Goal: Task Accomplishment & Management: Manage account settings

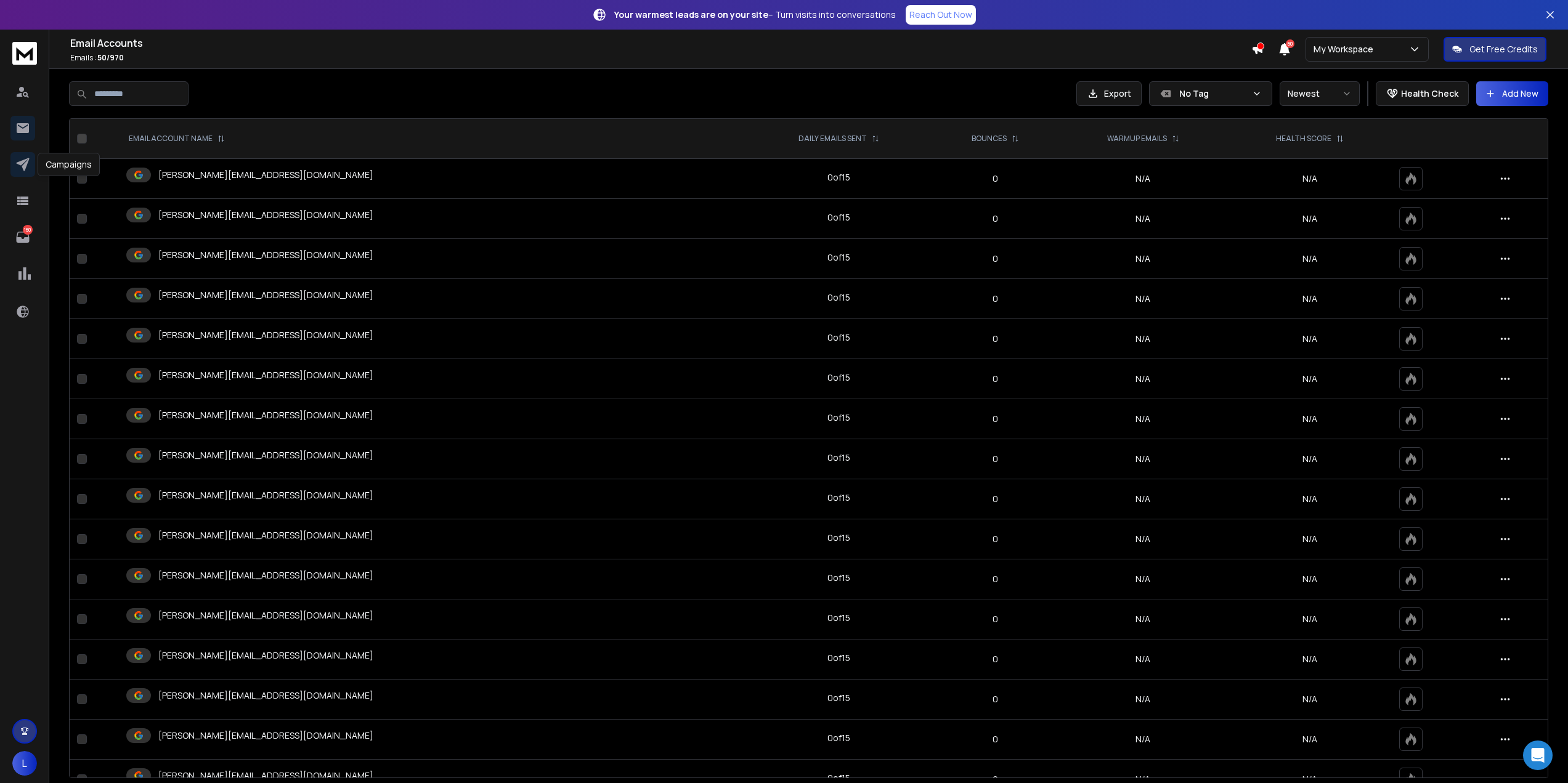
click at [22, 165] on icon at bounding box center [22, 164] width 14 height 14
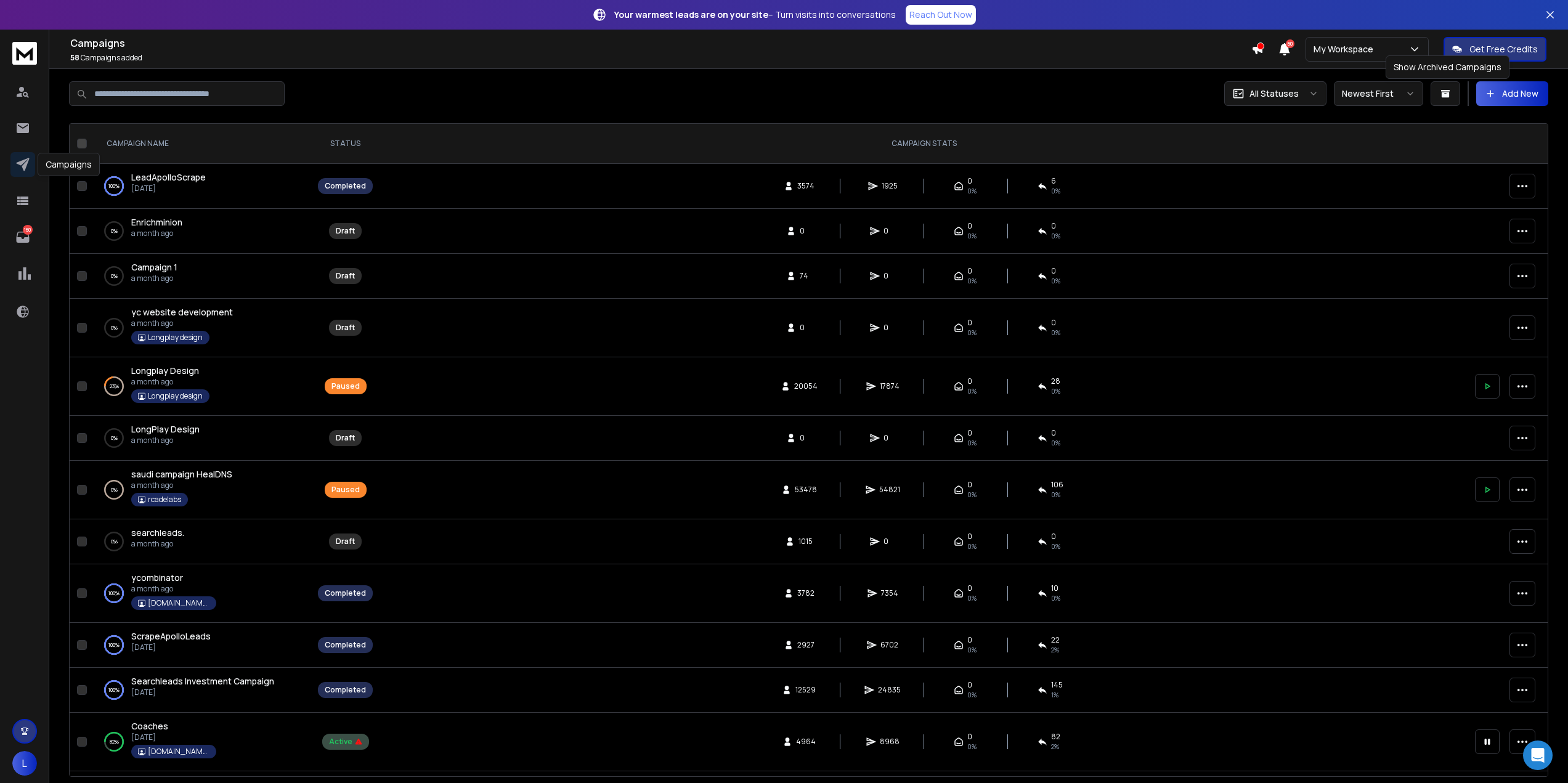
click at [1501, 87] on button "Add New" at bounding box center [1512, 94] width 72 height 25
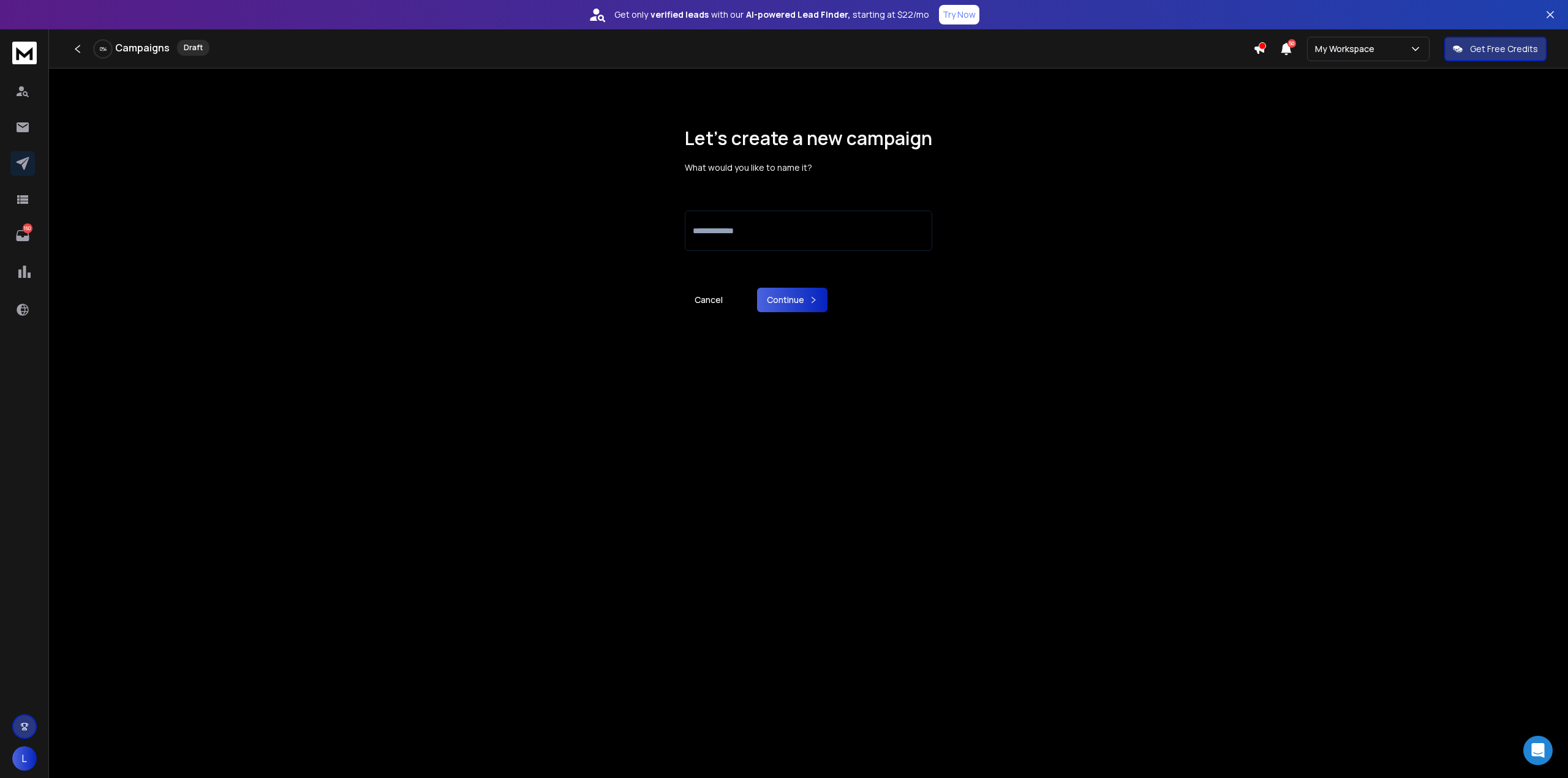
click at [755, 222] on input at bounding box center [808, 231] width 248 height 41
type input "*"
type input "******"
click at [792, 290] on button "Continue" at bounding box center [792, 299] width 70 height 25
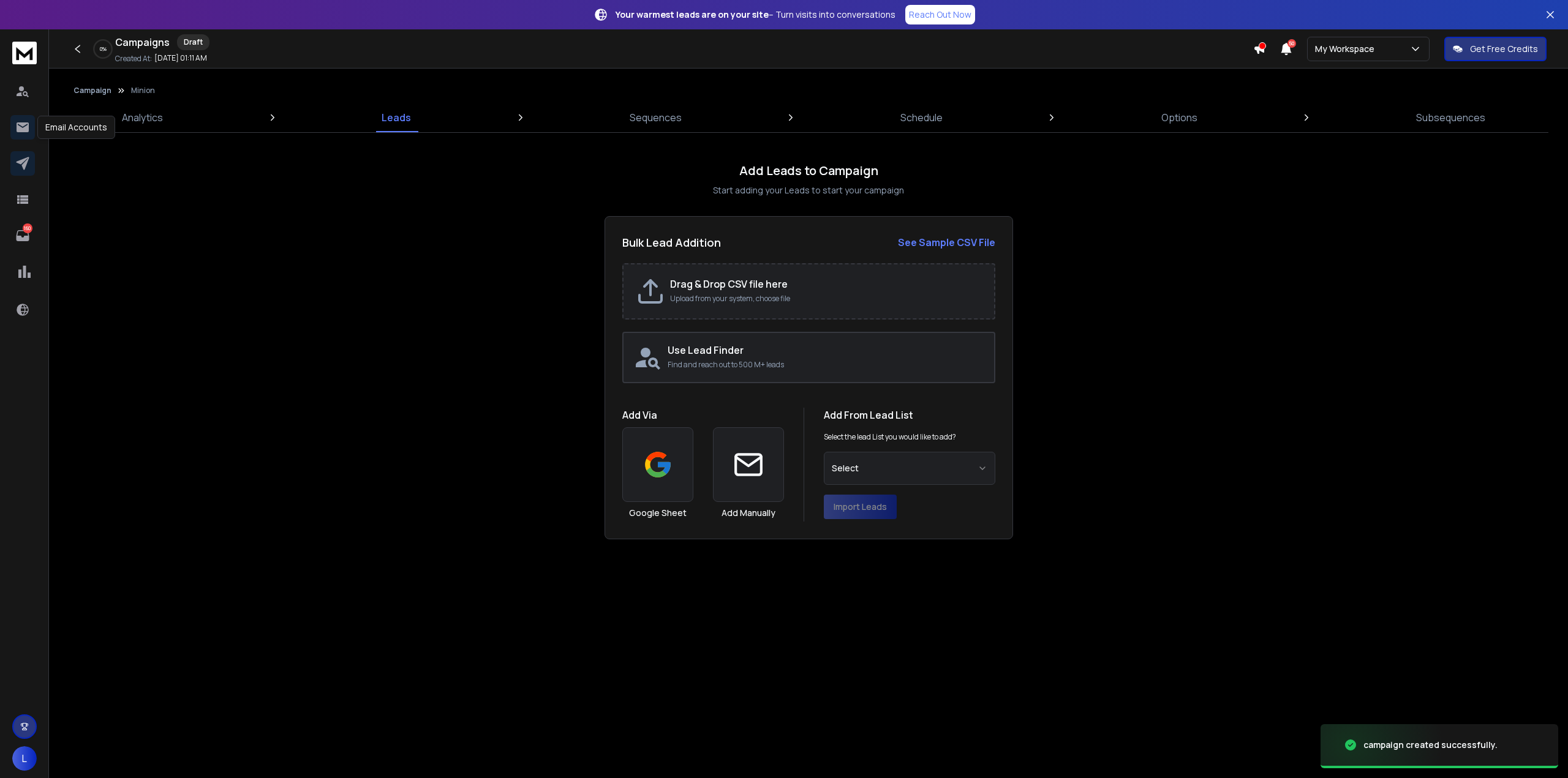
click at [29, 130] on icon at bounding box center [22, 127] width 14 height 14
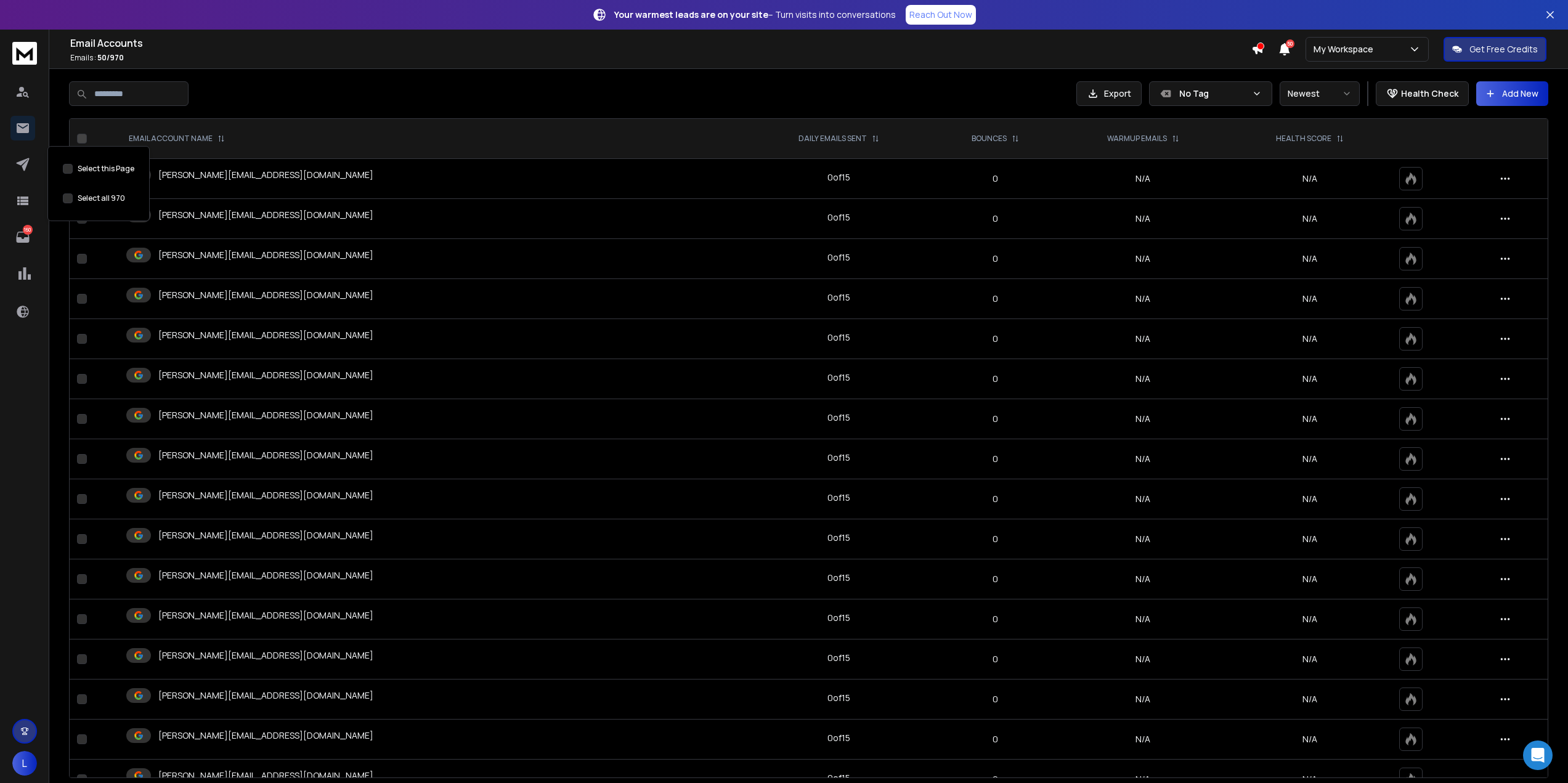
click at [71, 167] on button "Select this Page" at bounding box center [67, 169] width 10 height 10
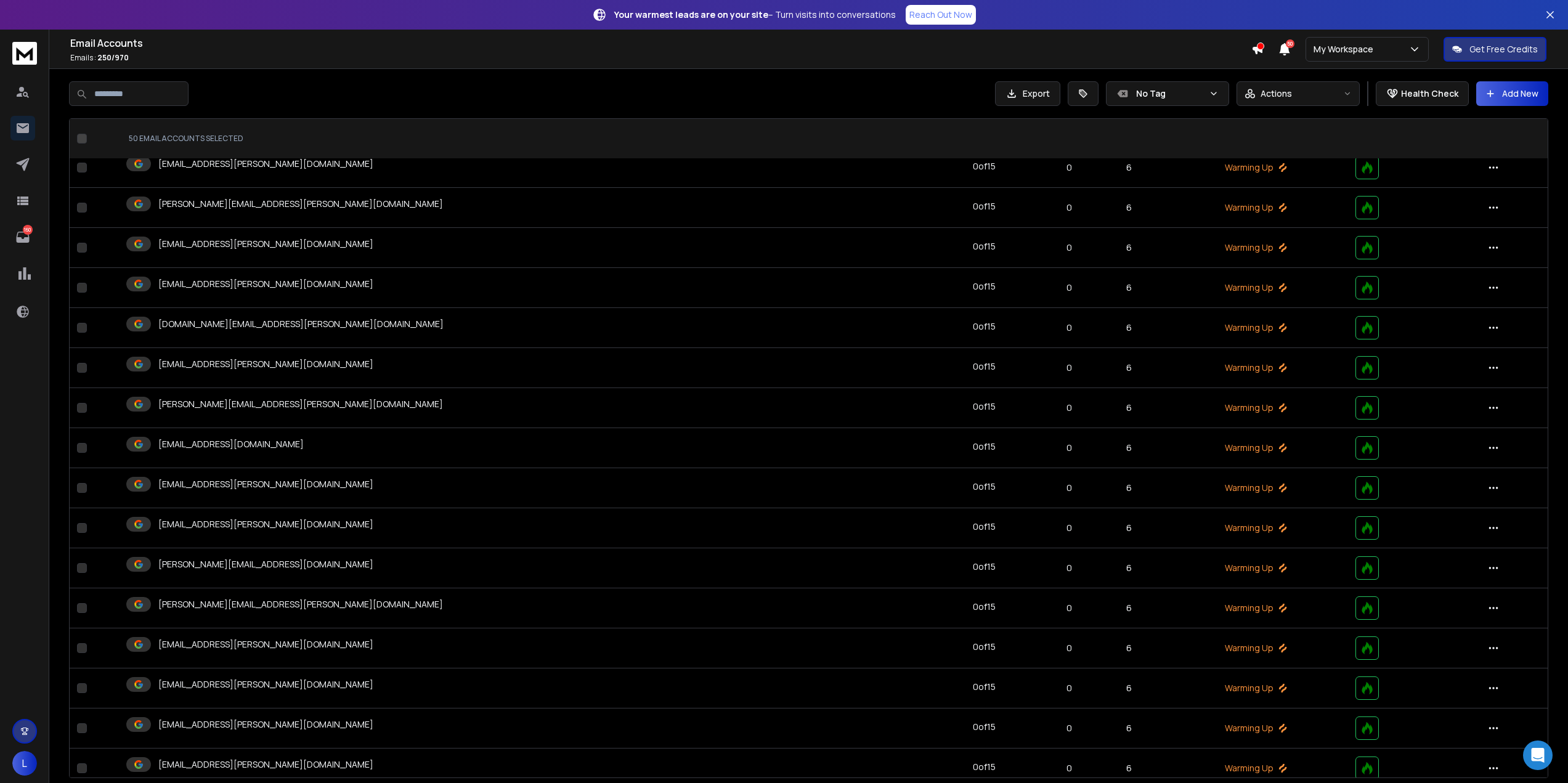
scroll to position [3601, 0]
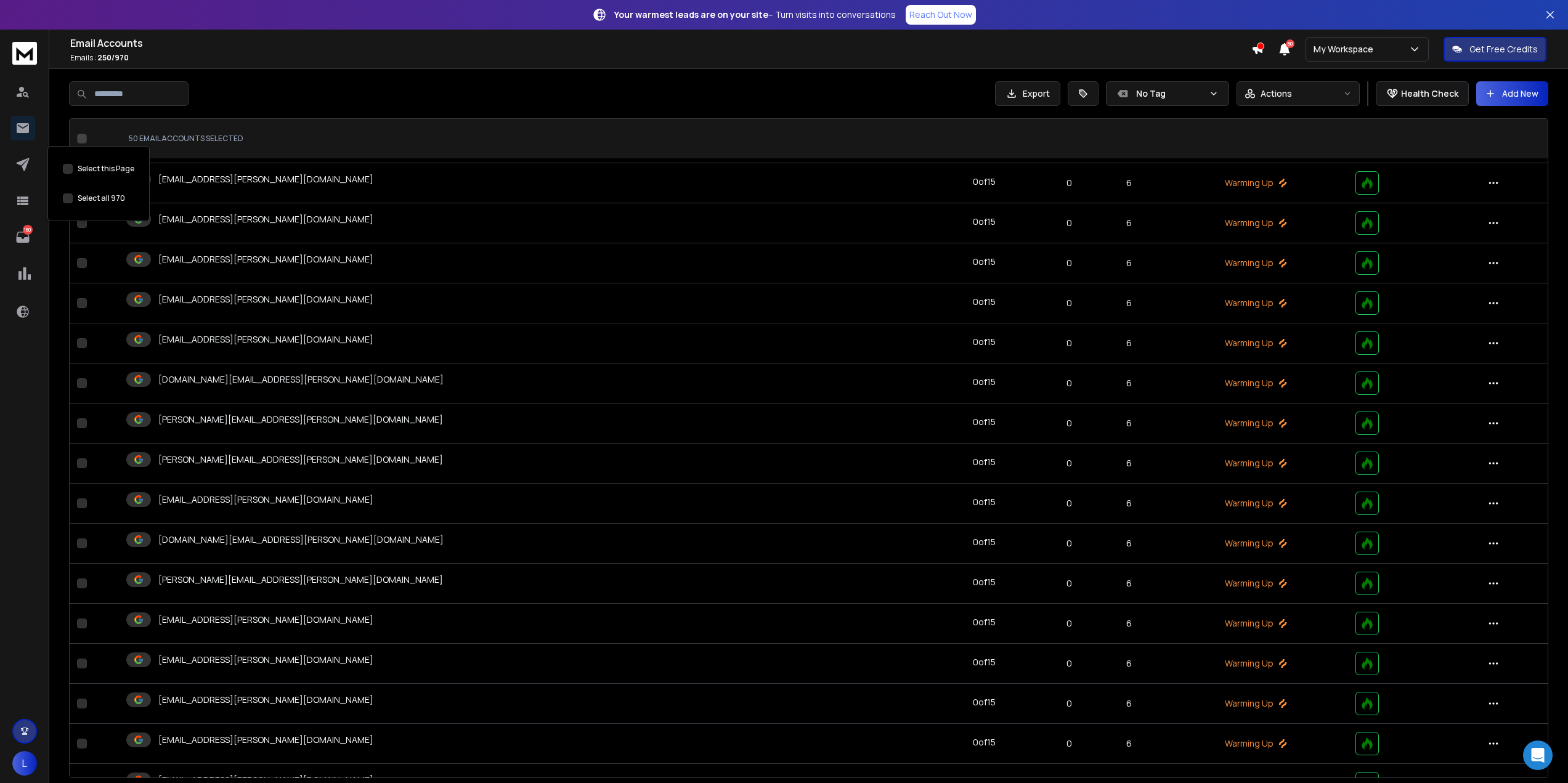
click at [82, 139] on button "Select this Page" at bounding box center [82, 139] width 10 height 10
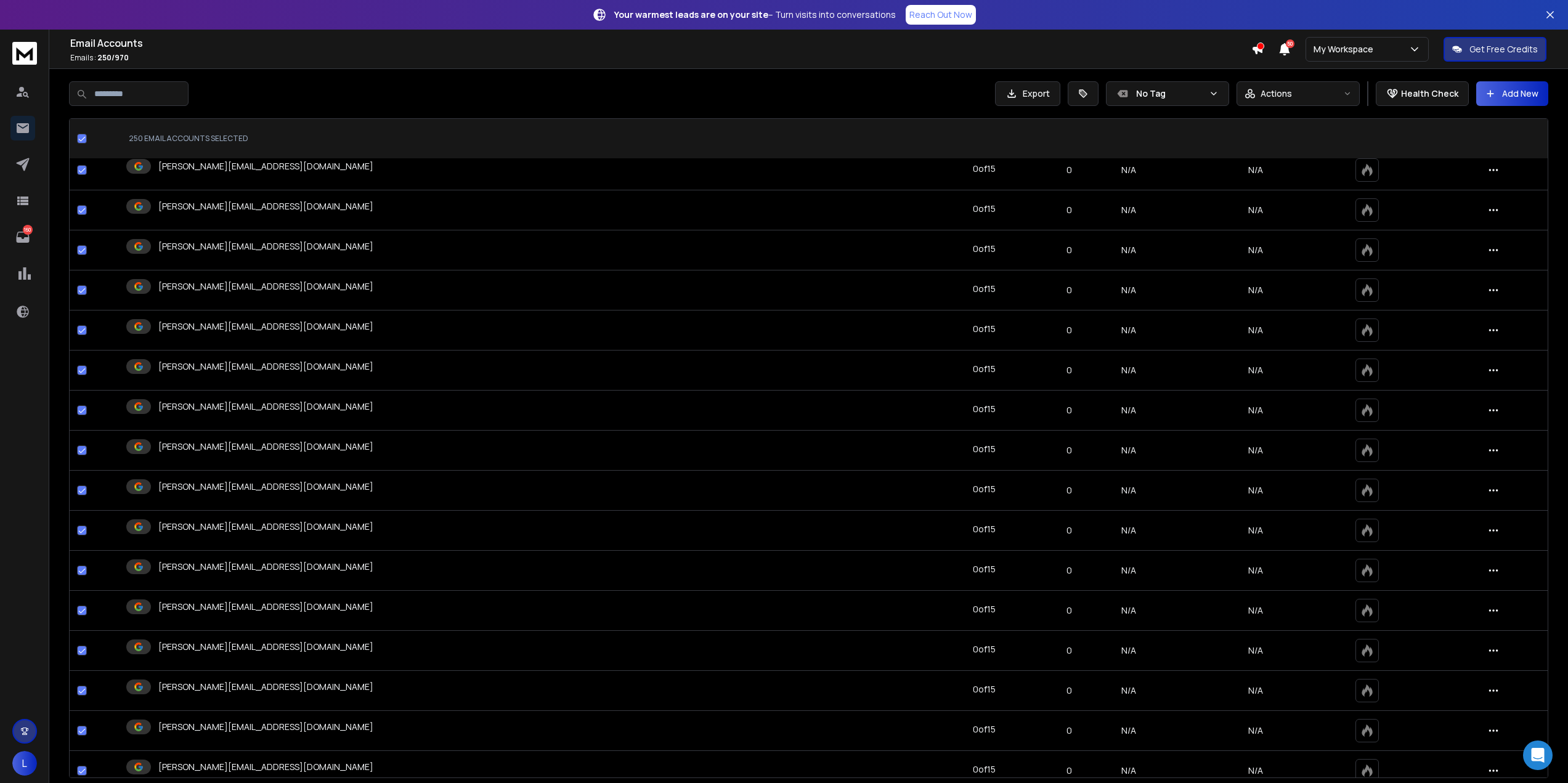
scroll to position [0, 0]
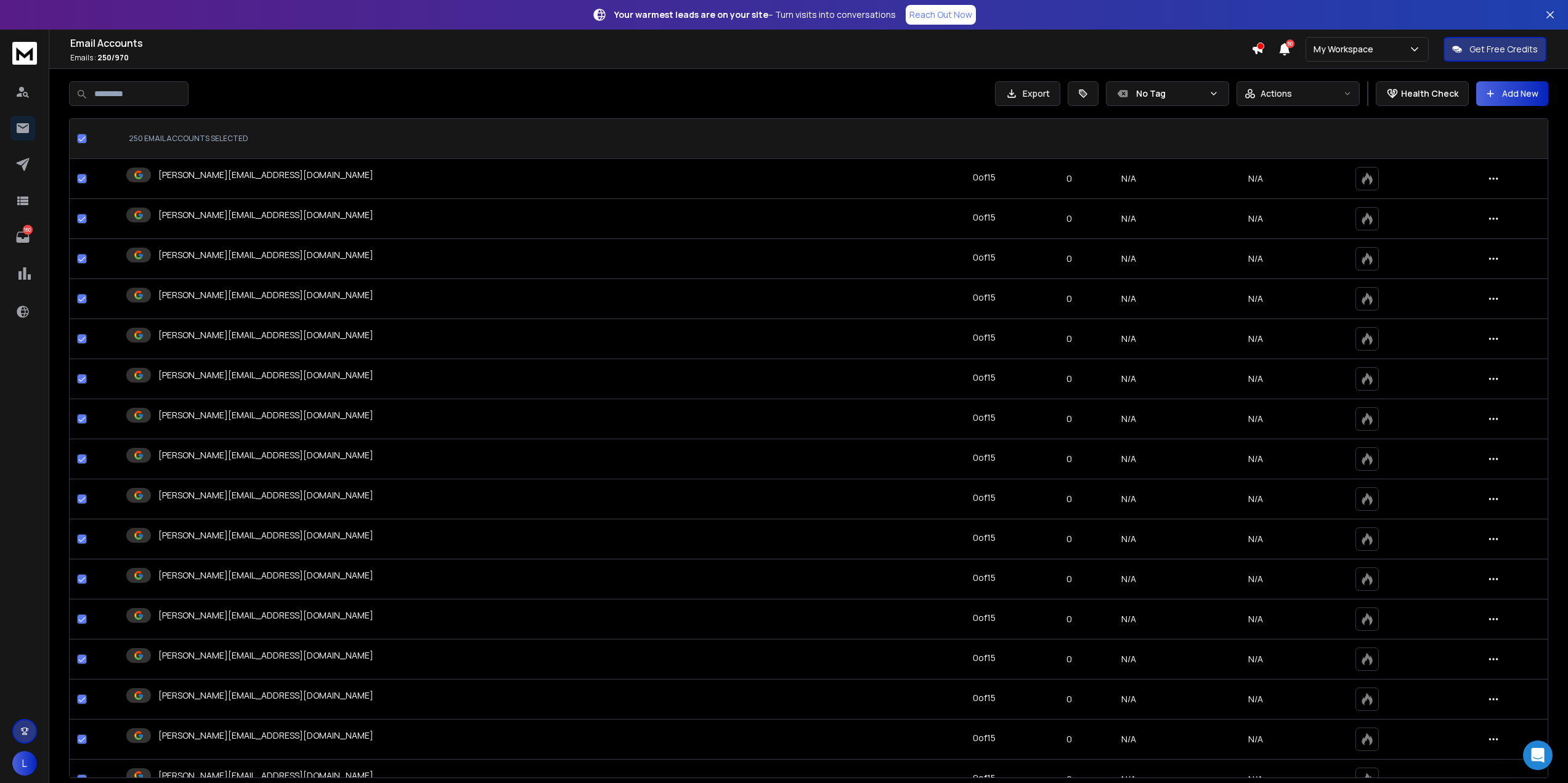
click at [80, 180] on button "button" at bounding box center [82, 179] width 10 height 10
click at [82, 220] on button "button" at bounding box center [82, 219] width 10 height 10
click at [83, 261] on button "button" at bounding box center [82, 259] width 10 height 10
click at [83, 297] on button "button" at bounding box center [82, 299] width 10 height 10
click at [82, 338] on button "button" at bounding box center [82, 339] width 10 height 10
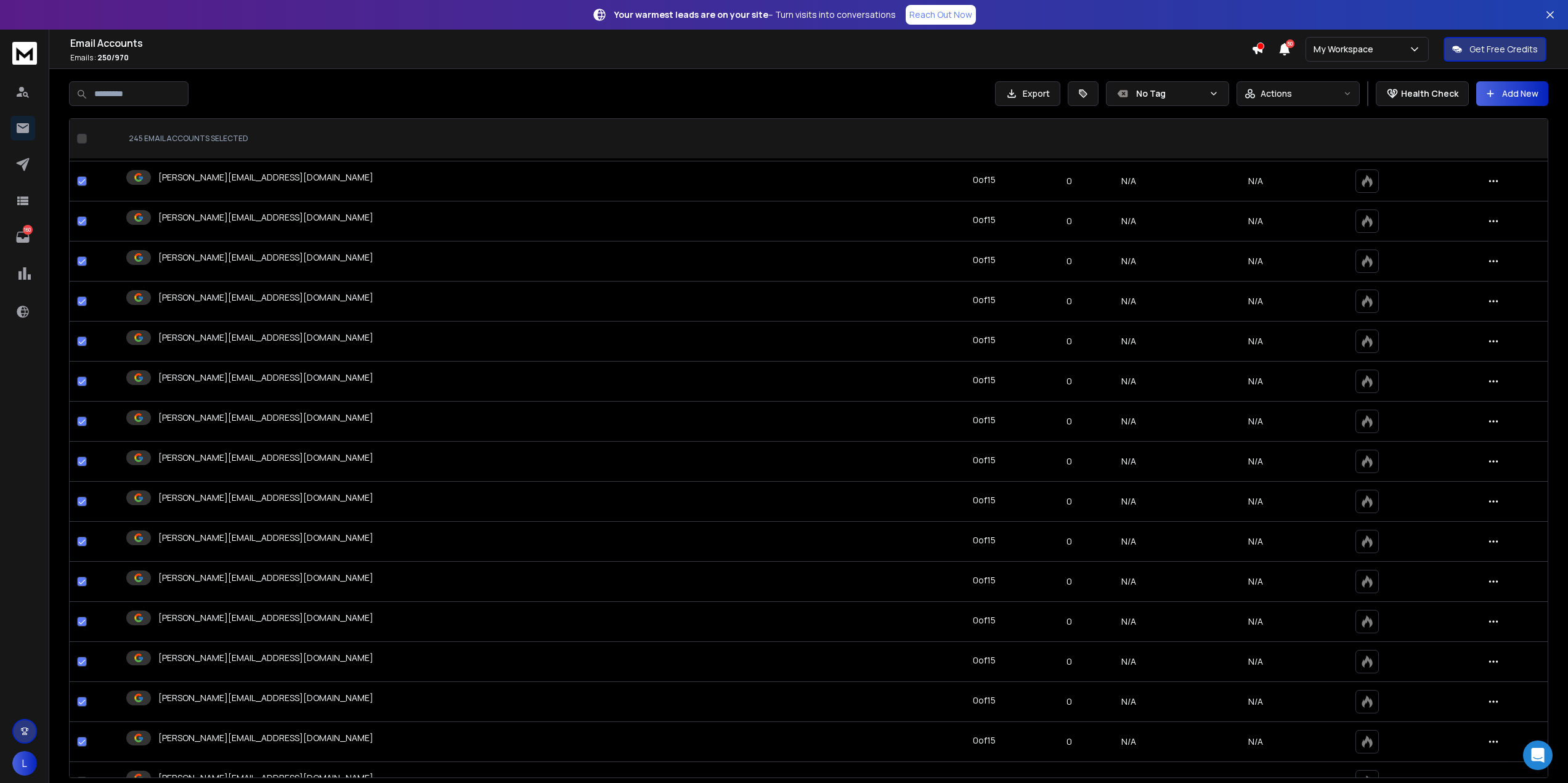
scroll to position [185, 0]
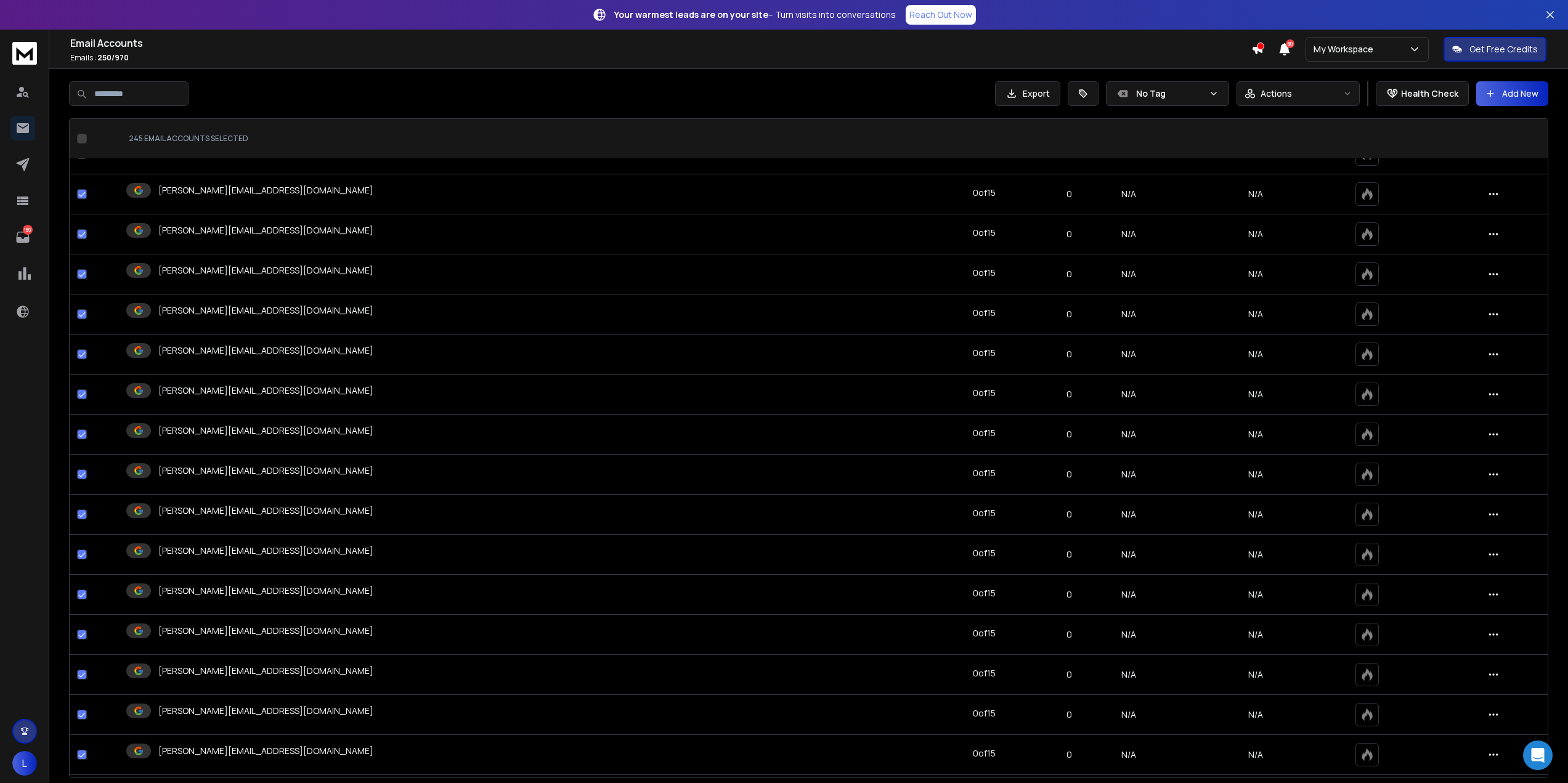
click at [84, 195] on button "button" at bounding box center [82, 194] width 10 height 10
click at [82, 237] on button "button" at bounding box center [82, 234] width 10 height 10
click at [84, 272] on button "button" at bounding box center [82, 274] width 10 height 10
click at [84, 317] on button "button" at bounding box center [82, 314] width 10 height 10
click at [80, 356] on button "button" at bounding box center [82, 354] width 10 height 10
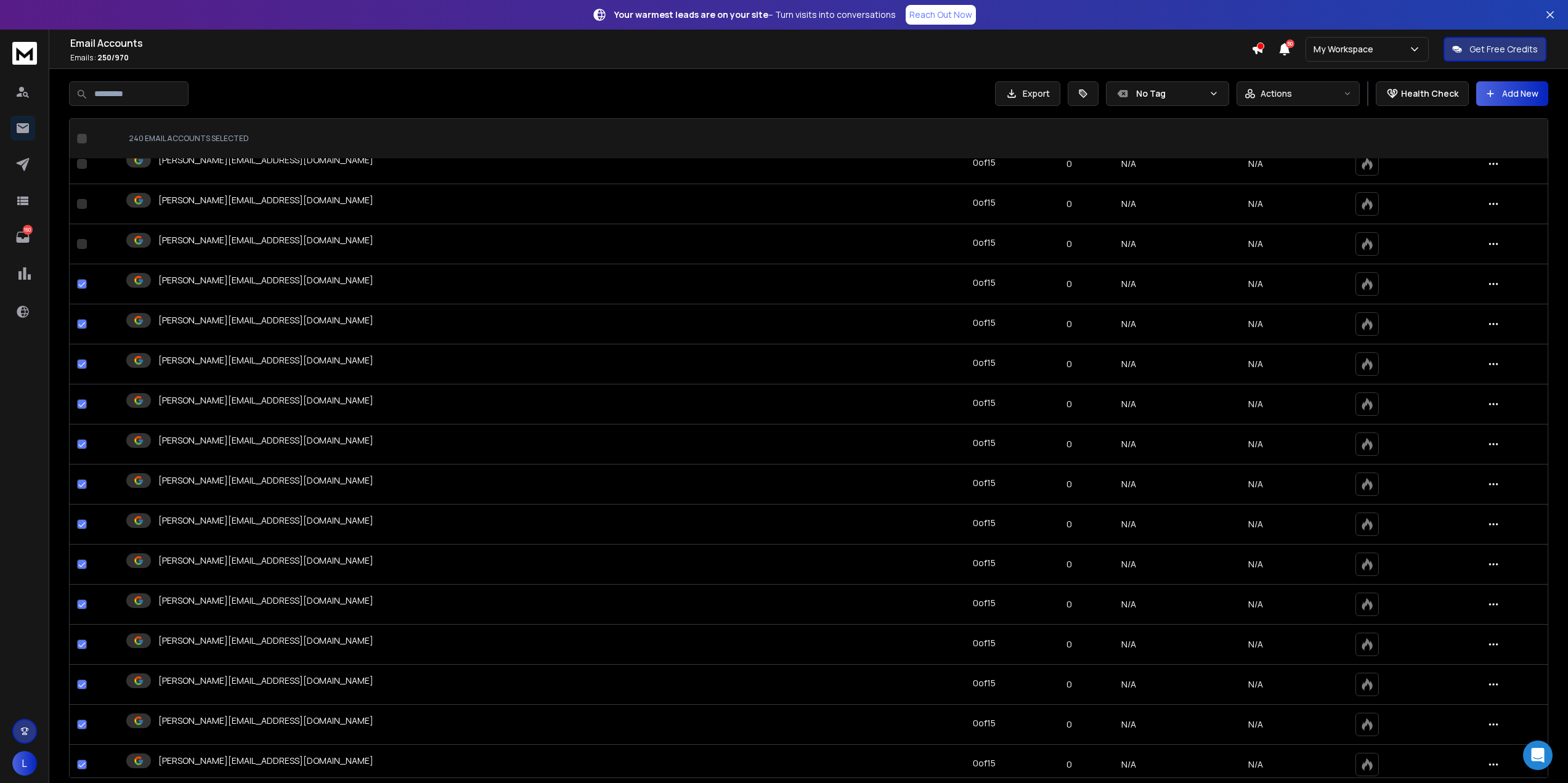
scroll to position [247, 0]
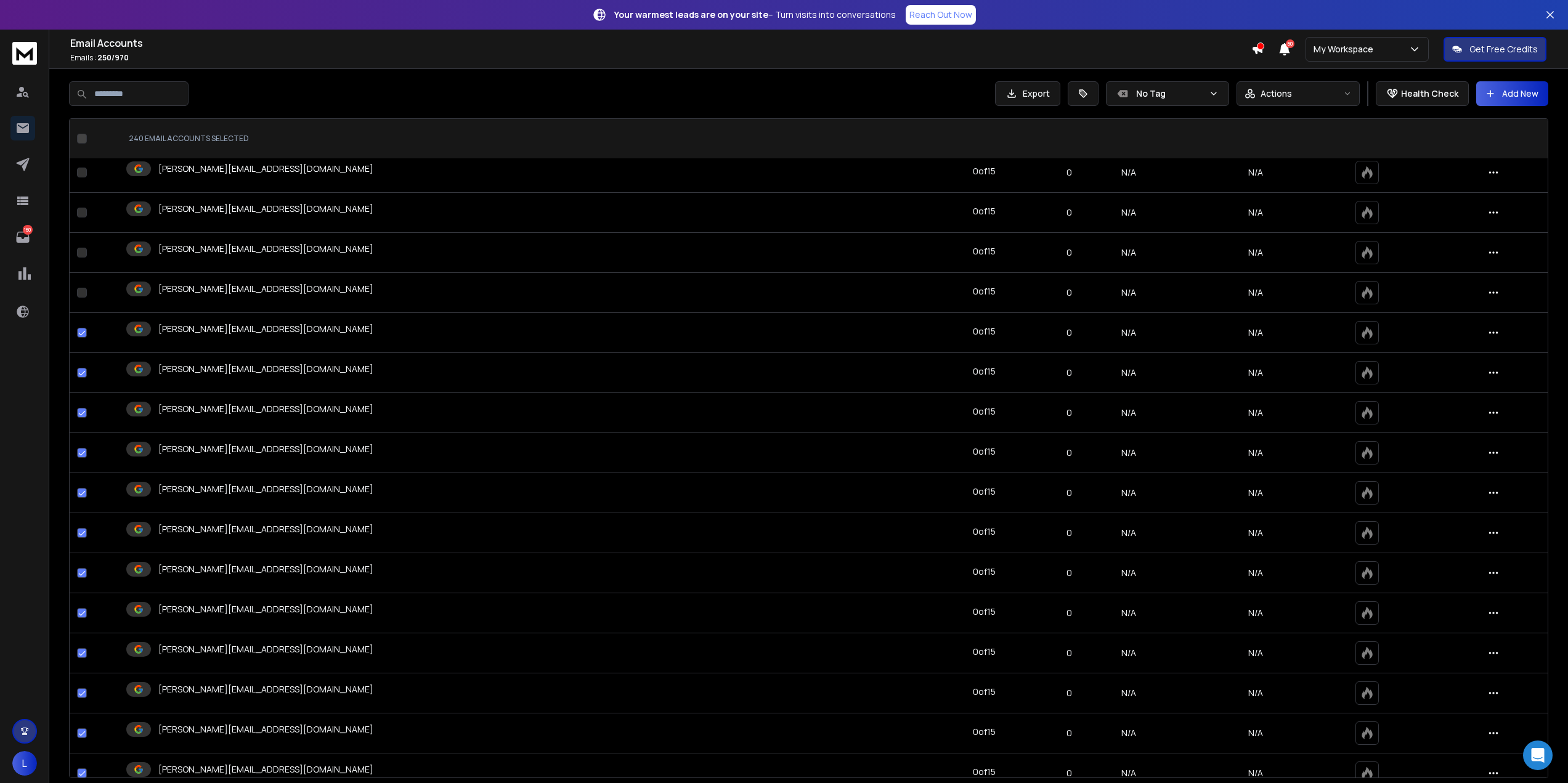
click at [82, 332] on button "button" at bounding box center [82, 333] width 10 height 10
click at [82, 373] on button "button" at bounding box center [82, 373] width 10 height 10
click at [79, 414] on button "button" at bounding box center [82, 413] width 10 height 10
click at [81, 451] on button "button" at bounding box center [82, 453] width 10 height 10
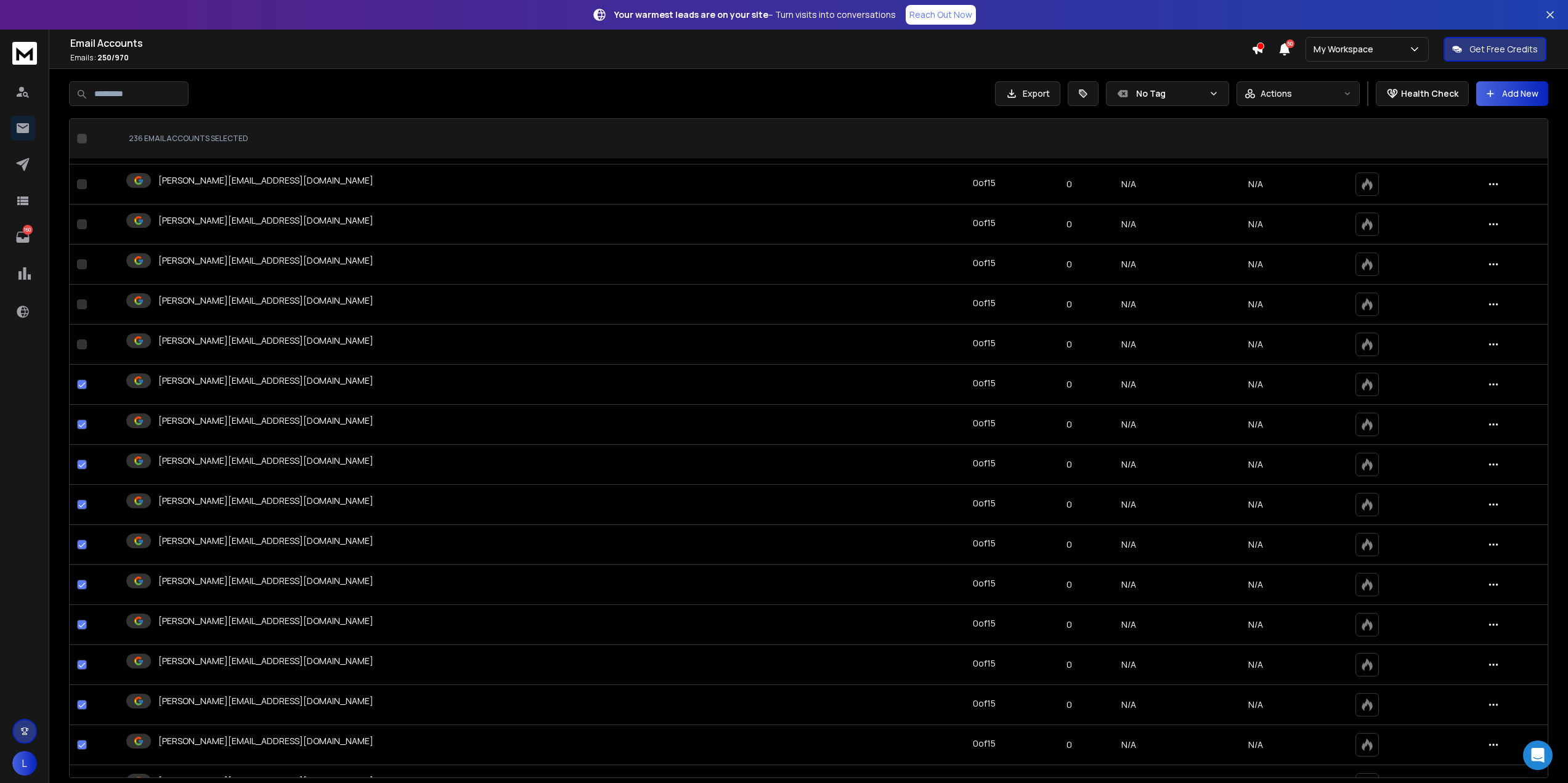
scroll to position [369, 0]
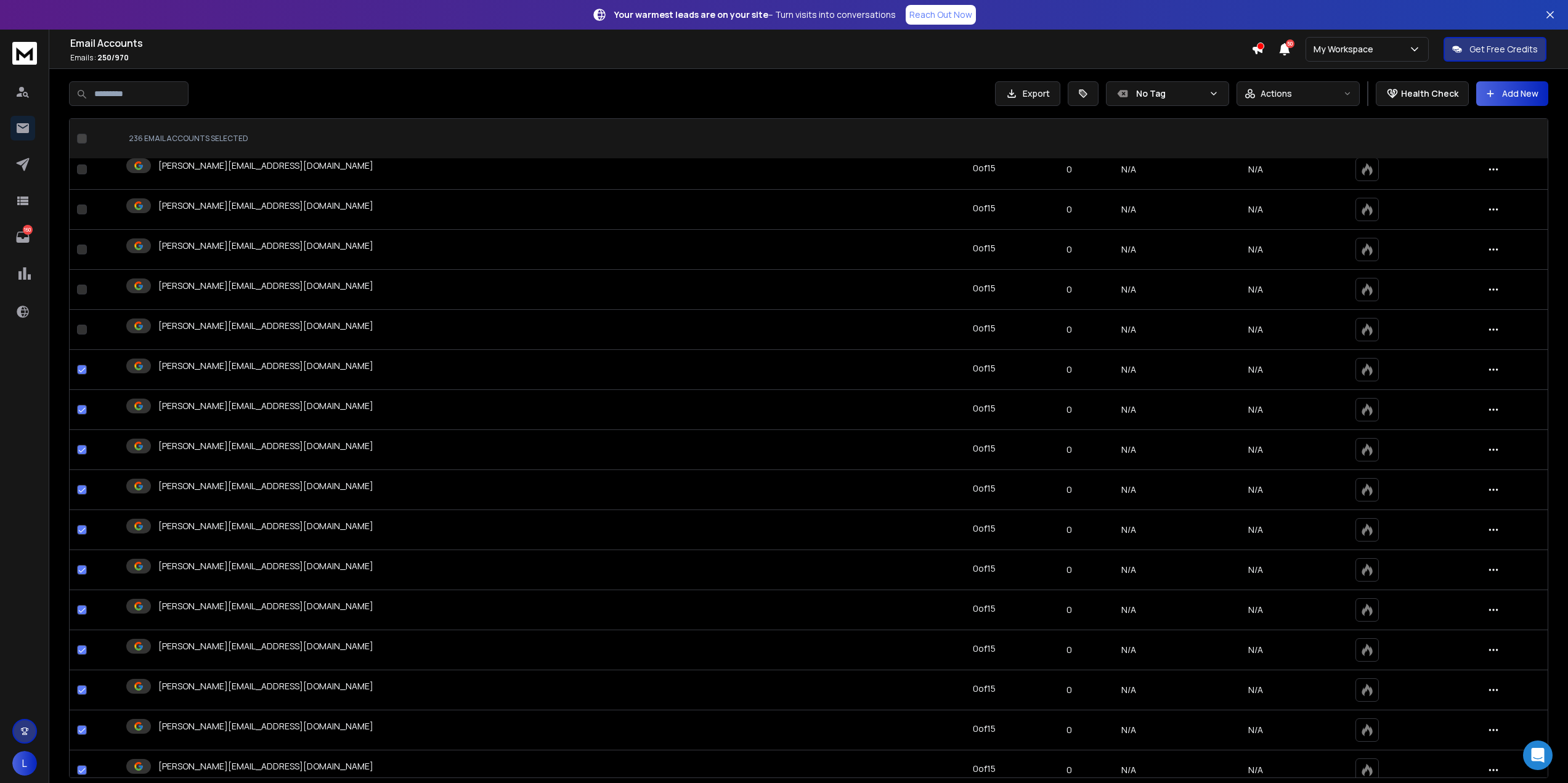
click at [84, 367] on button "button" at bounding box center [82, 369] width 10 height 10
click at [82, 410] on button "button" at bounding box center [82, 410] width 10 height 10
drag, startPoint x: 81, startPoint y: 449, endPoint x: 84, endPoint y: 473, distance: 24.2
click at [82, 450] on button "button" at bounding box center [82, 450] width 10 height 10
click at [83, 490] on button "button" at bounding box center [82, 490] width 10 height 10
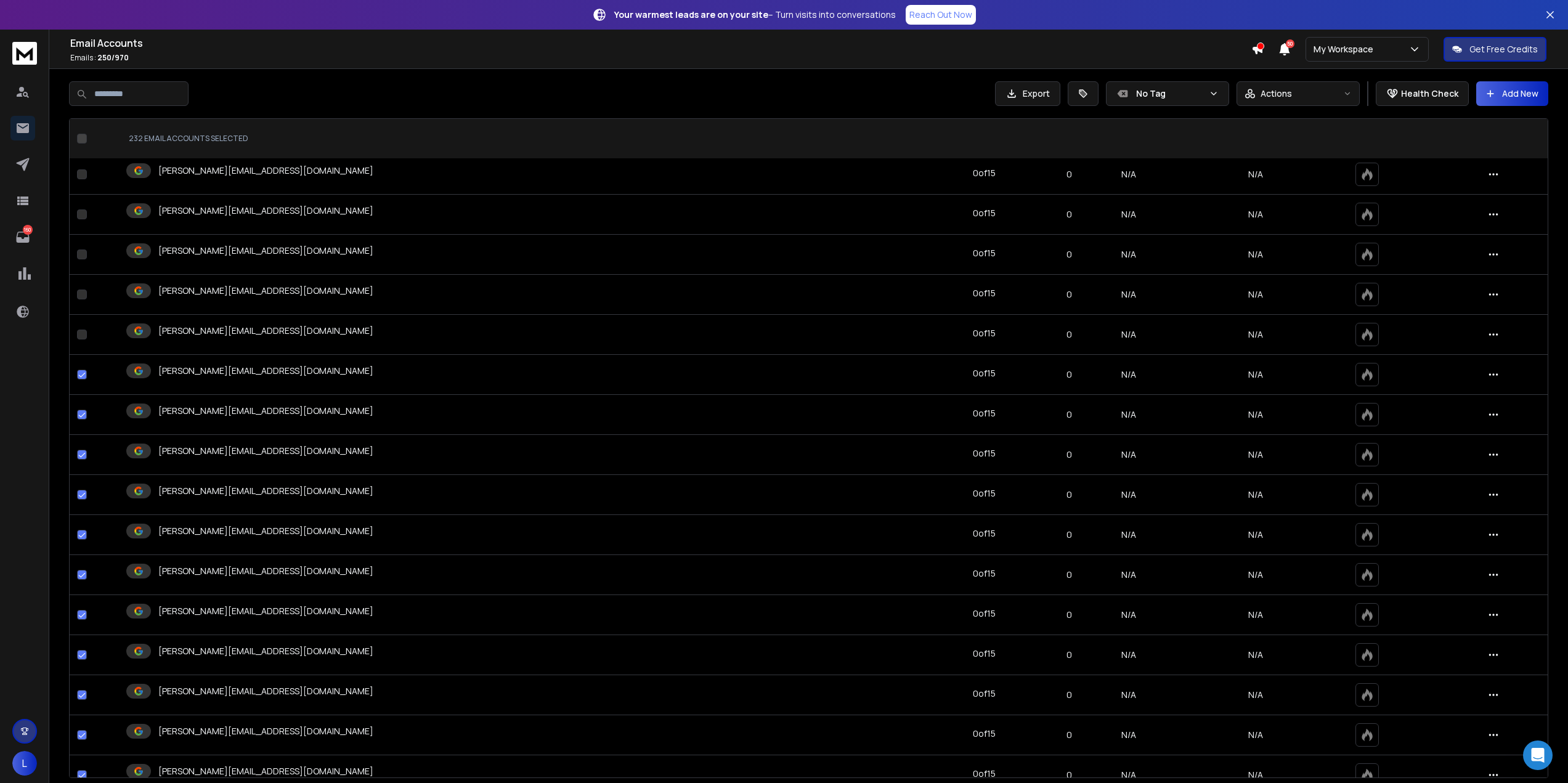
scroll to position [555, 0]
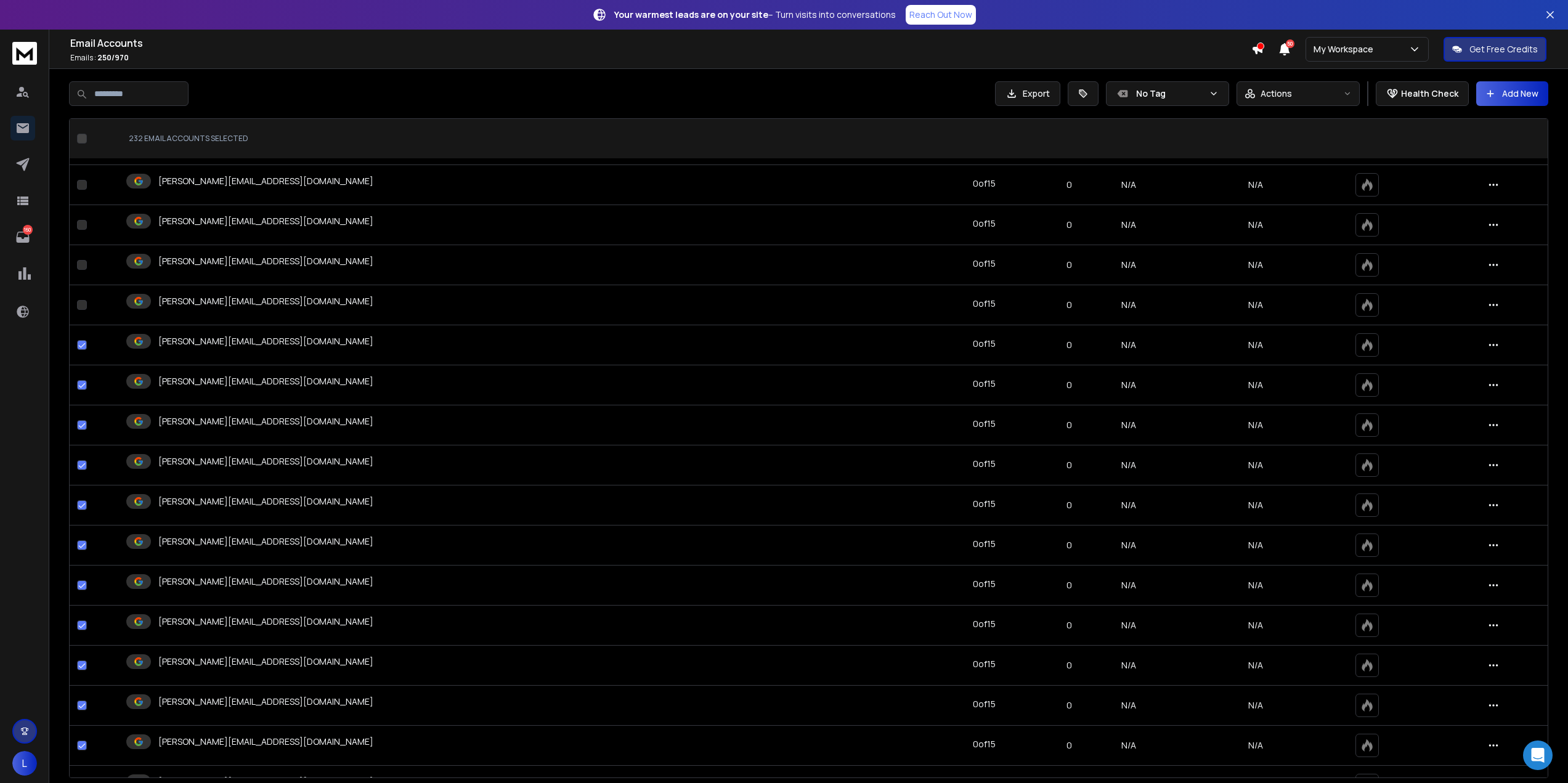
click at [82, 345] on button "button" at bounding box center [82, 345] width 10 height 10
click at [83, 385] on button "button" at bounding box center [82, 385] width 10 height 10
click at [82, 427] on button "button" at bounding box center [82, 425] width 10 height 10
click at [83, 341] on button "button" at bounding box center [82, 342] width 10 height 10
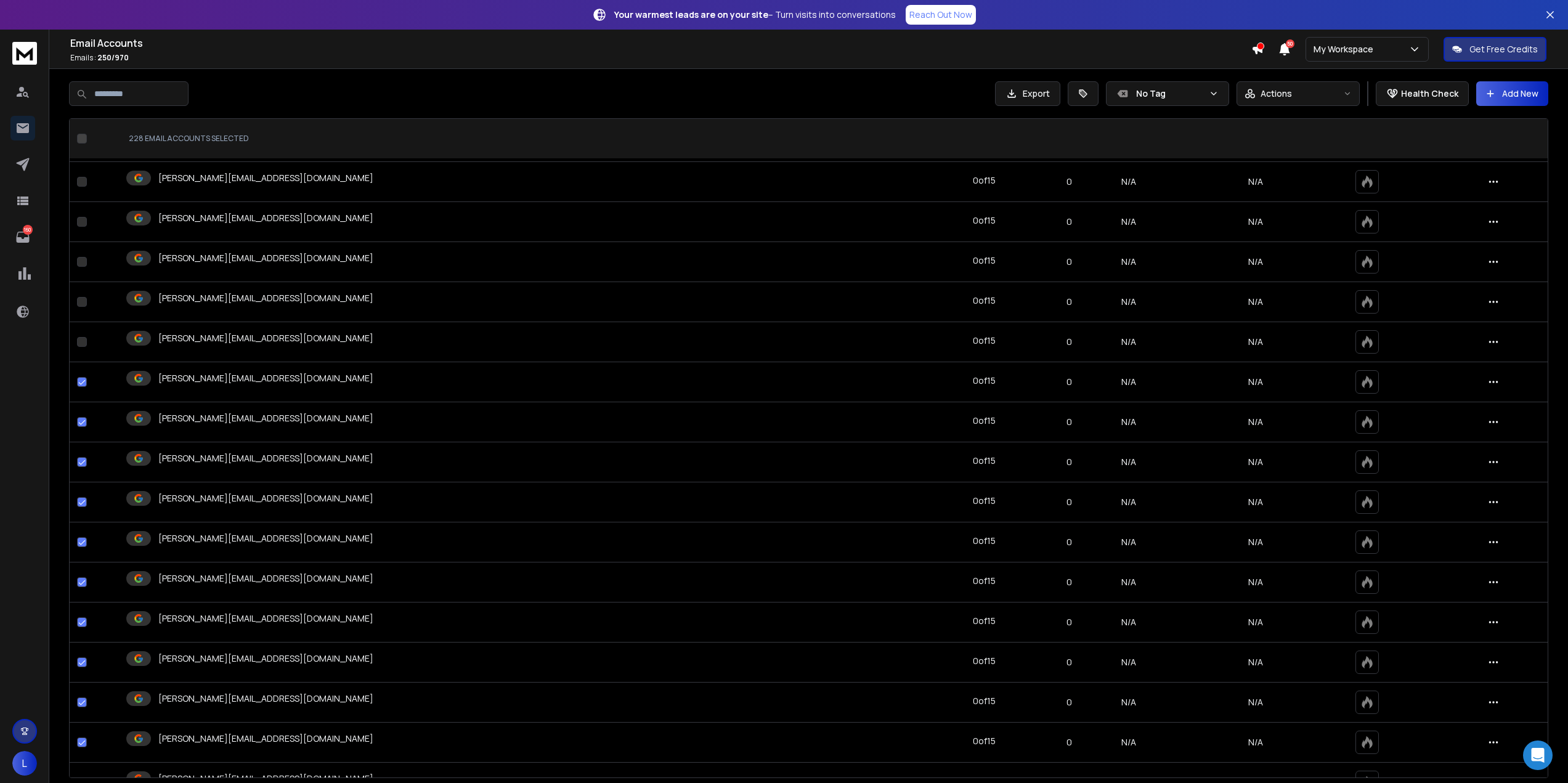
click at [79, 384] on button "button" at bounding box center [82, 382] width 10 height 10
click at [82, 423] on button "button" at bounding box center [82, 422] width 10 height 10
click at [83, 462] on button "button" at bounding box center [82, 462] width 10 height 10
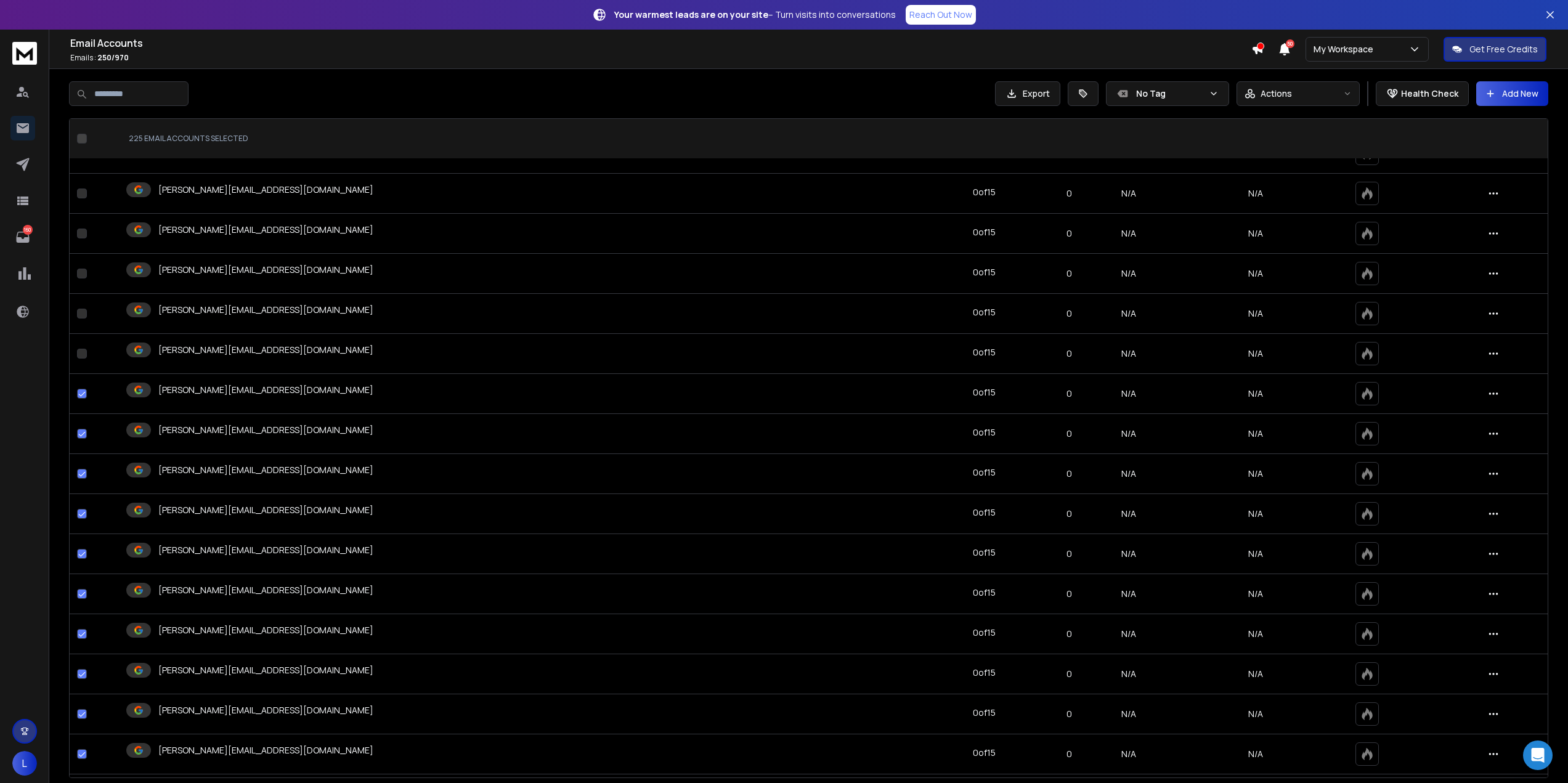
scroll to position [801, 0]
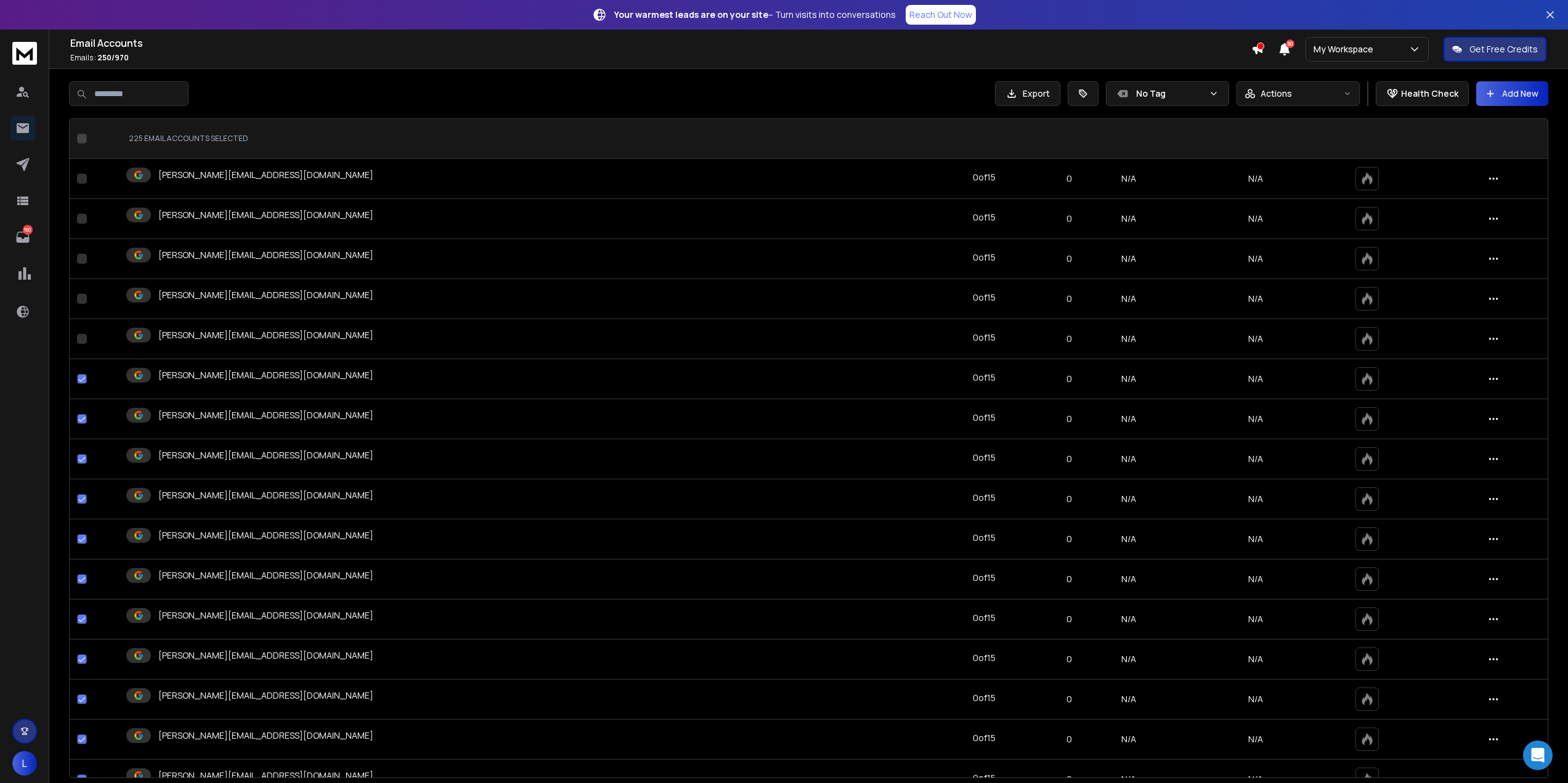
click at [82, 383] on button "button" at bounding box center [82, 379] width 10 height 10
click at [83, 420] on button "button" at bounding box center [82, 419] width 10 height 10
click at [83, 463] on button "button" at bounding box center [82, 459] width 10 height 10
click at [81, 500] on button "button" at bounding box center [82, 499] width 10 height 10
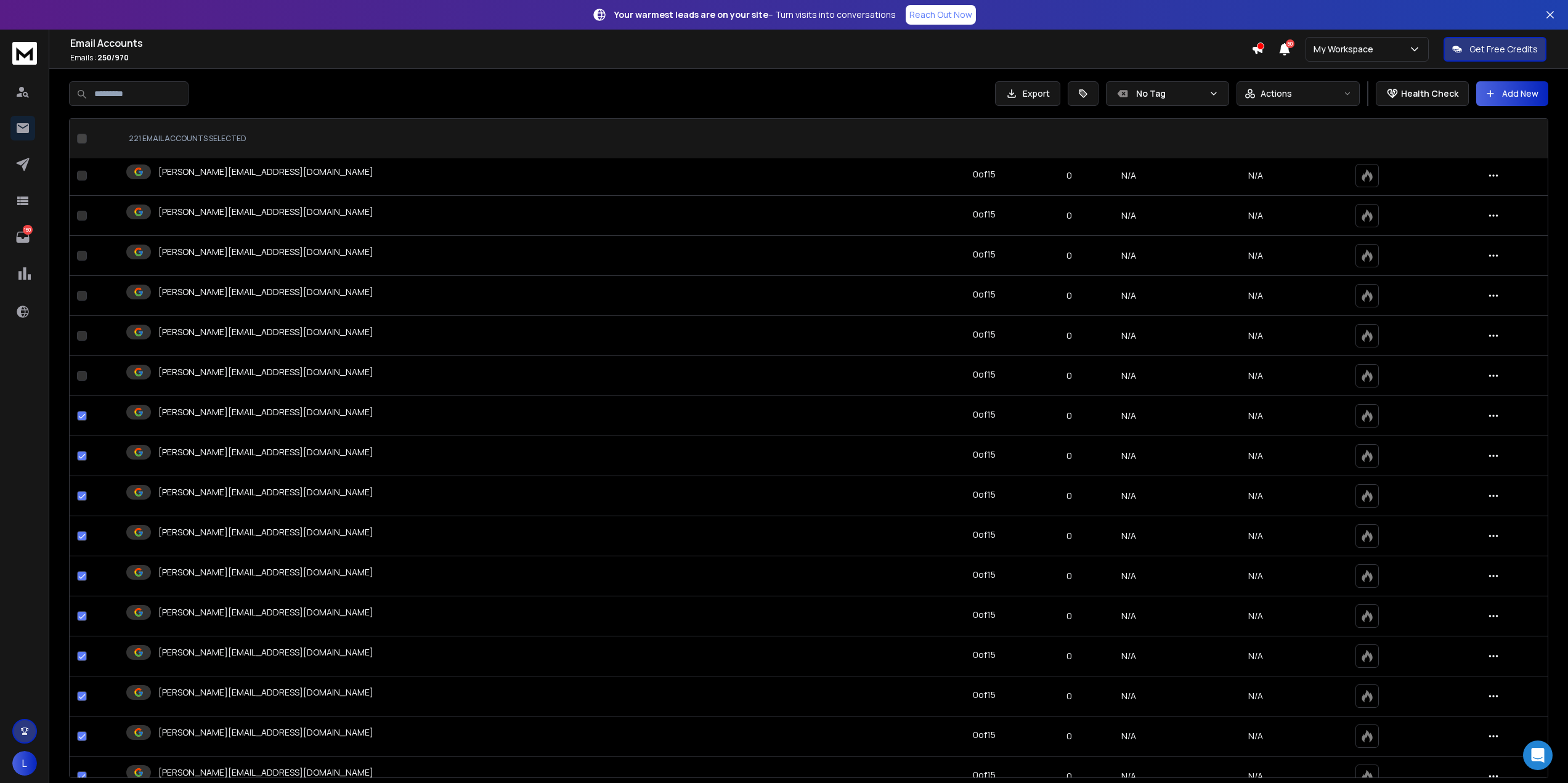
click at [83, 420] on button "button" at bounding box center [82, 416] width 10 height 10
click at [80, 456] on button "button" at bounding box center [82, 456] width 10 height 10
click at [80, 498] on button "button" at bounding box center [82, 496] width 10 height 10
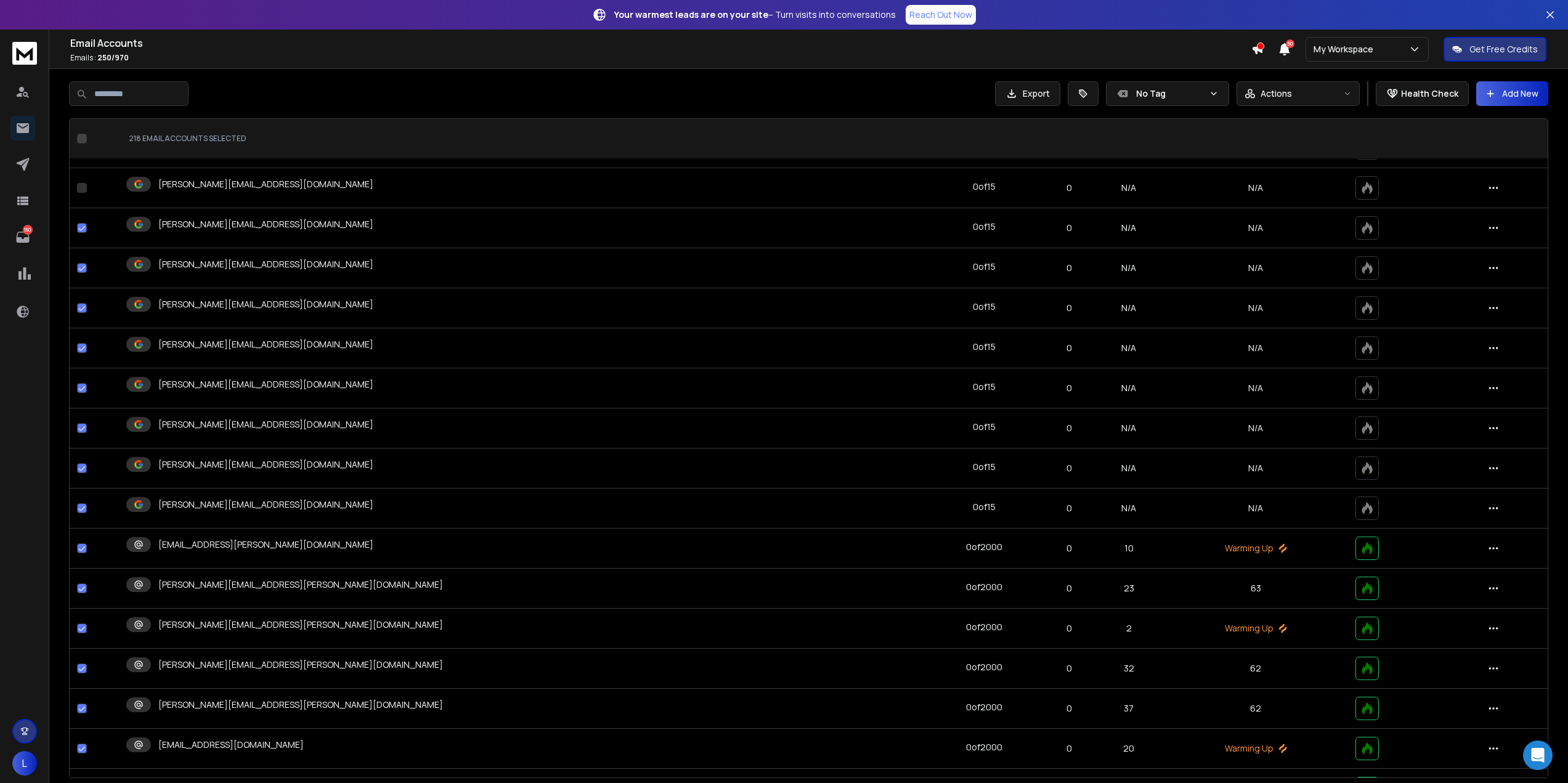
click at [83, 228] on button "button" at bounding box center [82, 228] width 10 height 10
click at [83, 269] on button "button" at bounding box center [82, 268] width 10 height 10
click at [82, 307] on button "button" at bounding box center [82, 308] width 10 height 10
click at [81, 351] on button "button" at bounding box center [82, 348] width 10 height 10
click at [81, 391] on button "button" at bounding box center [82, 388] width 10 height 10
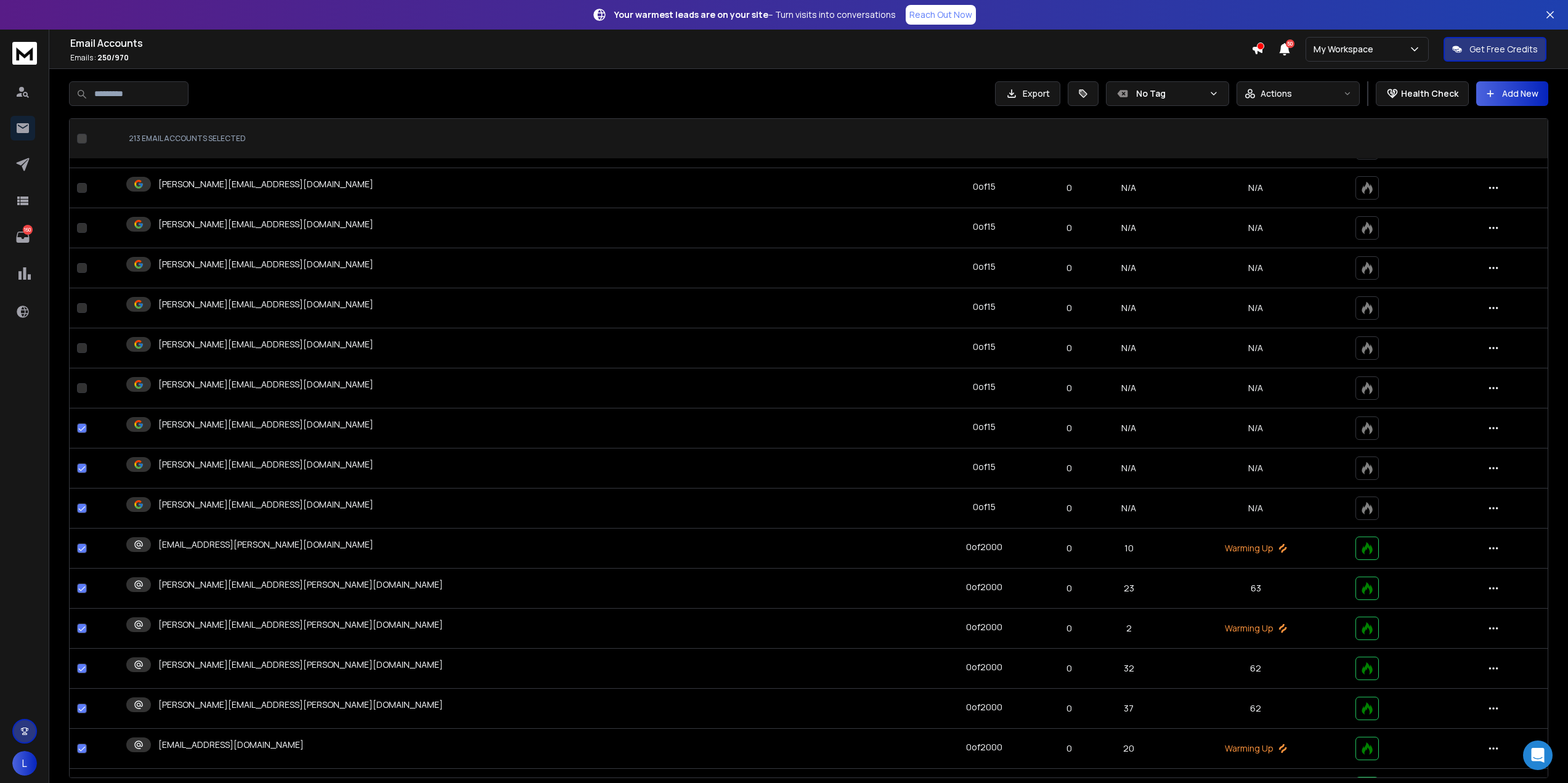
click at [80, 430] on button "button" at bounding box center [82, 428] width 10 height 10
click at [82, 467] on button "button" at bounding box center [82, 468] width 10 height 10
click at [81, 512] on button "button" at bounding box center [82, 508] width 10 height 10
click at [1196, 95] on p "No Tag" at bounding box center [1170, 93] width 68 height 12
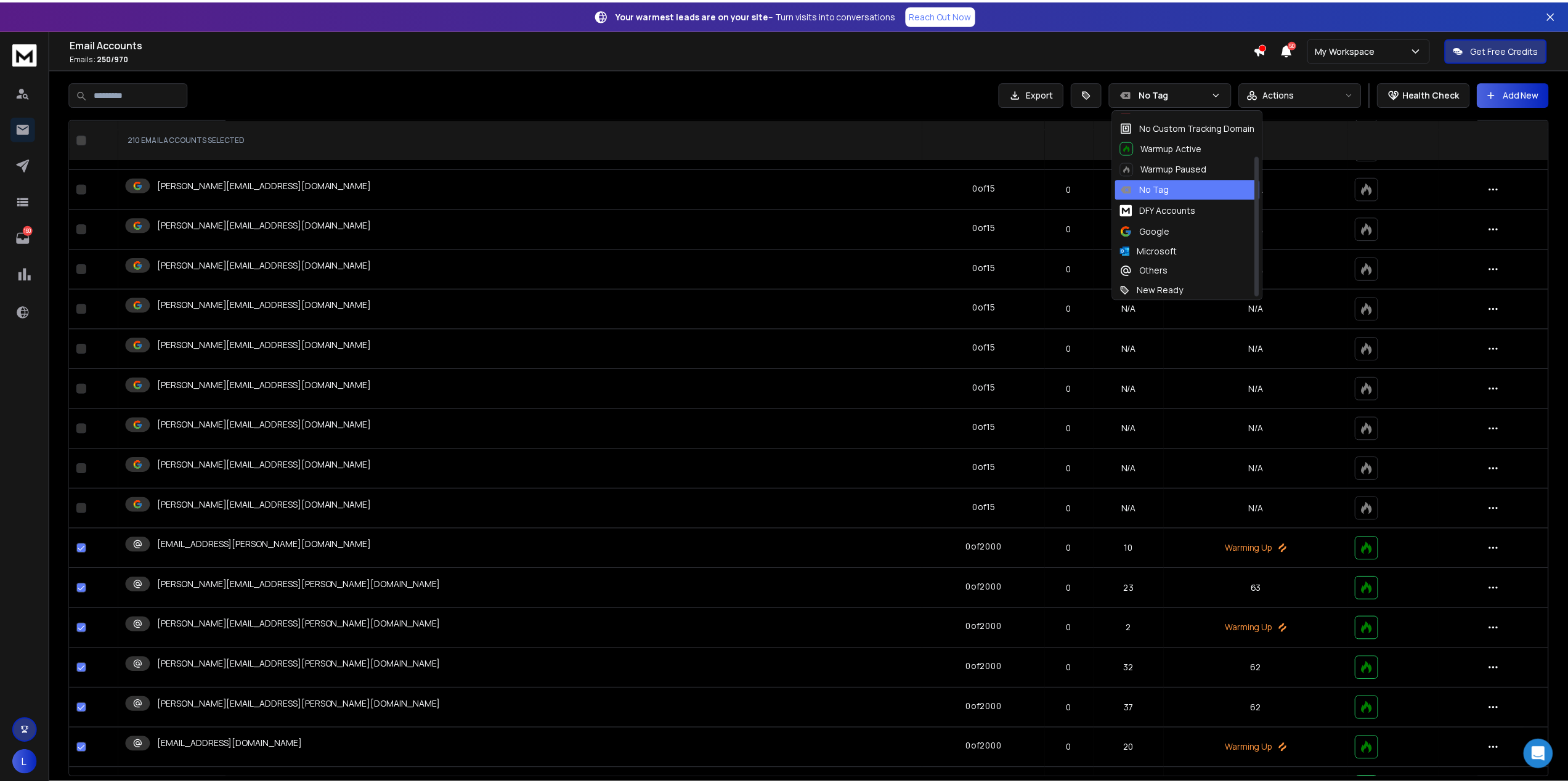
scroll to position [0, 0]
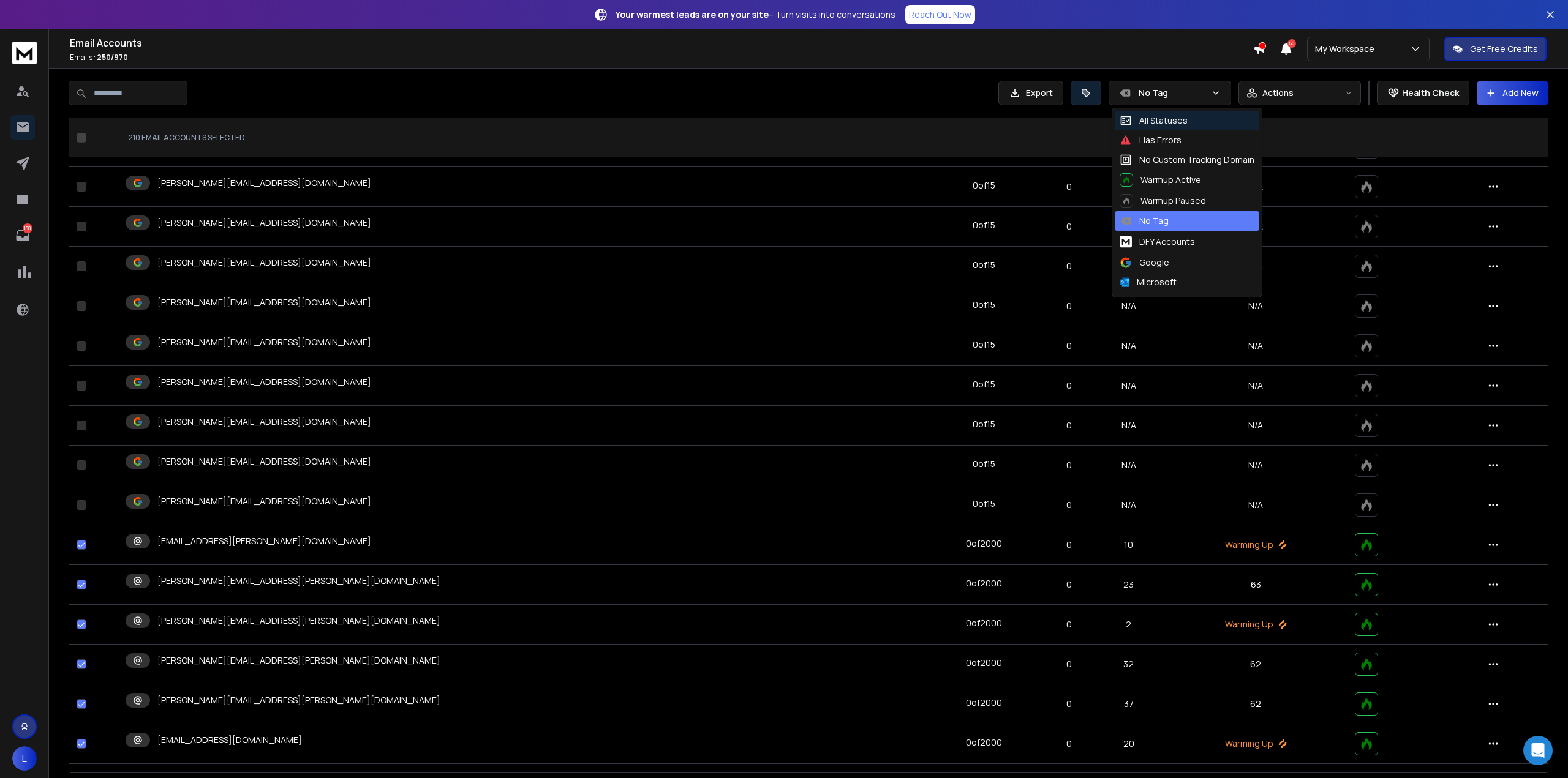
click at [1089, 93] on button at bounding box center [1085, 93] width 30 height 25
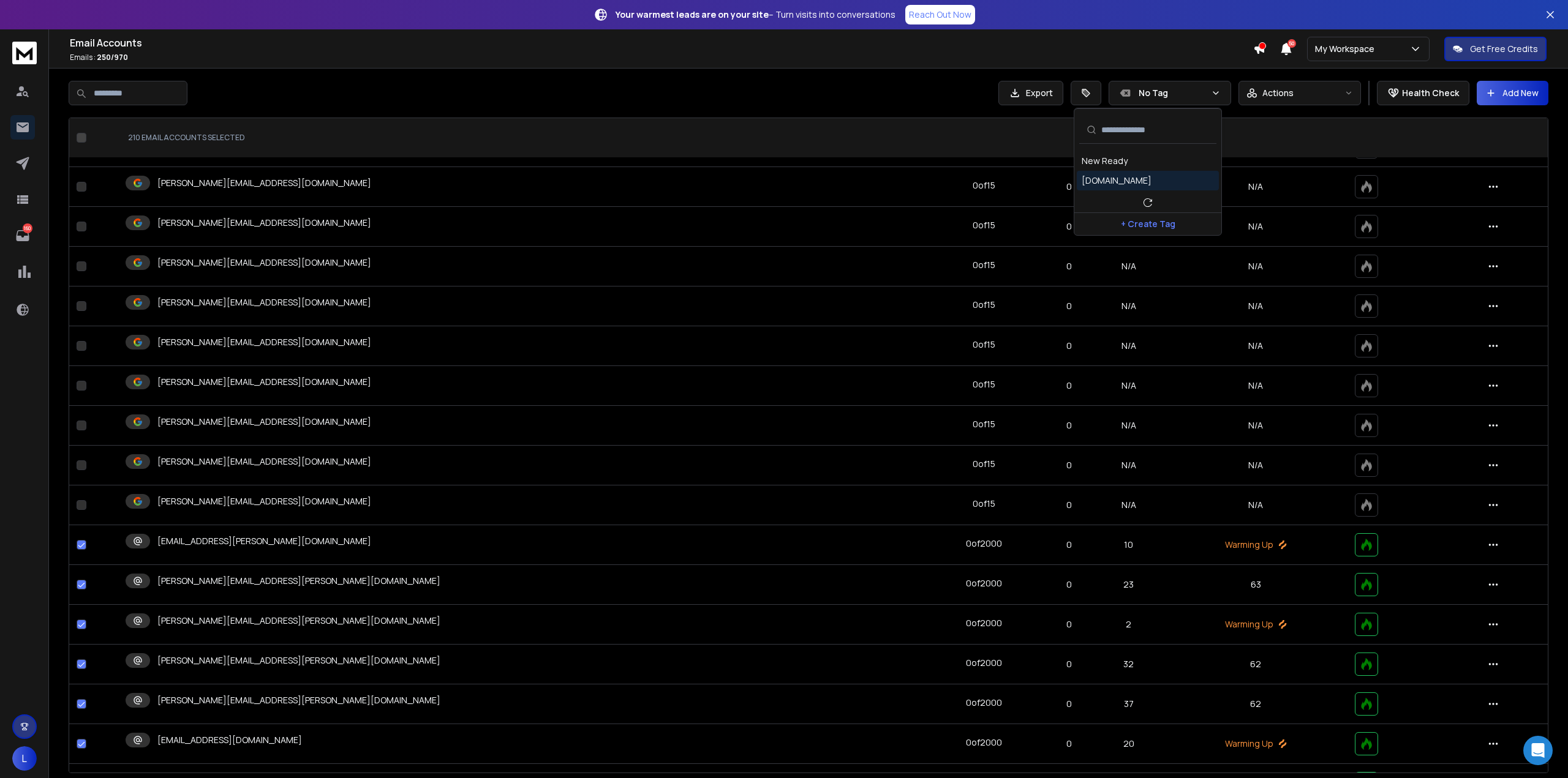
click at [1146, 229] on p "+ Create Tag" at bounding box center [1148, 224] width 54 height 12
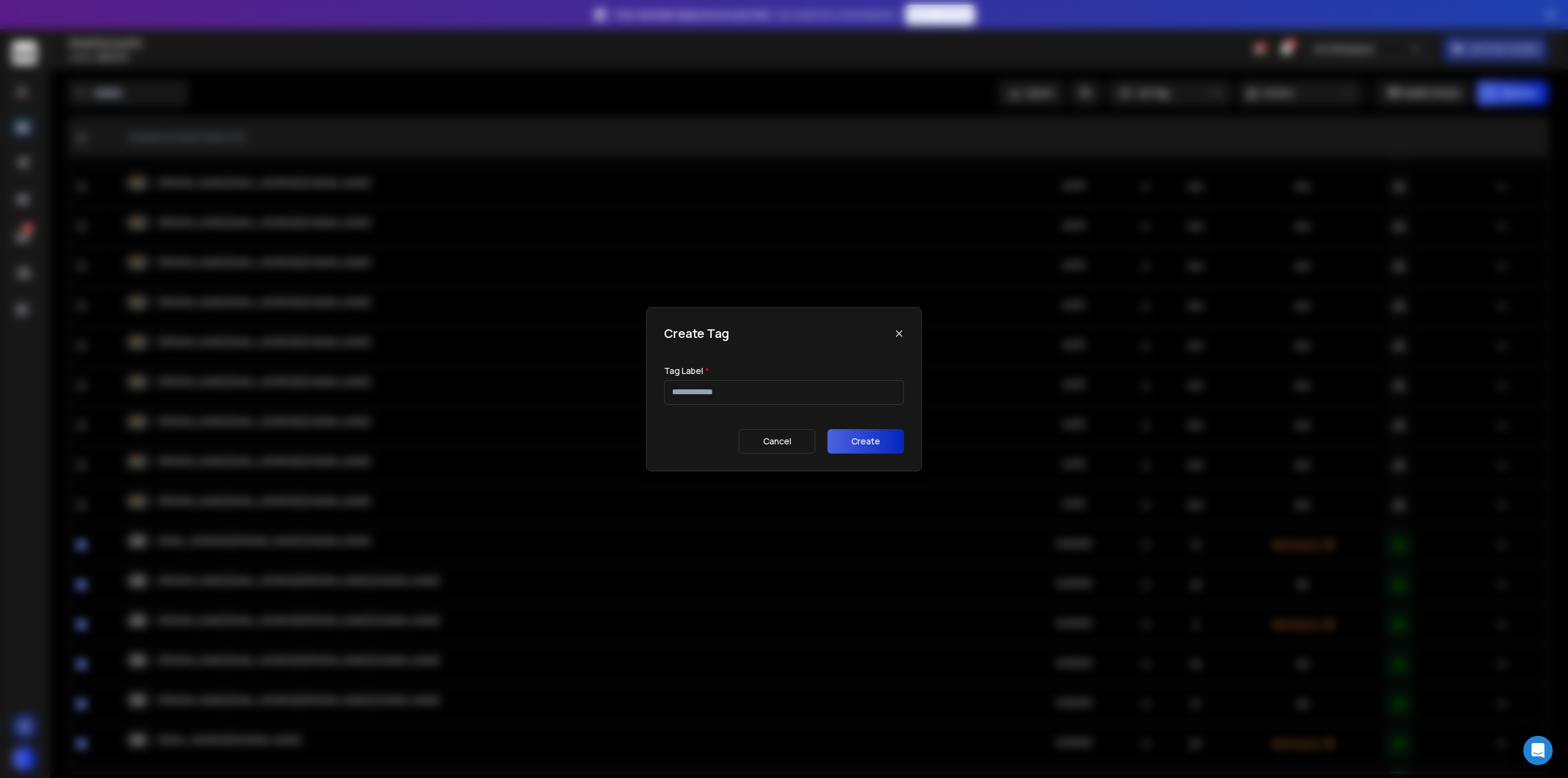
click at [760, 393] on input "text" at bounding box center [784, 393] width 240 height 25
type input "**********"
click at [868, 437] on button "Create" at bounding box center [866, 441] width 76 height 25
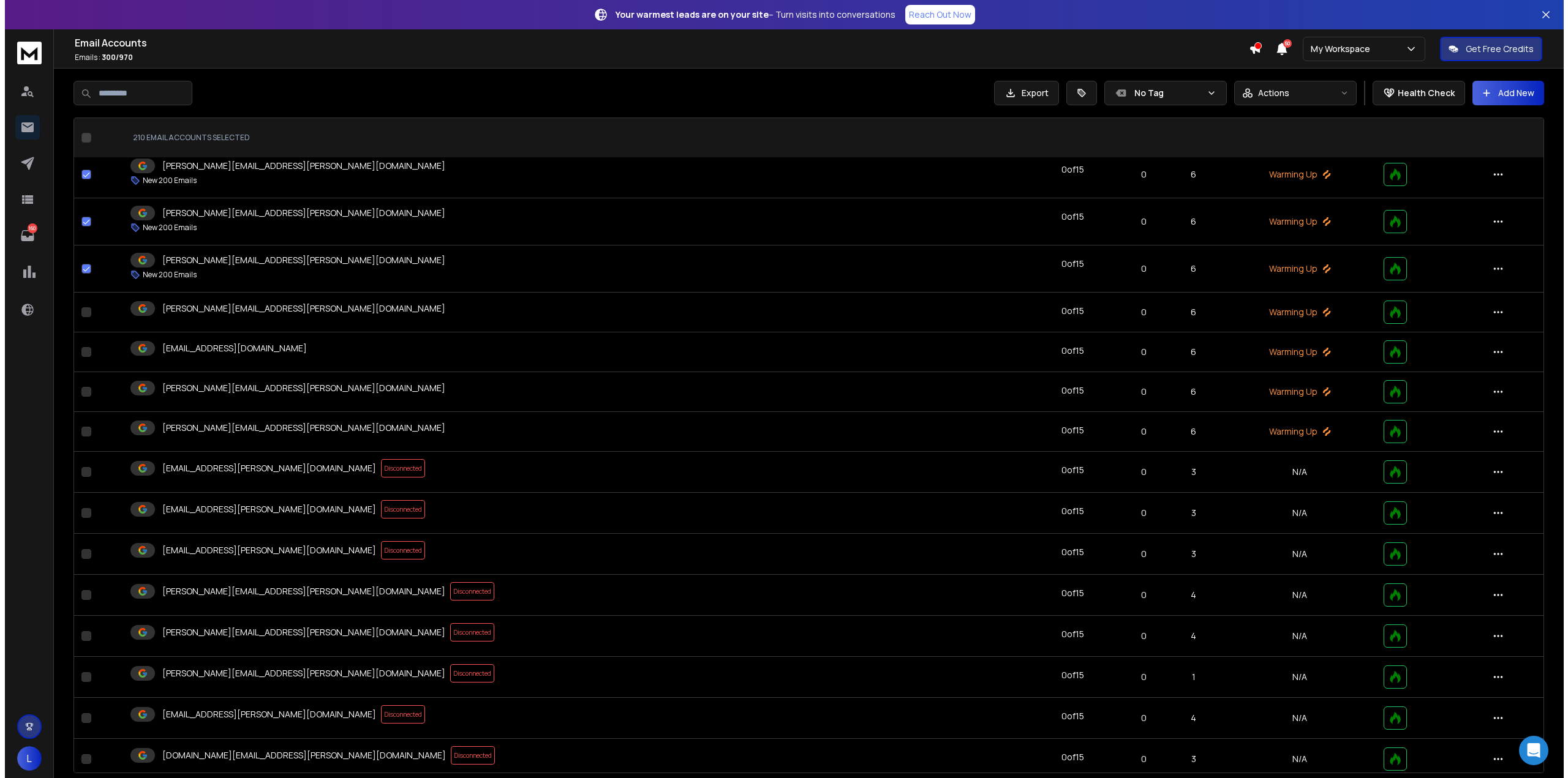
scroll to position [11328, 0]
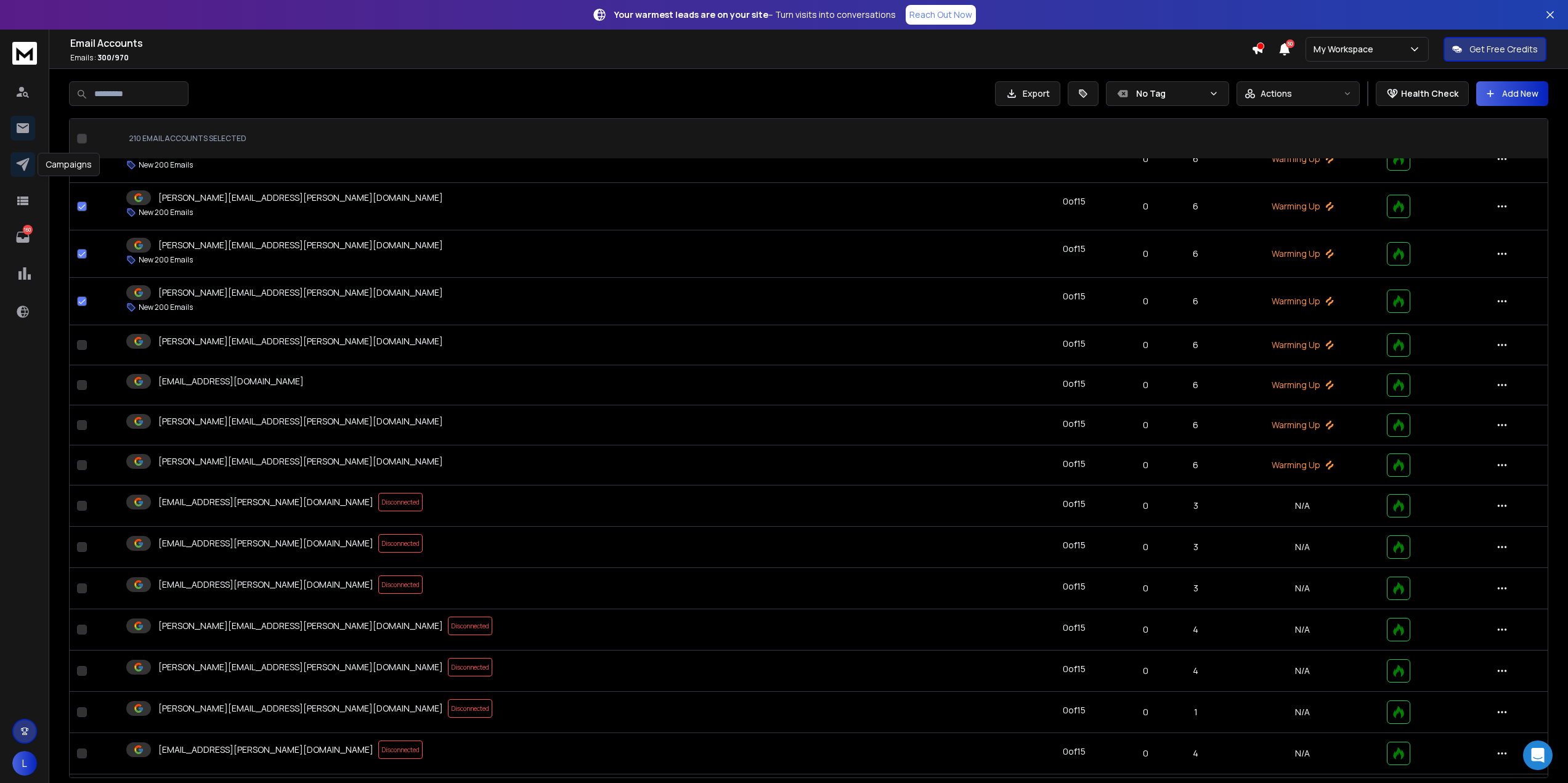
click at [18, 166] on icon at bounding box center [22, 164] width 14 height 14
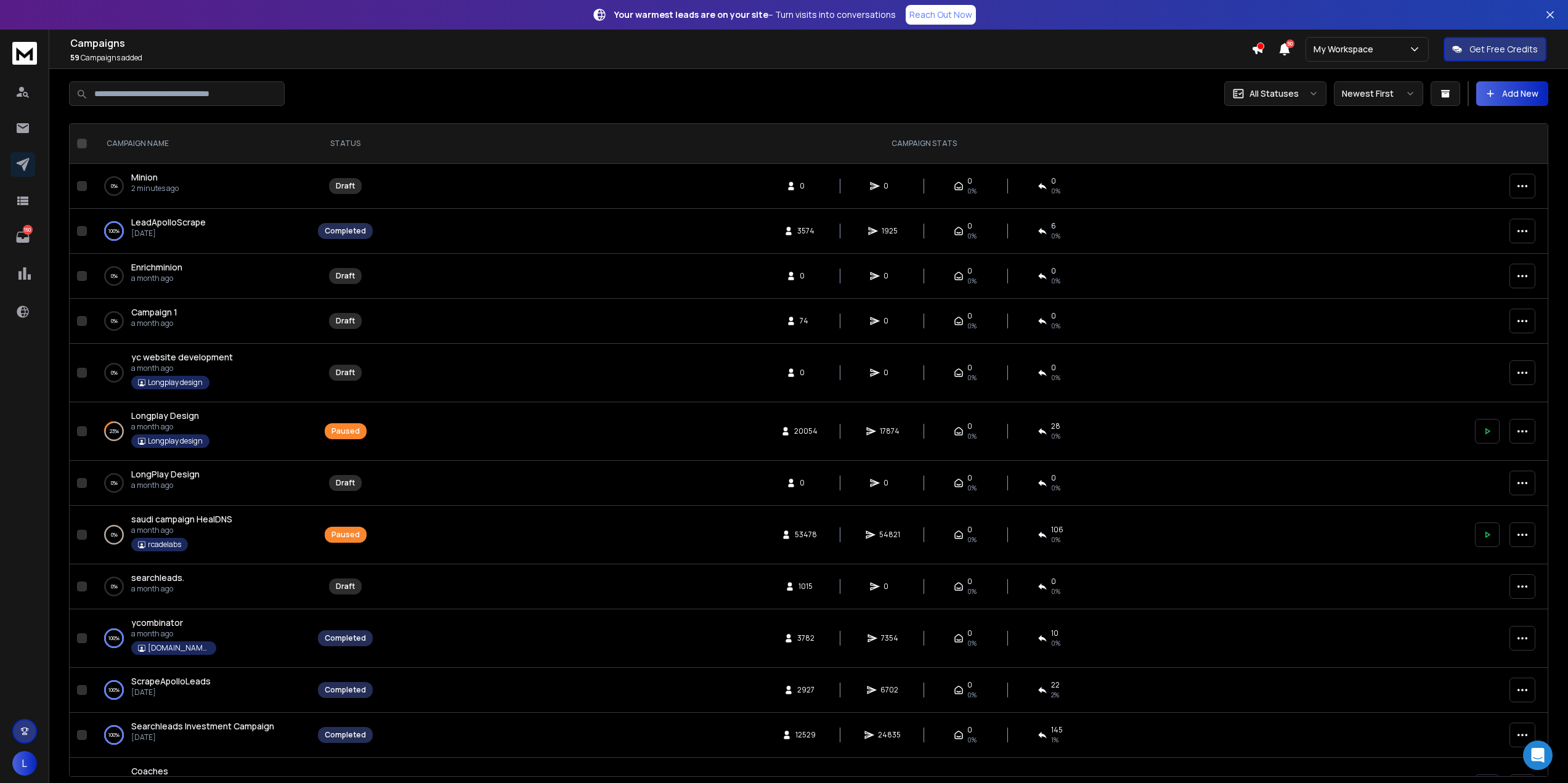
click at [220, 172] on div "0 % Minion 2 minutes ago" at bounding box center [201, 186] width 194 height 30
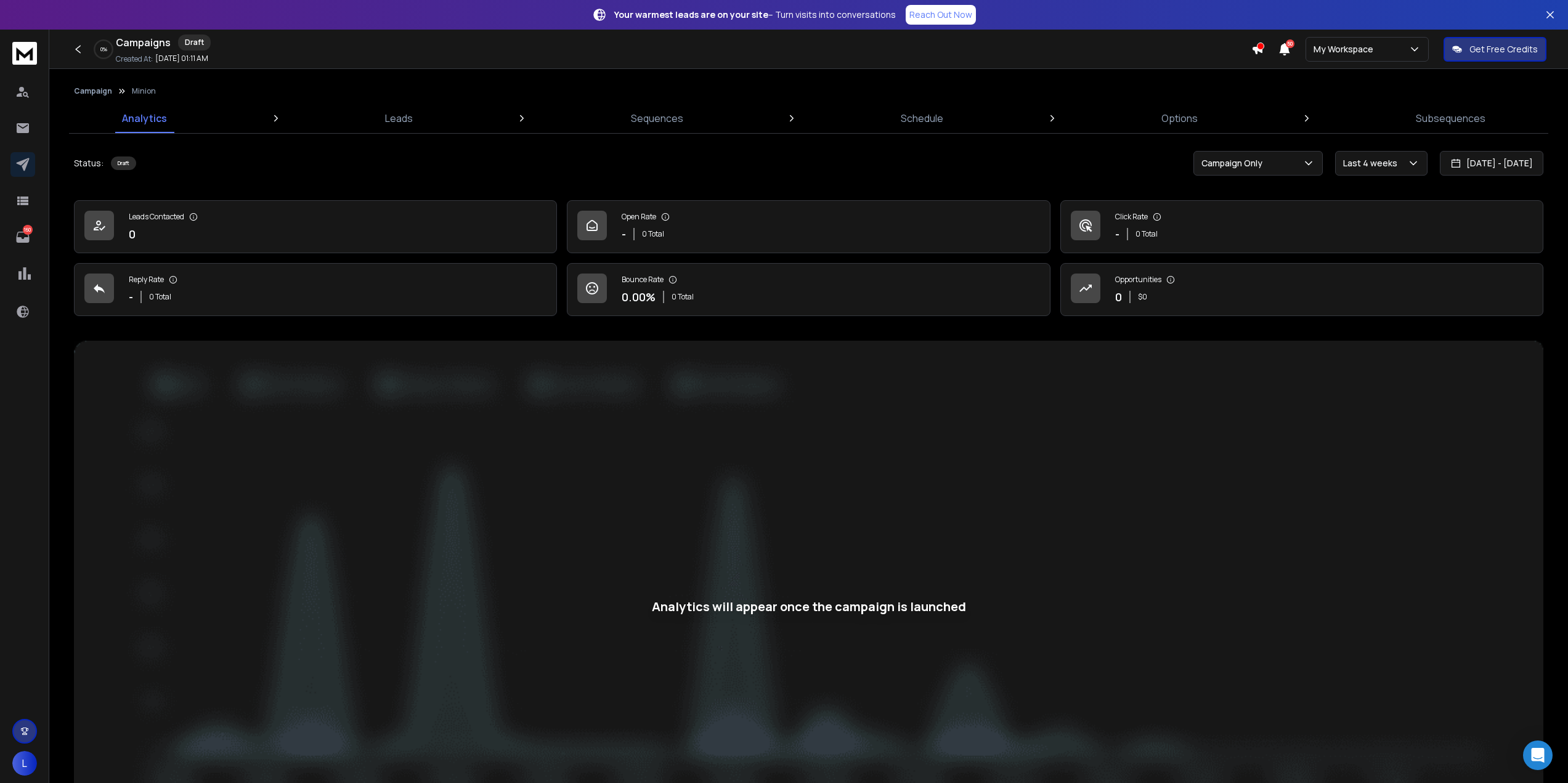
click at [364, 119] on div "Analytics Leads Sequences Schedule Options Subsequences" at bounding box center [804, 118] width 1469 height 30
click at [409, 121] on p "Leads" at bounding box center [399, 118] width 28 height 14
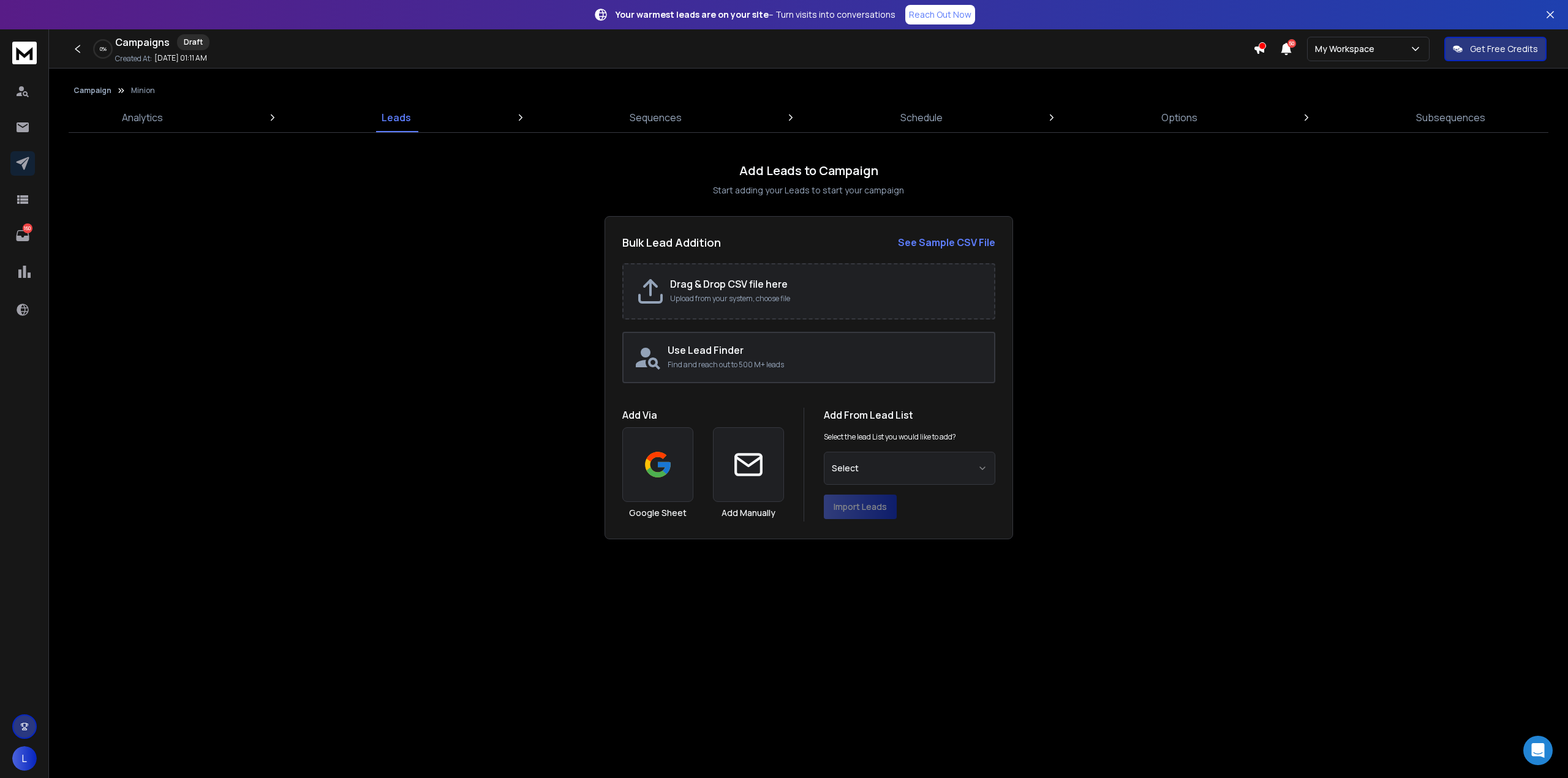
click at [796, 305] on div "Drag & Drop CSV file here Upload from your system, choose file" at bounding box center [825, 291] width 311 height 29
type input "**********"
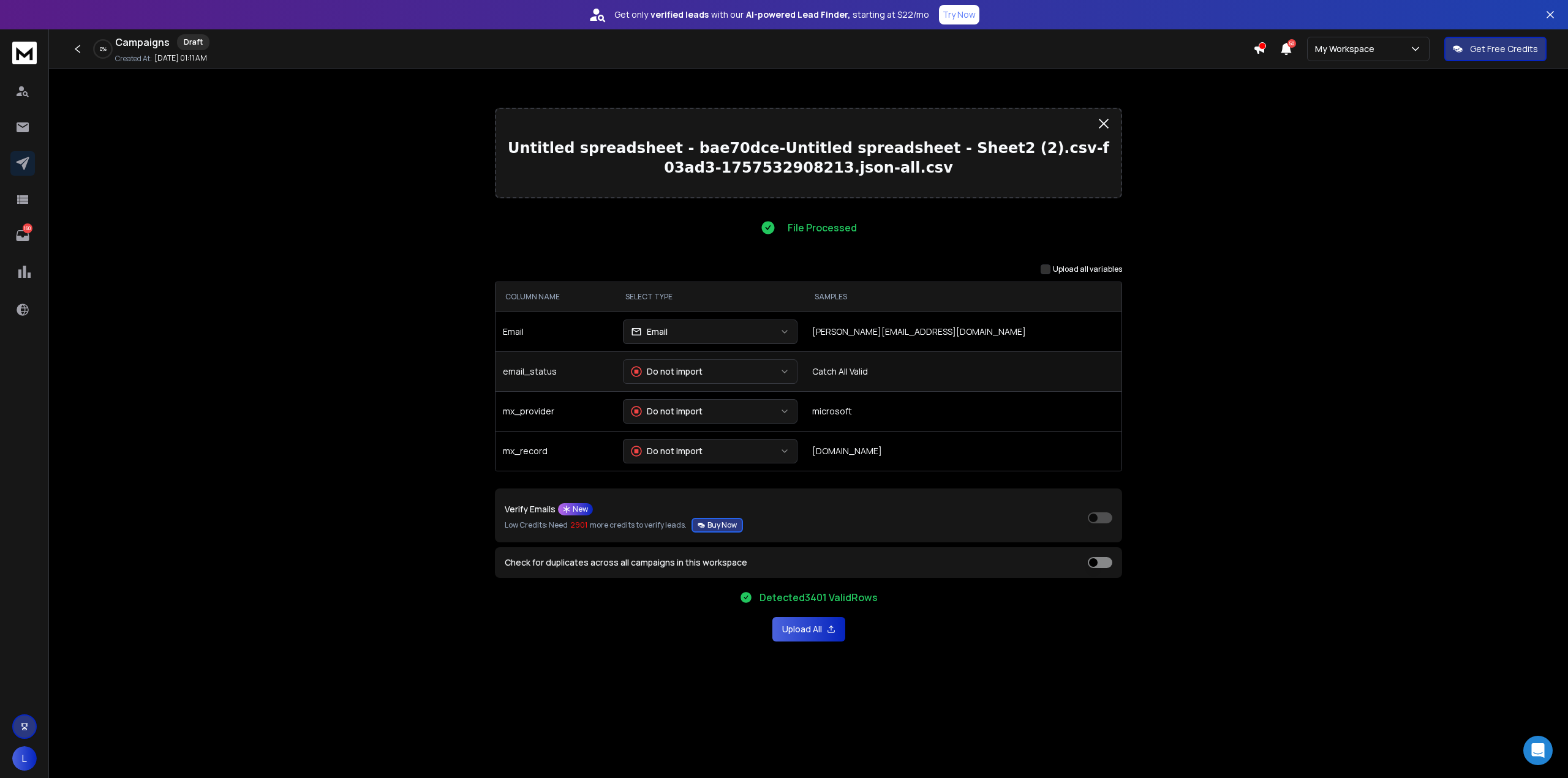
click at [694, 375] on div "Do not import" at bounding box center [667, 371] width 72 height 12
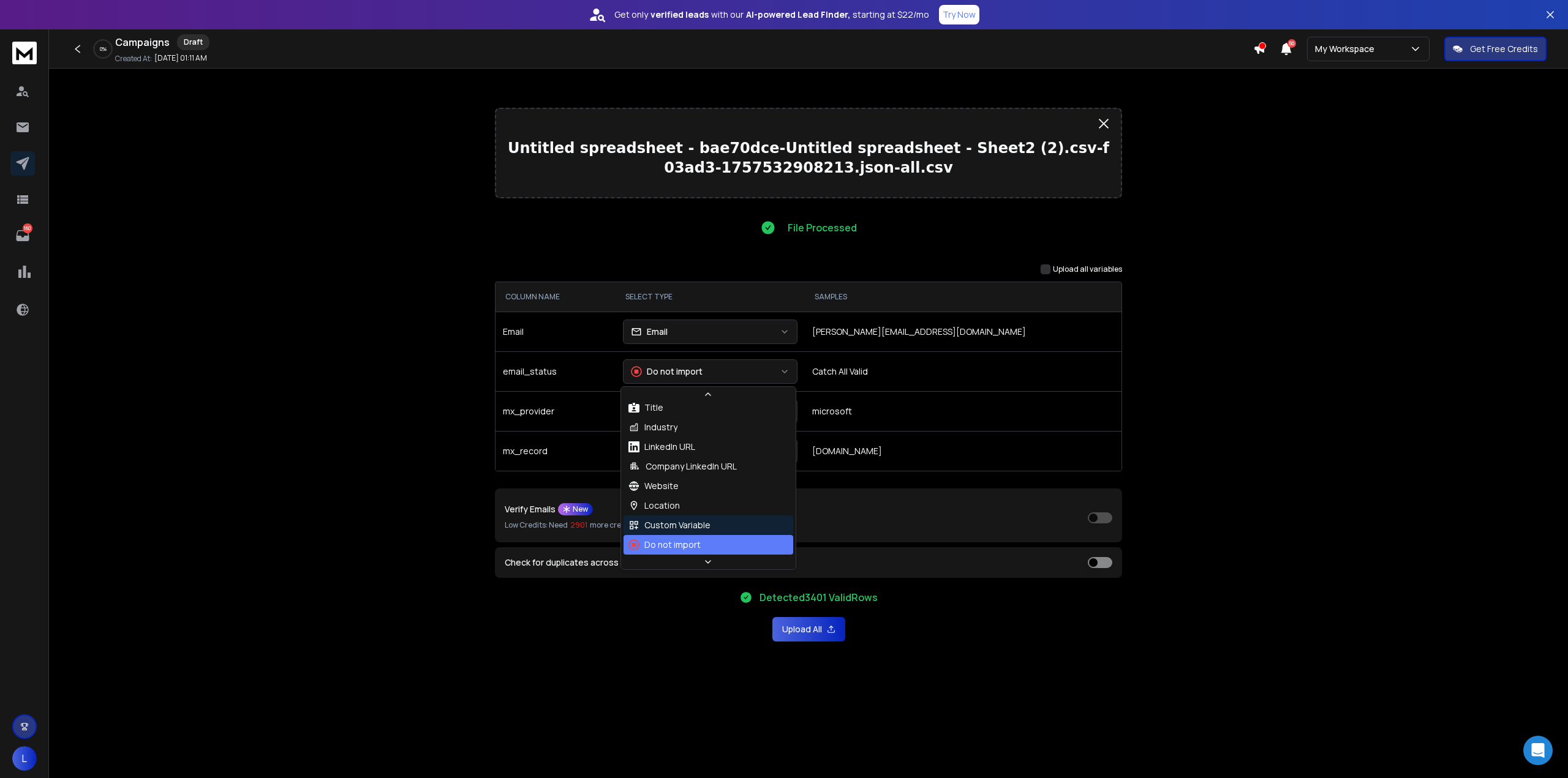
scroll to position [111, 0]
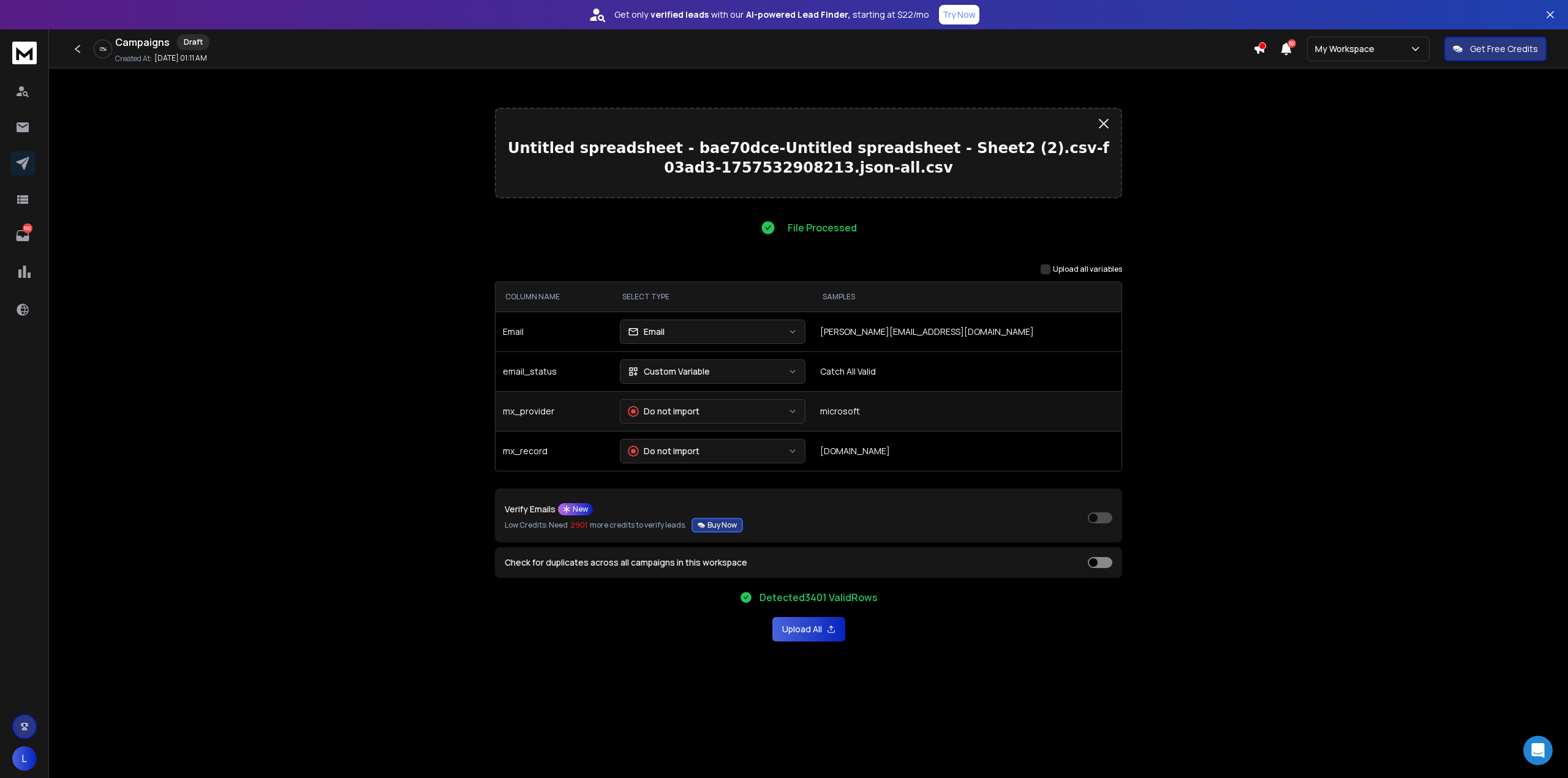
click at [693, 406] on div "Do not import" at bounding box center [663, 411] width 72 height 12
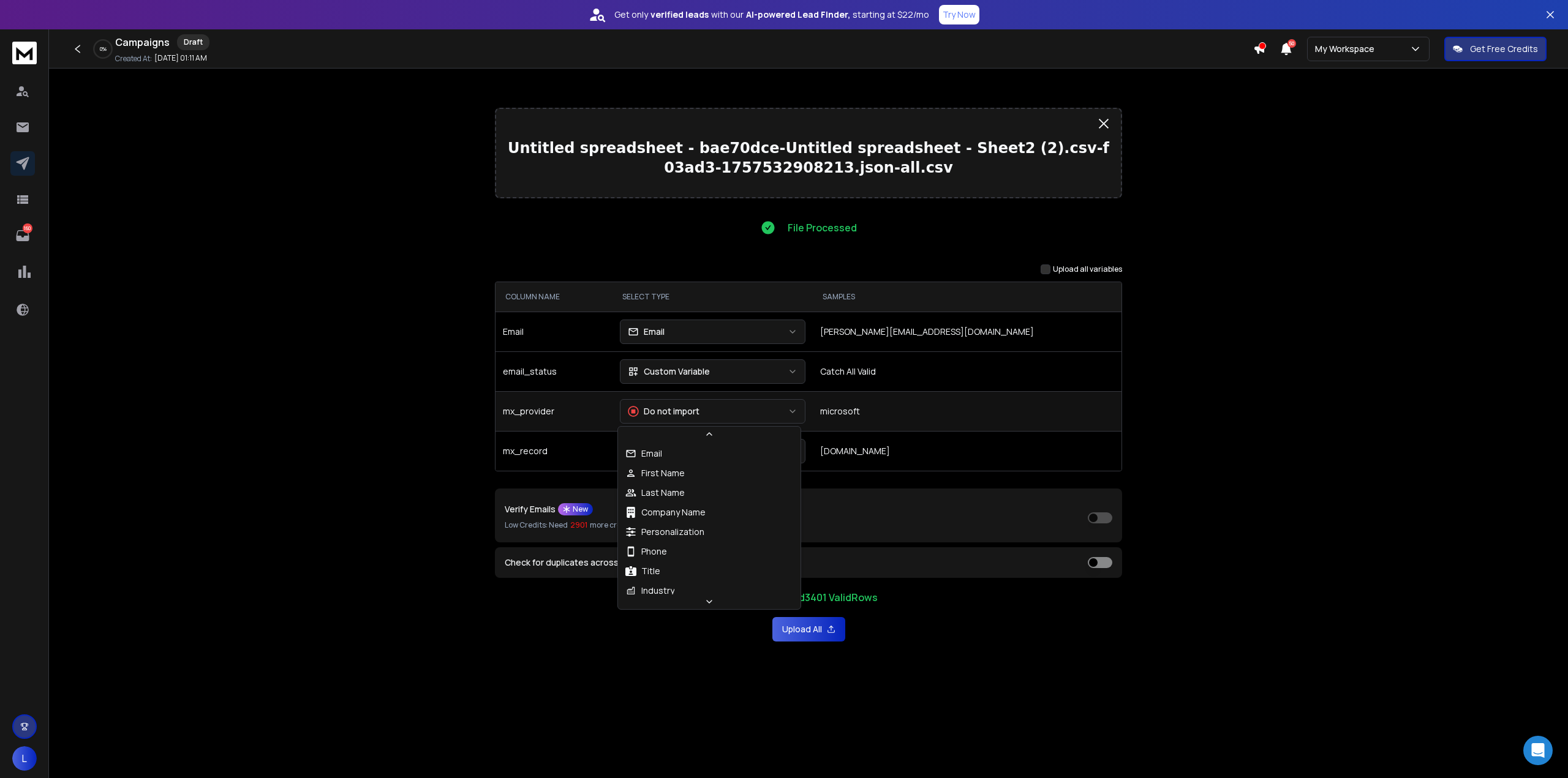
scroll to position [123, 0]
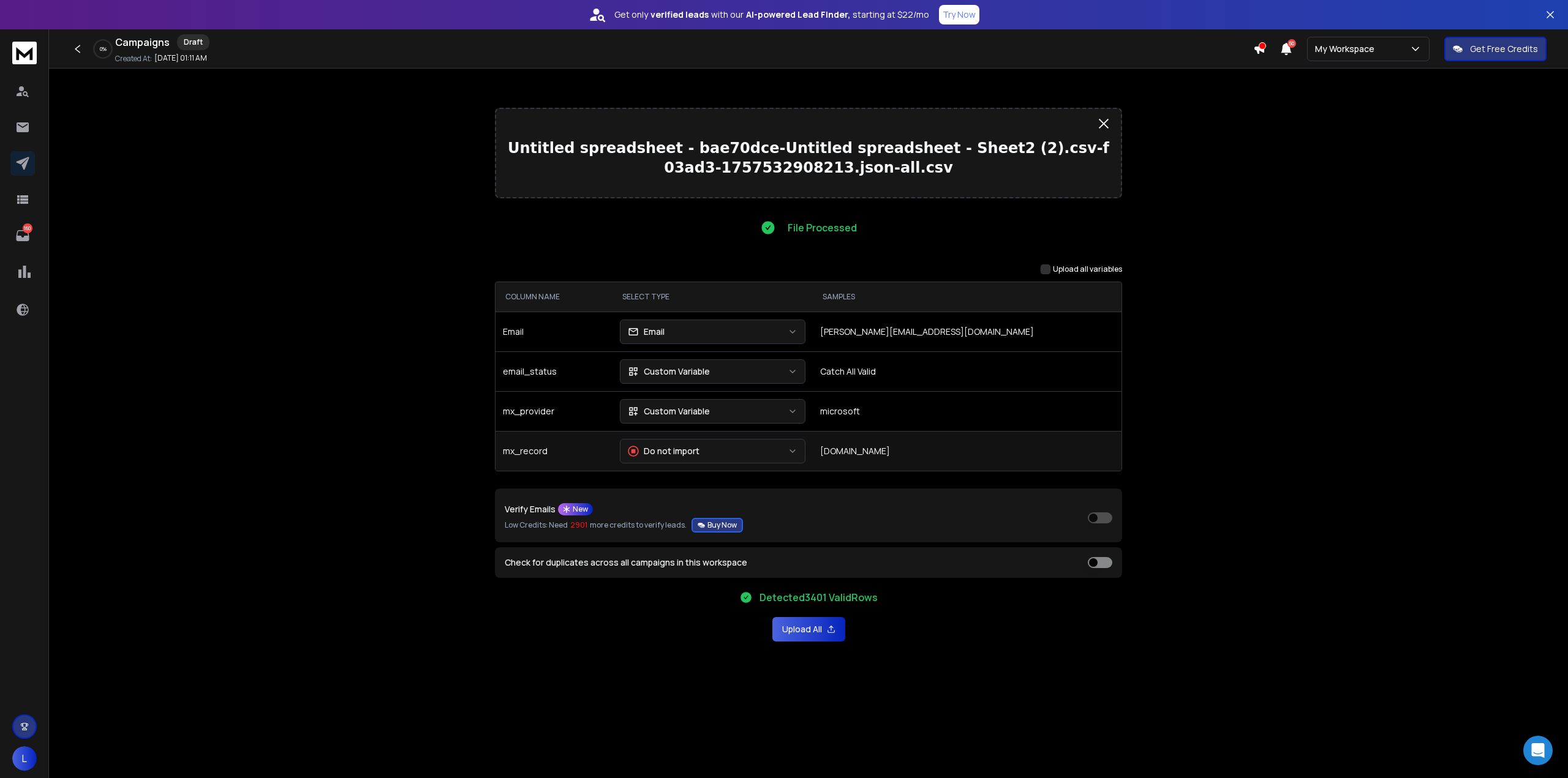
click at [704, 457] on button "Do not import" at bounding box center [713, 451] width 186 height 25
click at [693, 777] on div "Get only verified leads with our AI-powered Lead Finder, starting at $22/mo Try…" at bounding box center [784, 389] width 1568 height 778
click at [822, 631] on button "Upload All" at bounding box center [809, 629] width 73 height 25
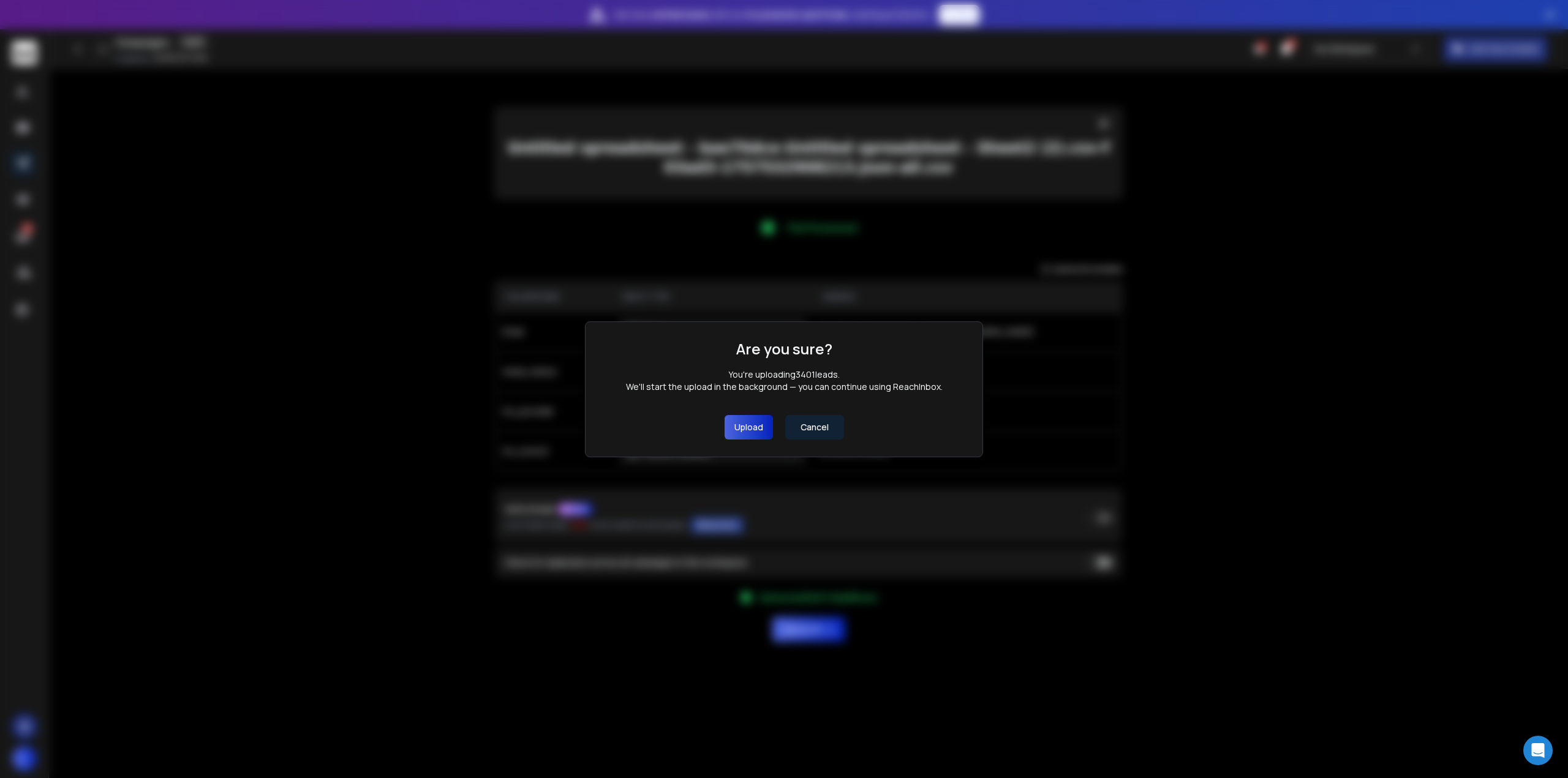
click at [753, 428] on button "Upload" at bounding box center [749, 427] width 49 height 25
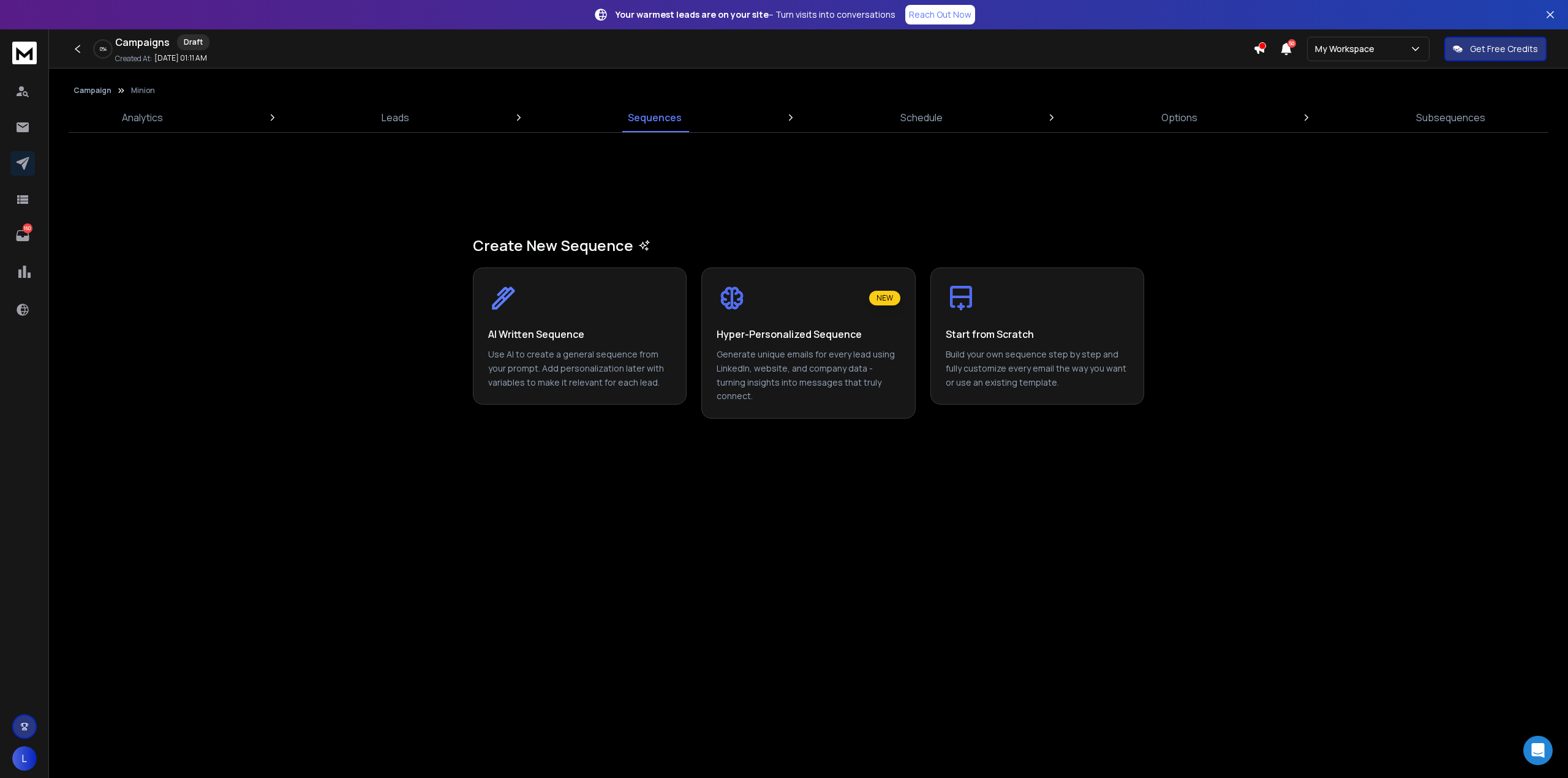
click at [1017, 309] on div "button" at bounding box center [1037, 298] width 183 height 30
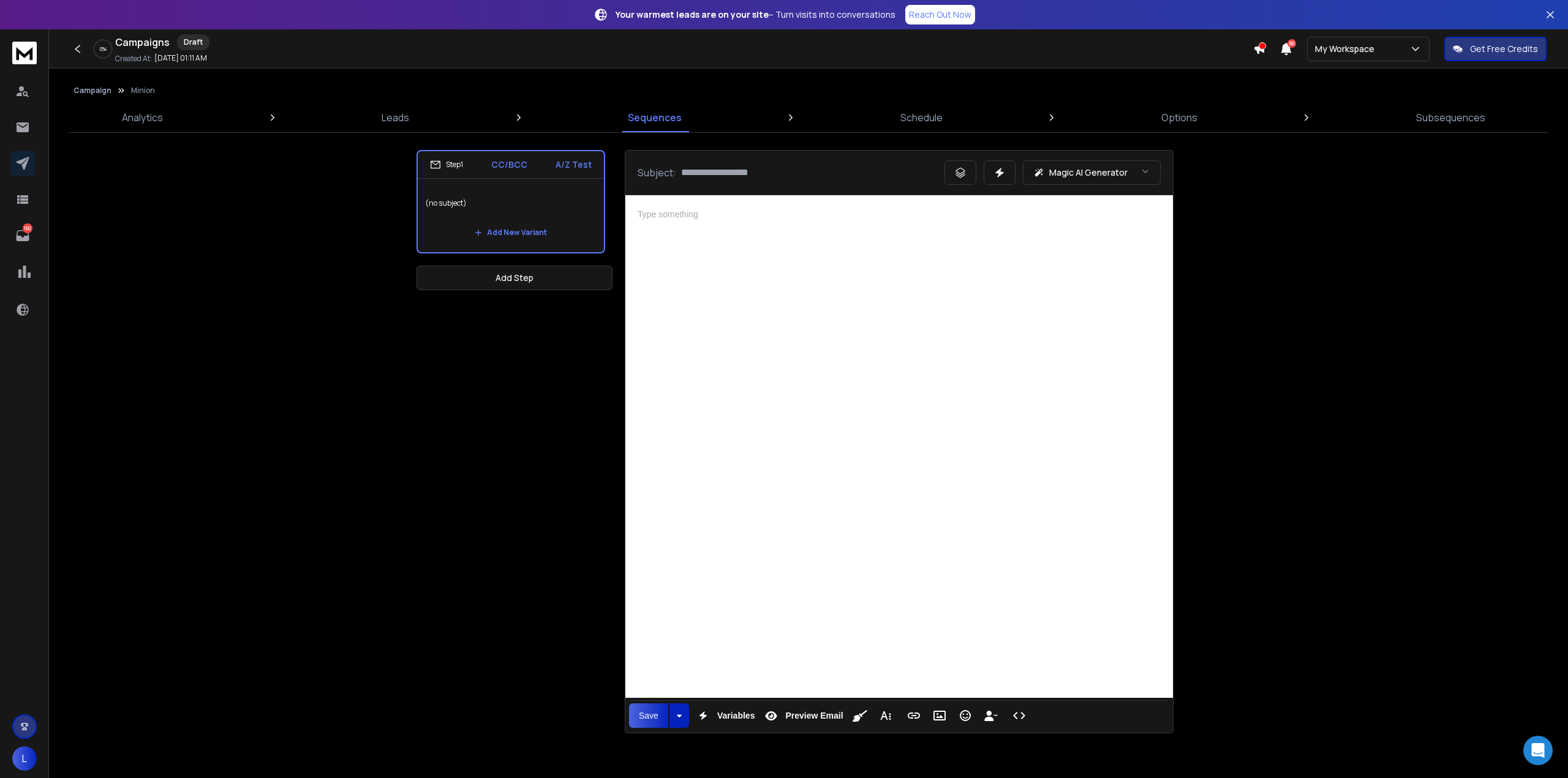
click at [789, 288] on div at bounding box center [898, 446] width 547 height 502
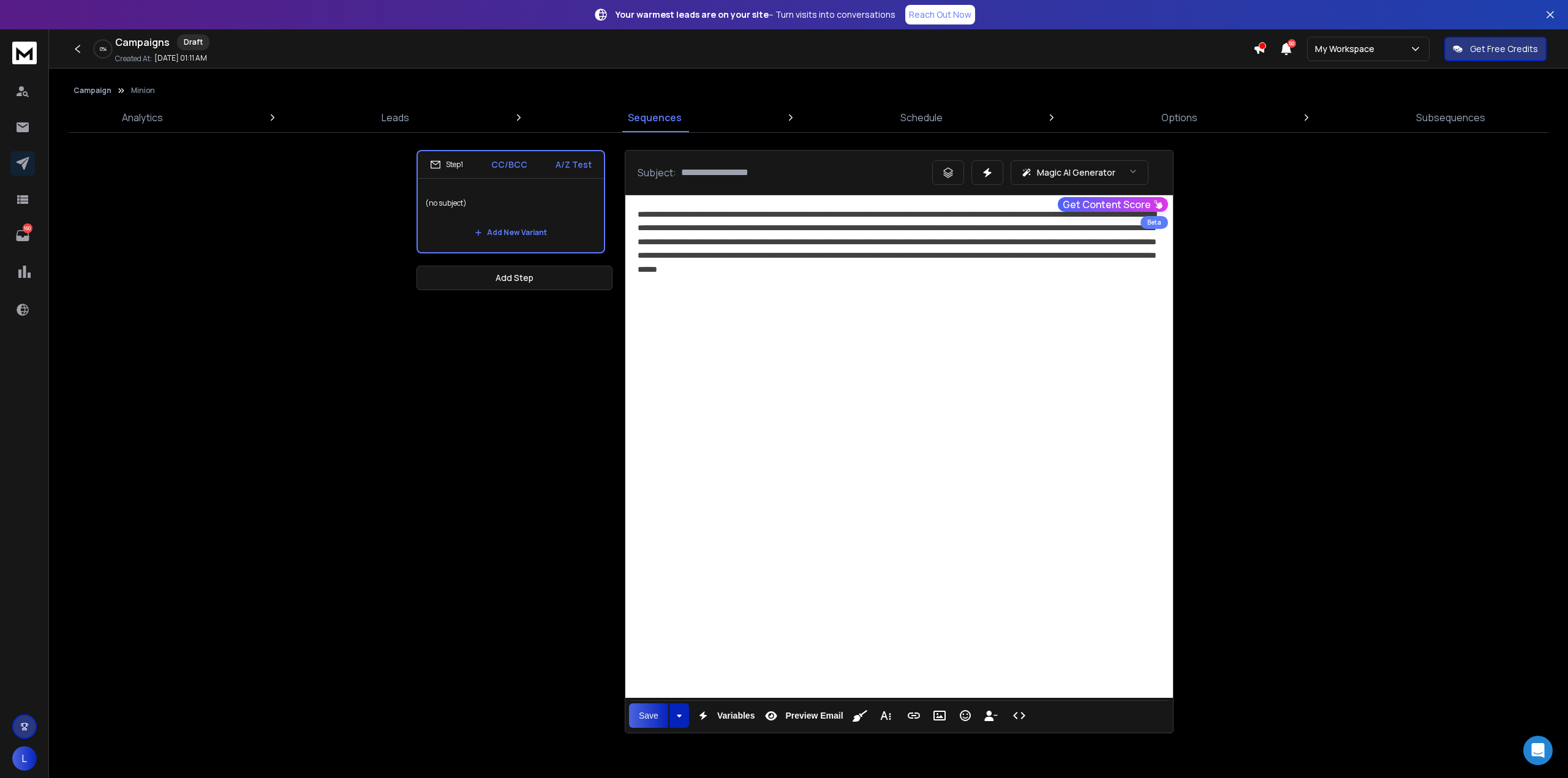
click at [929, 211] on div "**********" at bounding box center [898, 242] width 523 height 68
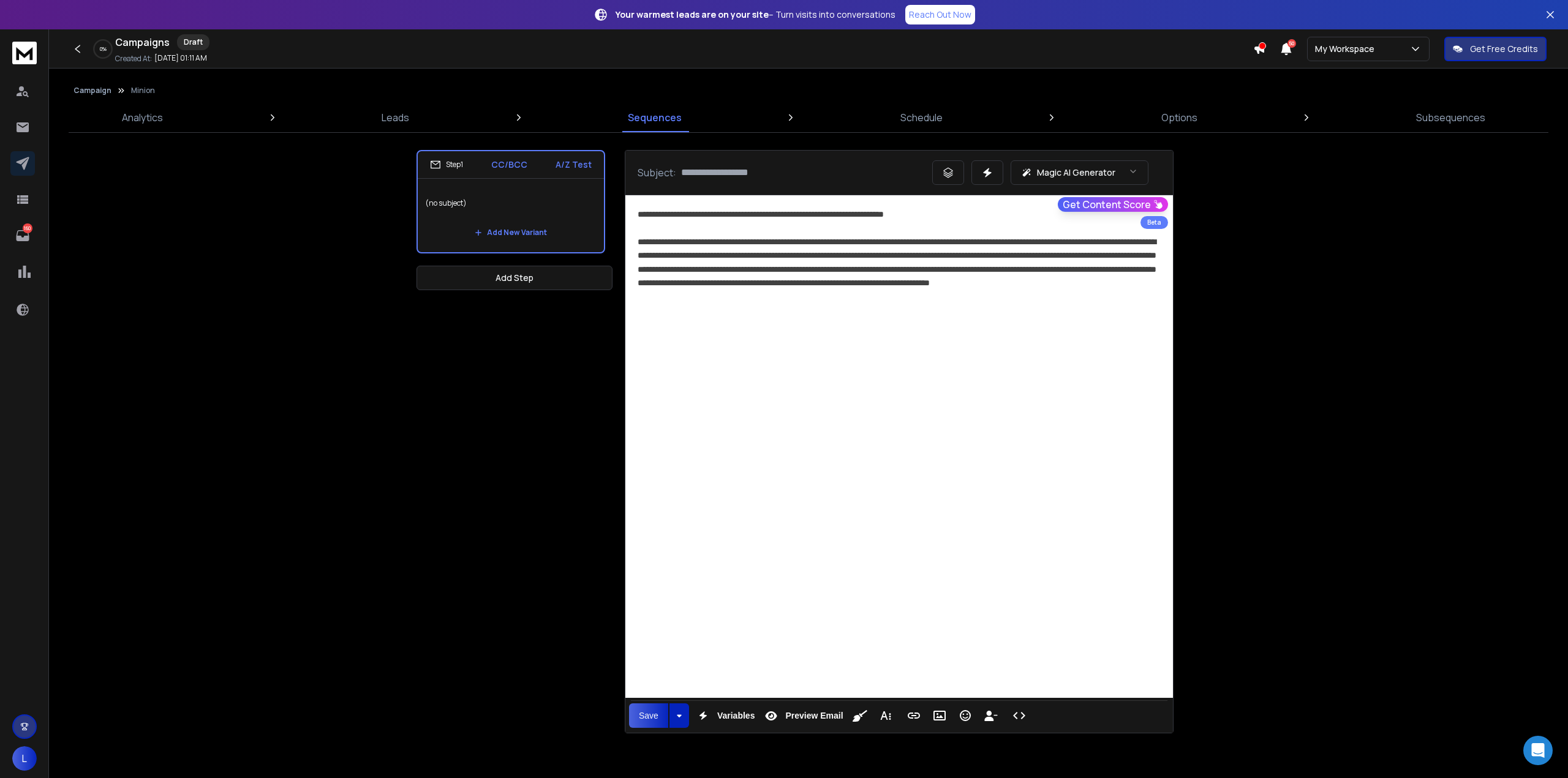
click at [786, 238] on div "**********" at bounding box center [898, 256] width 523 height 96
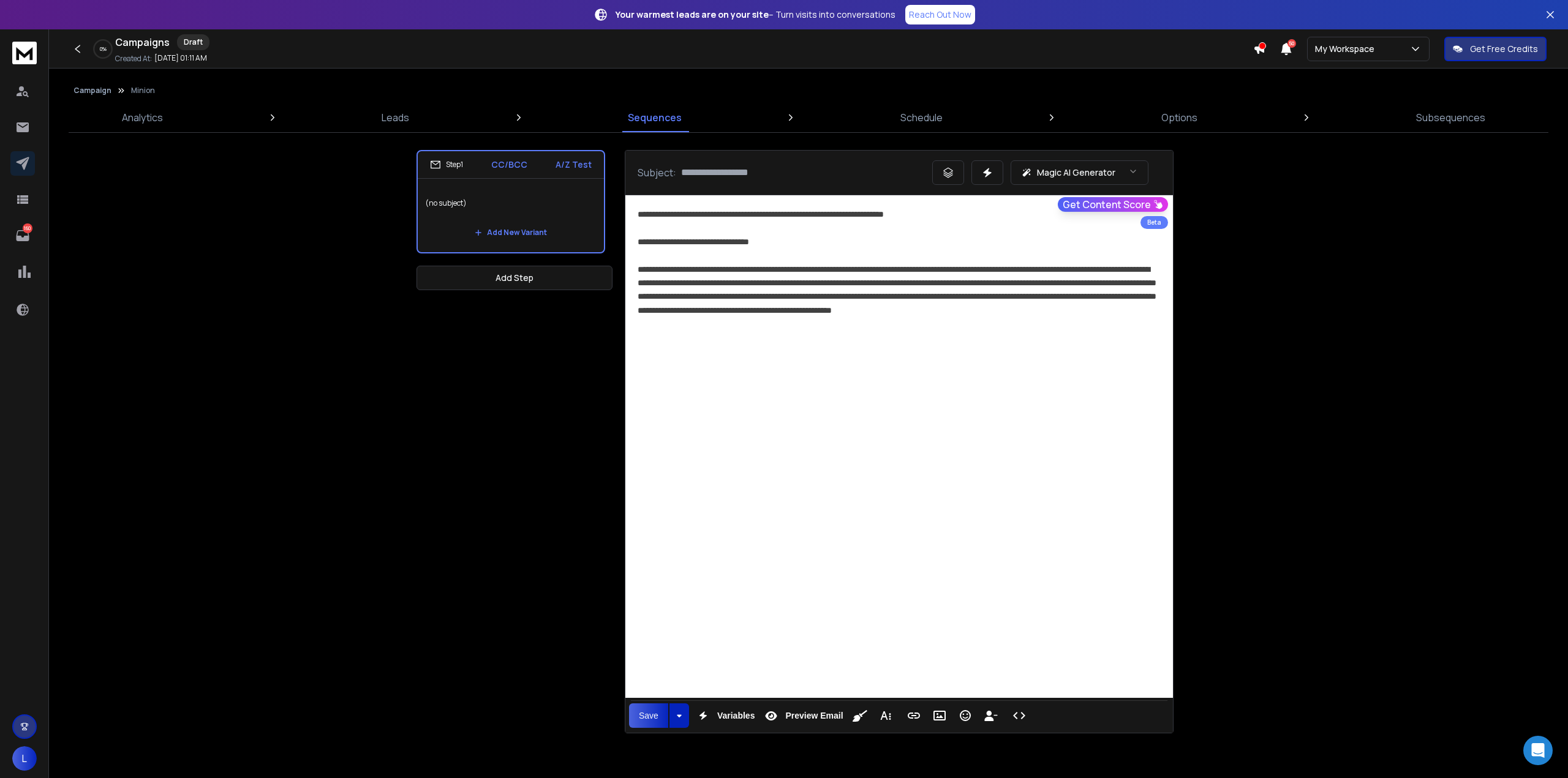
click at [1015, 267] on div "**********" at bounding box center [898, 269] width 523 height 123
click at [834, 268] on div "**********" at bounding box center [898, 269] width 523 height 123
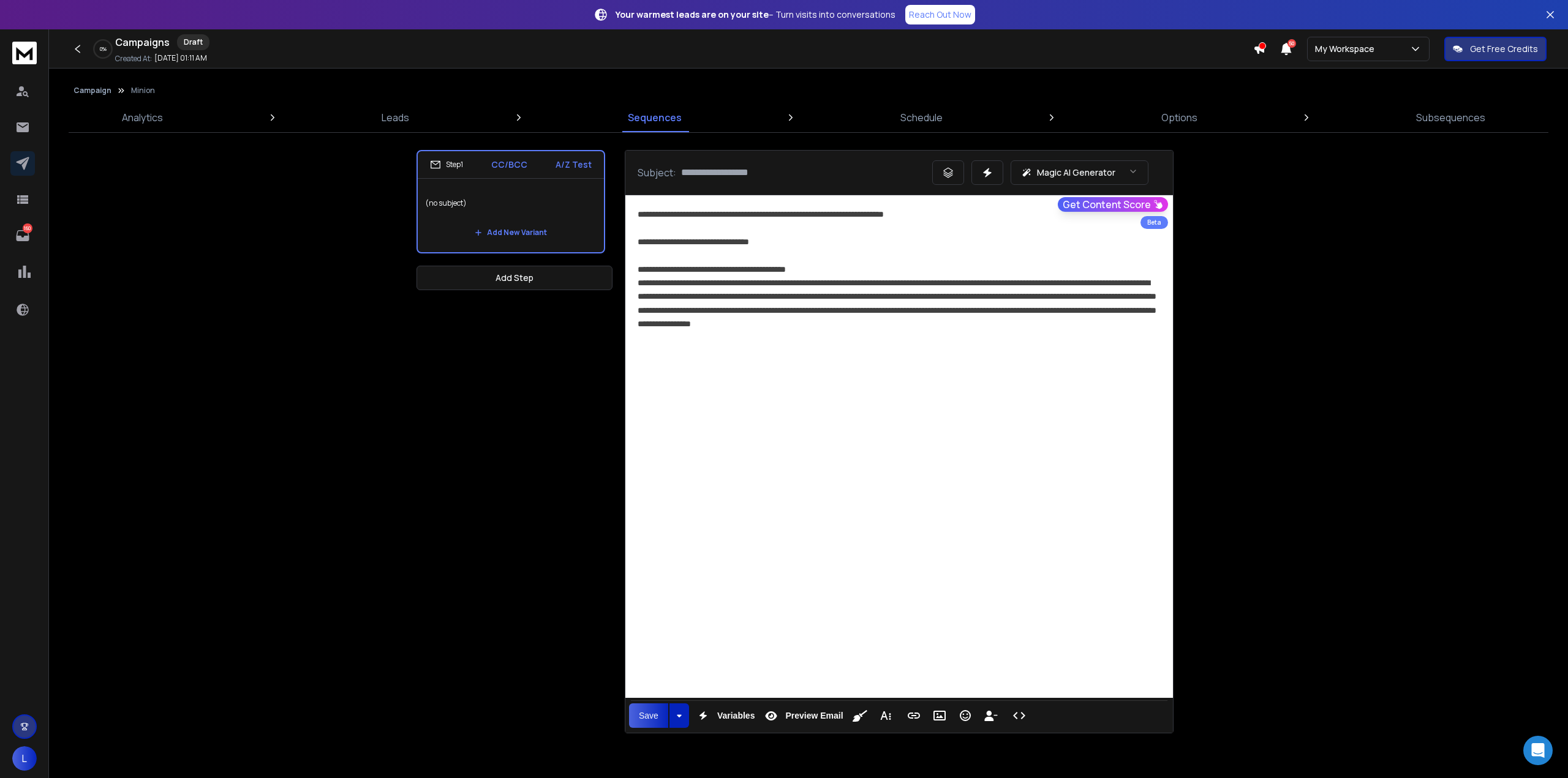
click at [923, 283] on div "**********" at bounding box center [898, 269] width 523 height 123
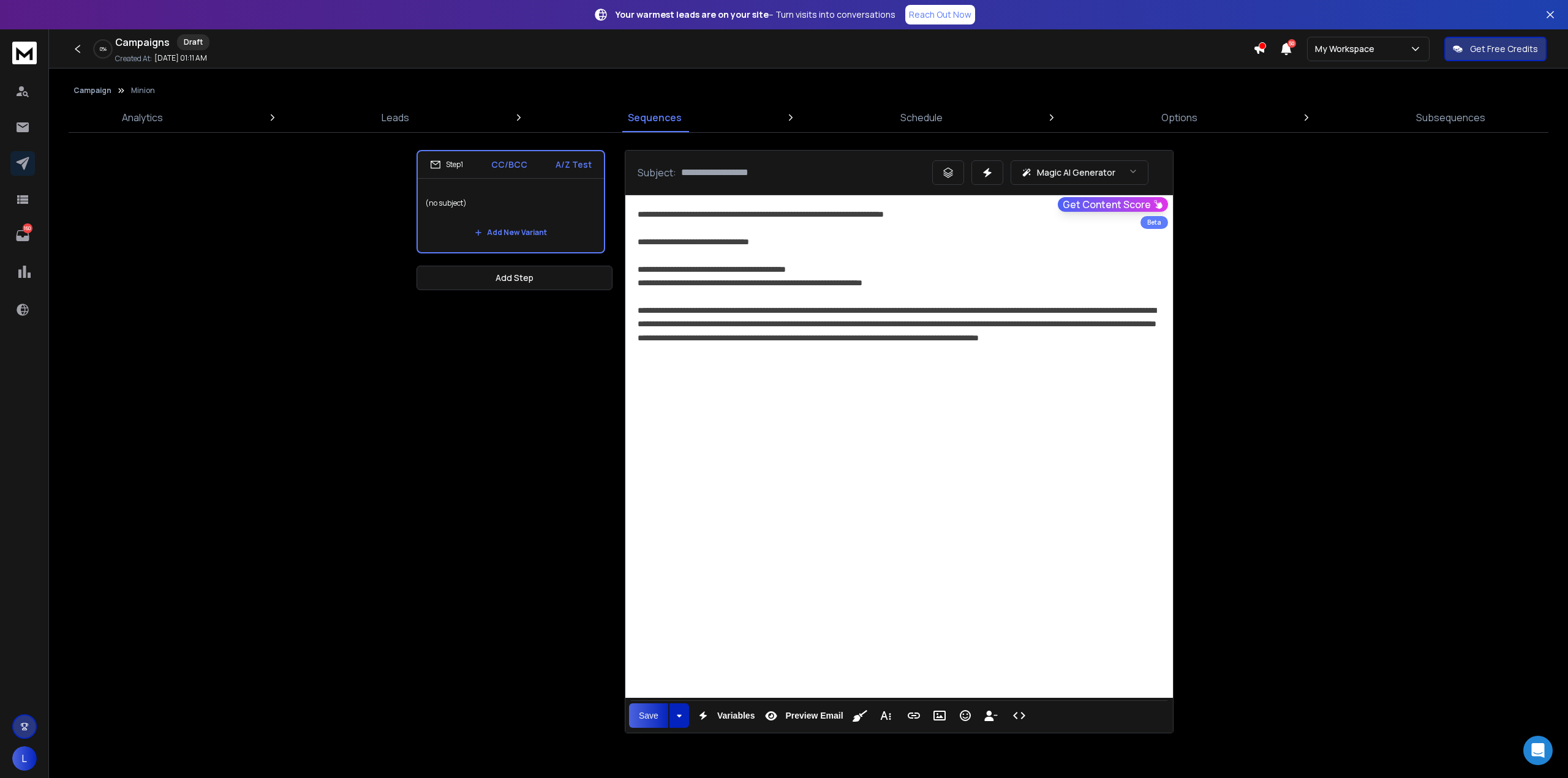
click at [829, 282] on div "**********" at bounding box center [898, 283] width 523 height 151
click at [819, 304] on div "**********" at bounding box center [898, 283] width 523 height 151
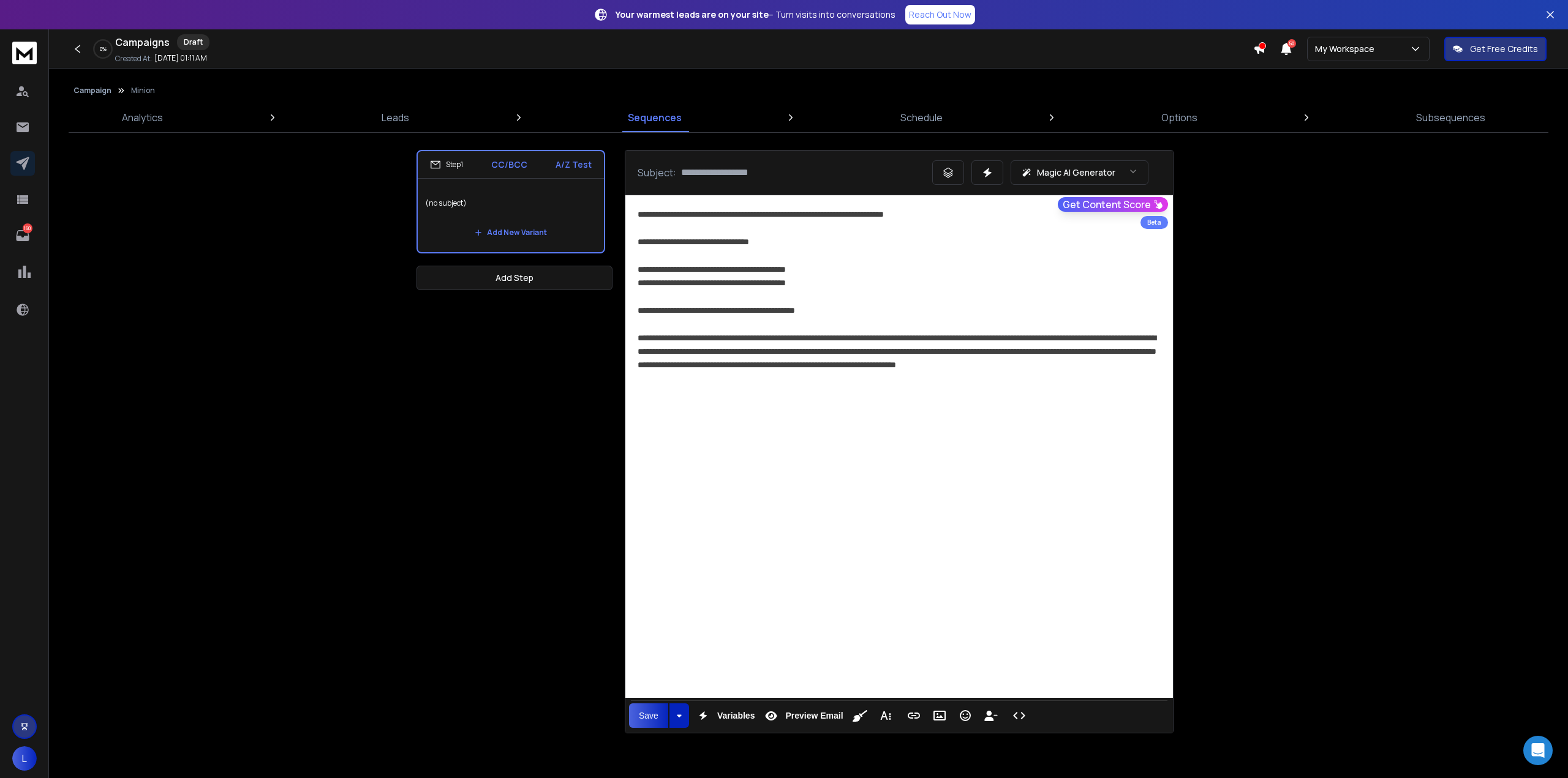
click at [869, 340] on div "**********" at bounding box center [898, 297] width 523 height 178
drag, startPoint x: 834, startPoint y: 351, endPoint x: 847, endPoint y: 338, distance: 18.4
click at [834, 350] on div "**********" at bounding box center [898, 297] width 523 height 178
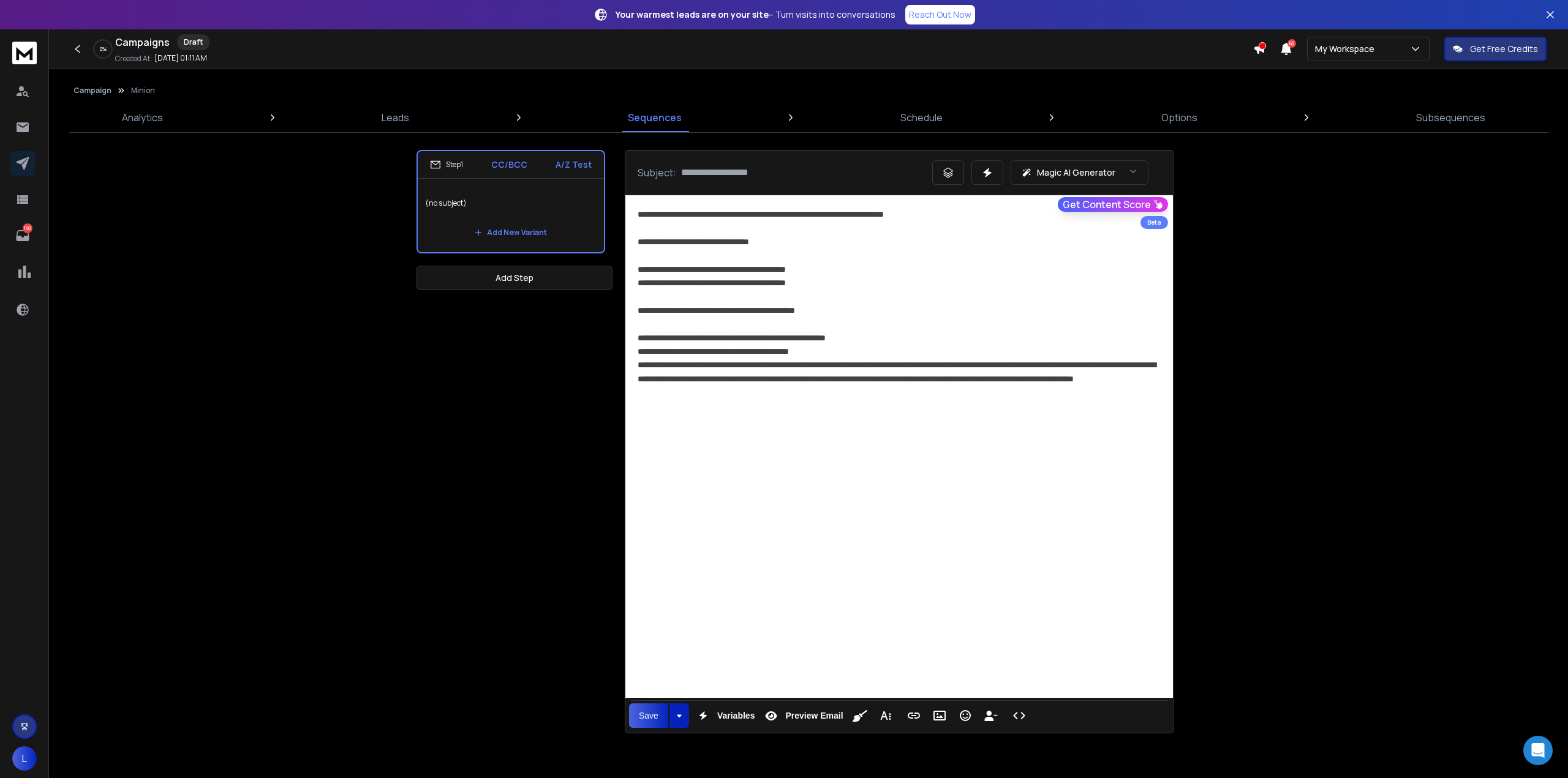
click at [807, 366] on div "**********" at bounding box center [898, 303] width 523 height 192
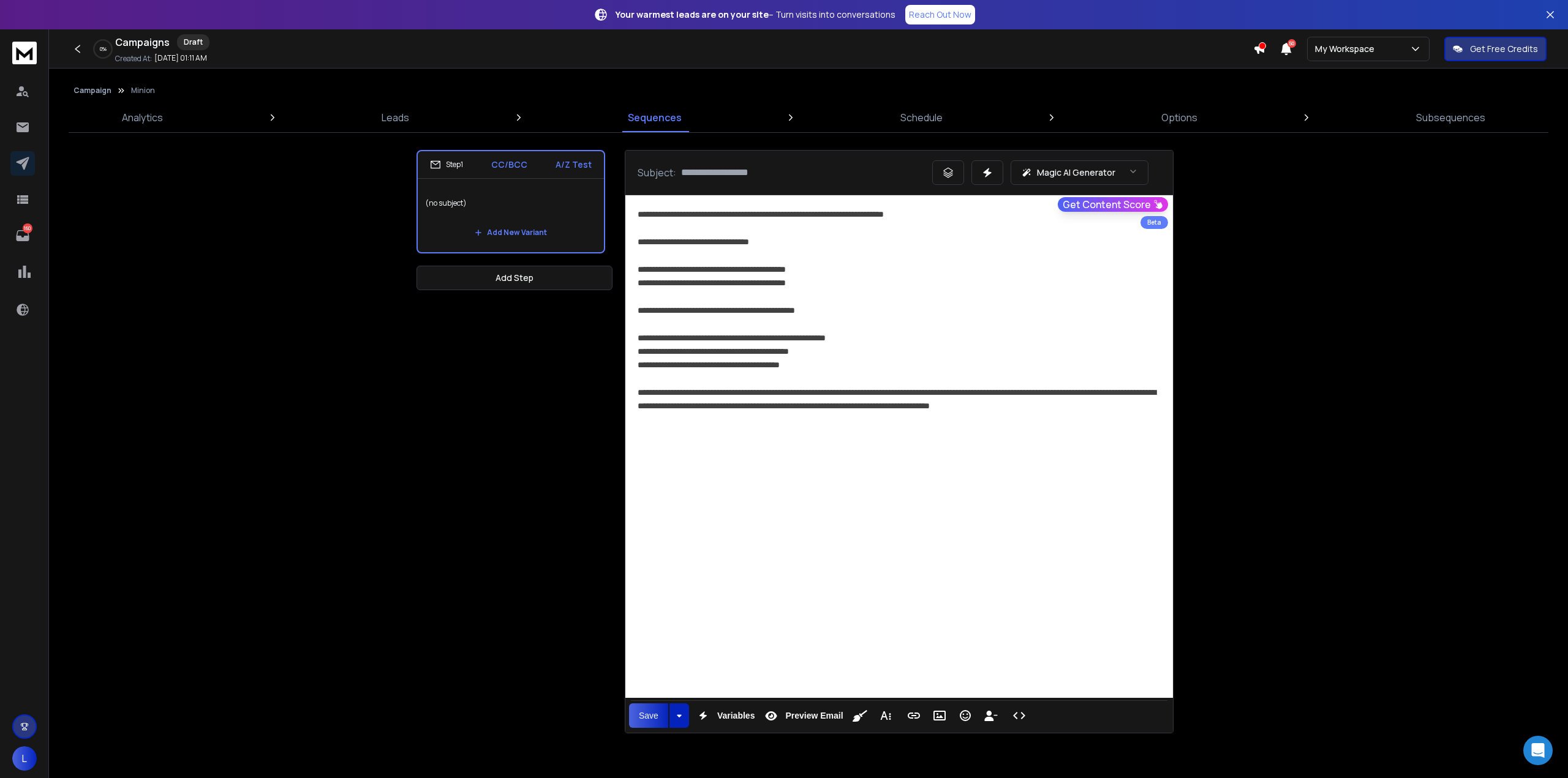
click at [948, 409] on div "**********" at bounding box center [898, 311] width 523 height 205
click at [728, 717] on span "Variables" at bounding box center [736, 716] width 43 height 10
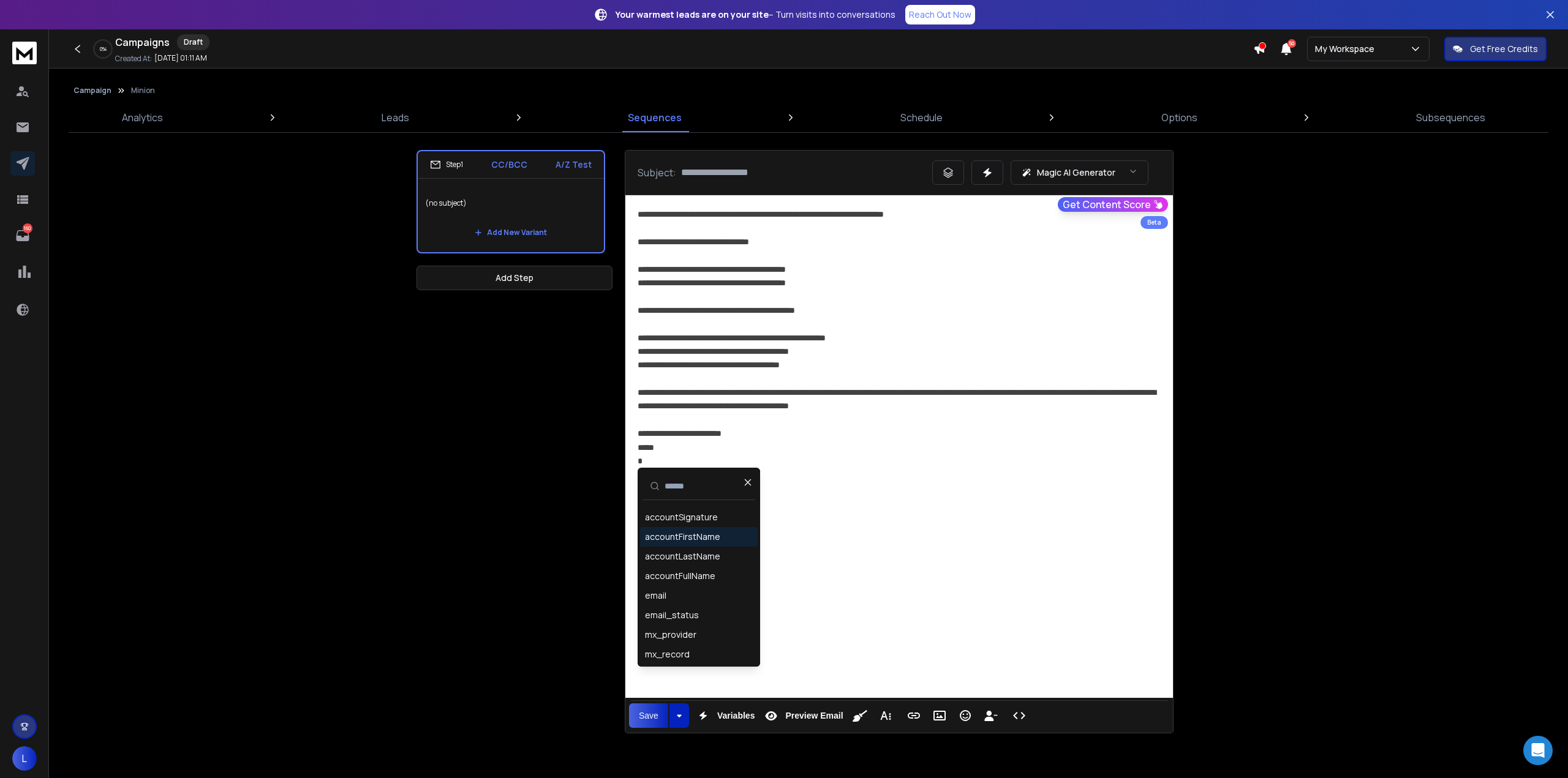
click at [680, 539] on div "accountFirstName" at bounding box center [682, 537] width 76 height 12
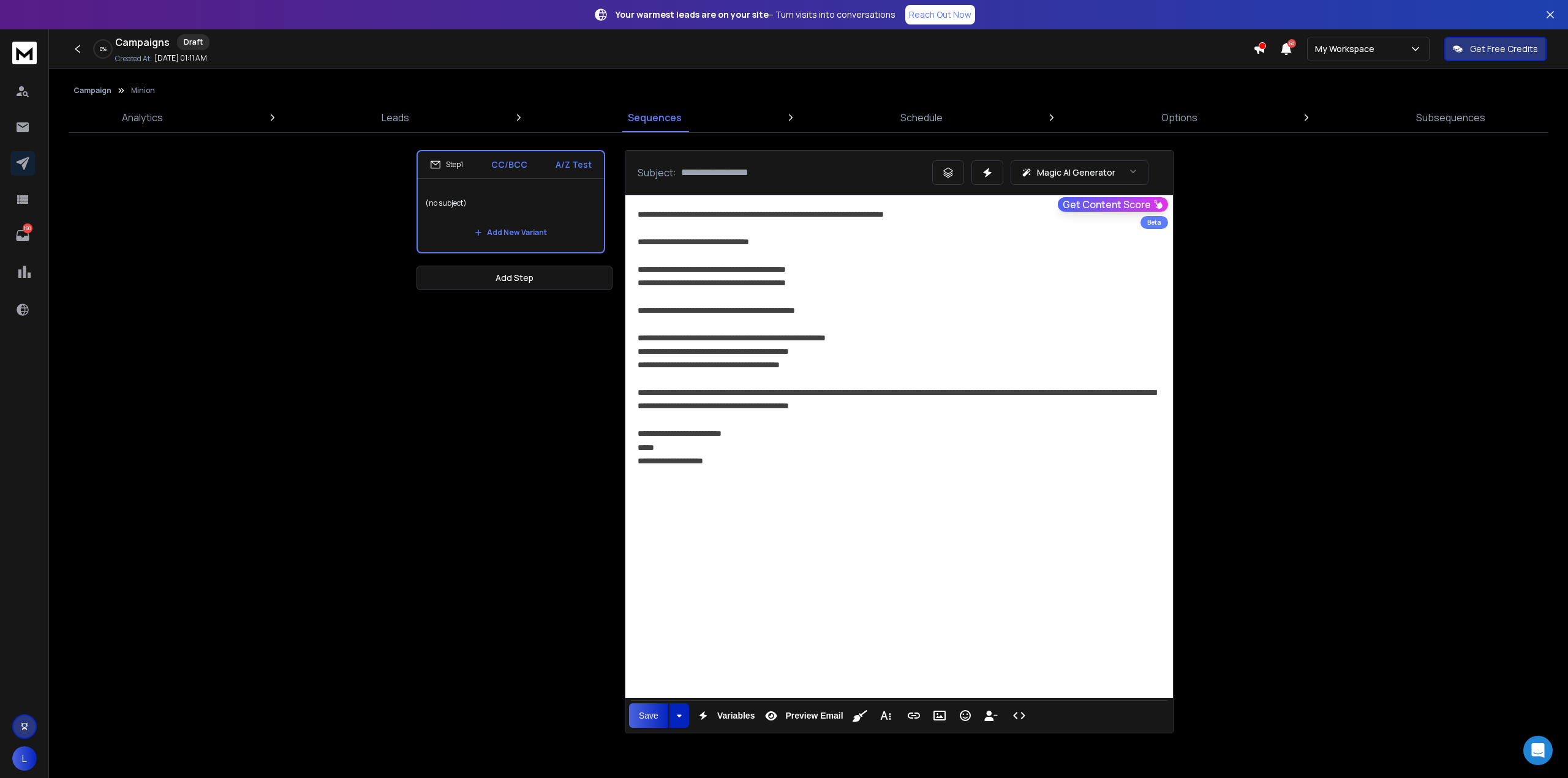
click at [771, 435] on div "**********" at bounding box center [898, 324] width 523 height 233
click at [1136, 393] on div "**********" at bounding box center [898, 331] width 523 height 247
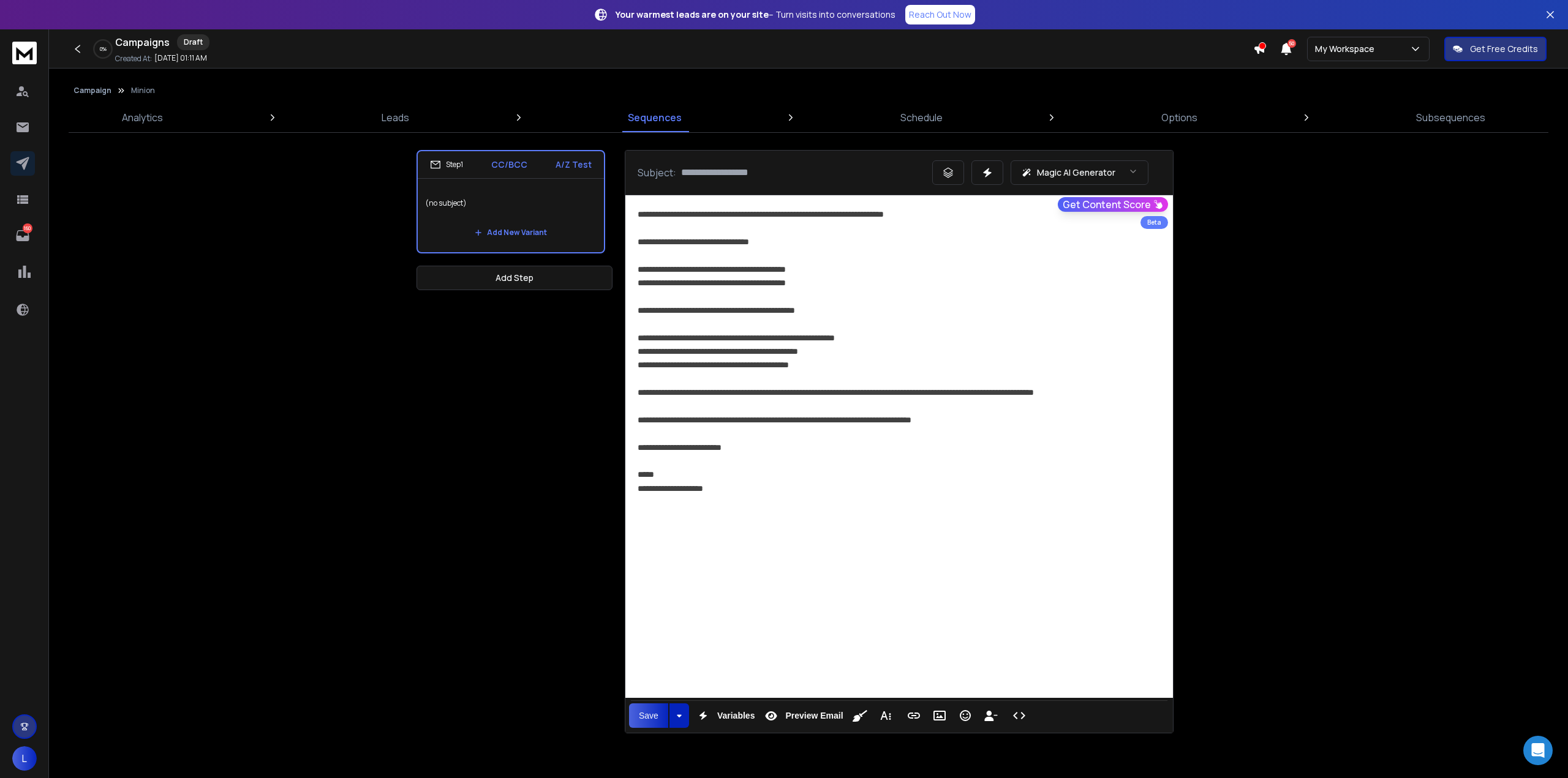
click at [726, 183] on div "Subject: Magic AI Generator Get Content Score Beta" at bounding box center [898, 173] width 547 height 45
drag, startPoint x: 726, startPoint y: 182, endPoint x: 721, endPoint y: 174, distance: 9.4
click at [725, 179] on div "Subject: Magic AI Generator Get Content Score Beta" at bounding box center [898, 173] width 547 height 45
click at [721, 174] on input at bounding box center [800, 173] width 239 height 14
paste input "**********"
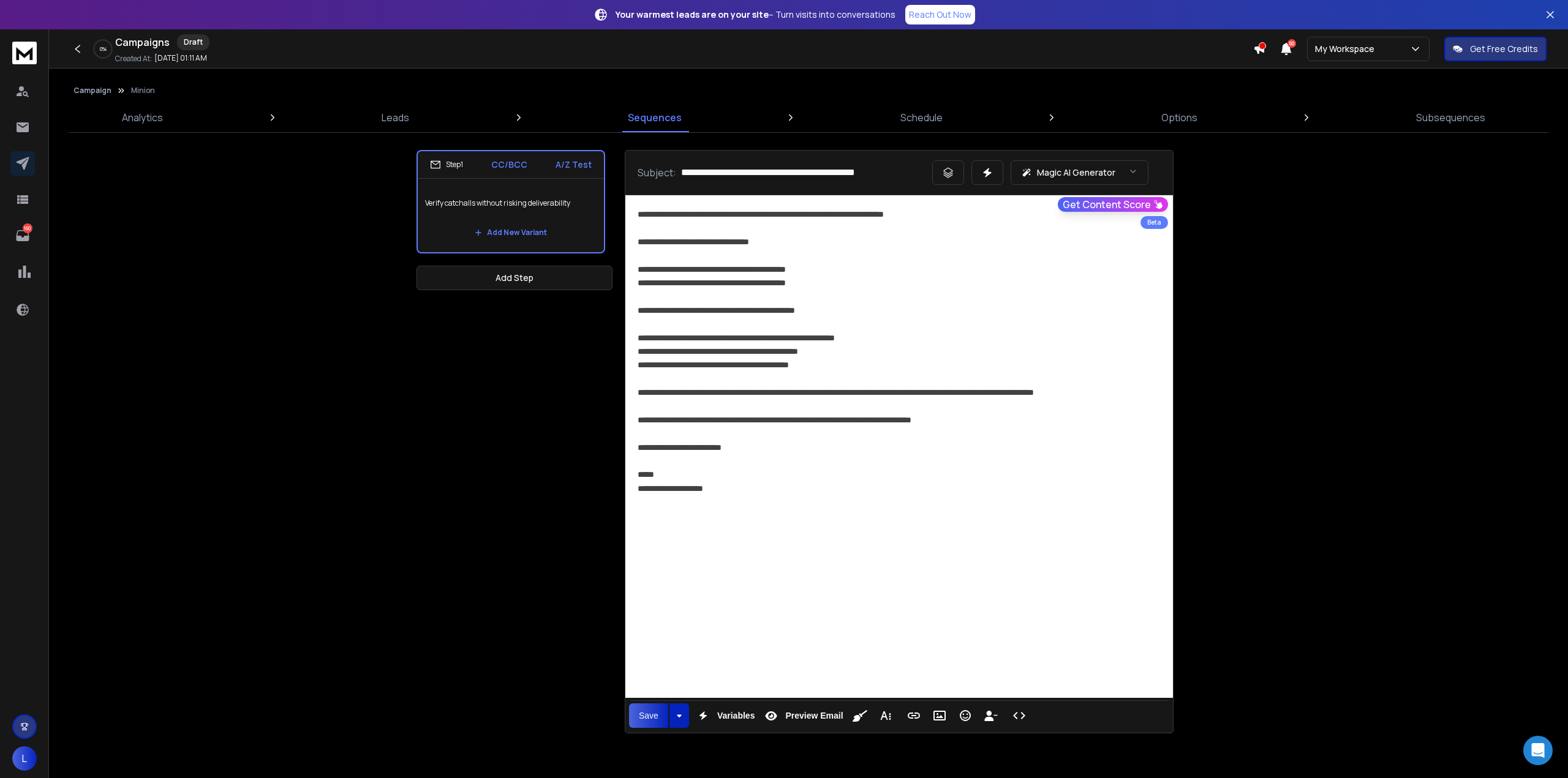
type input "**********"
click at [754, 579] on div "**********" at bounding box center [898, 446] width 547 height 502
drag, startPoint x: 692, startPoint y: 208, endPoint x: 647, endPoint y: 211, distance: 45.1
click at [647, 211] on div "**********" at bounding box center [898, 338] width 523 height 260
click at [685, 311] on div "**********" at bounding box center [898, 338] width 523 height 260
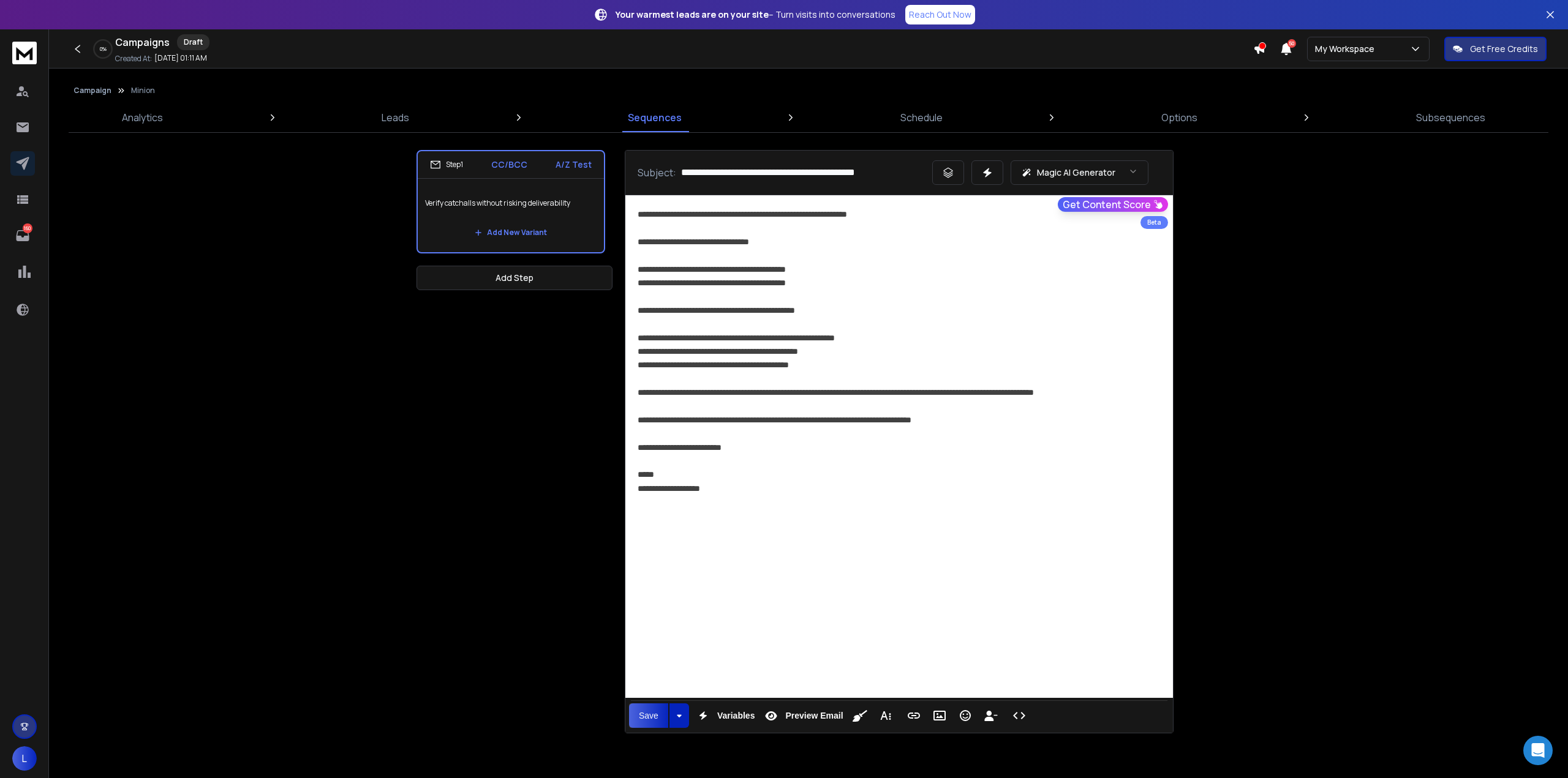
click at [1008, 106] on div "Analytics Leads Sequences Schedule Options Subsequences" at bounding box center [804, 117] width 1470 height 29
click at [942, 118] on p "Schedule" at bounding box center [921, 117] width 42 height 14
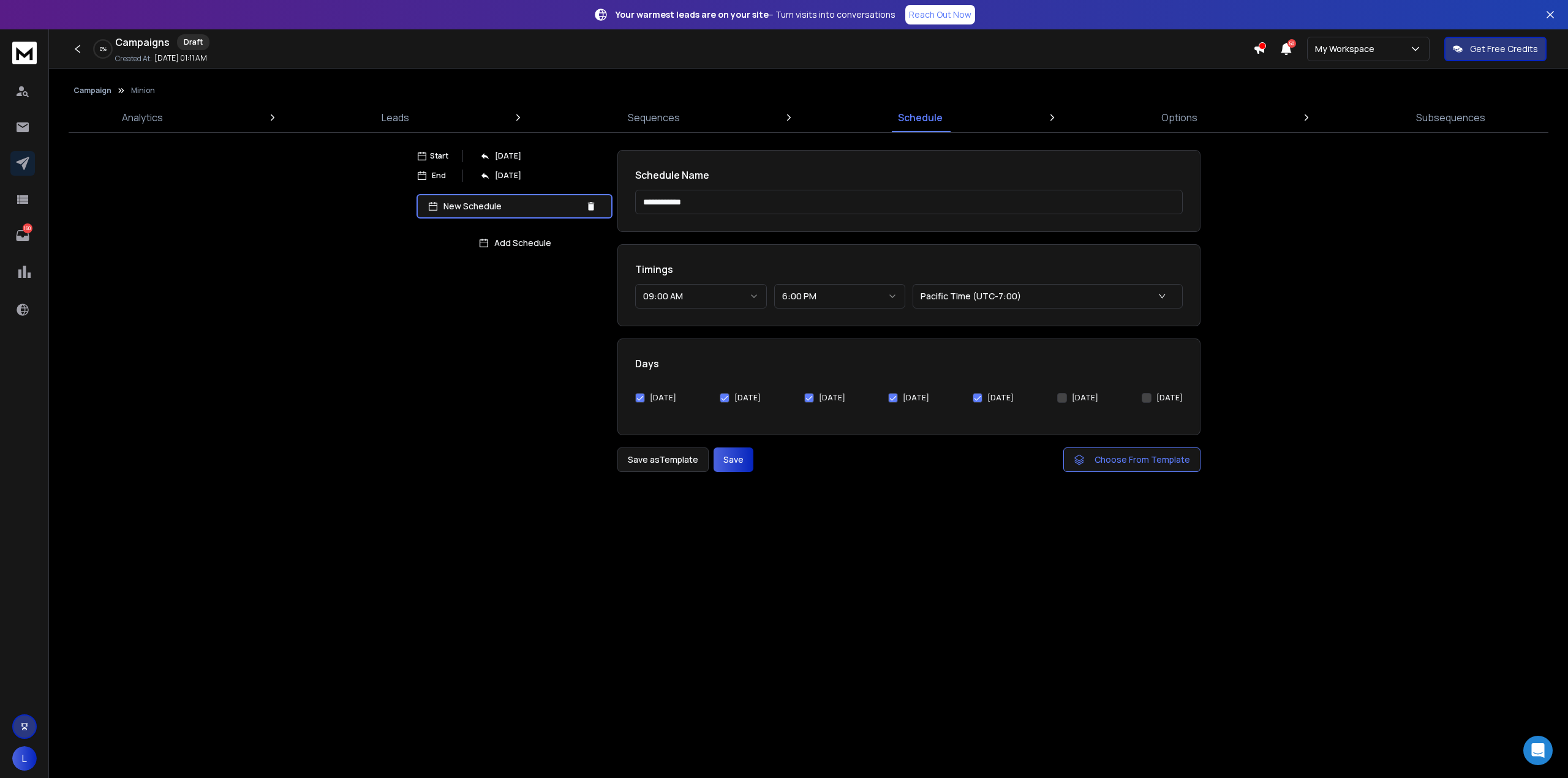
click at [1058, 397] on button "Saturday" at bounding box center [1062, 398] width 10 height 10
click at [1149, 391] on div "Sunday" at bounding box center [1162, 397] width 41 height 25
click at [1150, 396] on button "Sunday" at bounding box center [1146, 398] width 10 height 10
click at [1150, 117] on div "Analytics Leads Sequences Schedule Options Subsequences" at bounding box center [804, 117] width 1470 height 29
click at [1172, 117] on p "Options" at bounding box center [1179, 117] width 36 height 14
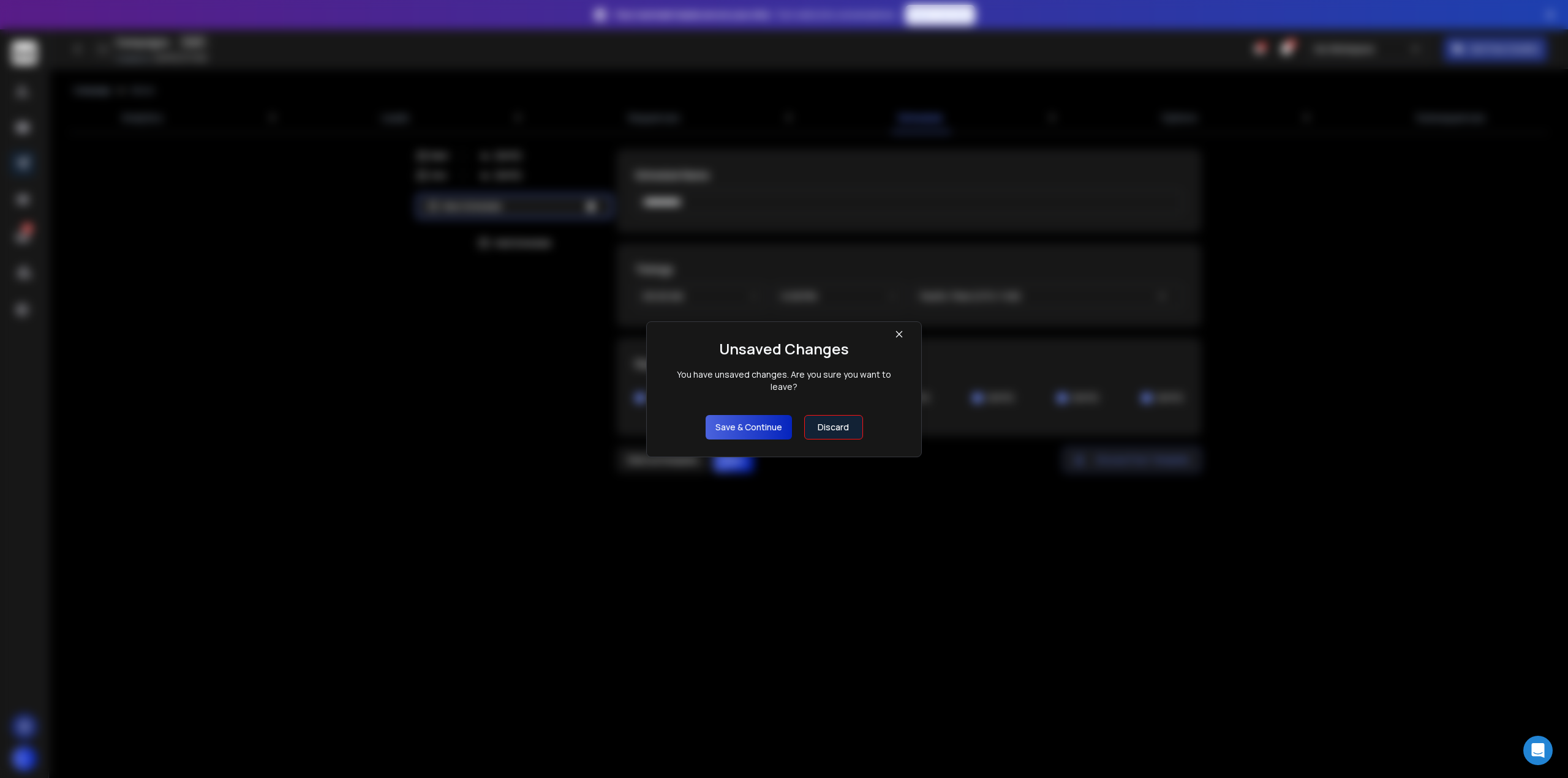
click at [764, 418] on button "Save & Continue" at bounding box center [749, 427] width 86 height 25
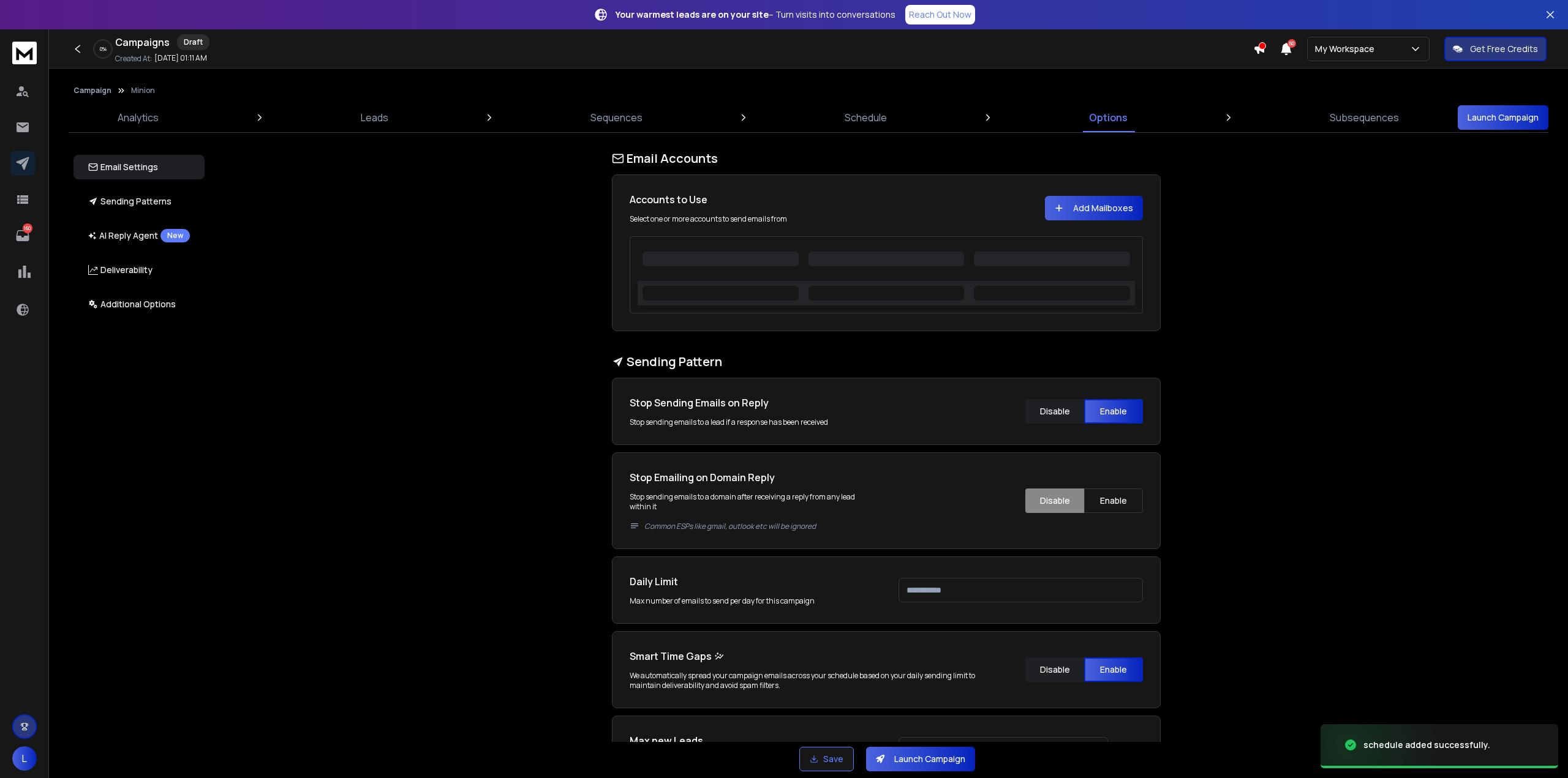
click at [1055, 208] on icon "button" at bounding box center [1058, 208] width 6 height 6
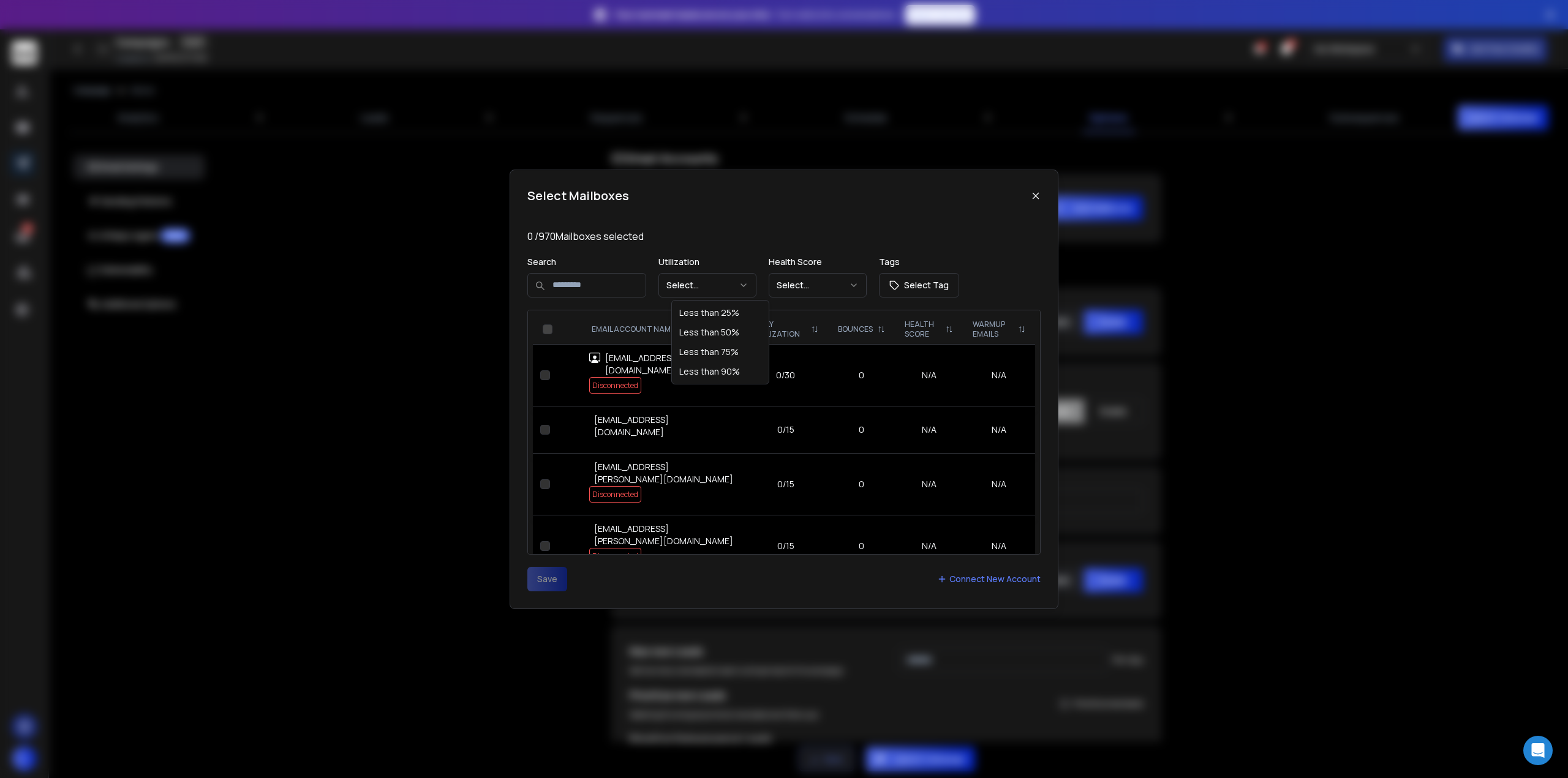
click at [730, 291] on button "Select..." at bounding box center [707, 285] width 98 height 25
click at [823, 285] on button "Select..." at bounding box center [817, 285] width 98 height 25
click at [948, 280] on button "Select Tag" at bounding box center [918, 285] width 80 height 25
click at [941, 386] on span "New 200 Emails" at bounding box center [946, 389] width 65 height 12
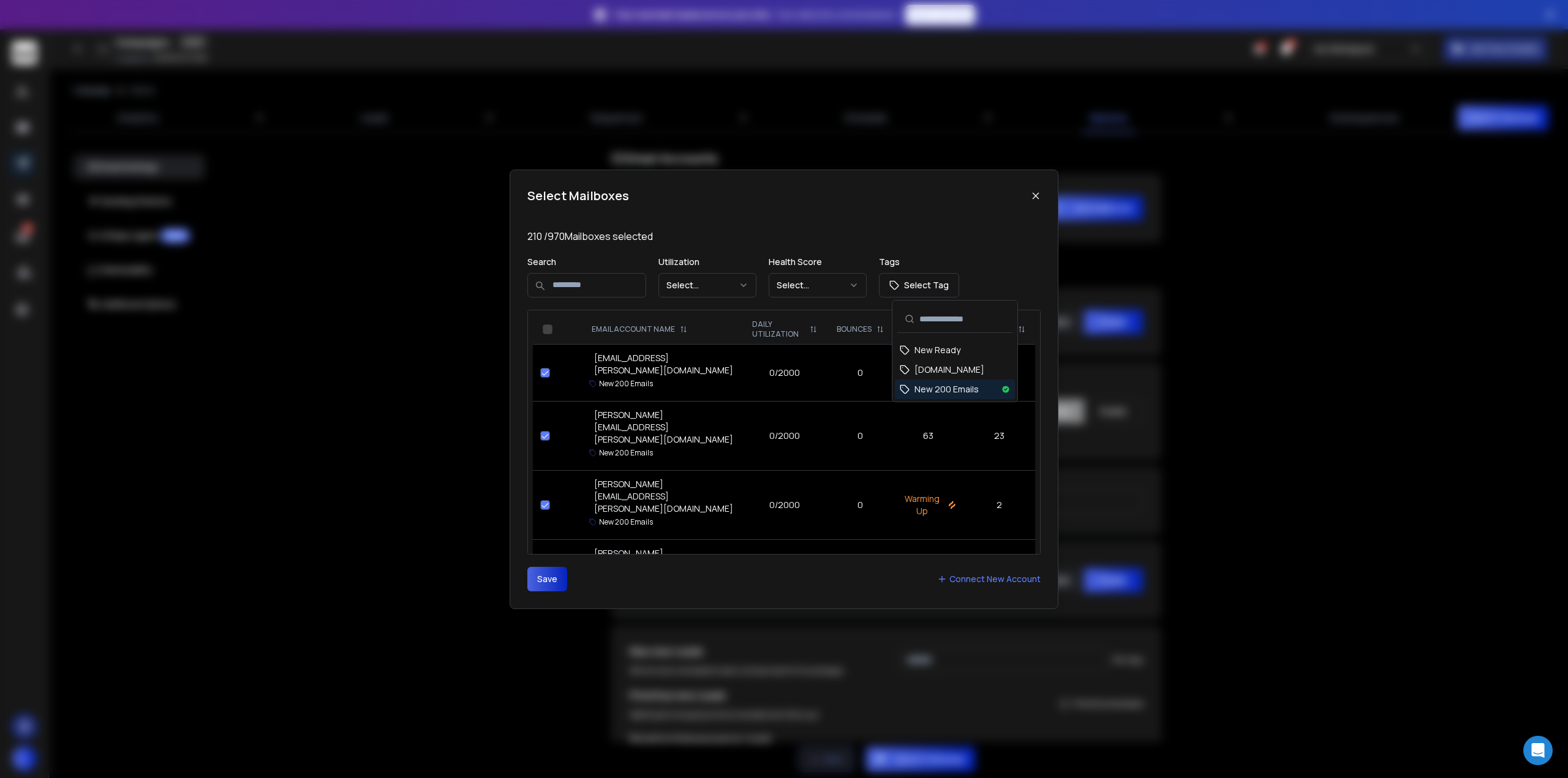
click at [905, 201] on div "Select Mailboxes" at bounding box center [784, 196] width 513 height 18
click at [551, 581] on button "Save" at bounding box center [547, 579] width 40 height 25
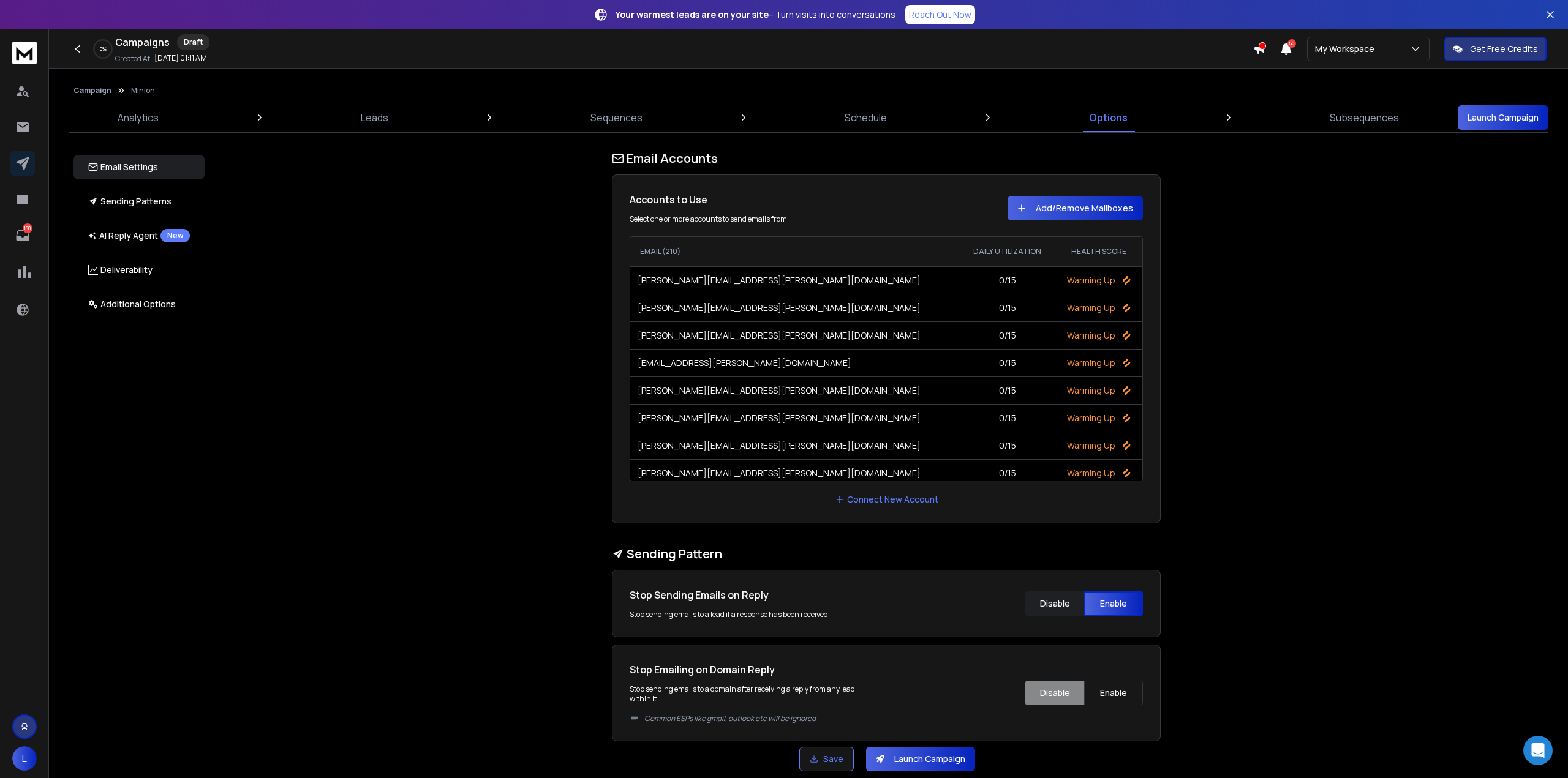
click at [205, 457] on div "Email Settings Sending Patterns AI Reply Agent New Deliverability Additional Op…" at bounding box center [818, 446] width 1489 height 592
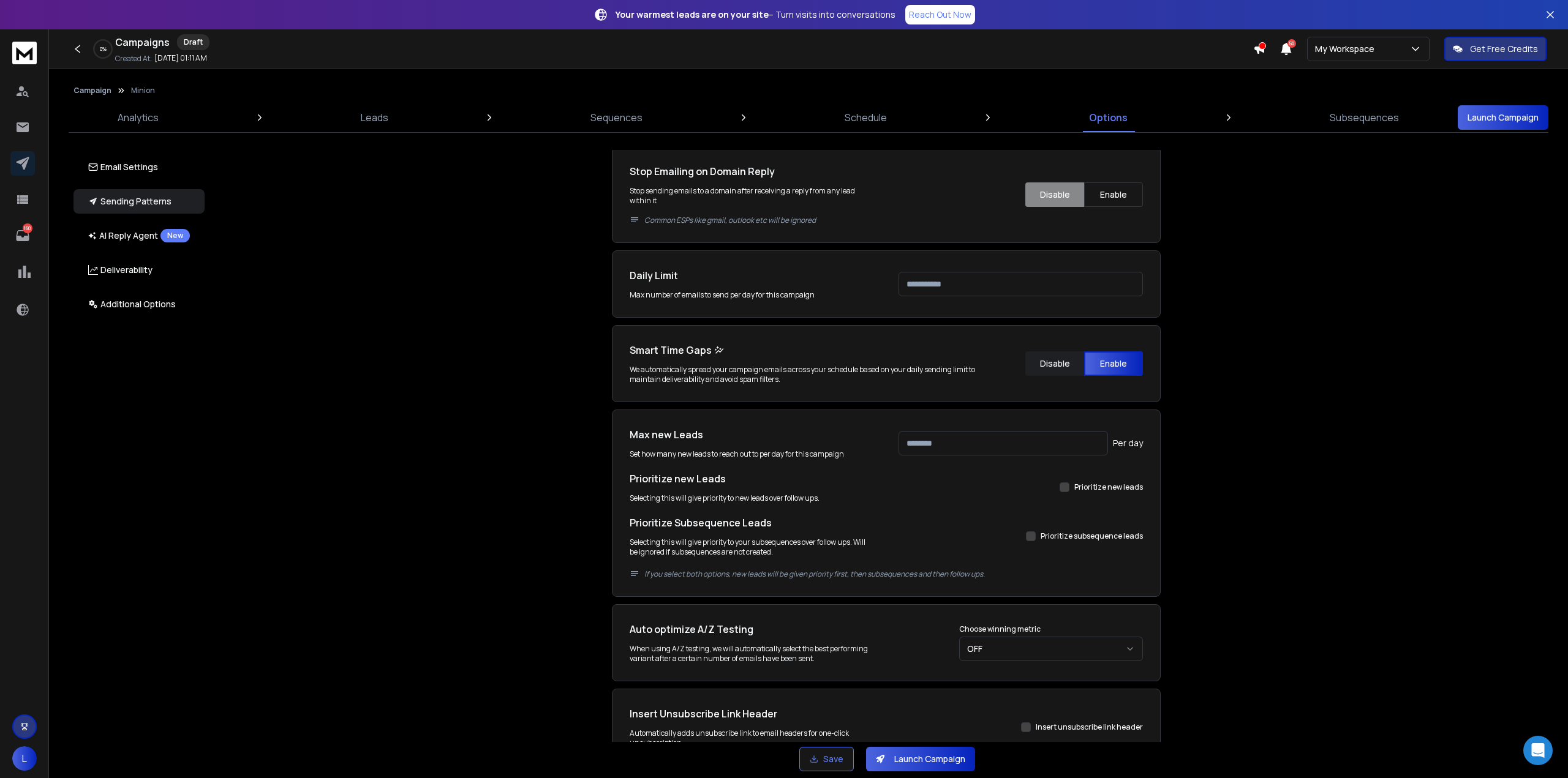
scroll to position [490, 0]
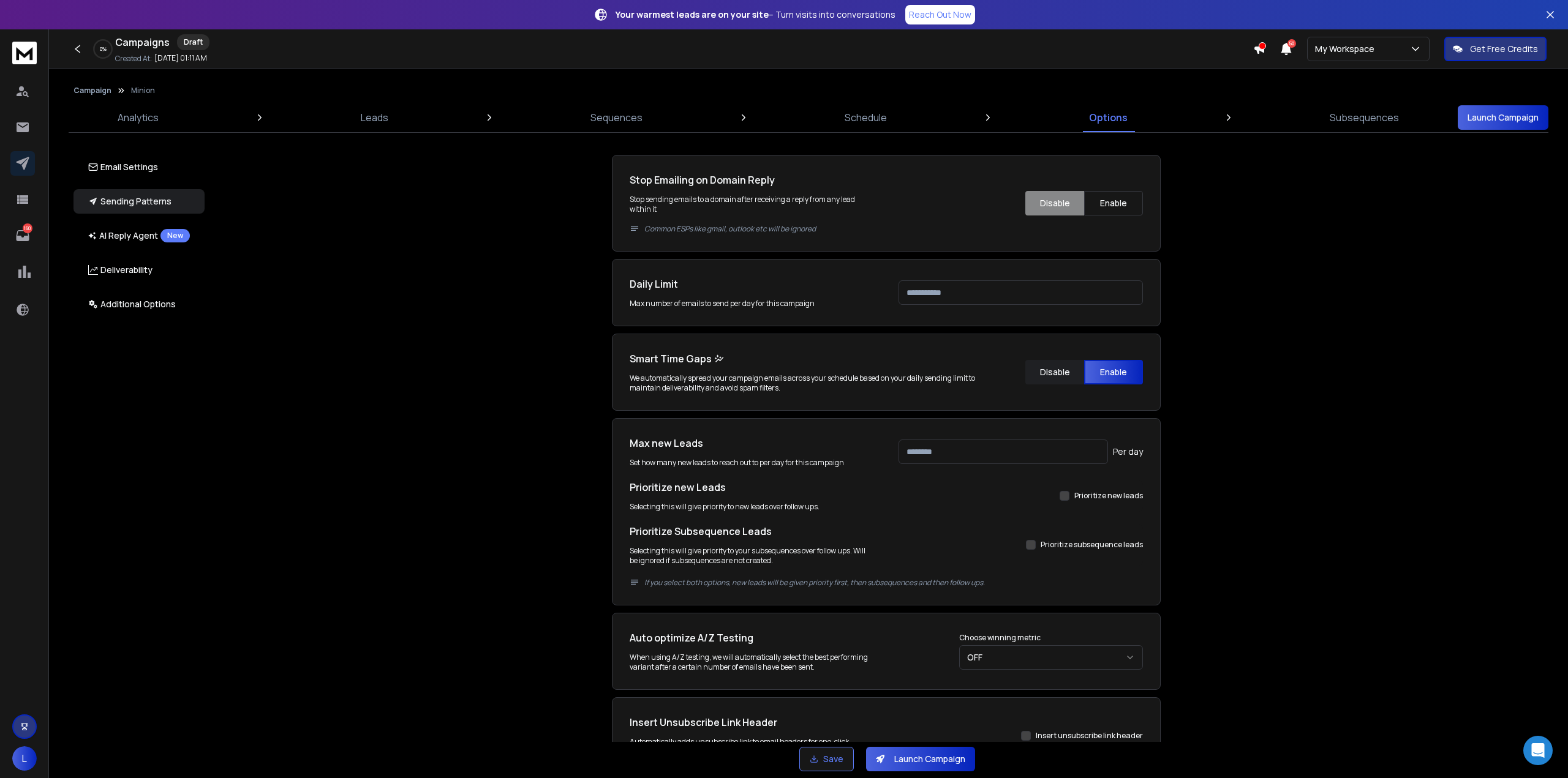
click at [1051, 454] on input "***" at bounding box center [1003, 452] width 209 height 25
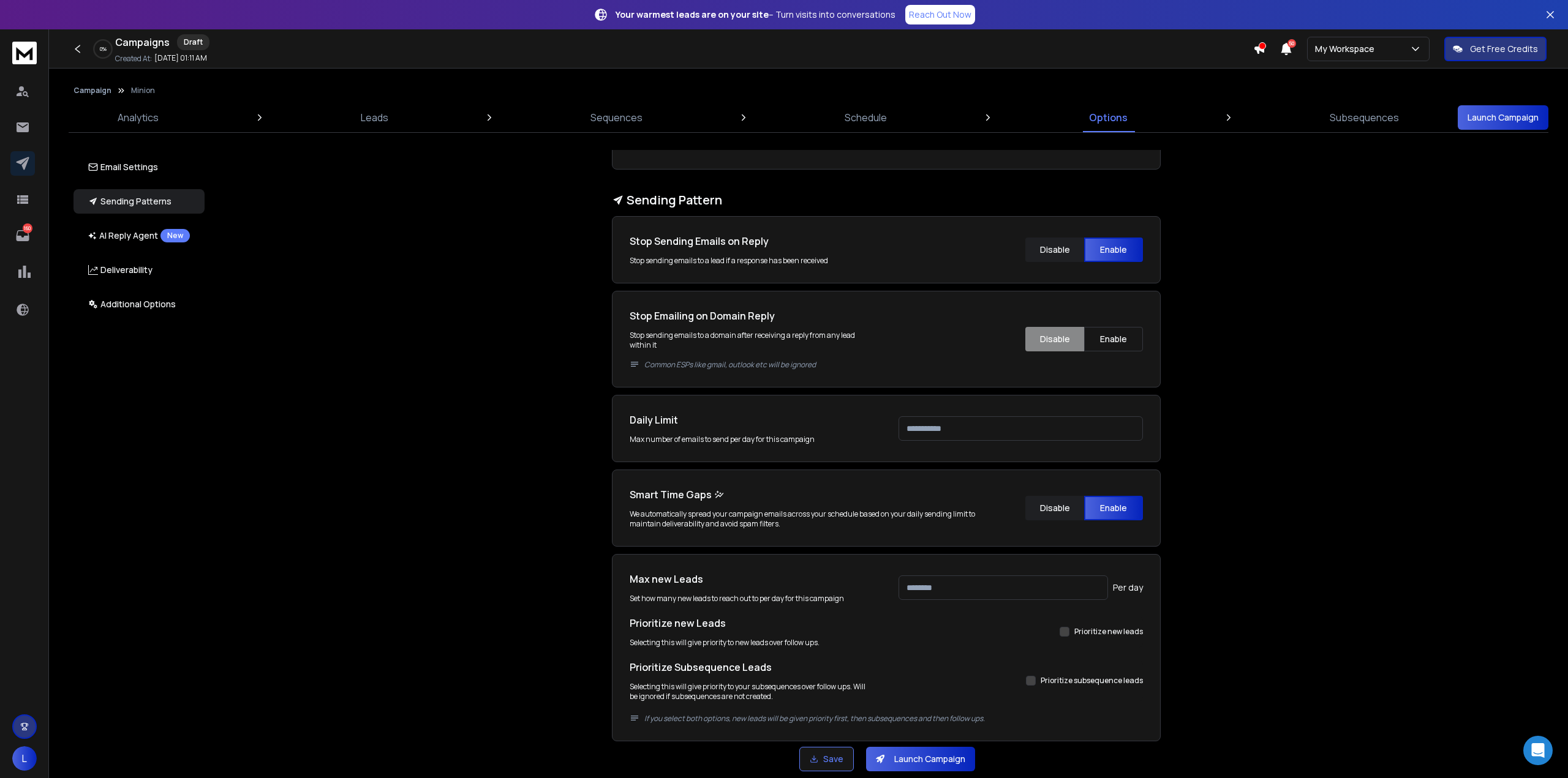
scroll to position [306, 0]
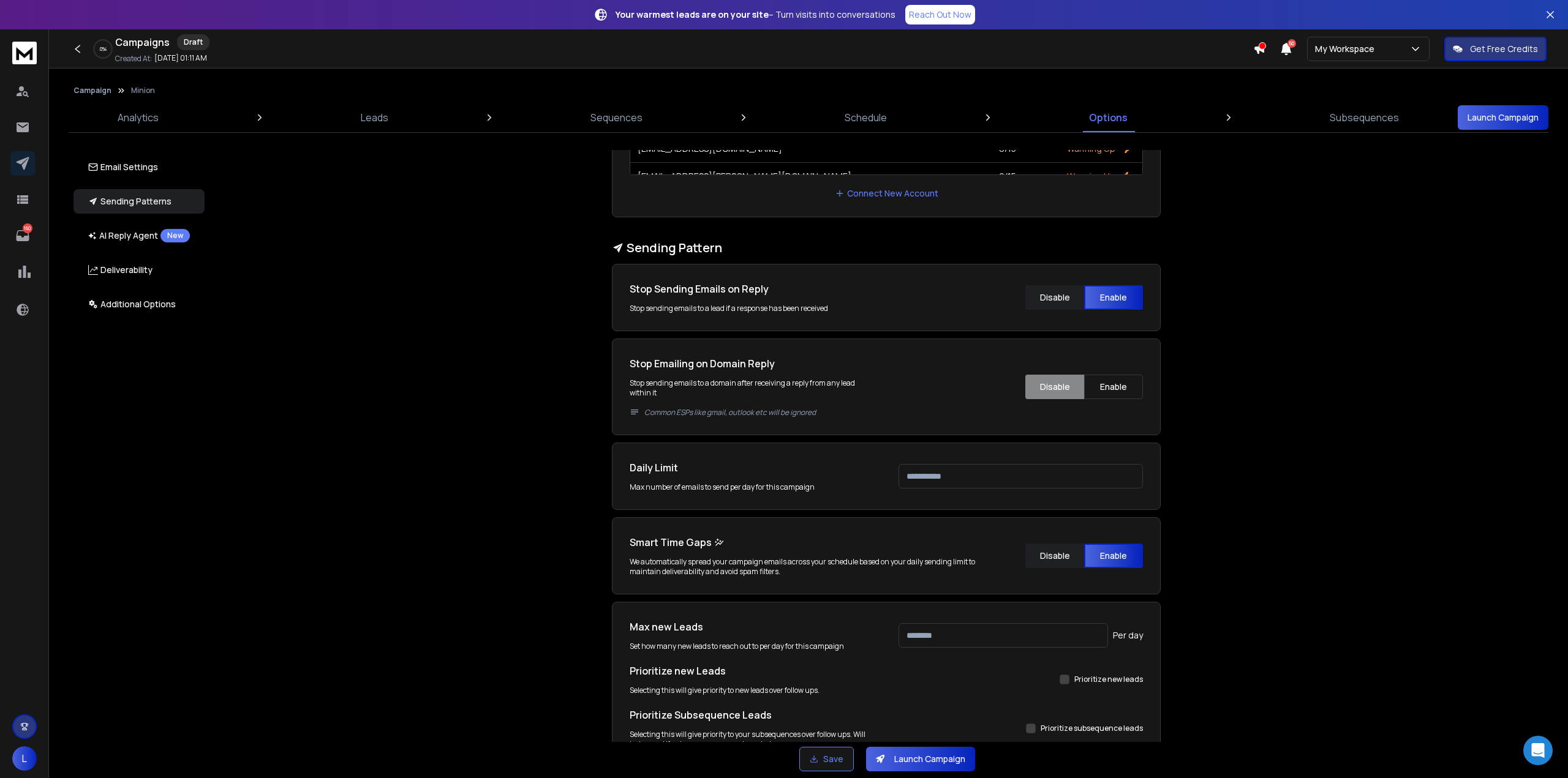
type input "******"
click at [960, 468] on input "***" at bounding box center [1020, 476] width 244 height 25
type input "******"
click at [598, 440] on div "Email Accounts Accounts to Use Select one or more accounts to send emails from …" at bounding box center [893, 446] width 1339 height 592
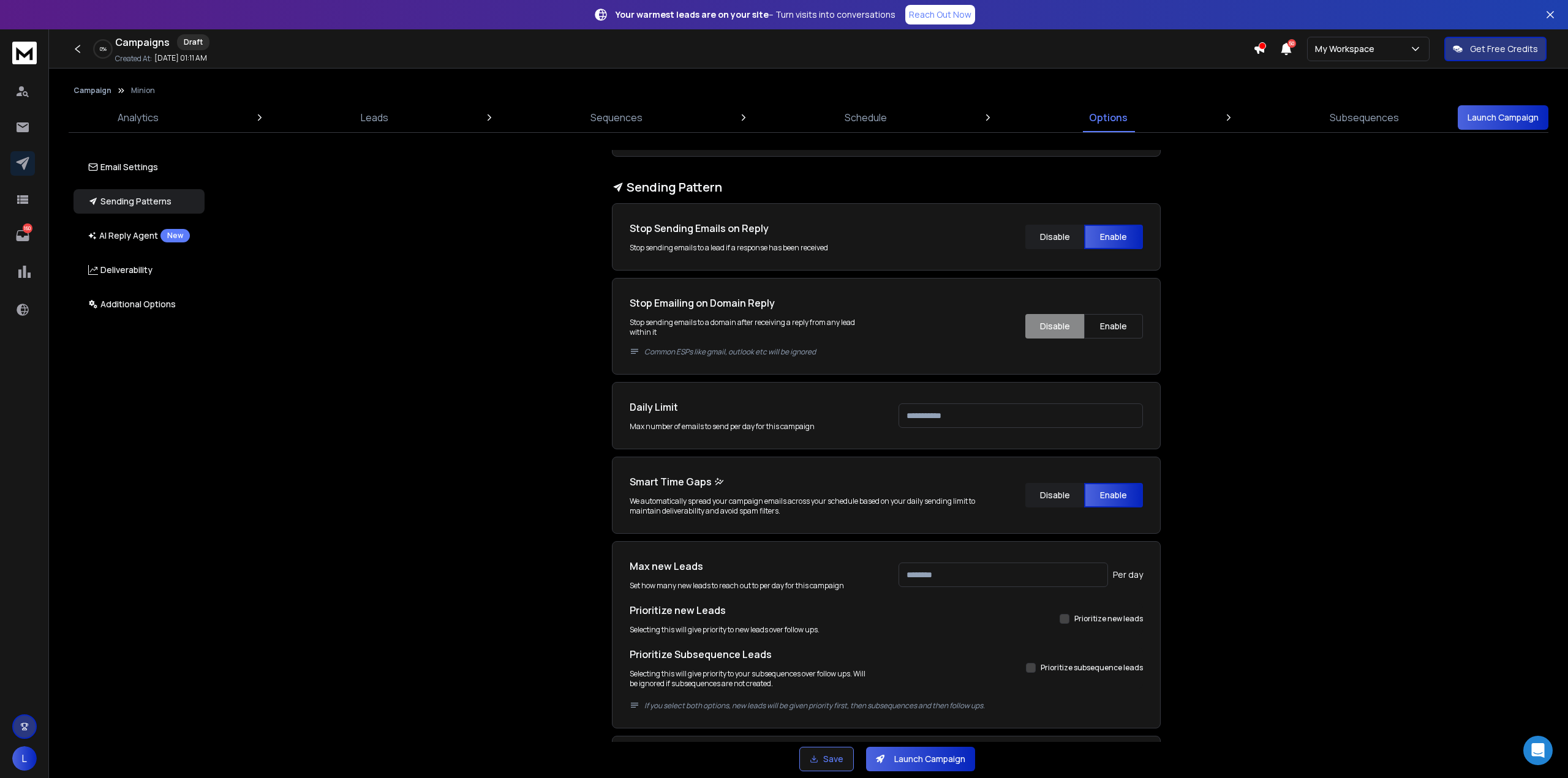
scroll to position [428, 0]
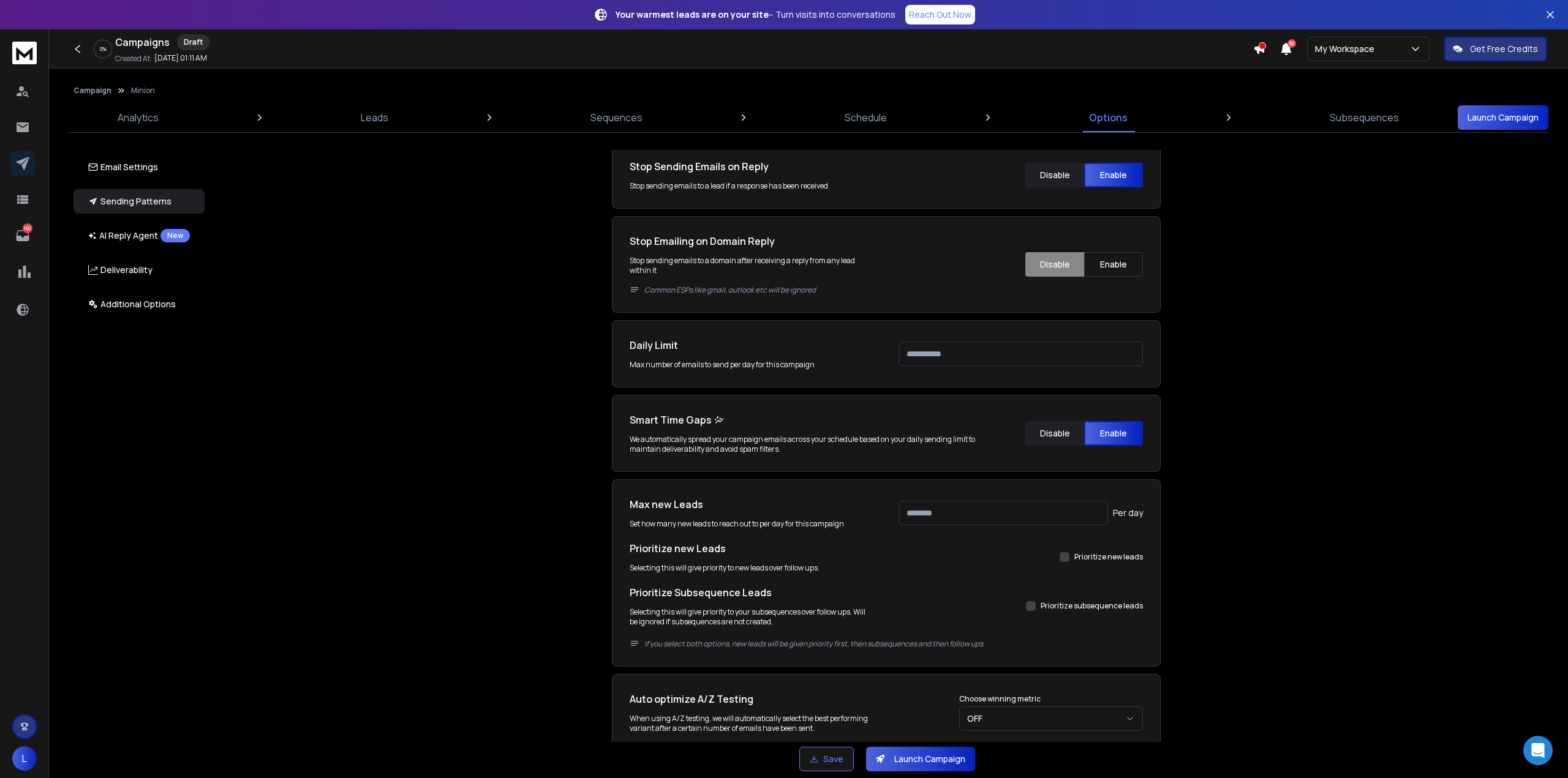
click at [1067, 560] on div "Prioritize new leads" at bounding box center [1101, 557] width 84 height 10
click at [1062, 558] on button "Prioritize new leads" at bounding box center [1064, 557] width 10 height 10
click at [1029, 605] on button "Prioritize new leads" at bounding box center [1030, 606] width 10 height 10
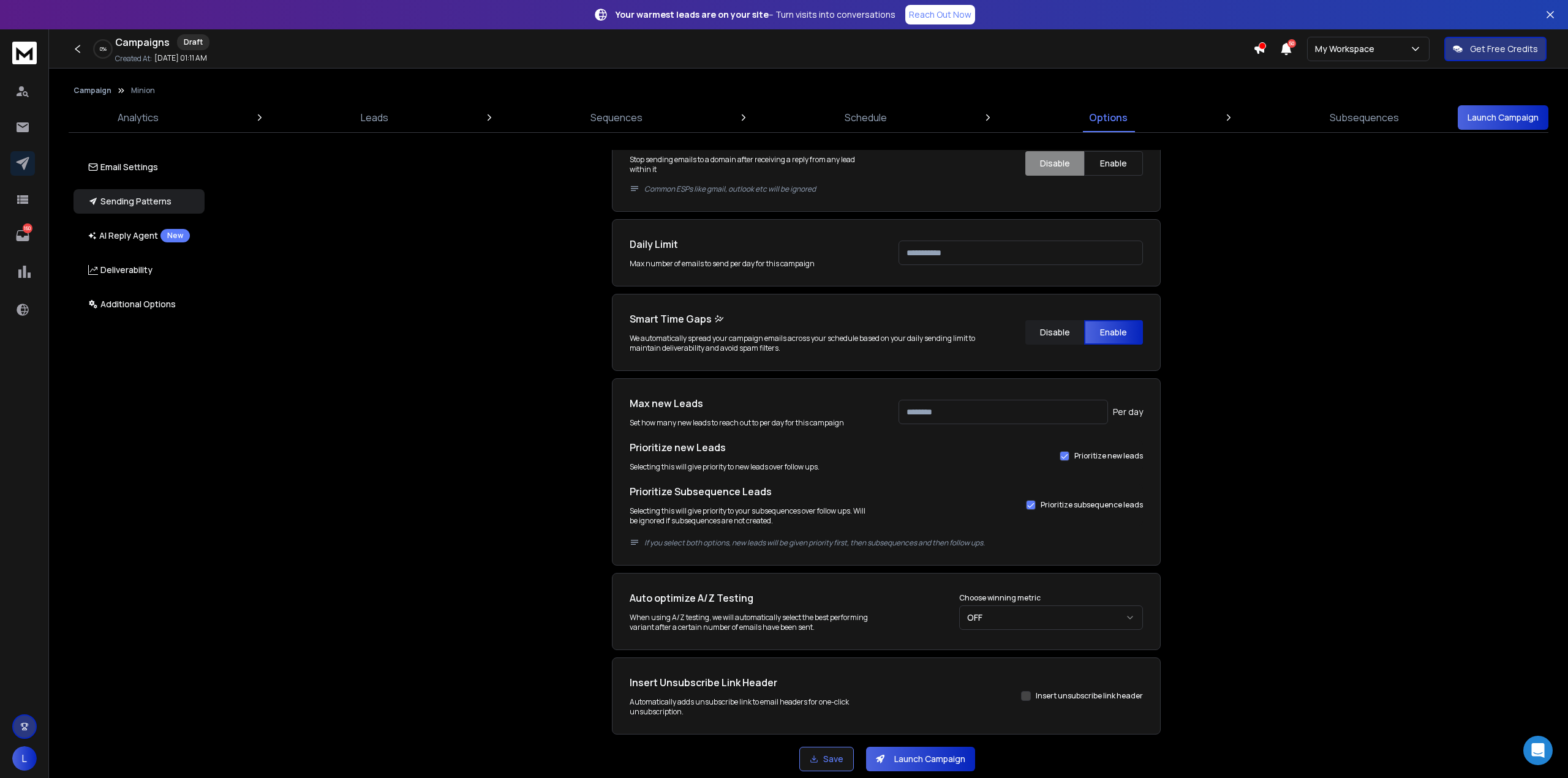
scroll to position [796, 0]
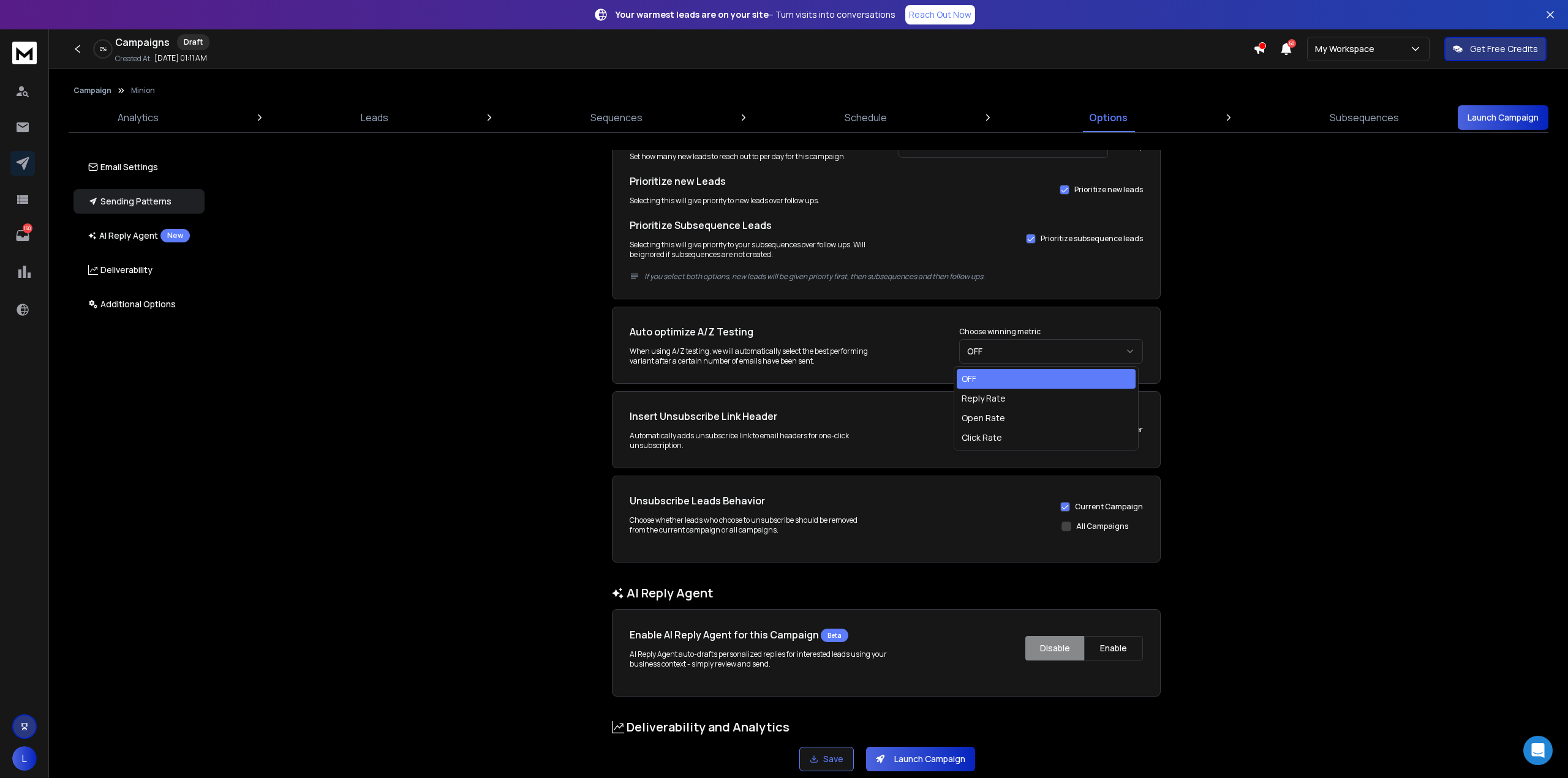
click at [1016, 344] on button "OFF" at bounding box center [1050, 351] width 184 height 25
click at [751, 514] on div "Unsubscribe Leads Behavior Choose whether leads who choose to unsubscribe shoul…" at bounding box center [752, 519] width 244 height 52
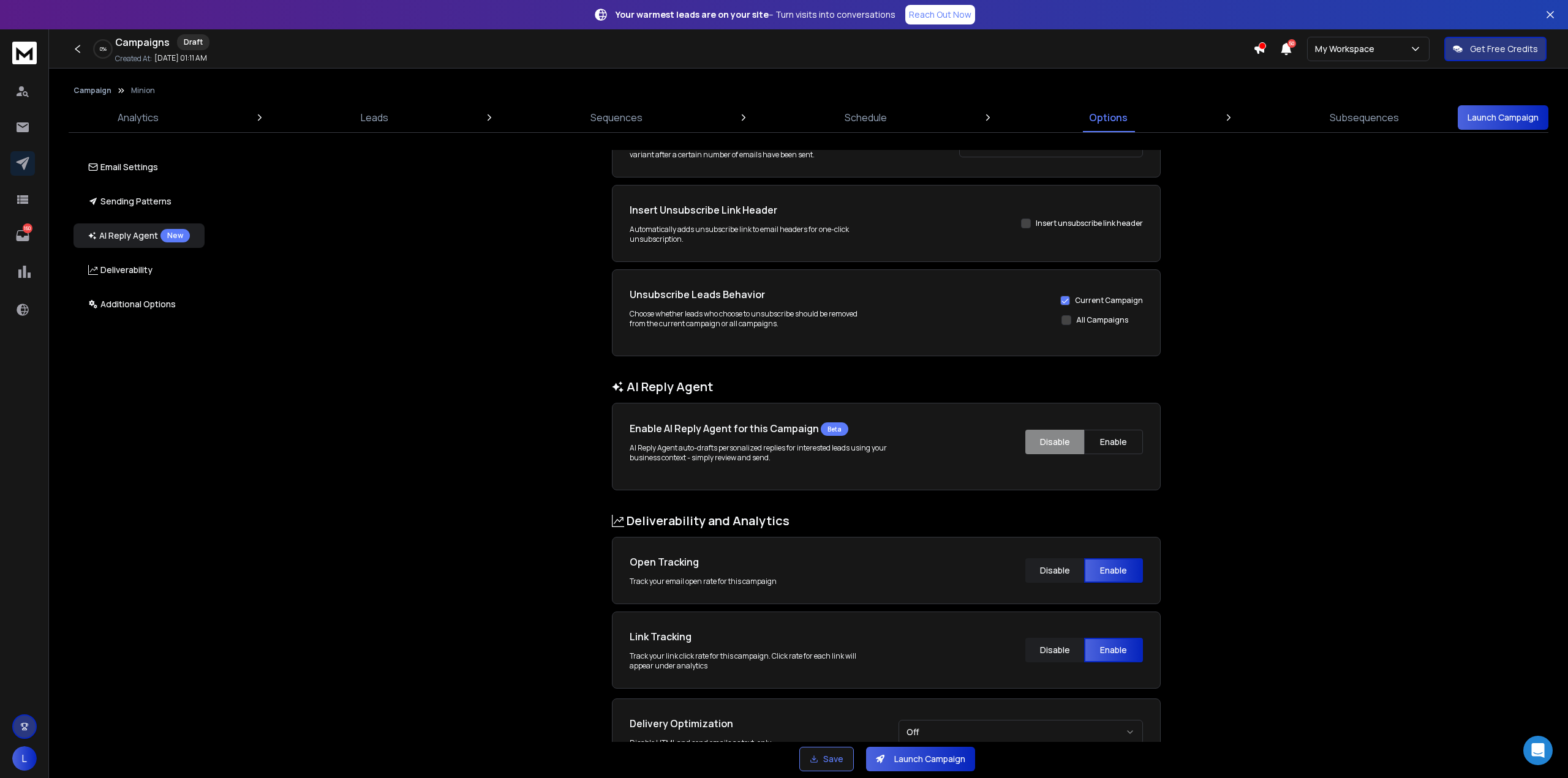
scroll to position [858, 0]
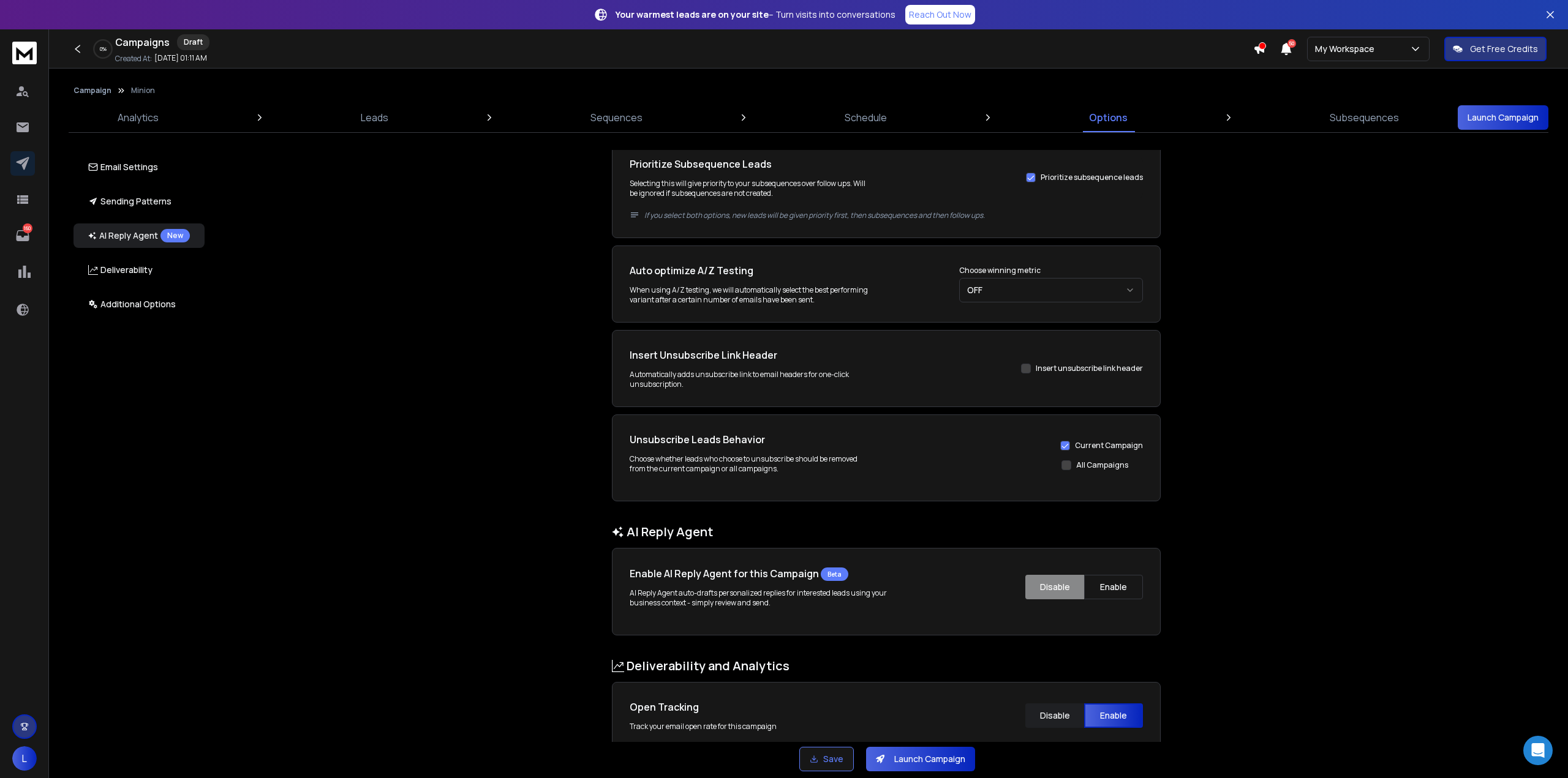
click at [1017, 287] on button "OFF" at bounding box center [1050, 290] width 184 height 25
select select "**********"
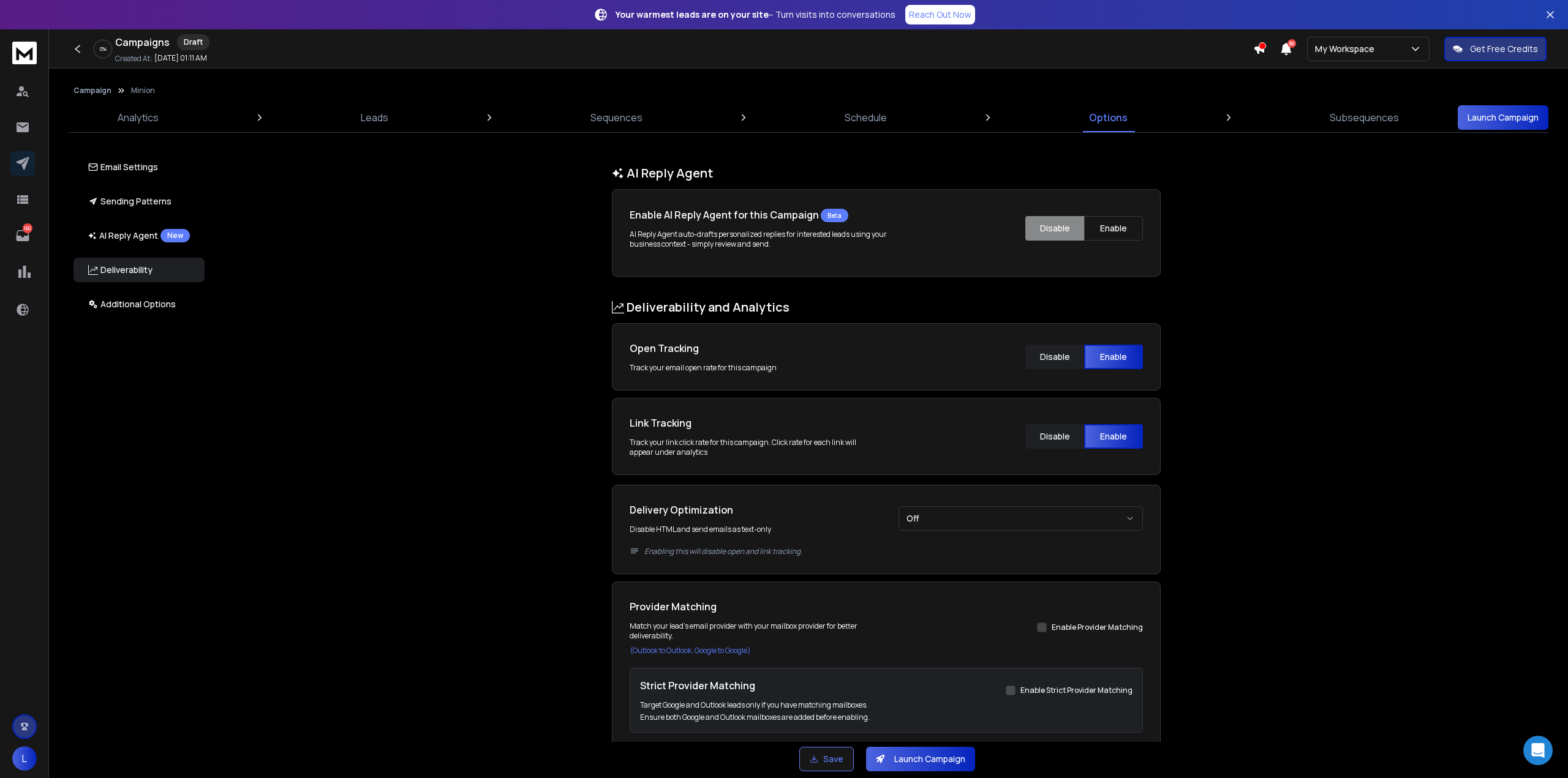
scroll to position [1225, 0]
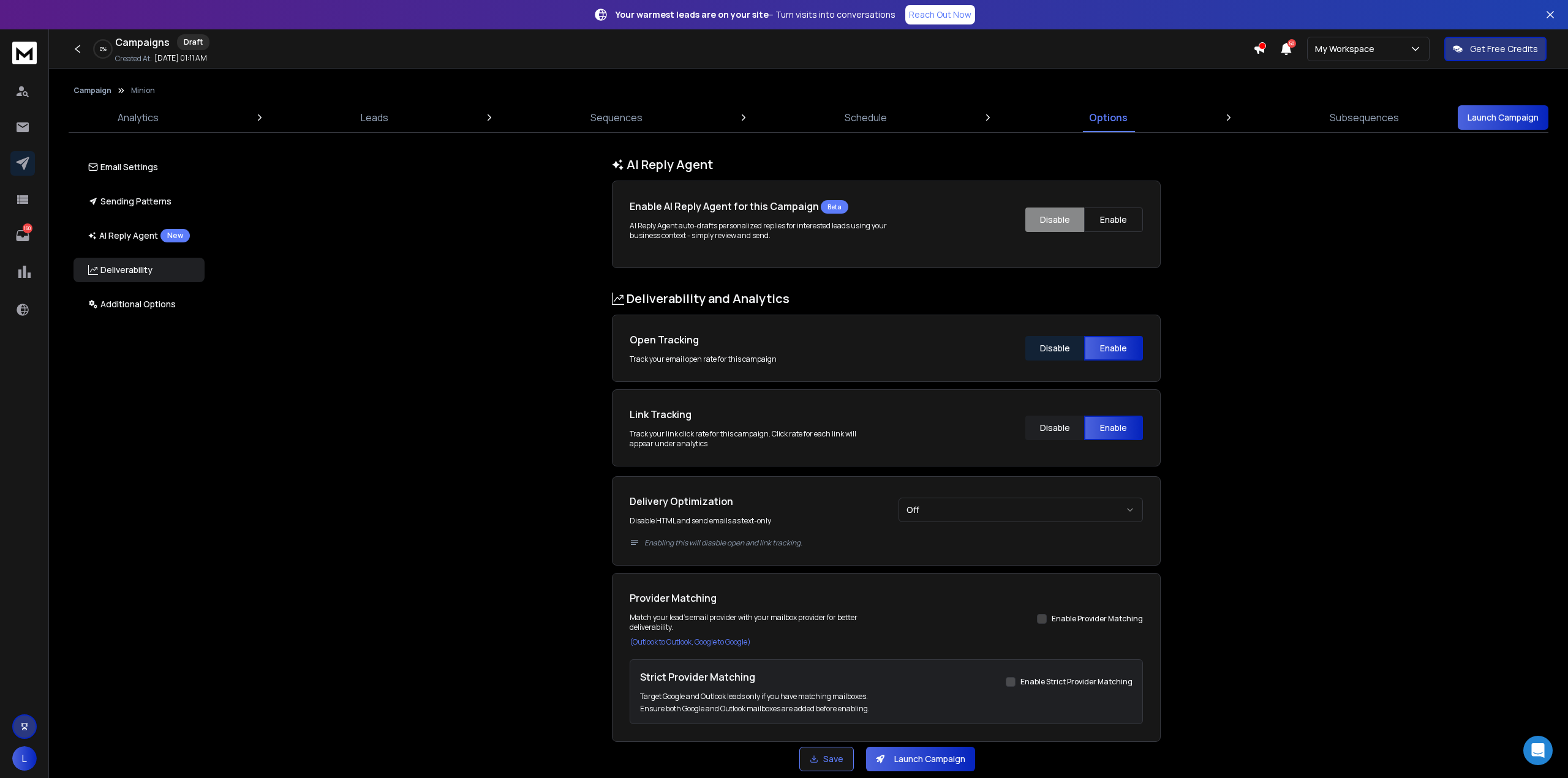
click at [1050, 351] on button "Disable" at bounding box center [1054, 348] width 59 height 25
click at [1051, 434] on button "Disable" at bounding box center [1054, 428] width 59 height 25
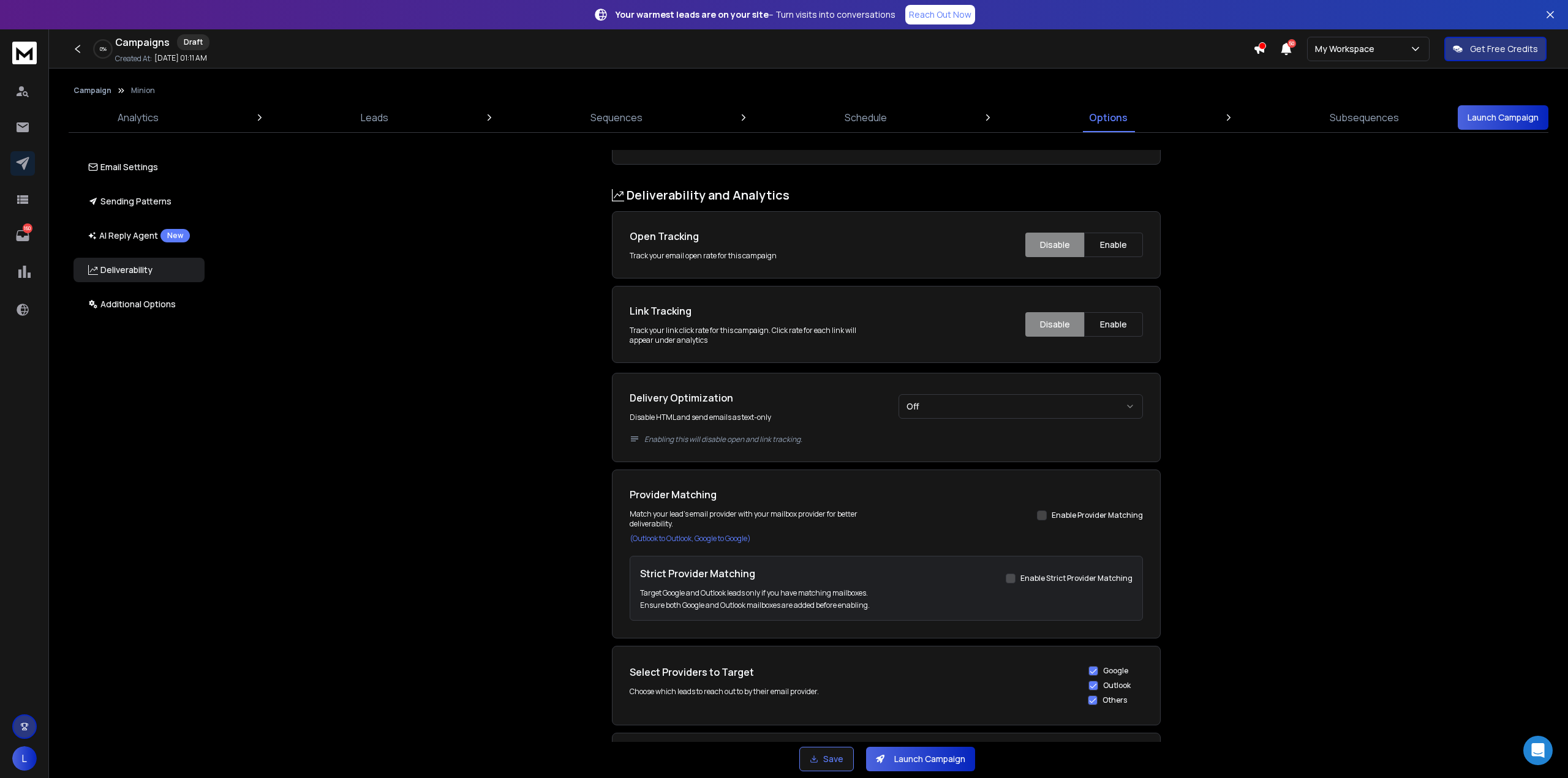
scroll to position [1347, 0]
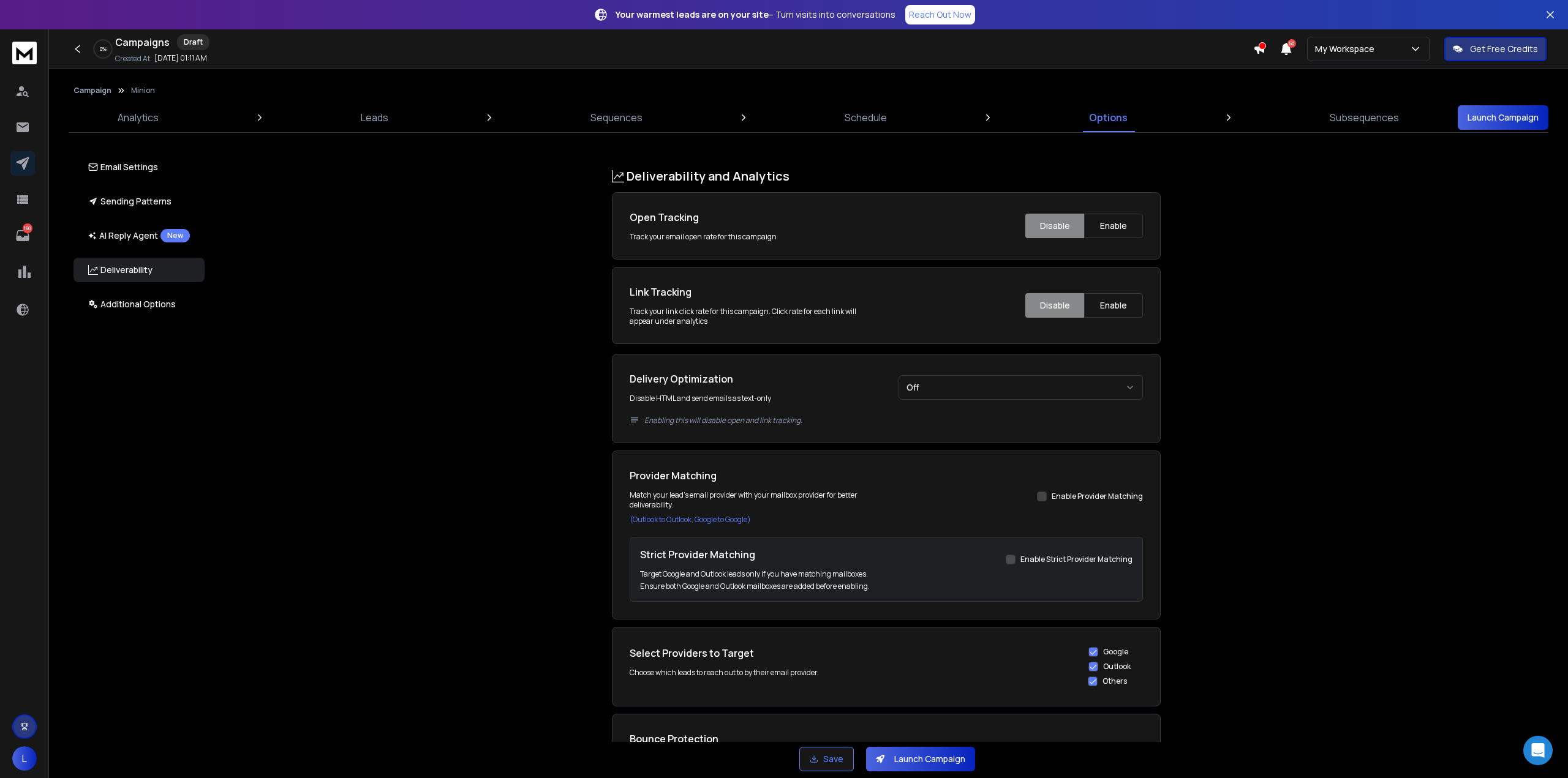
click at [1002, 365] on div "**********" at bounding box center [886, 398] width 549 height 89
click at [1011, 384] on button "Off" at bounding box center [1020, 387] width 244 height 25
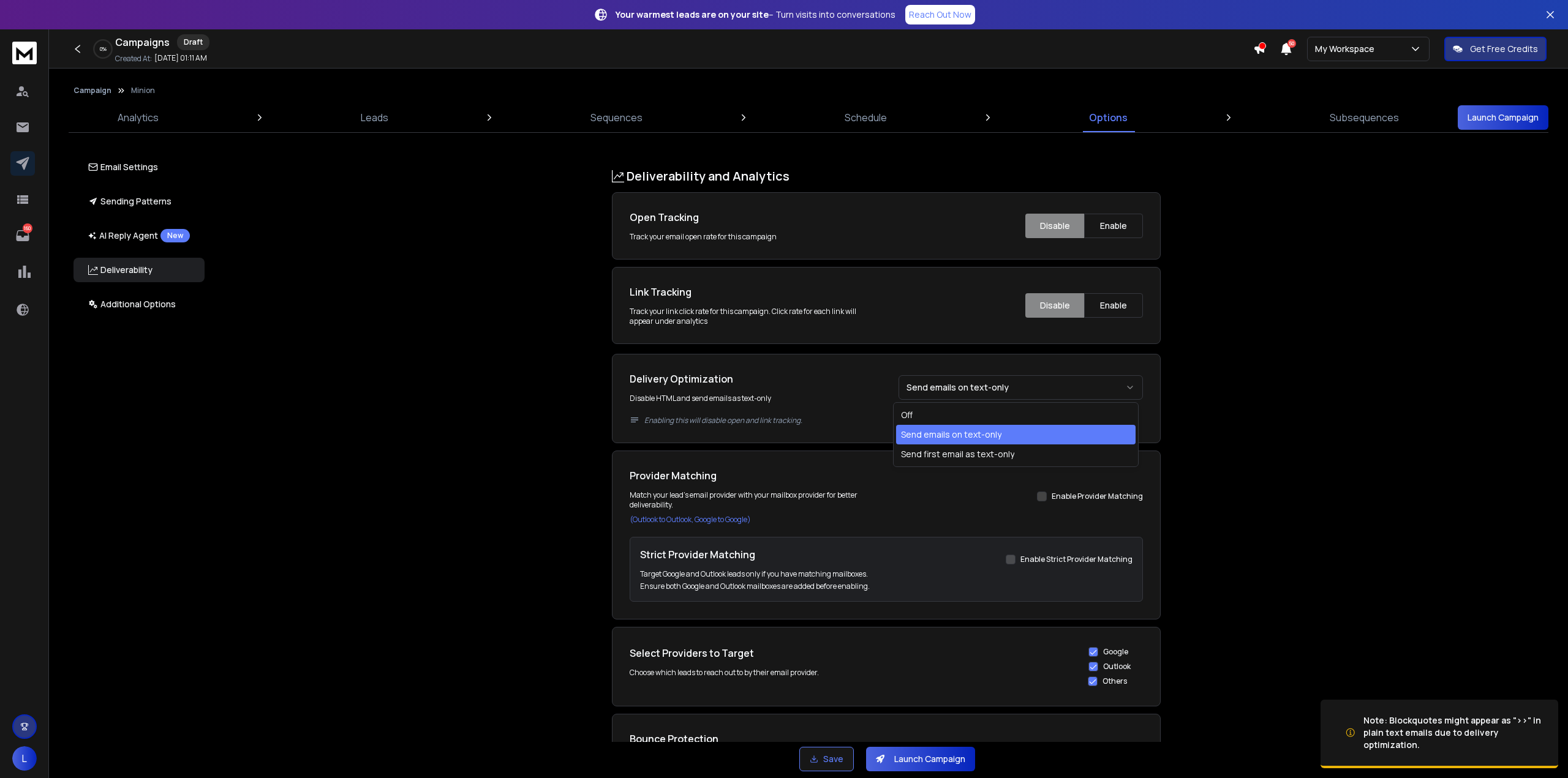
click at [976, 389] on button "Send emails on text-only" at bounding box center [1020, 387] width 244 height 25
click at [974, 388] on button "Send first email as text-only" at bounding box center [1020, 387] width 244 height 25
select select "*"
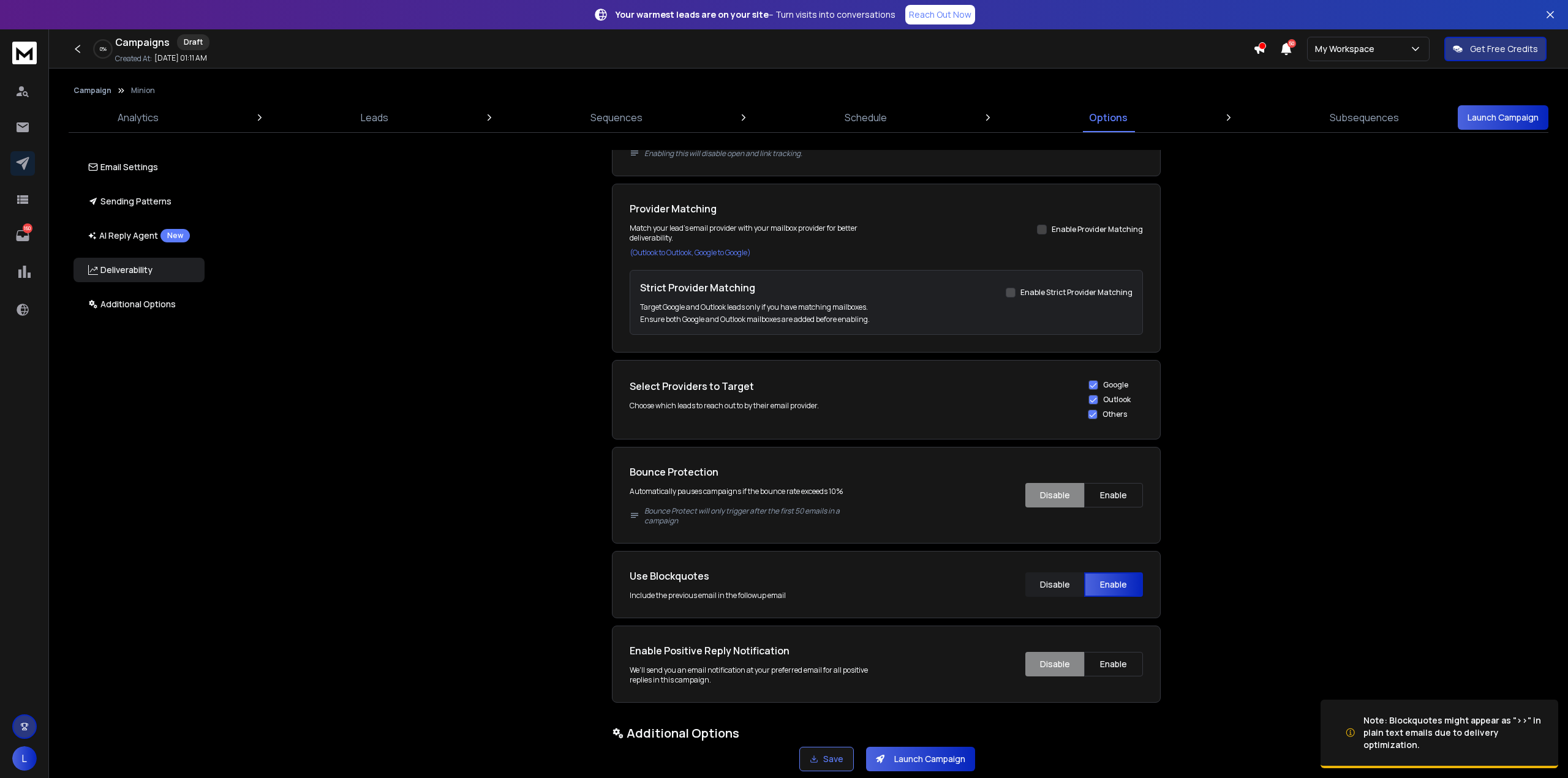
scroll to position [1592, 0]
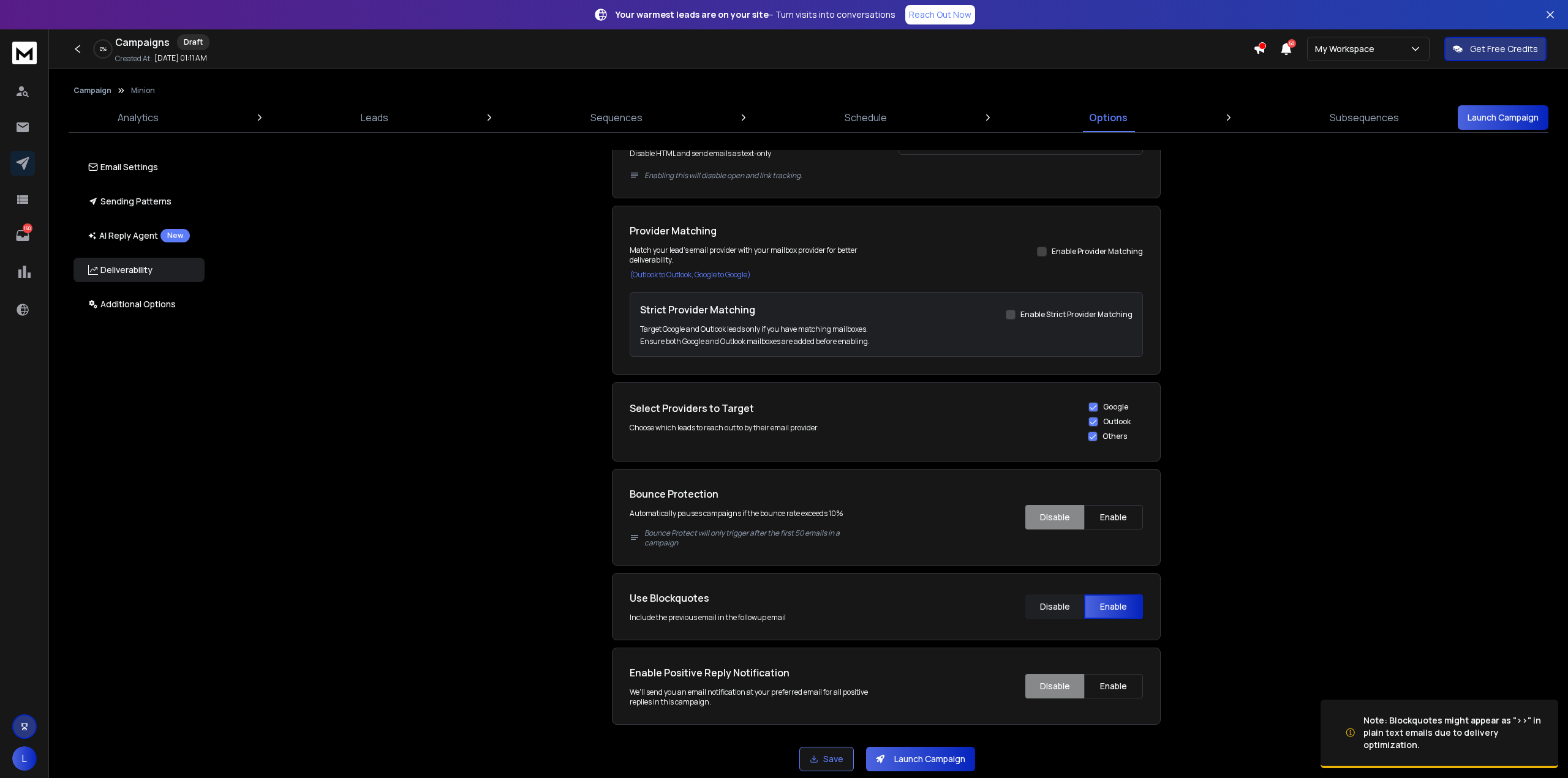
click at [1040, 253] on button "Enable Provider Matching" at bounding box center [1042, 252] width 10 height 10
click at [1045, 248] on div "Enable Provider Matching" at bounding box center [1089, 252] width 106 height 10
click at [1044, 250] on button "Enable Provider Matching" at bounding box center [1042, 252] width 10 height 10
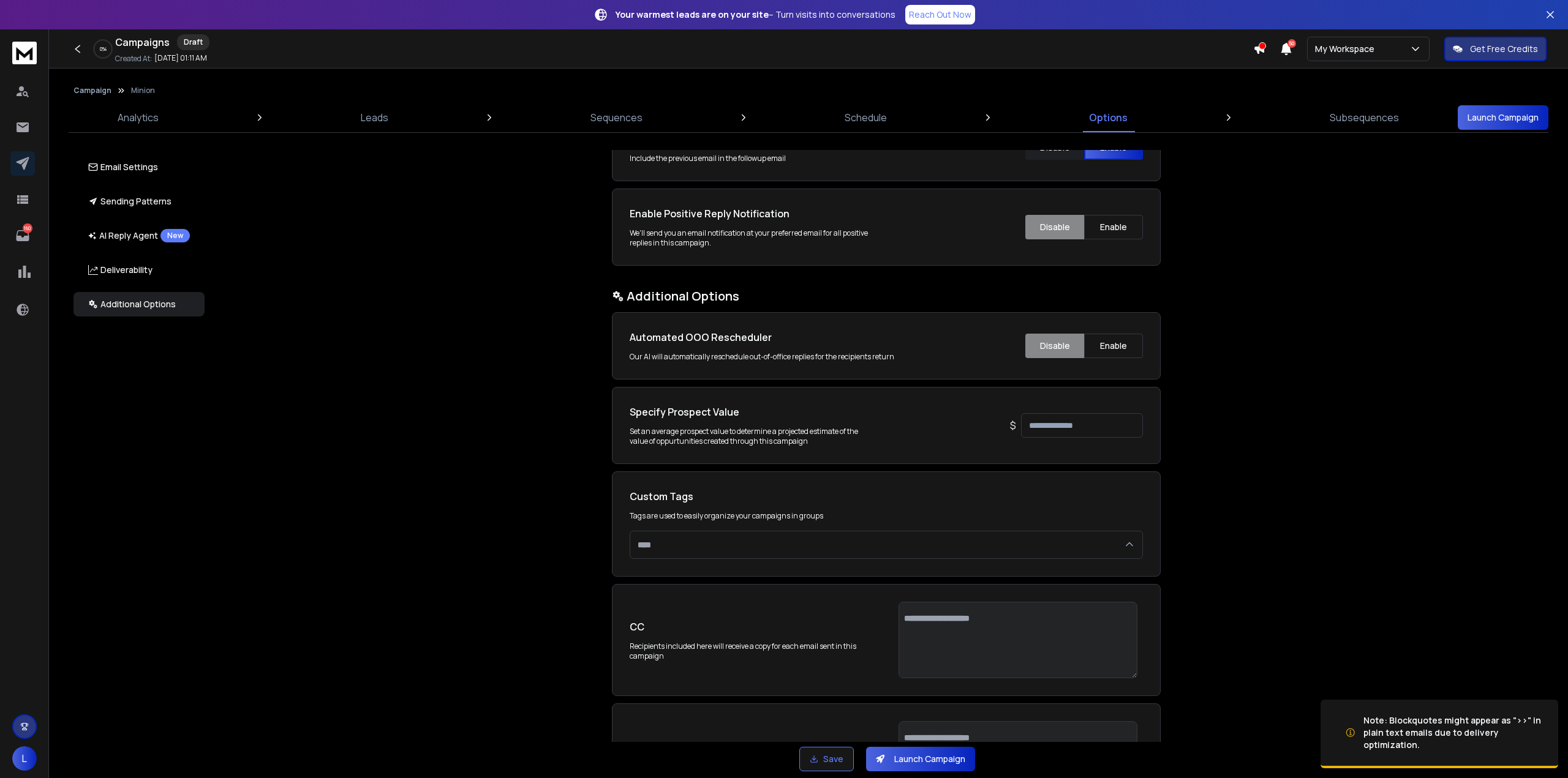
scroll to position [2133, 0]
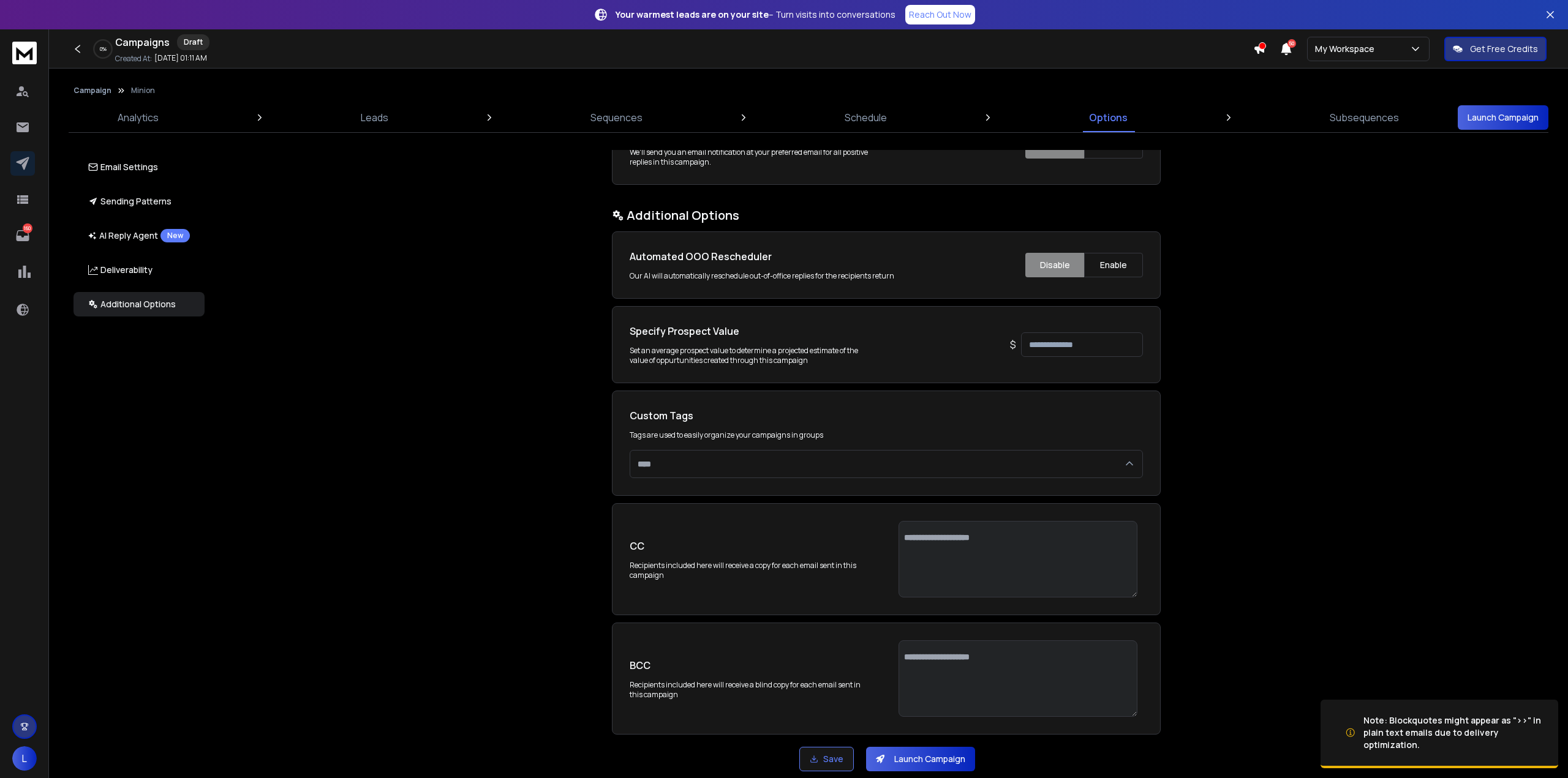
click at [850, 467] on div at bounding box center [886, 463] width 513 height 28
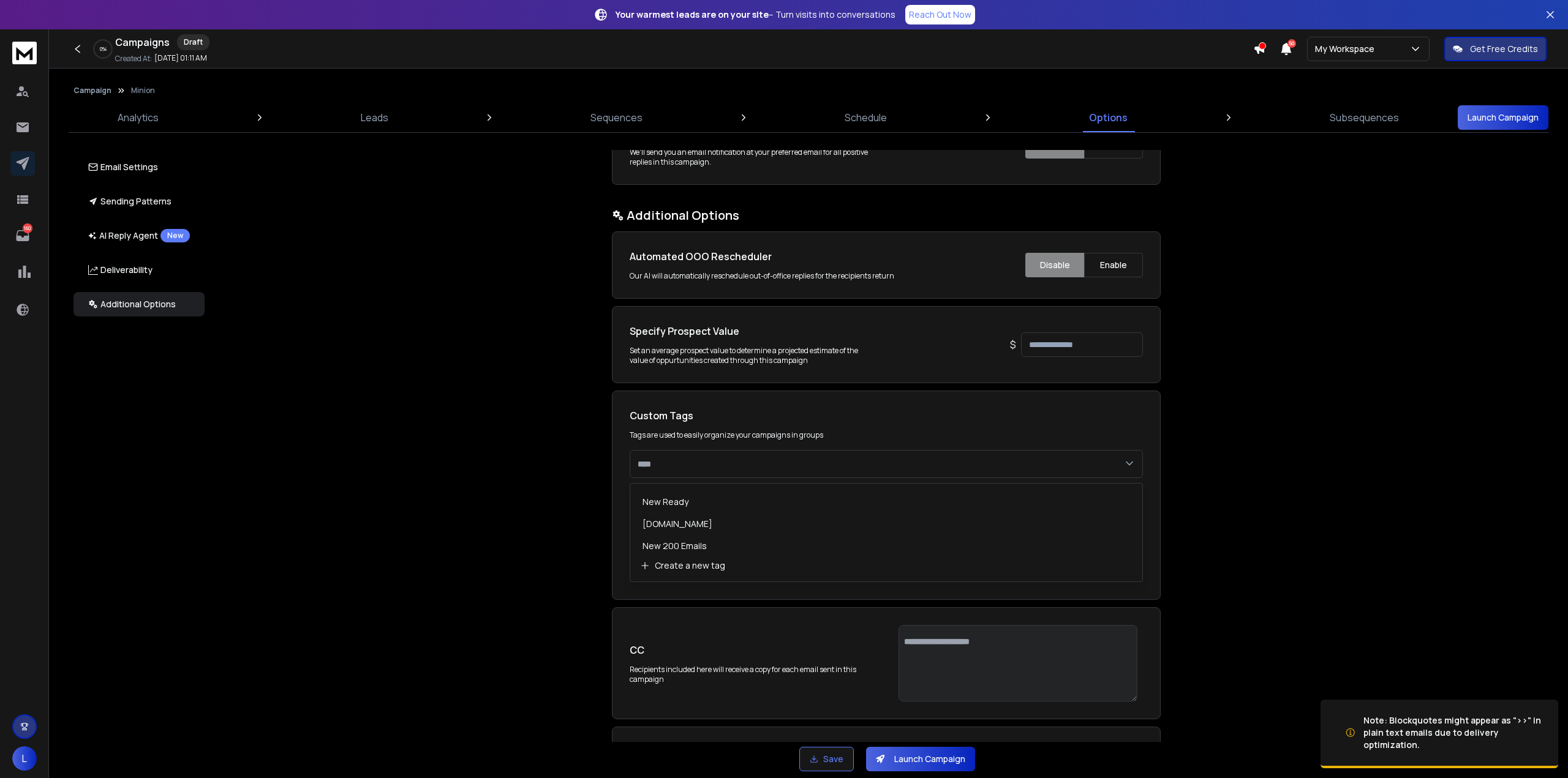
click at [841, 403] on div "Custom Tags Tags are used to easily organize your campaigns in groups New Ready…" at bounding box center [886, 495] width 549 height 209
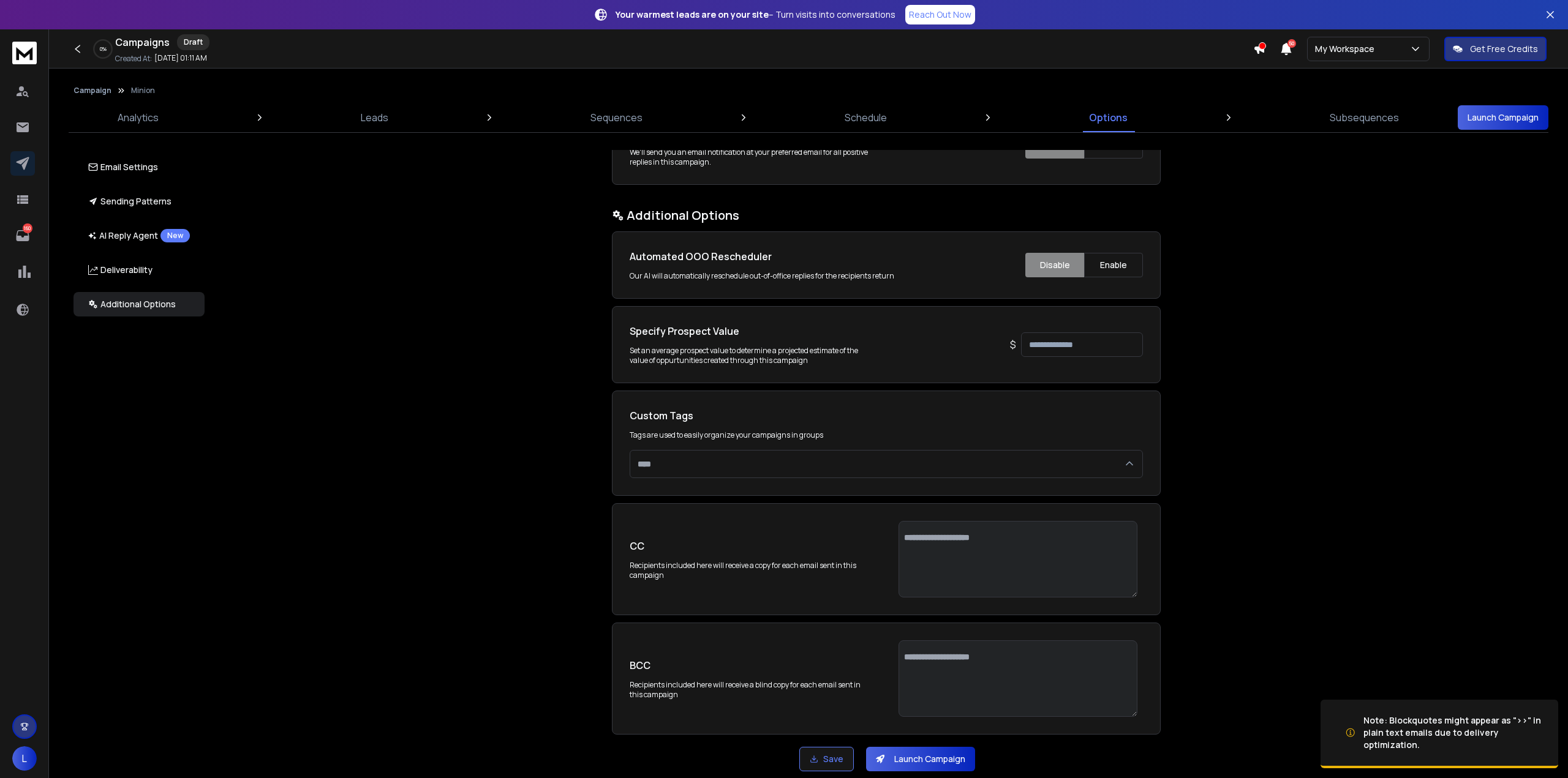
click at [843, 463] on div at bounding box center [886, 463] width 513 height 28
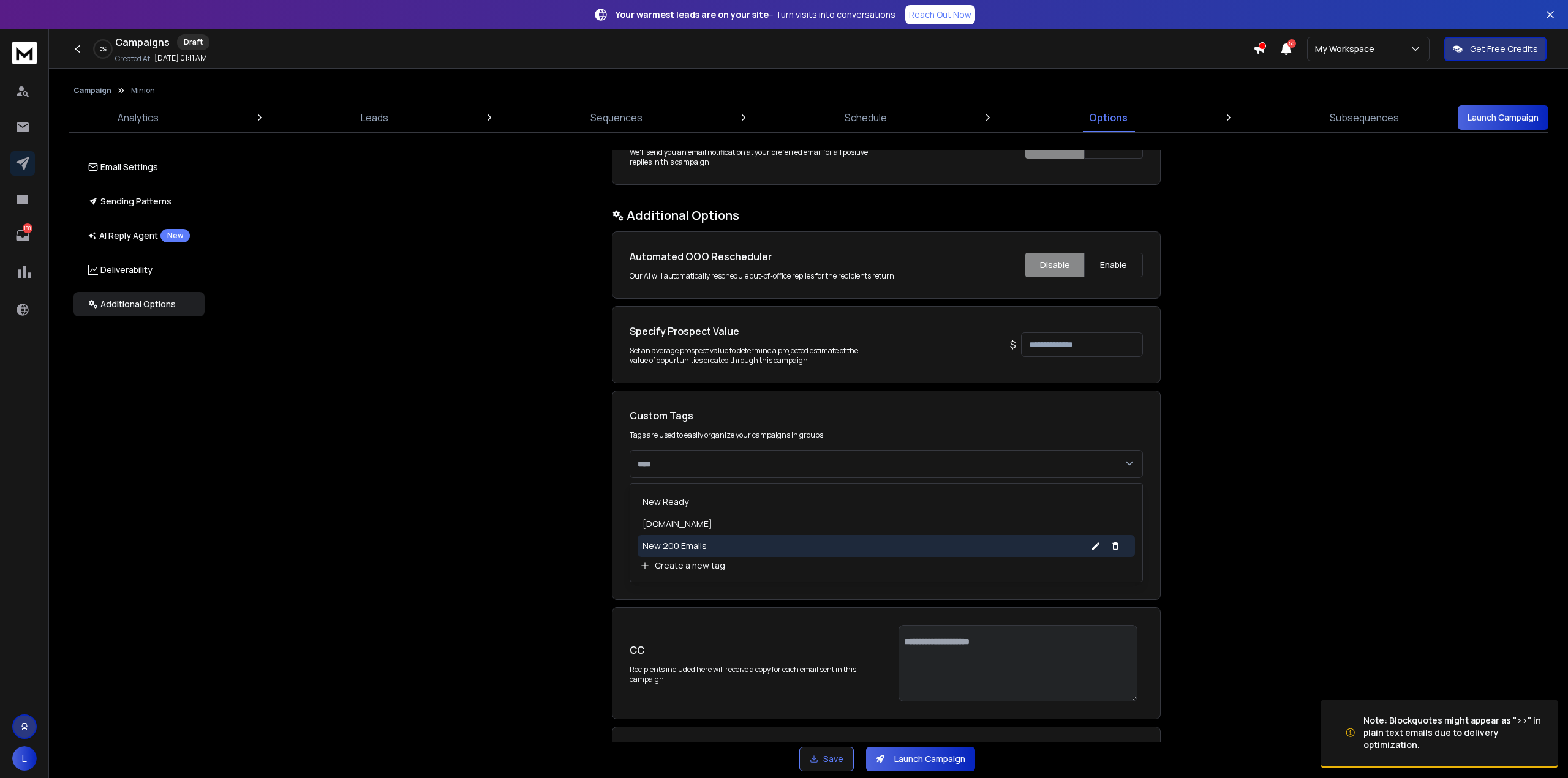
click at [810, 538] on div "New 200 Emails" at bounding box center [886, 546] width 497 height 22
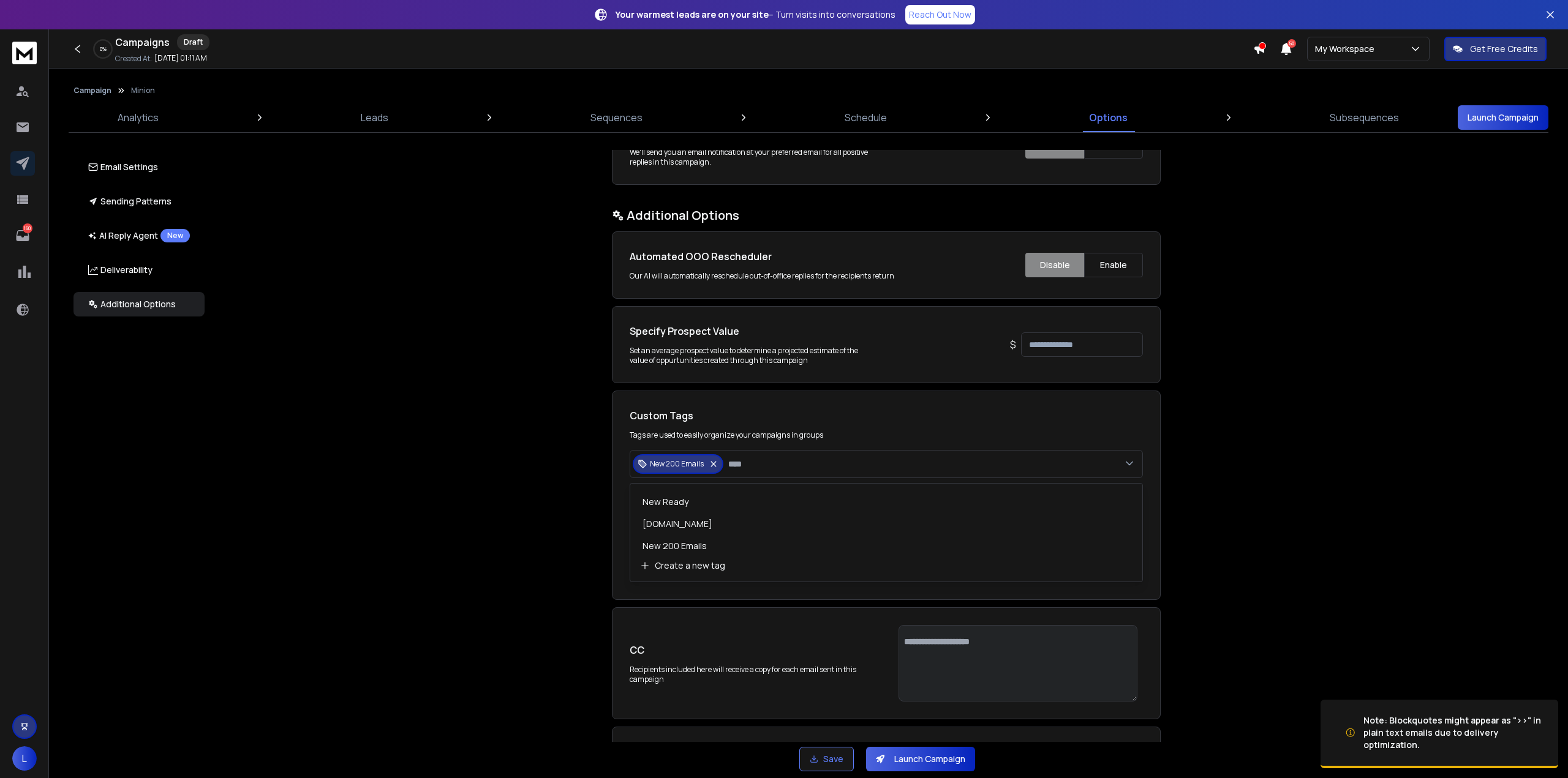
click at [835, 634] on div "Additional Options Automated OOO Rescheduler Our AI will automatically reschedu…" at bounding box center [886, 526] width 549 height 639
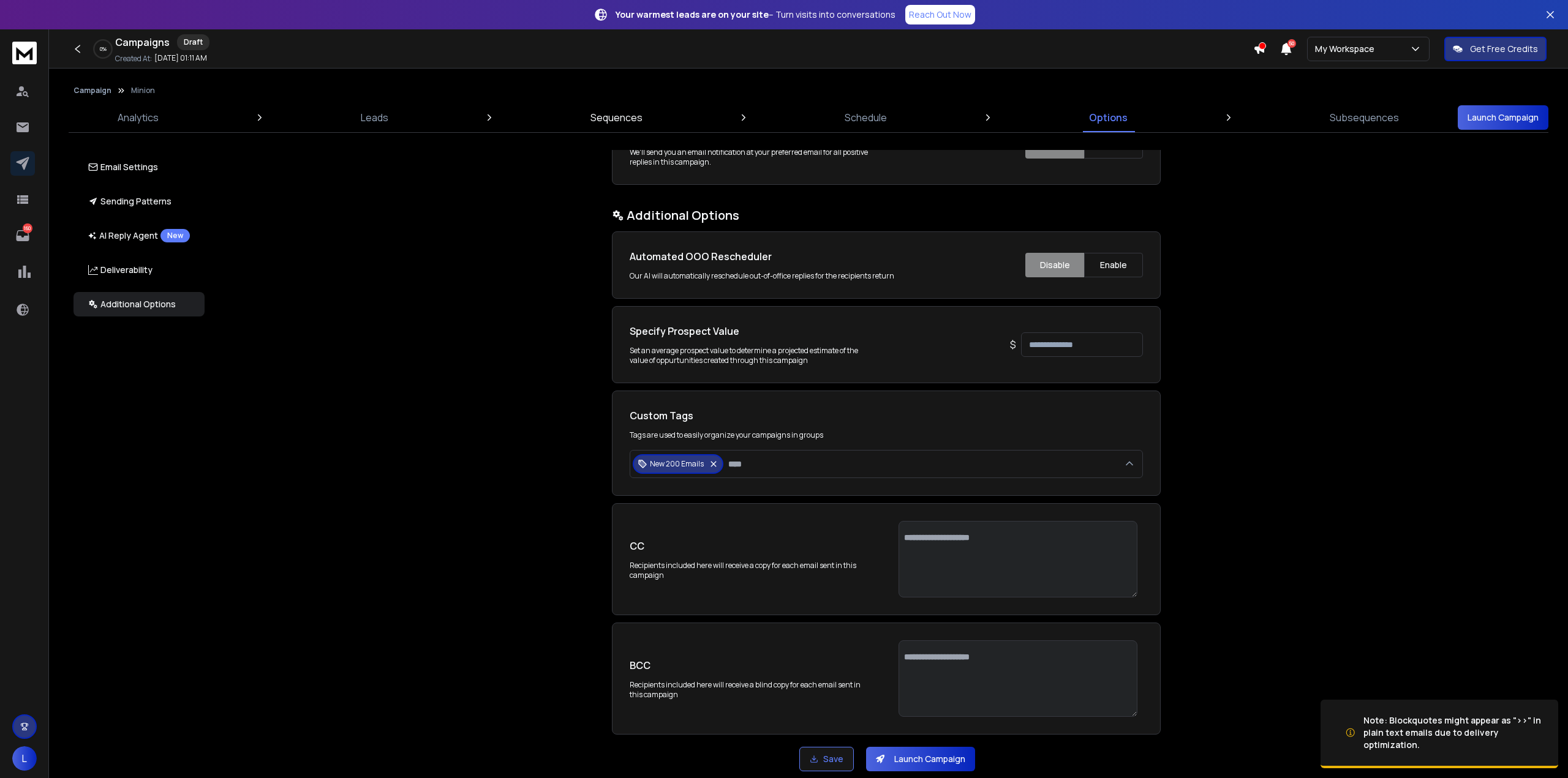
click at [647, 115] on link "Sequences" at bounding box center [616, 117] width 67 height 29
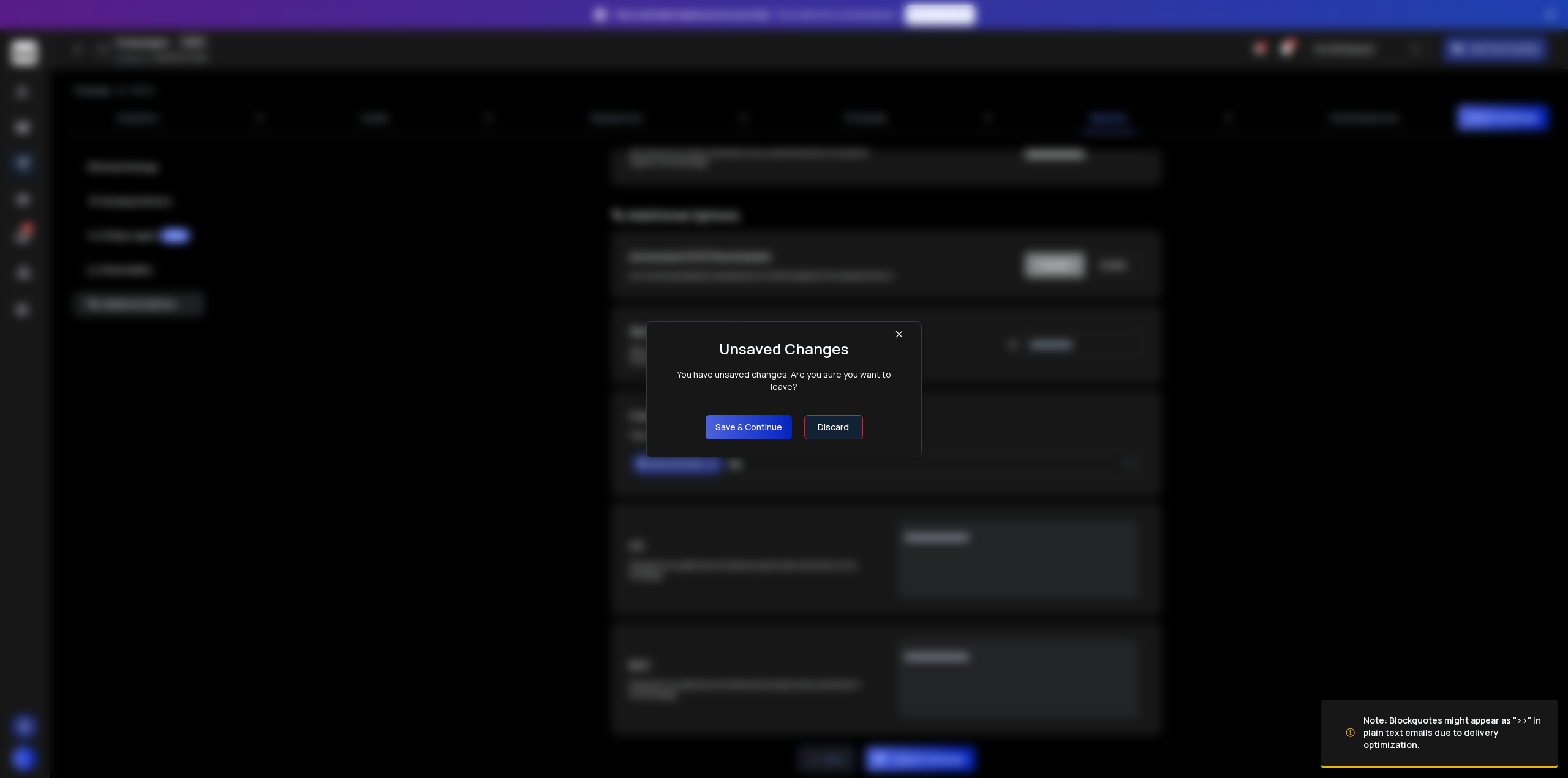
click at [766, 417] on button "Save & Continue" at bounding box center [749, 427] width 86 height 25
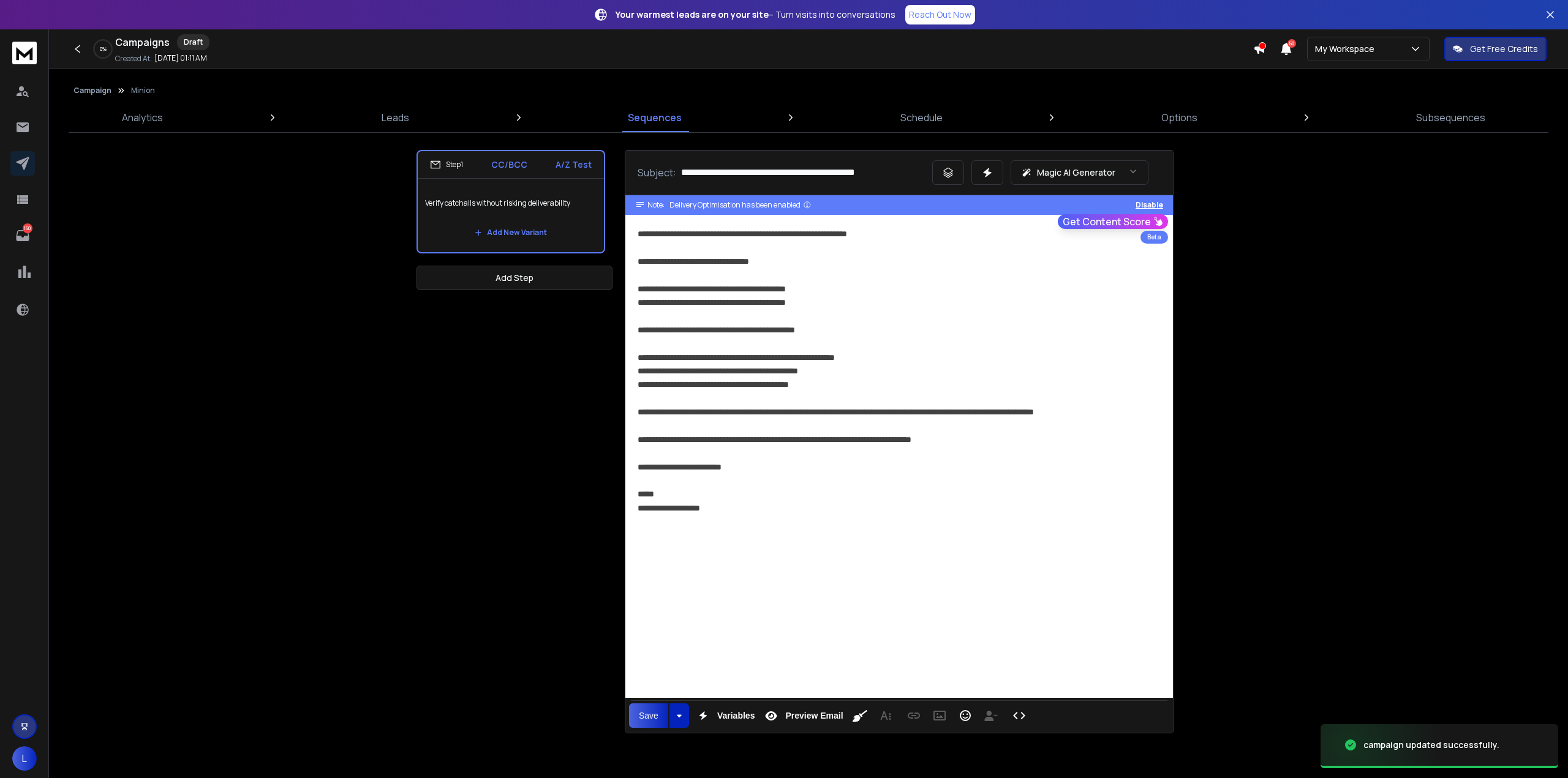
click at [895, 330] on div "**********" at bounding box center [898, 357] width 523 height 260
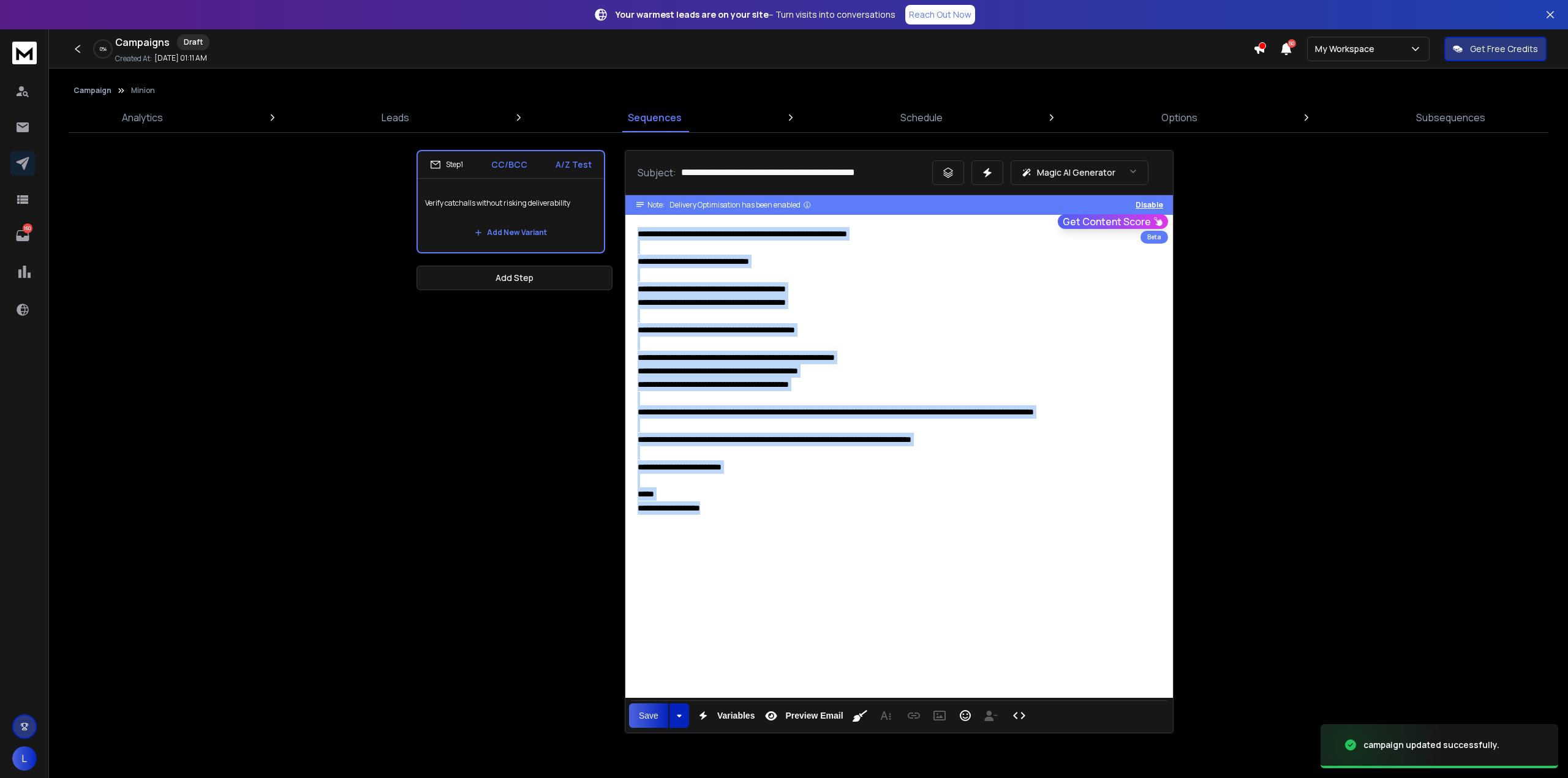
copy div "**********"
click at [843, 335] on div "**********" at bounding box center [898, 357] width 523 height 260
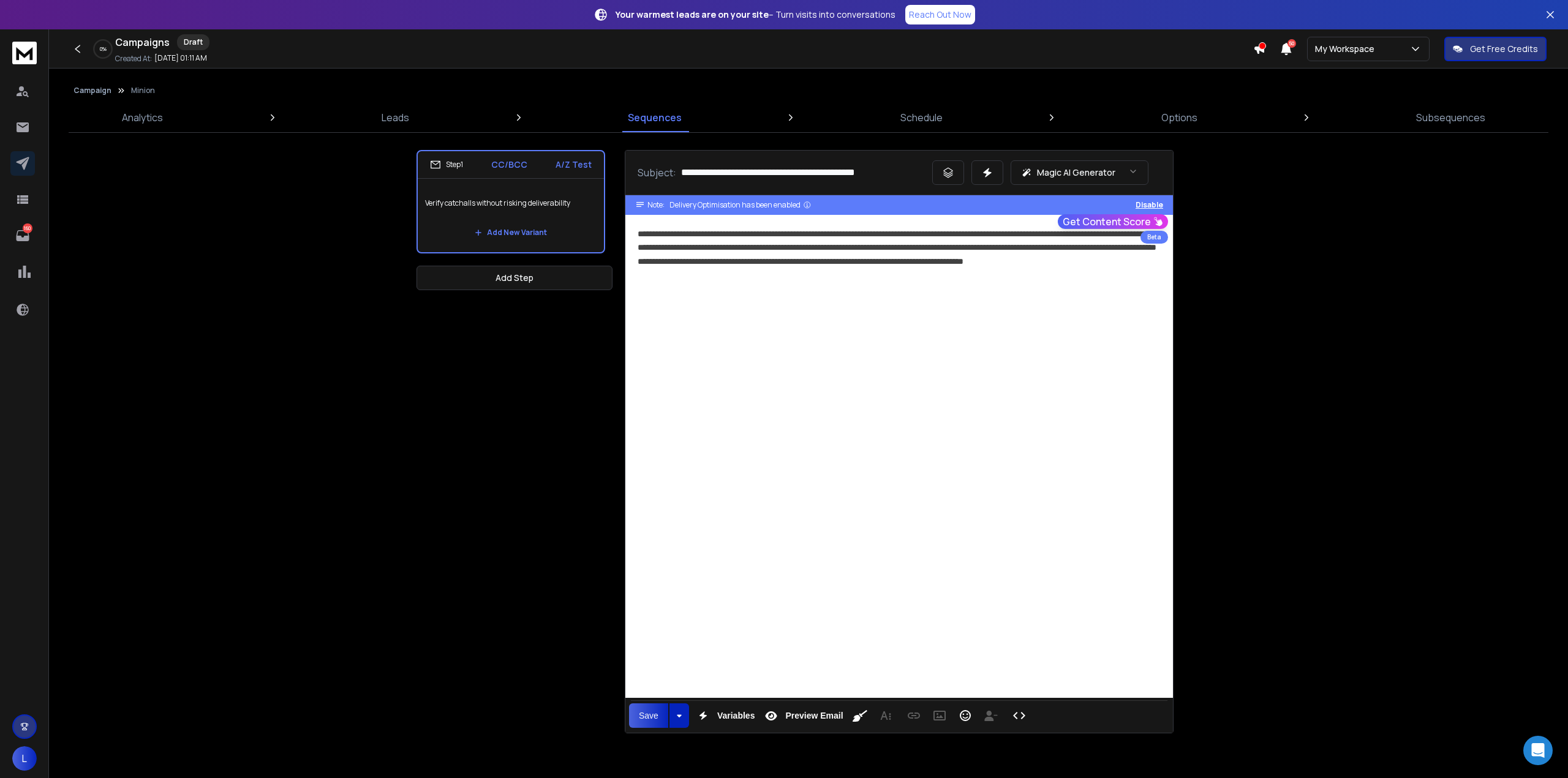
click at [822, 229] on p "**********" at bounding box center [898, 254] width 523 height 55
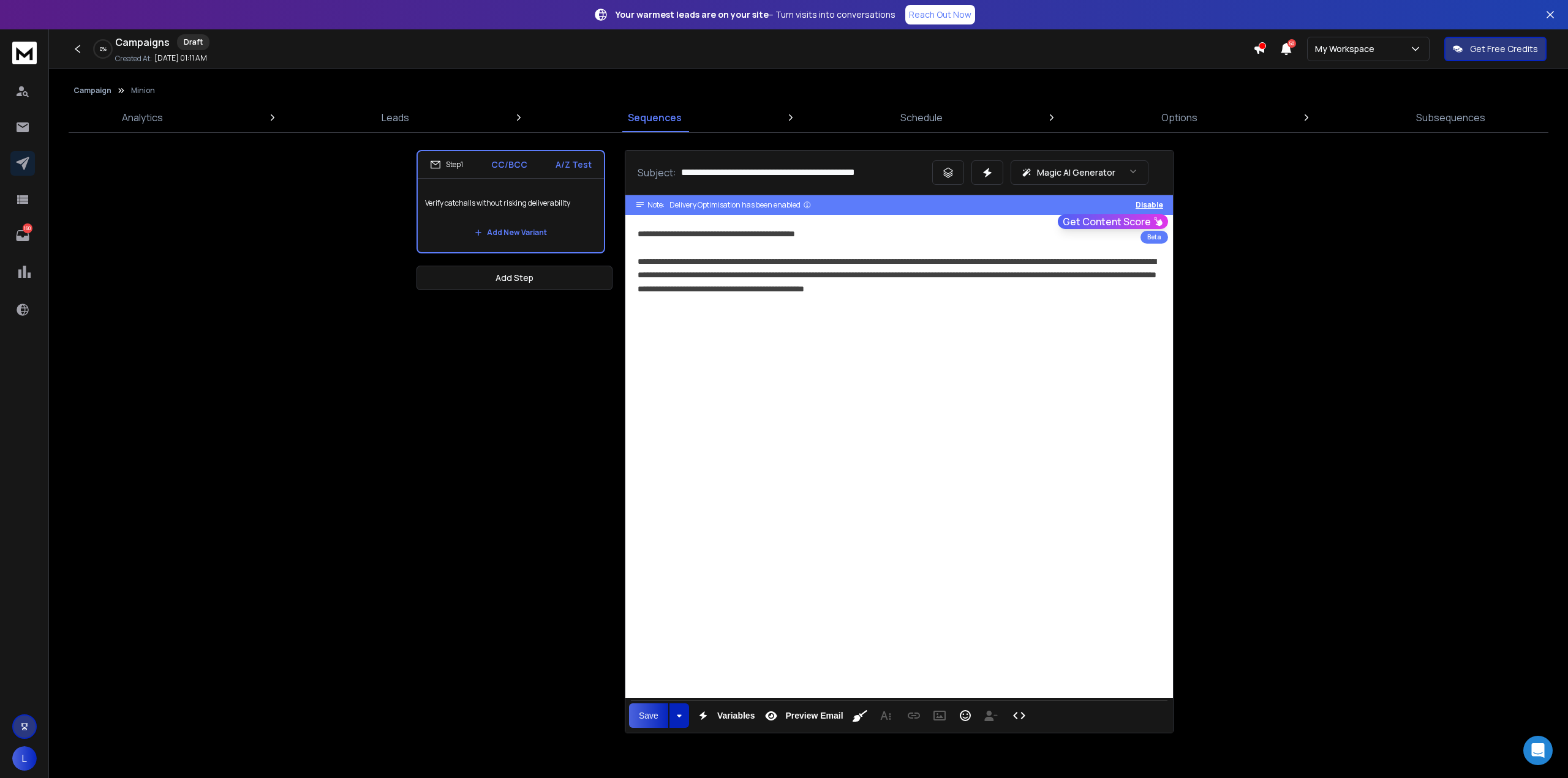
click at [725, 261] on p "**********" at bounding box center [898, 261] width 523 height 68
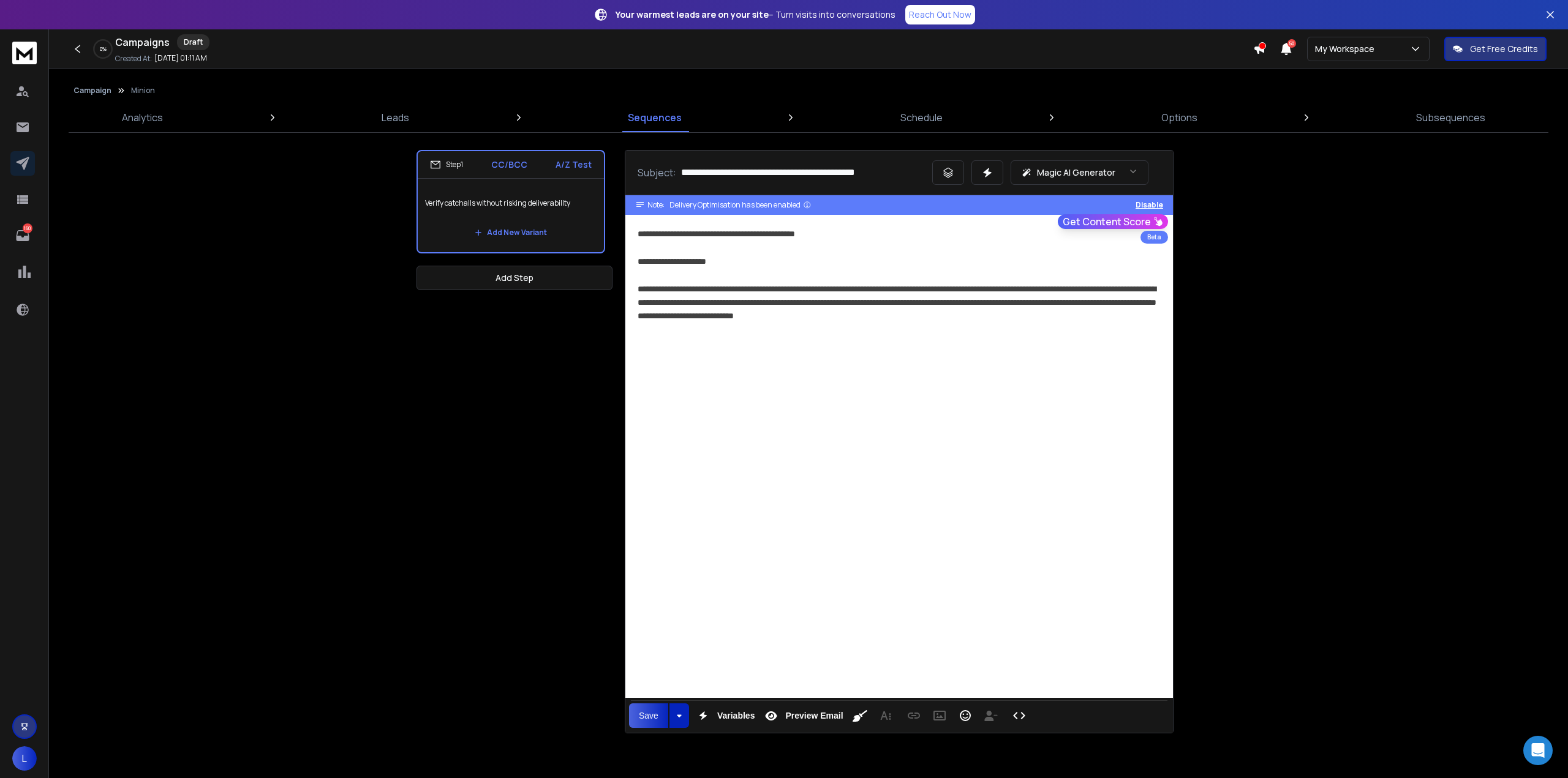
click at [737, 286] on p "**********" at bounding box center [898, 275] width 523 height 96
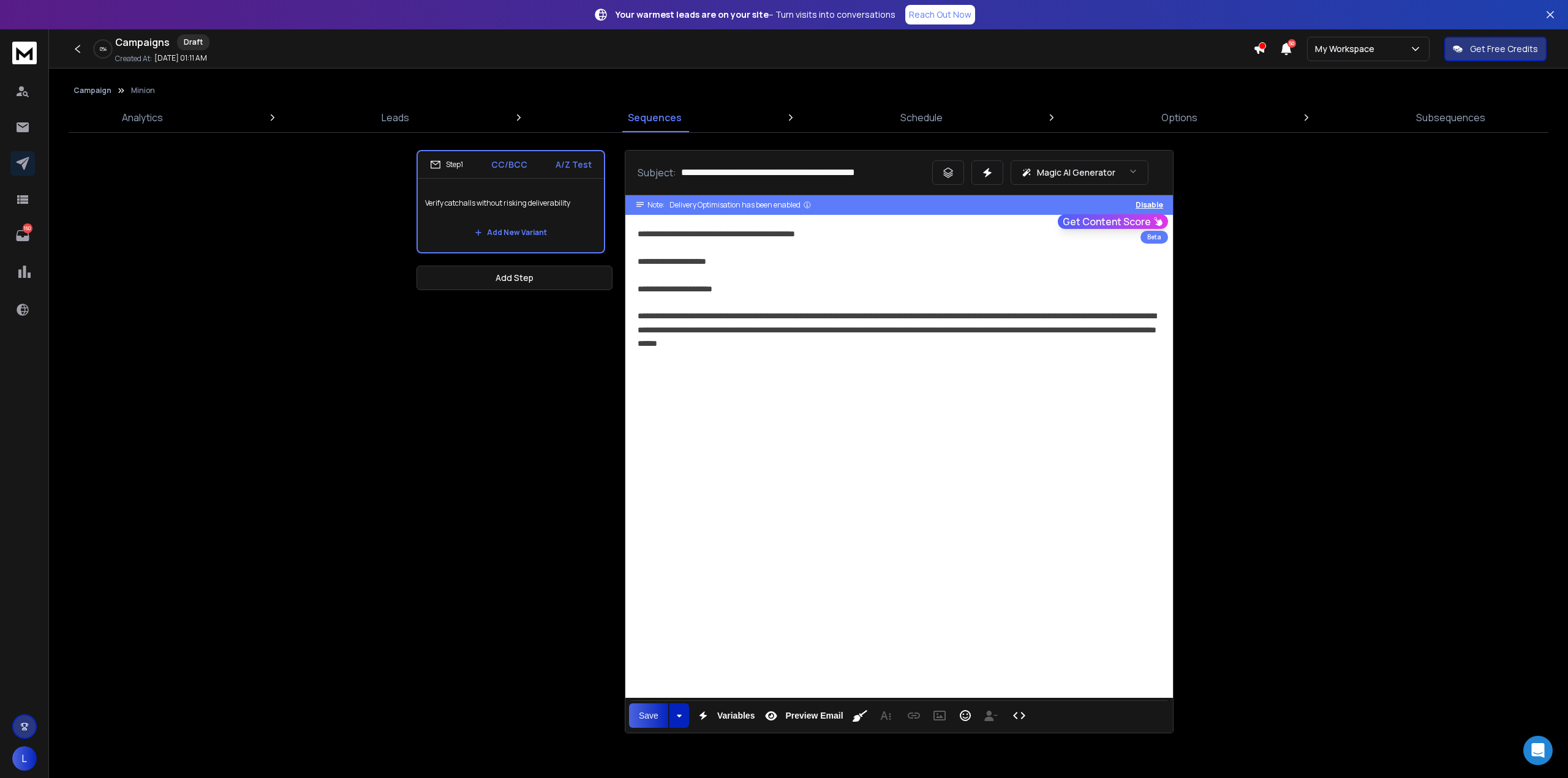
click at [776, 316] on p "**********" at bounding box center [898, 288] width 523 height 123
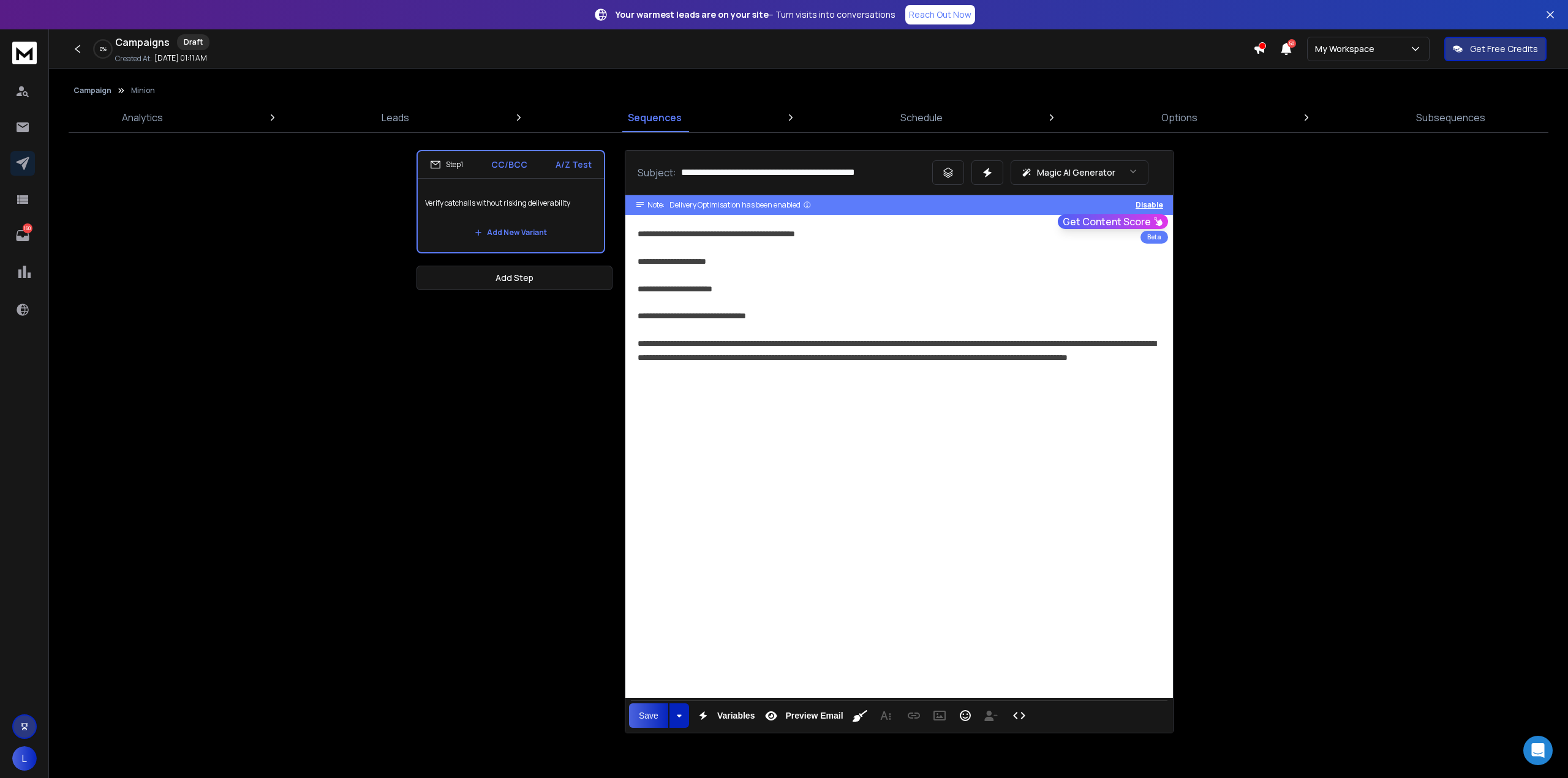
click at [1031, 342] on p "**********" at bounding box center [898, 302] width 523 height 151
click at [786, 362] on p "**********" at bounding box center [898, 302] width 523 height 151
click at [782, 360] on p "**********" at bounding box center [898, 302] width 523 height 151
click at [944, 357] on p "**********" at bounding box center [898, 302] width 523 height 151
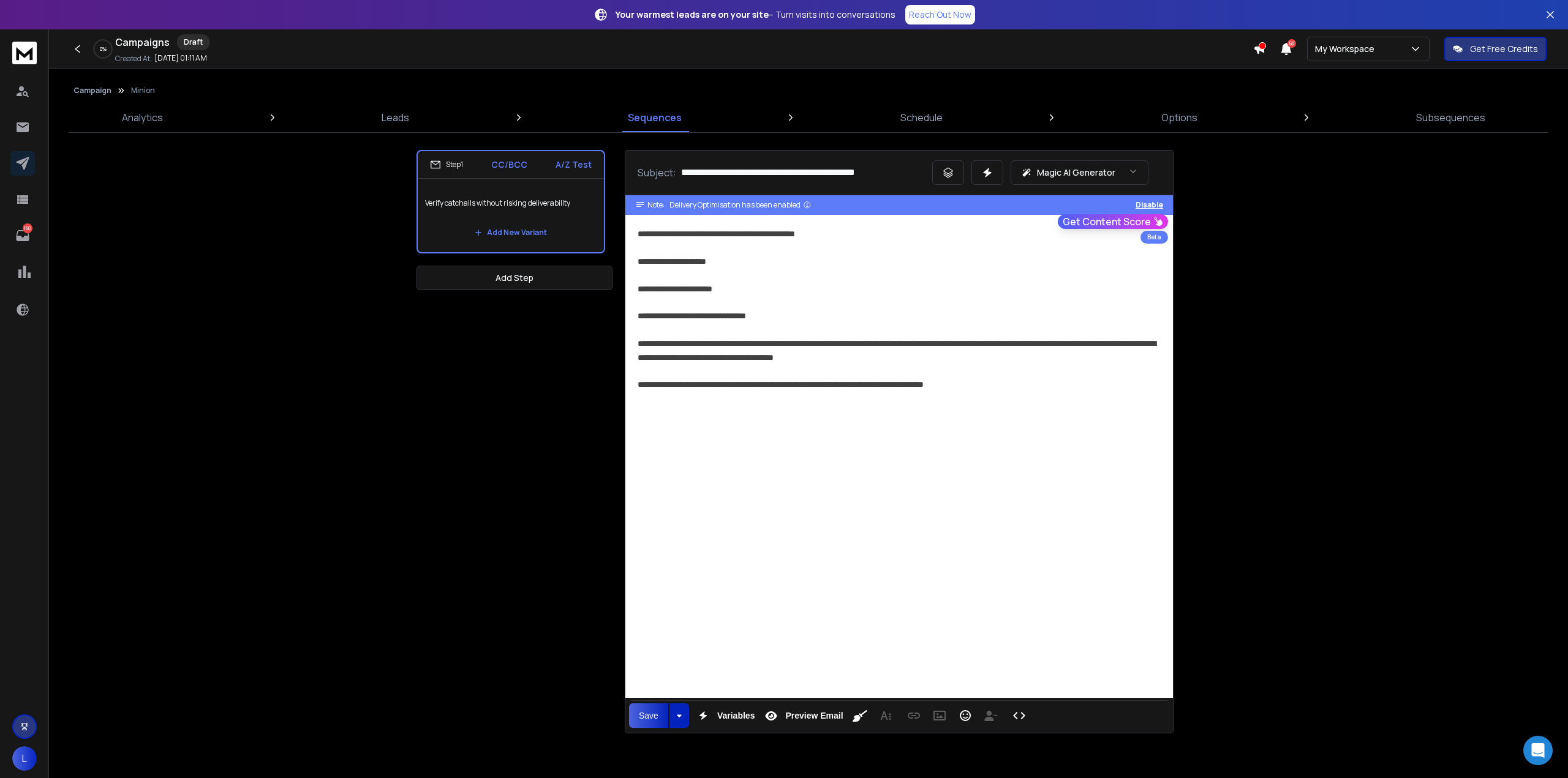
click at [888, 383] on p "**********" at bounding box center [898, 309] width 523 height 165
click at [659, 274] on p "**********" at bounding box center [898, 330] width 523 height 205
click at [637, 295] on p "**********" at bounding box center [898, 330] width 523 height 205
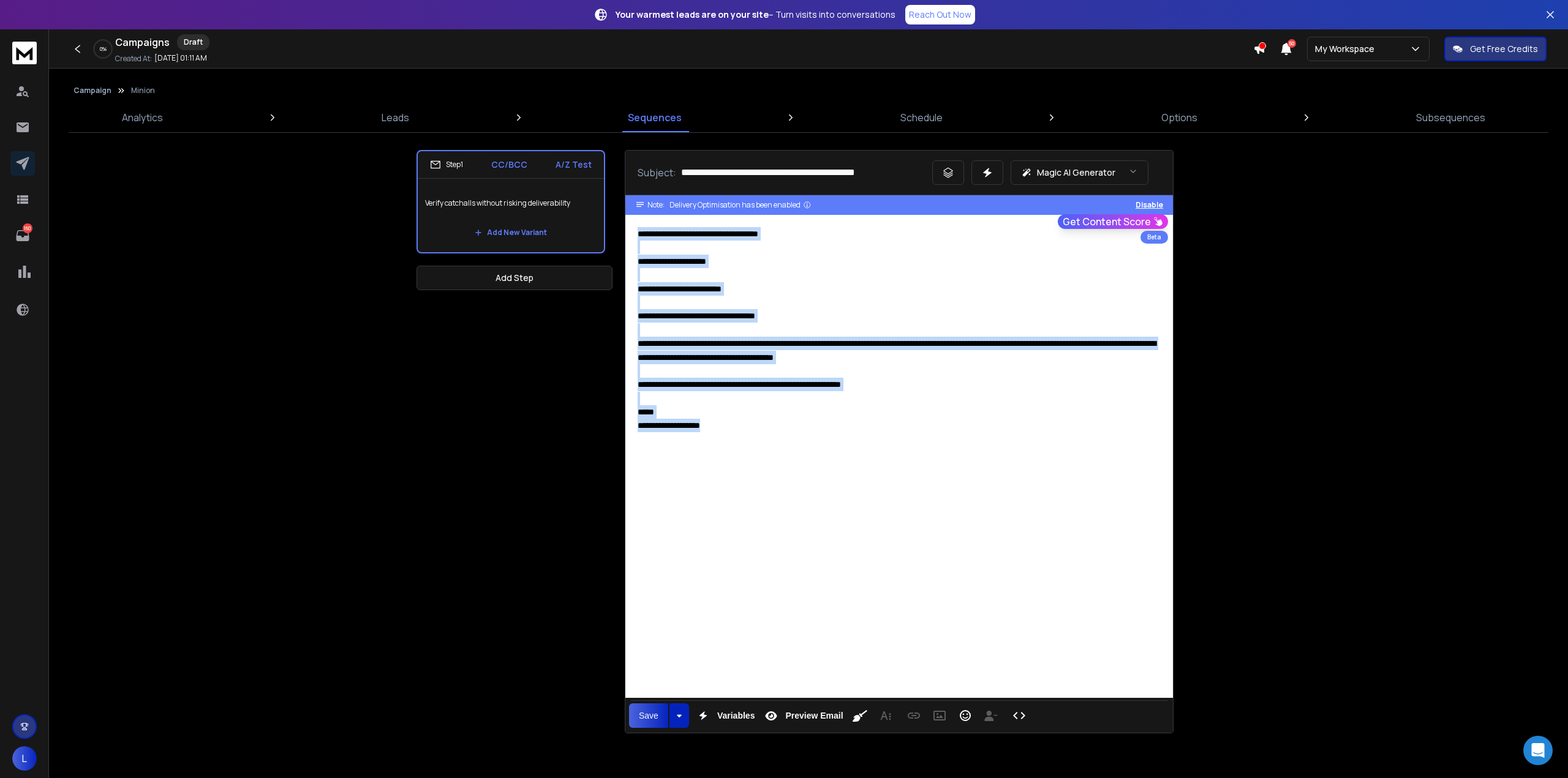
copy p "**********"
click at [688, 235] on p "**********" at bounding box center [898, 330] width 523 height 205
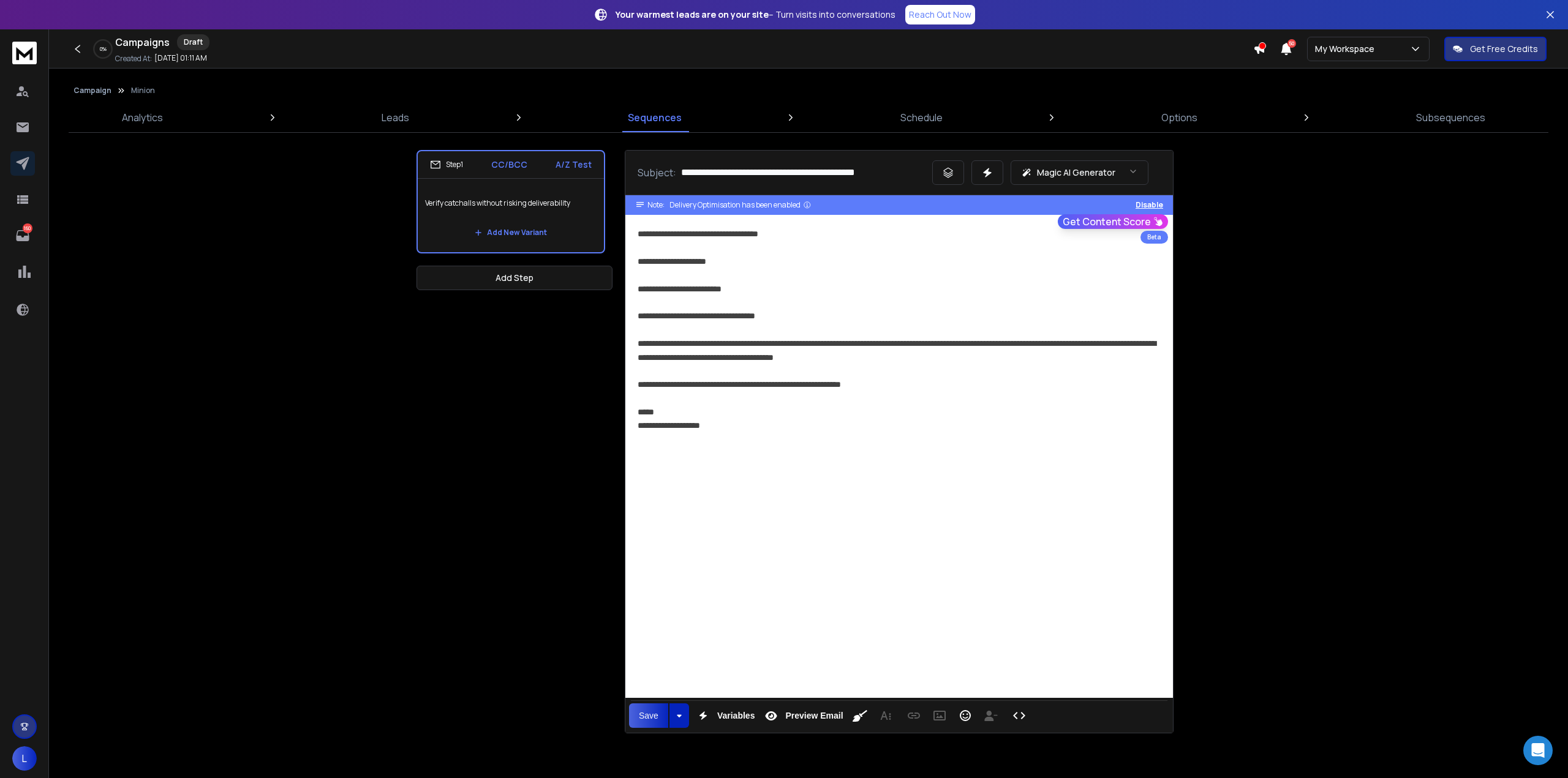
click at [652, 229] on p "**********" at bounding box center [898, 330] width 523 height 205
click at [1366, 259] on div "**********" at bounding box center [808, 441] width 1480 height 593
click at [746, 270] on p "**********" at bounding box center [898, 330] width 523 height 205
click at [1160, 110] on link "Options" at bounding box center [1179, 117] width 51 height 29
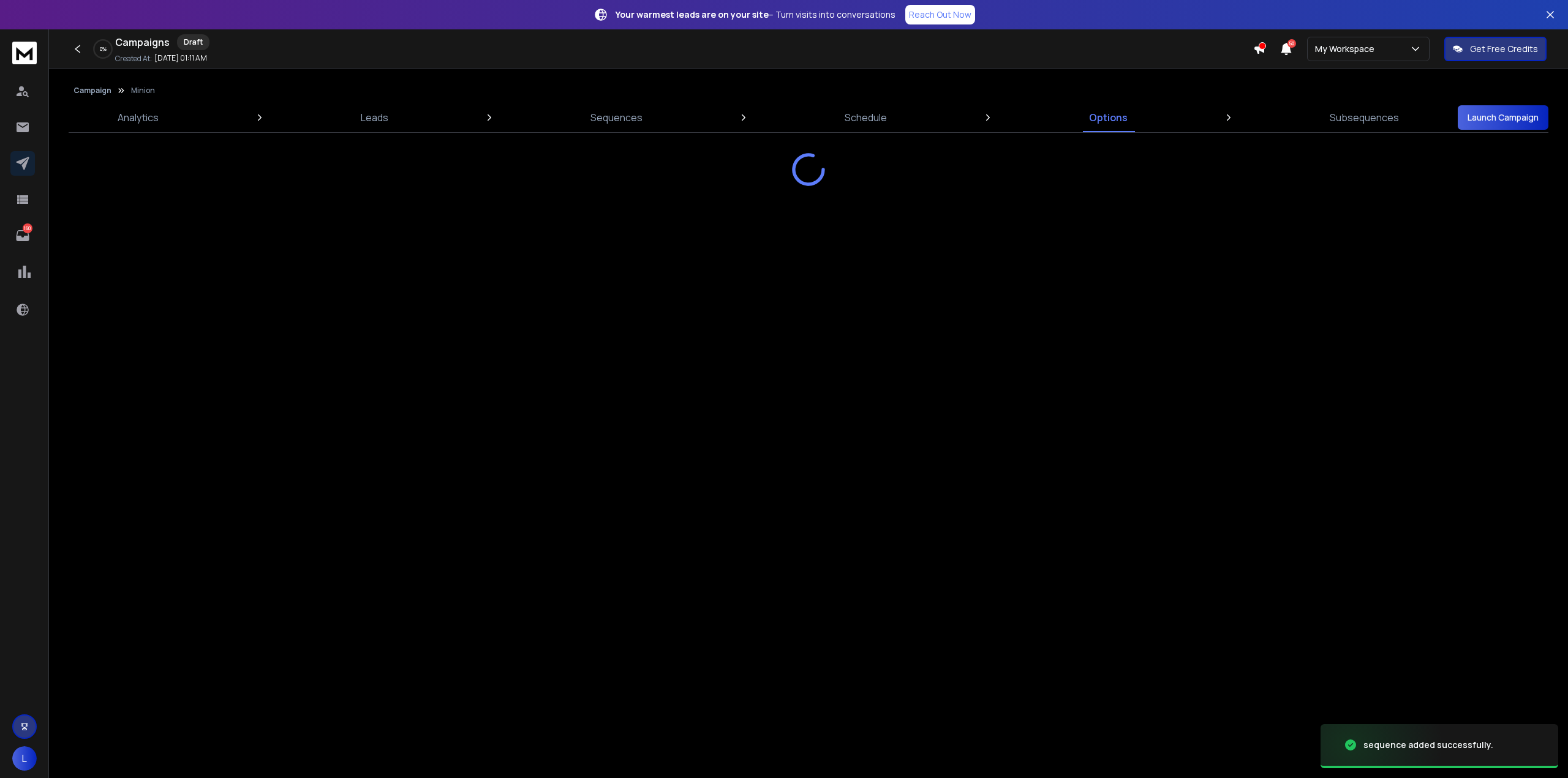
select select "**********"
select select "*"
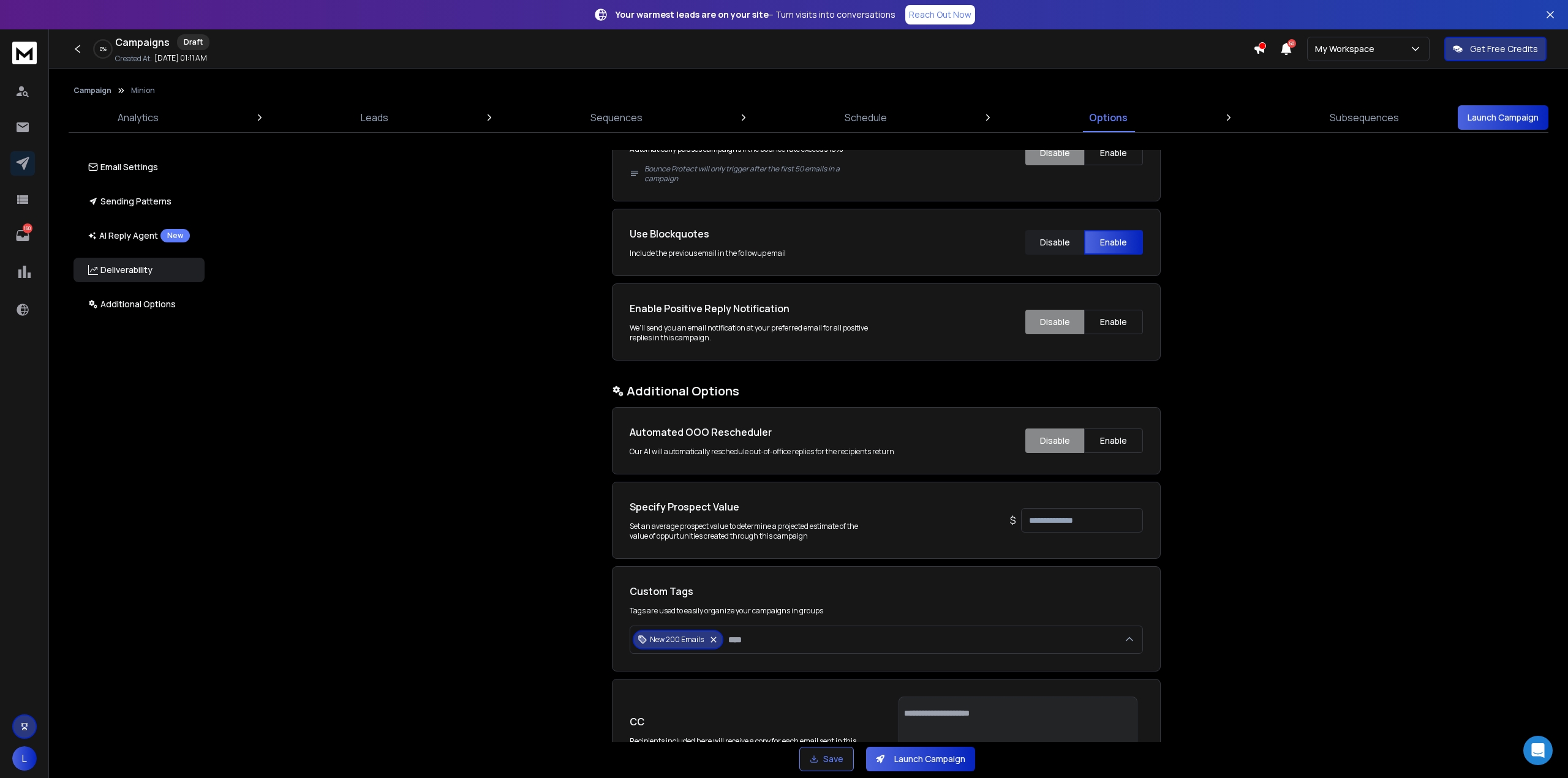
scroll to position [2133, 0]
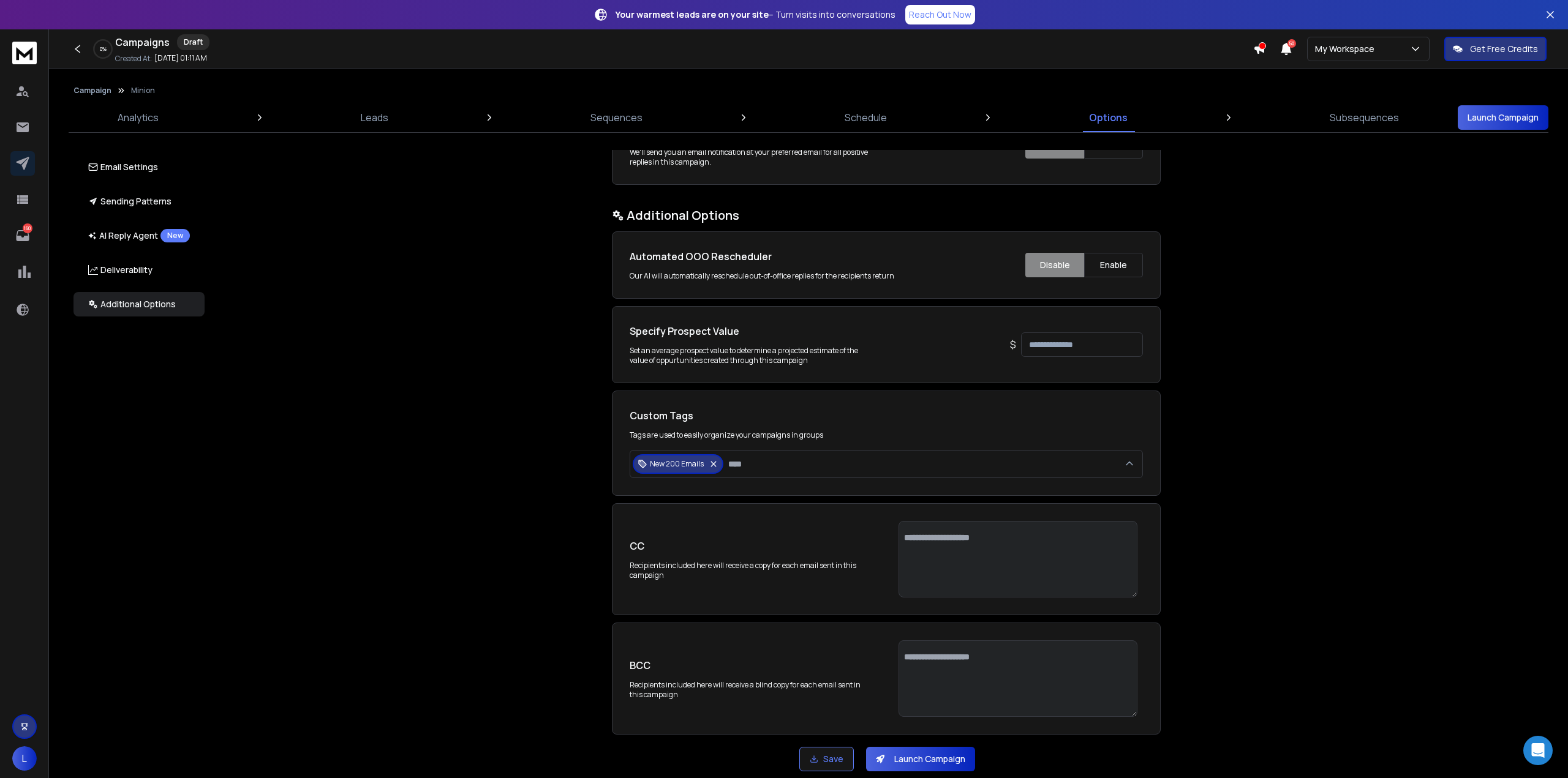
click at [193, 502] on div "Email Settings Sending Patterns AI Reply Agent New Deliverability Additional Op…" at bounding box center [818, 446] width 1489 height 592
click at [882, 767] on button "Launch Campaign" at bounding box center [920, 759] width 109 height 25
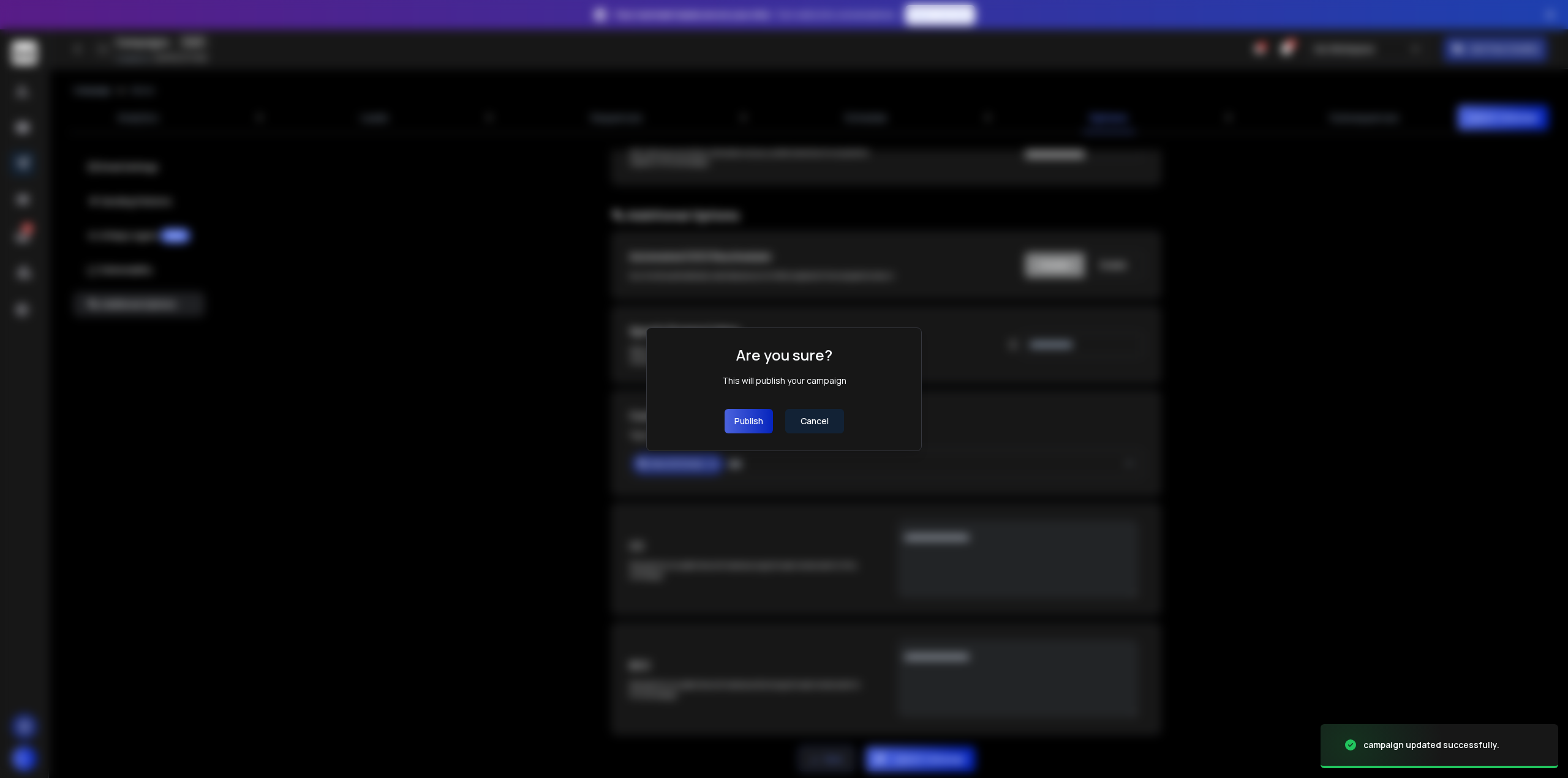
click at [754, 417] on button "Publish" at bounding box center [749, 421] width 49 height 25
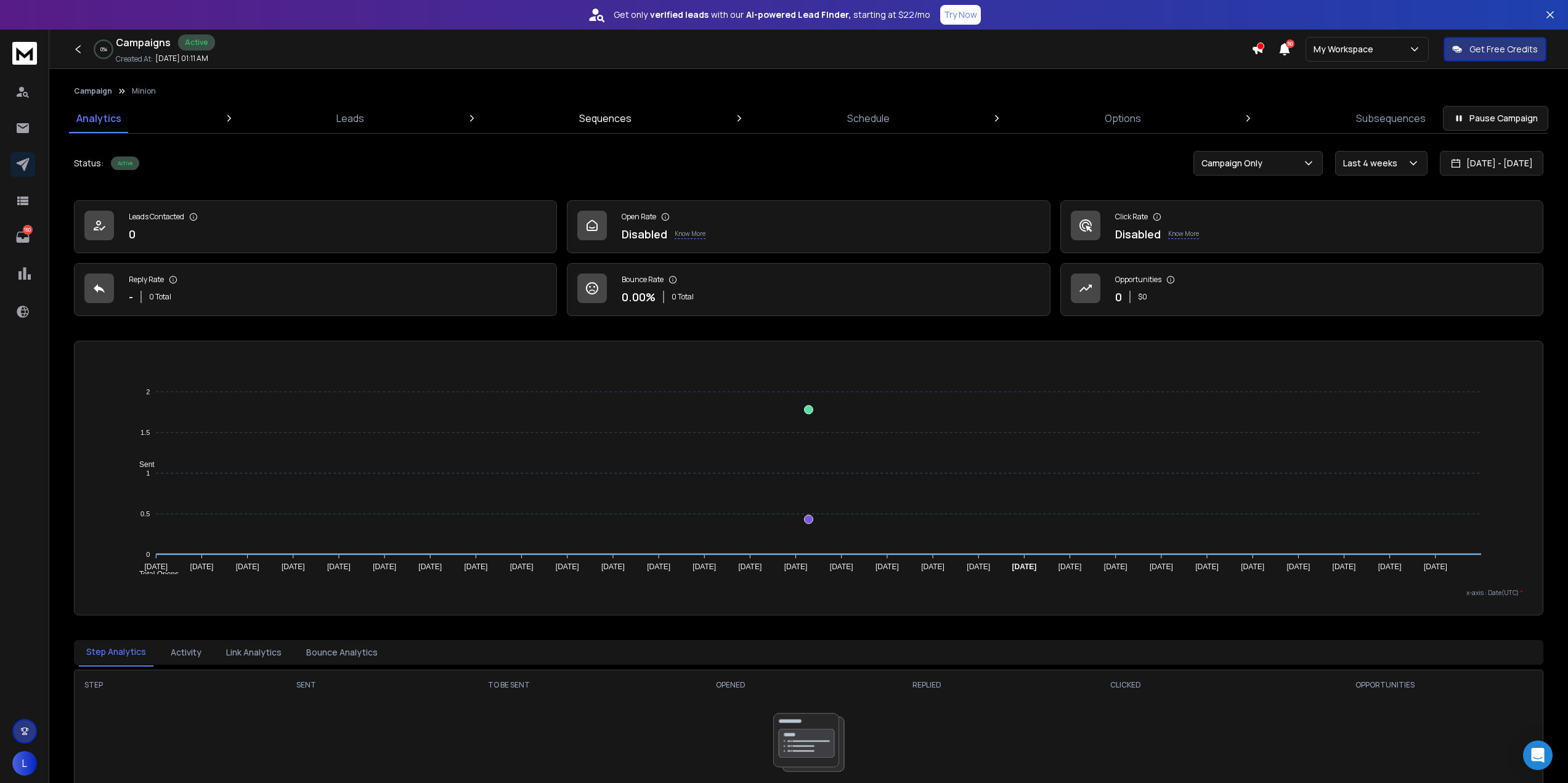
click at [618, 119] on p "Sequences" at bounding box center [605, 118] width 52 height 14
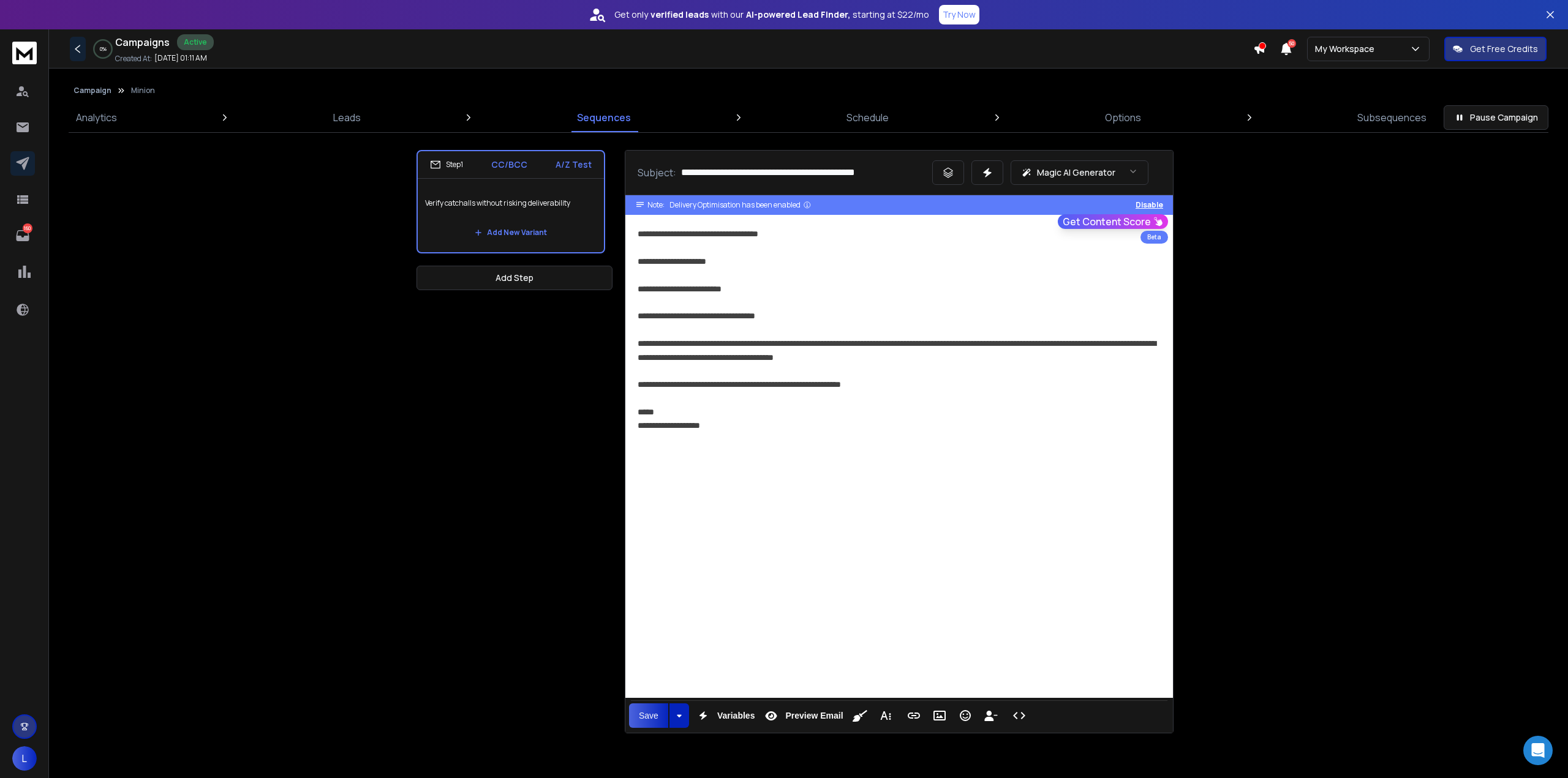
click at [75, 49] on icon at bounding box center [78, 49] width 11 height 11
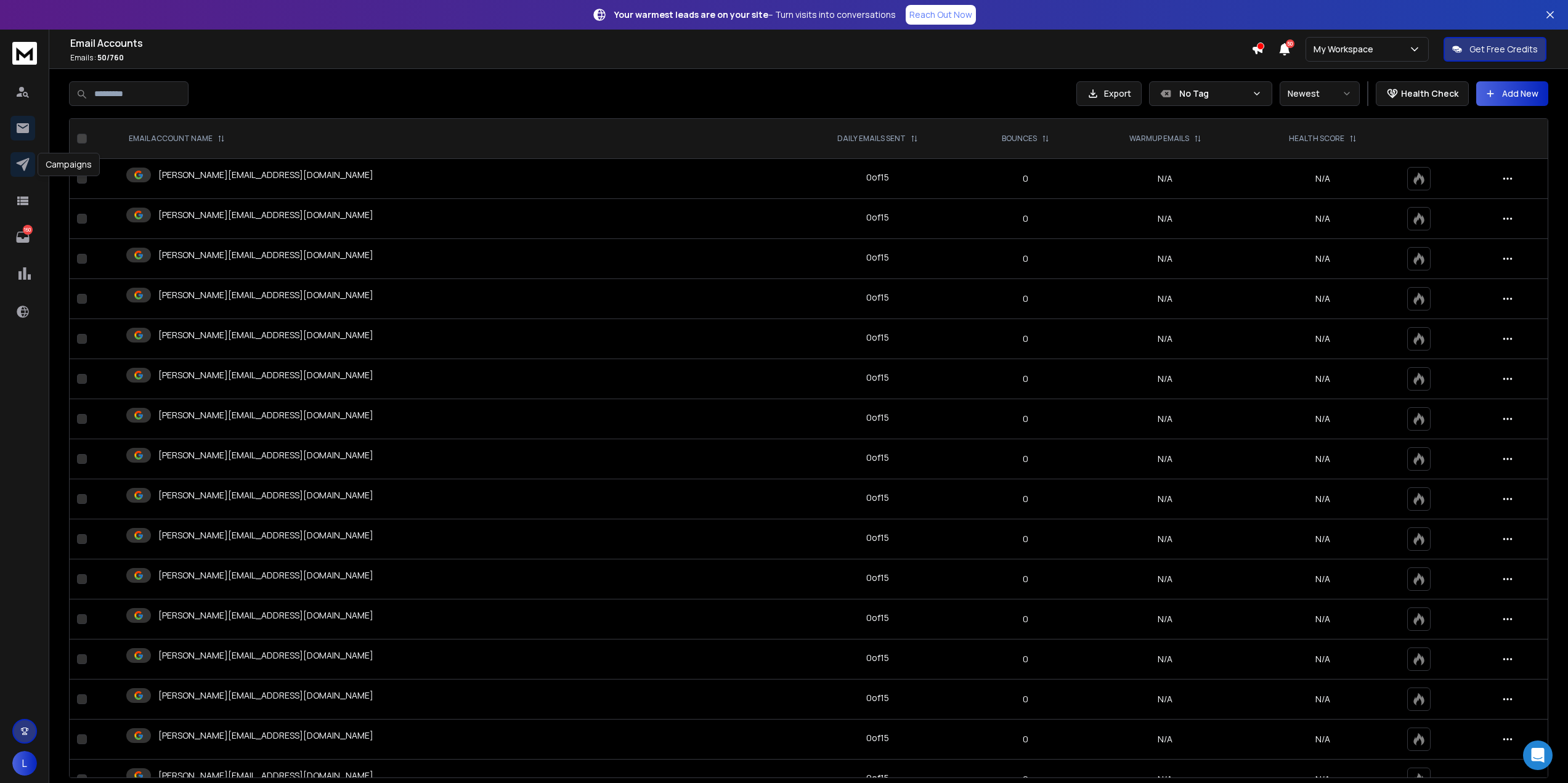
click at [26, 167] on icon at bounding box center [22, 164] width 13 height 13
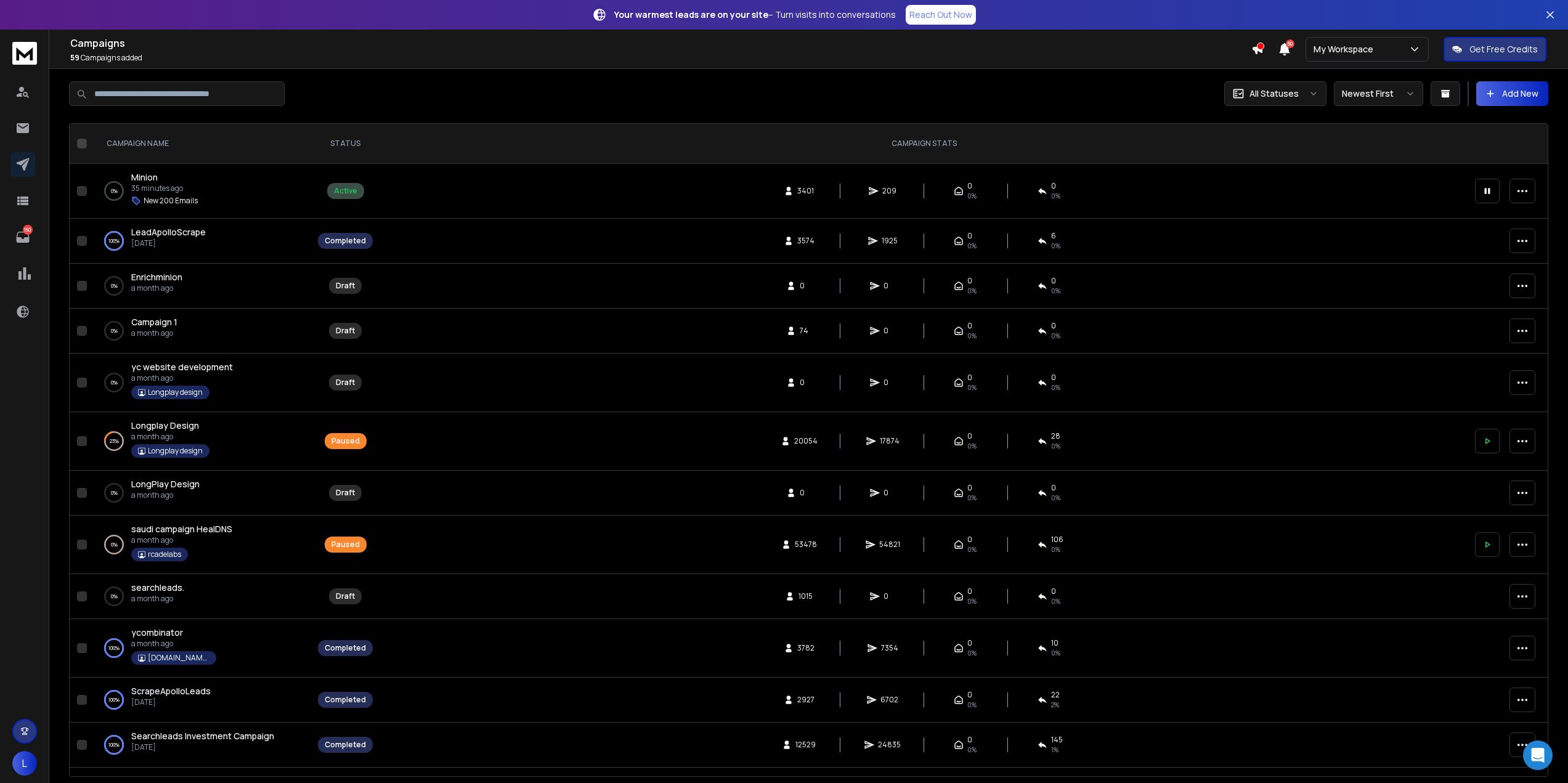
click at [159, 184] on p "35 minutes ago" at bounding box center [164, 188] width 67 height 10
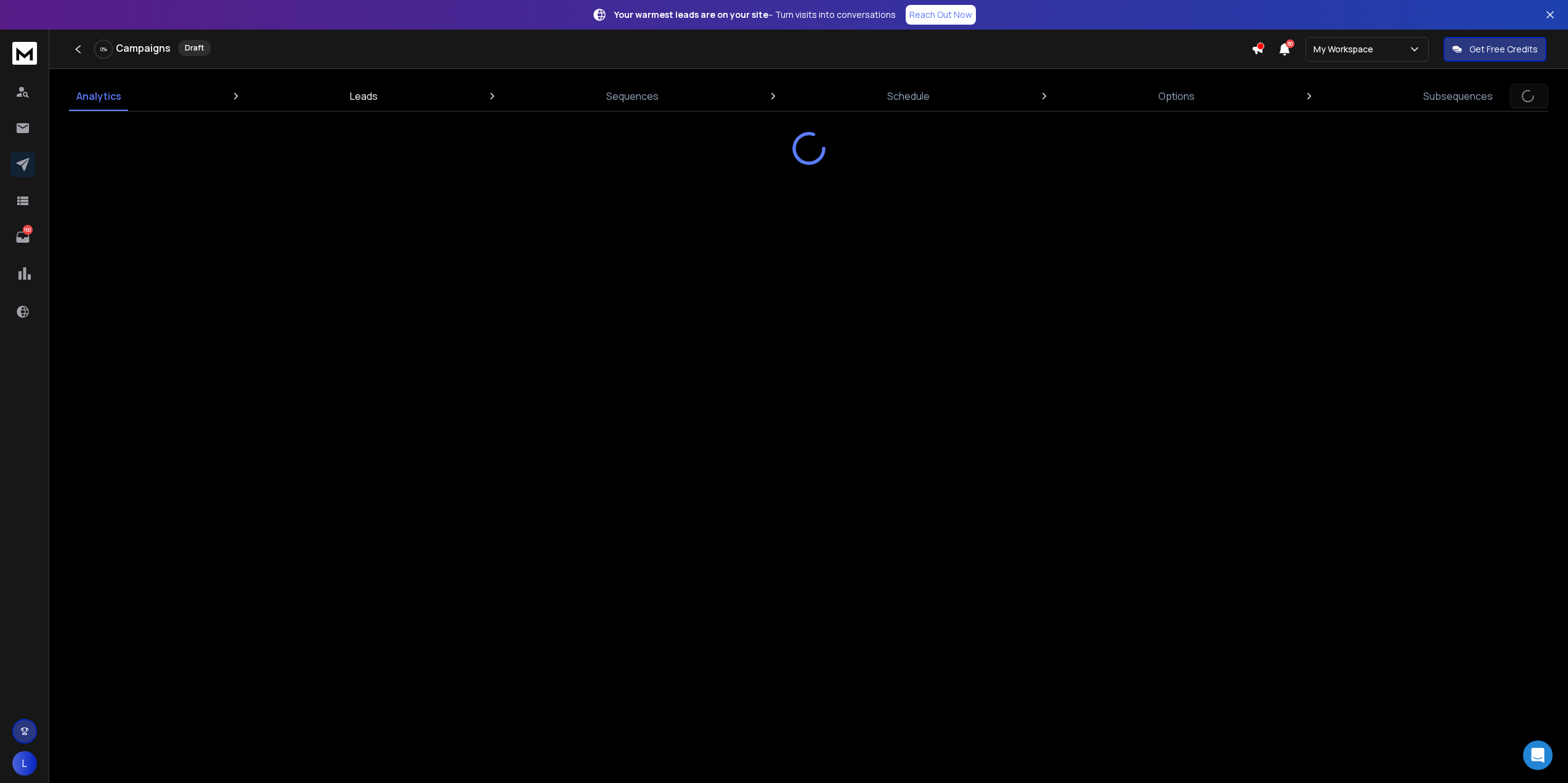
click at [381, 95] on link "Leads" at bounding box center [364, 96] width 42 height 30
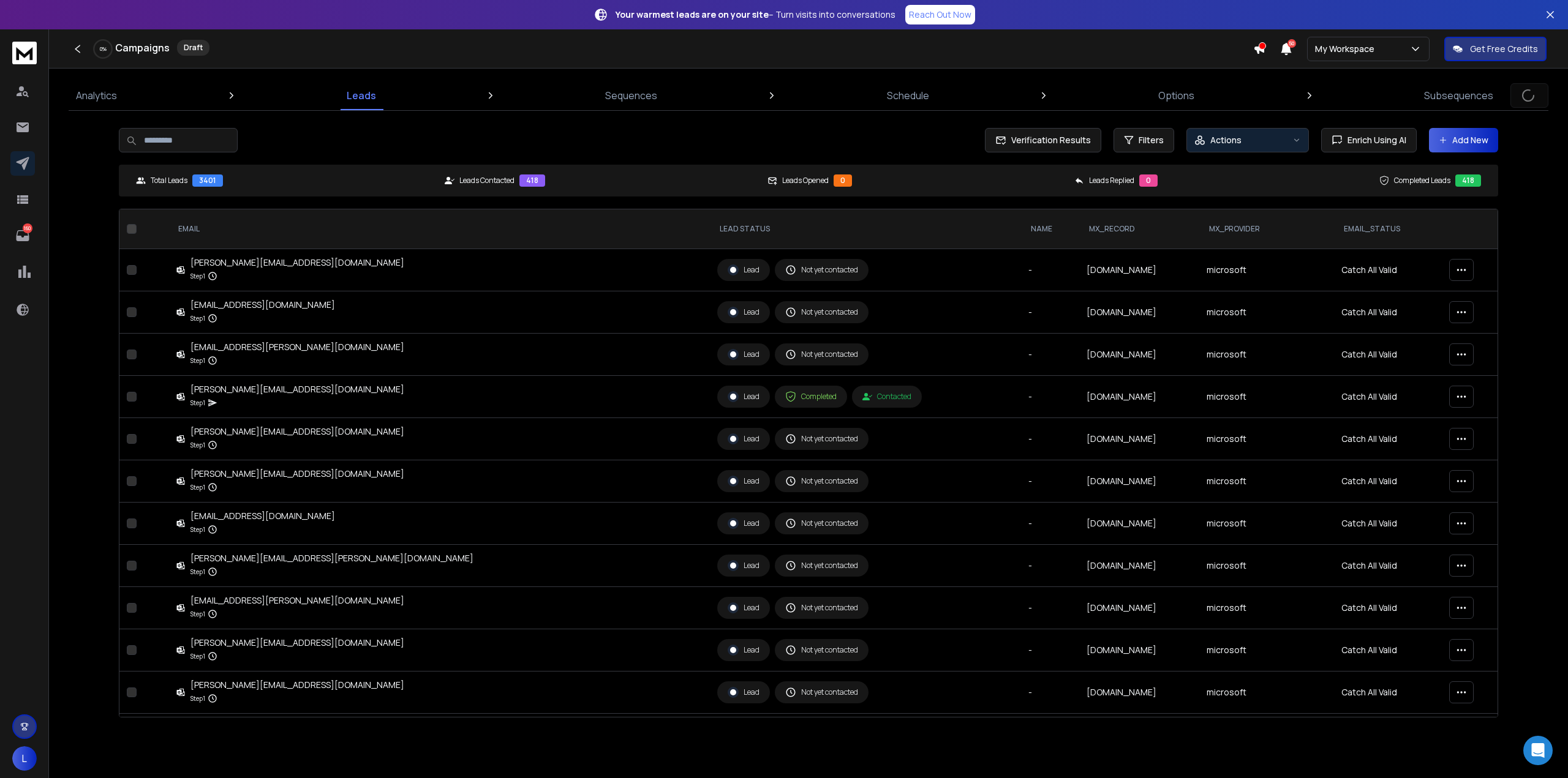
click at [1202, 135] on icon "button" at bounding box center [1199, 140] width 11 height 11
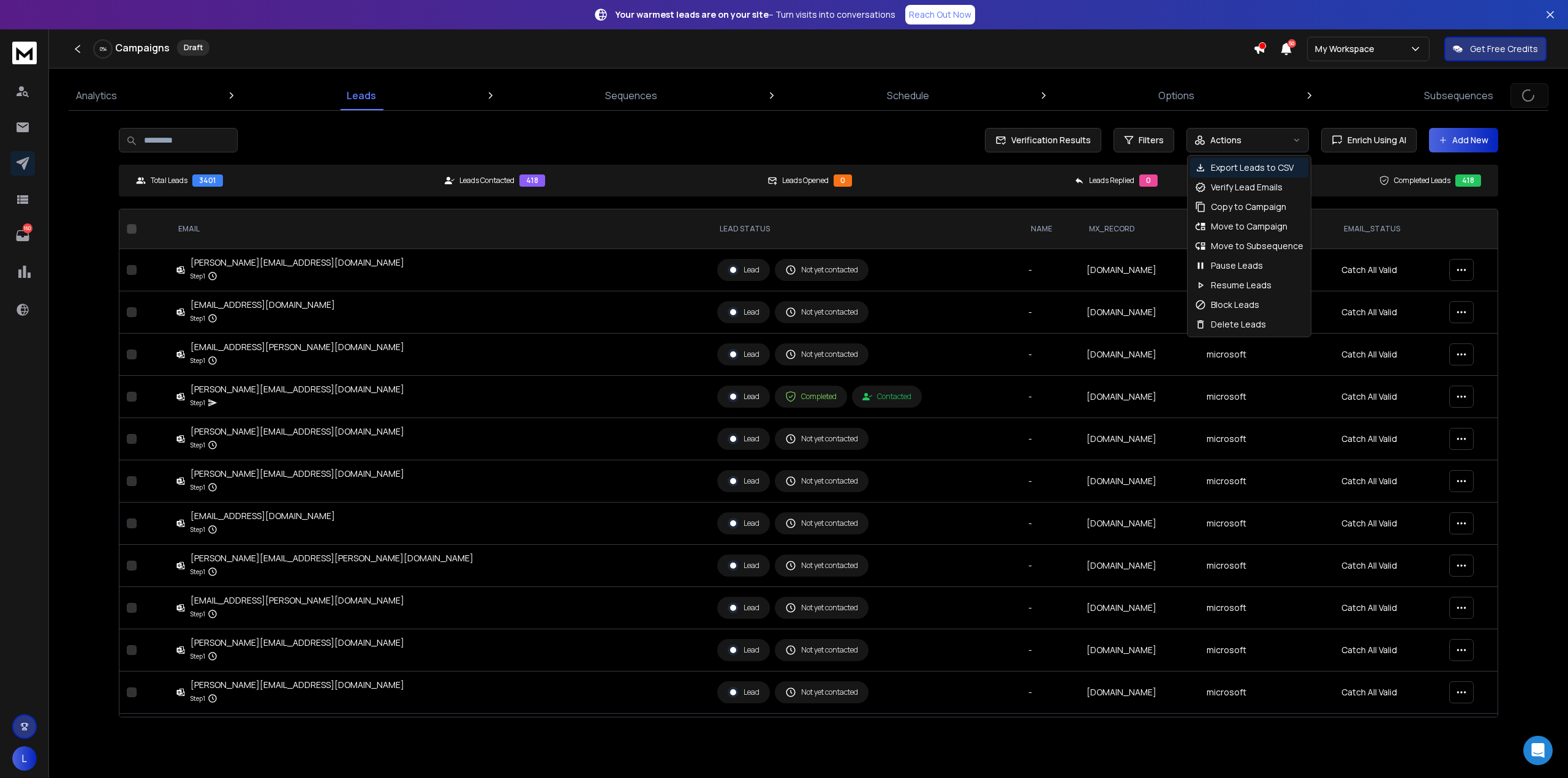
click at [923, 140] on div "Verification Results Filters Actions Enrich Using AI Add New" at bounding box center [808, 140] width 1379 height 25
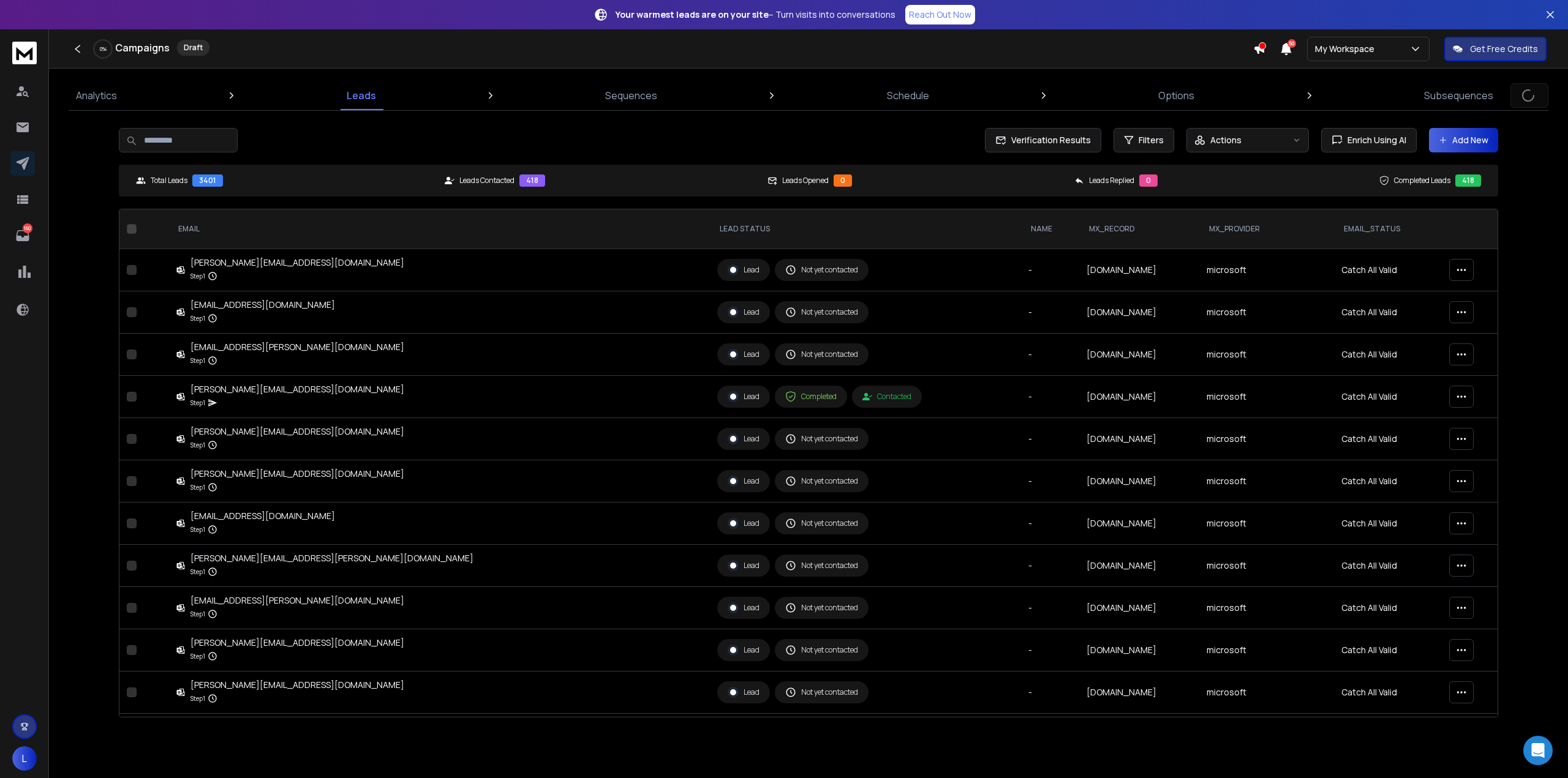
click at [1456, 144] on button "Add New" at bounding box center [1463, 140] width 69 height 25
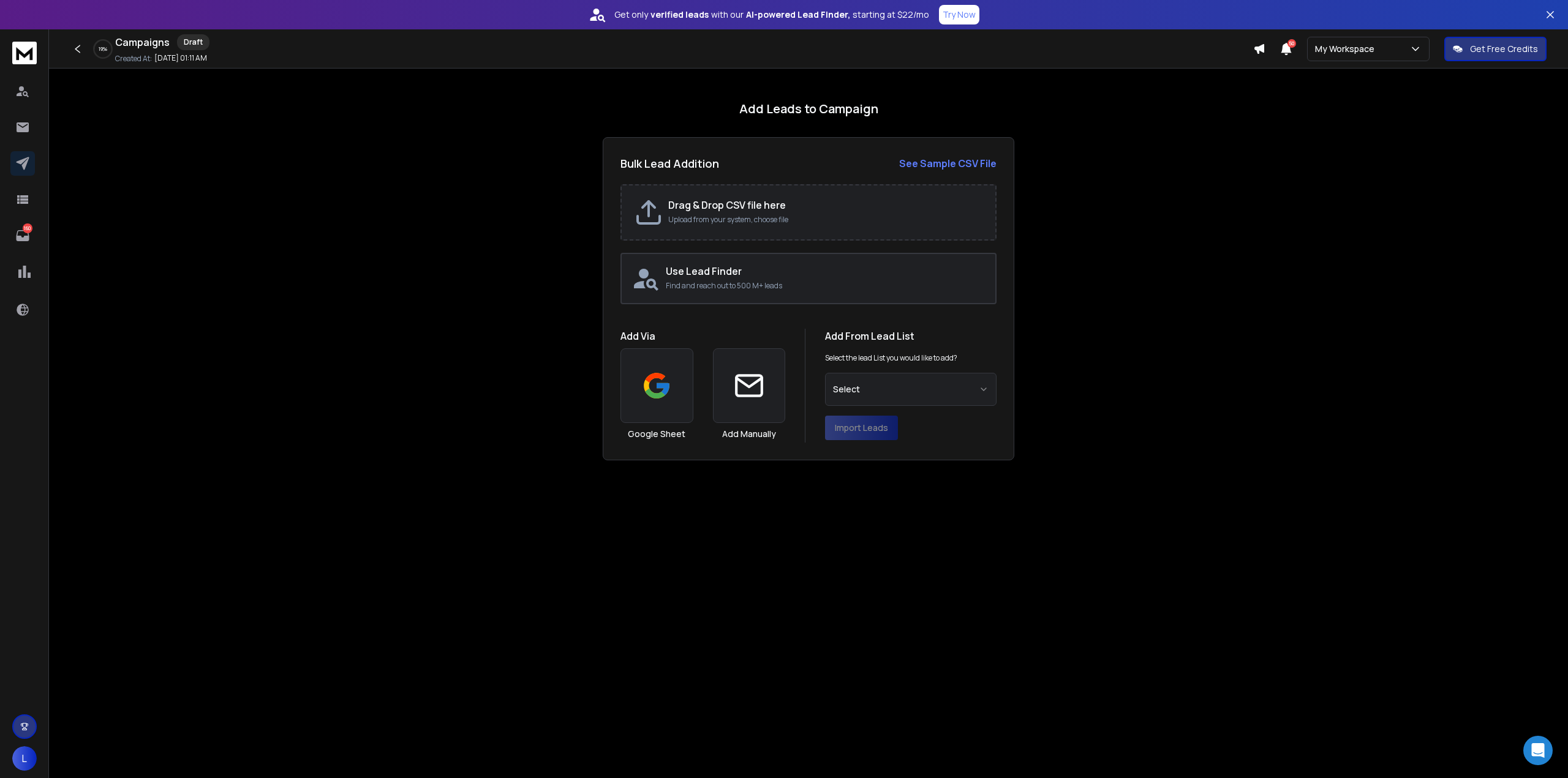
click at [696, 228] on div "Drag & Drop CSV file here Upload from your system, choose file" at bounding box center [808, 212] width 376 height 57
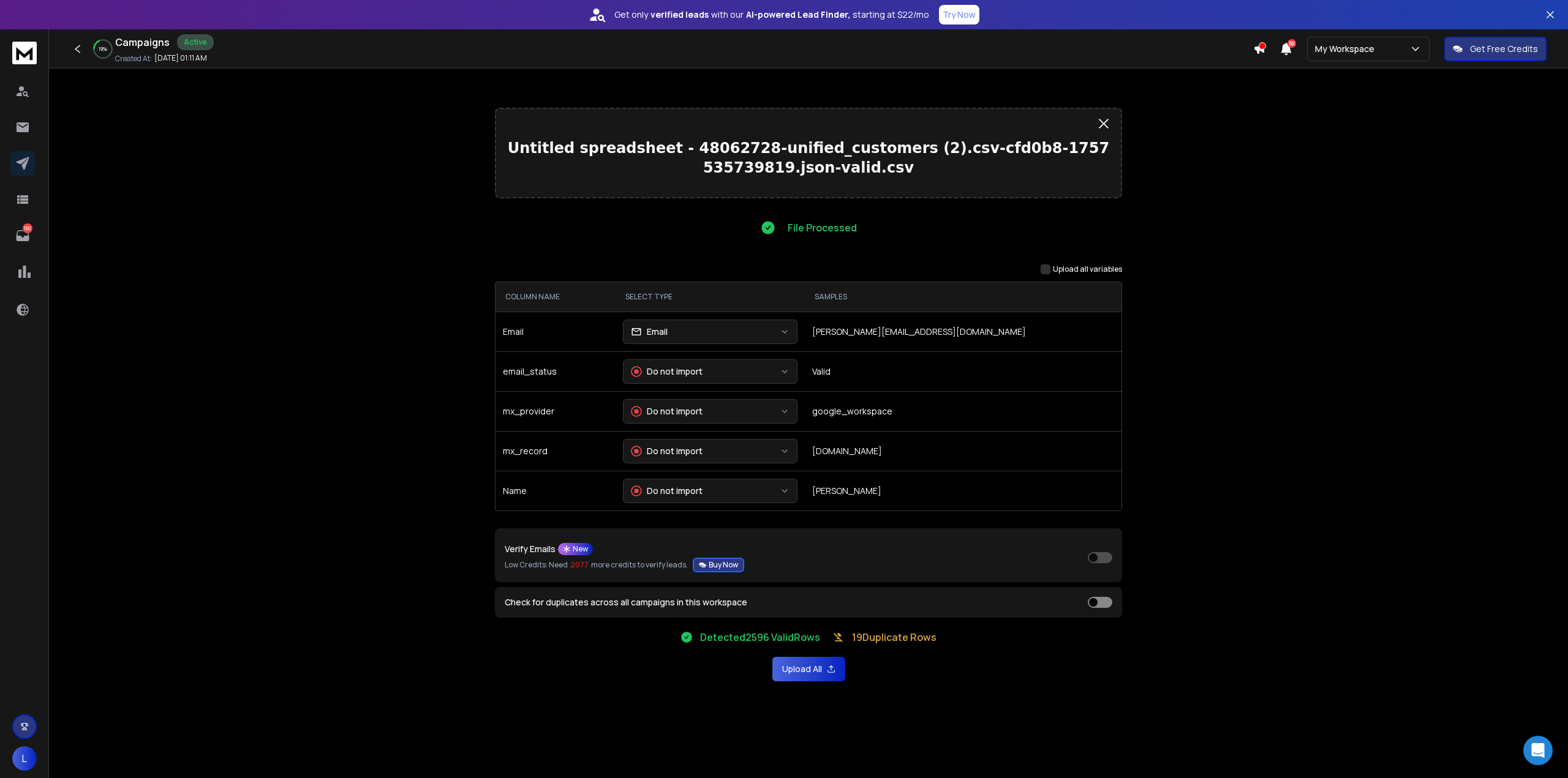
click at [815, 664] on button "Upload All" at bounding box center [809, 669] width 73 height 25
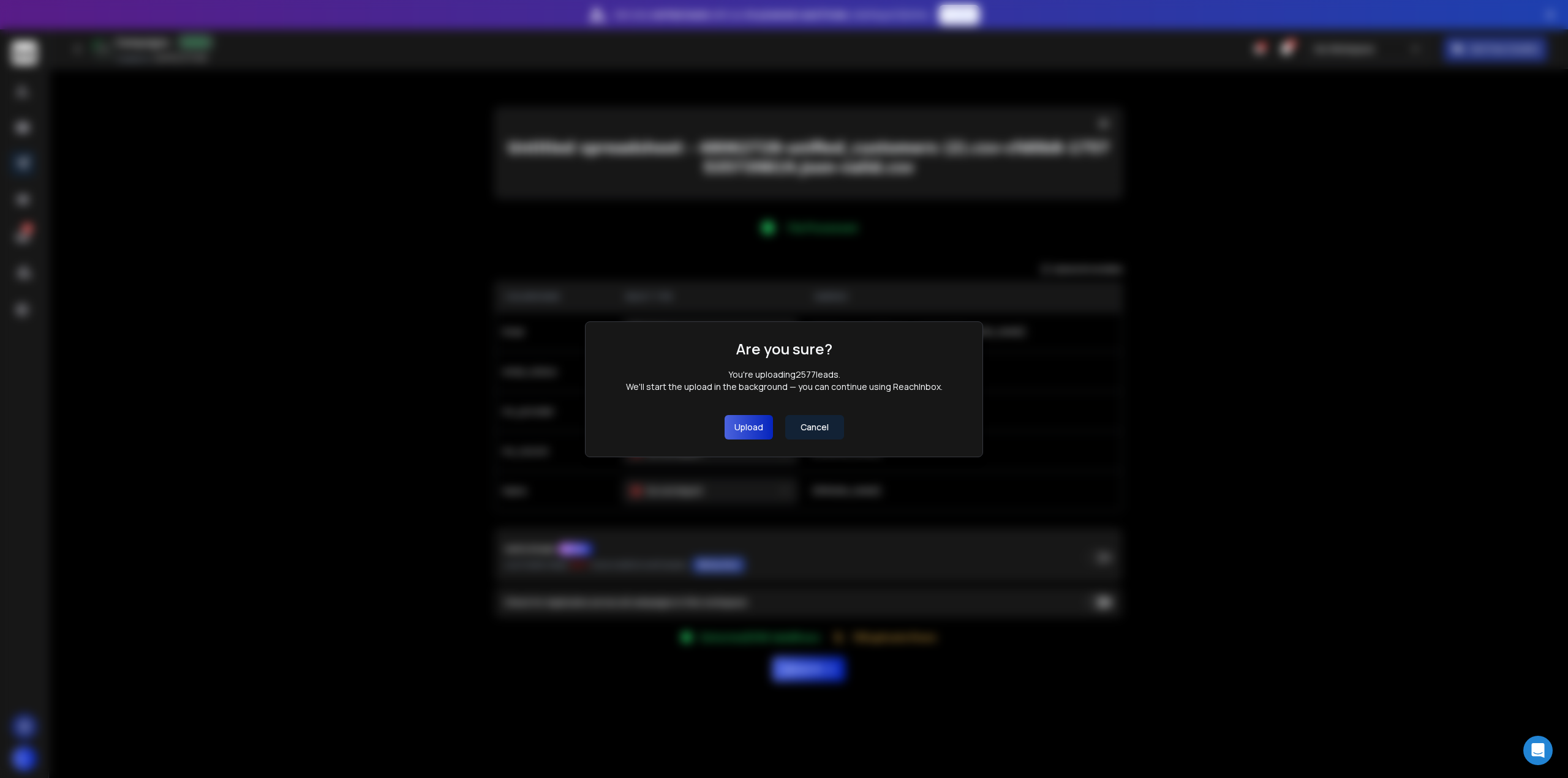
click at [752, 418] on button "Upload" at bounding box center [749, 427] width 49 height 25
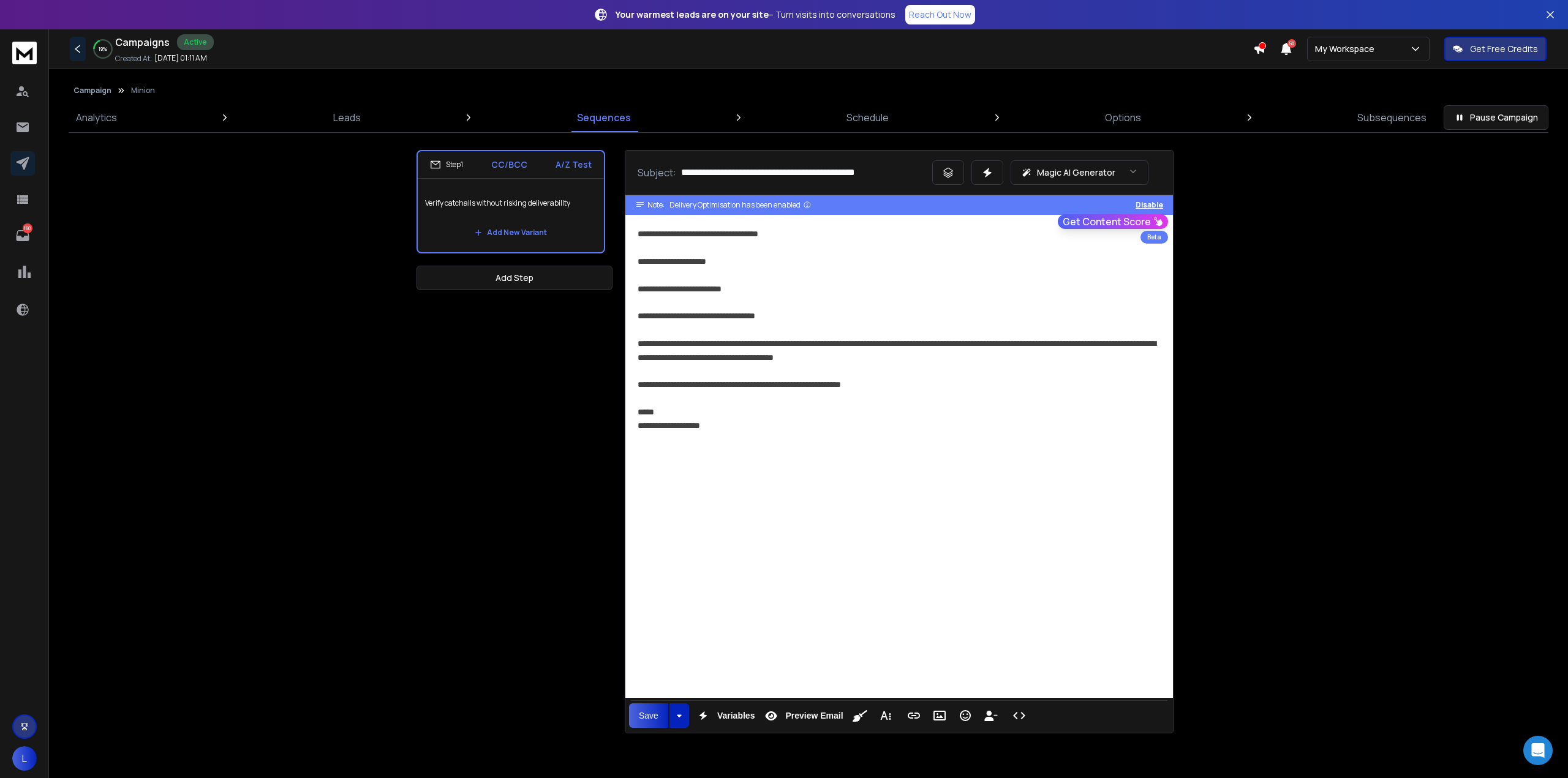
click at [76, 54] on icon at bounding box center [78, 49] width 11 height 11
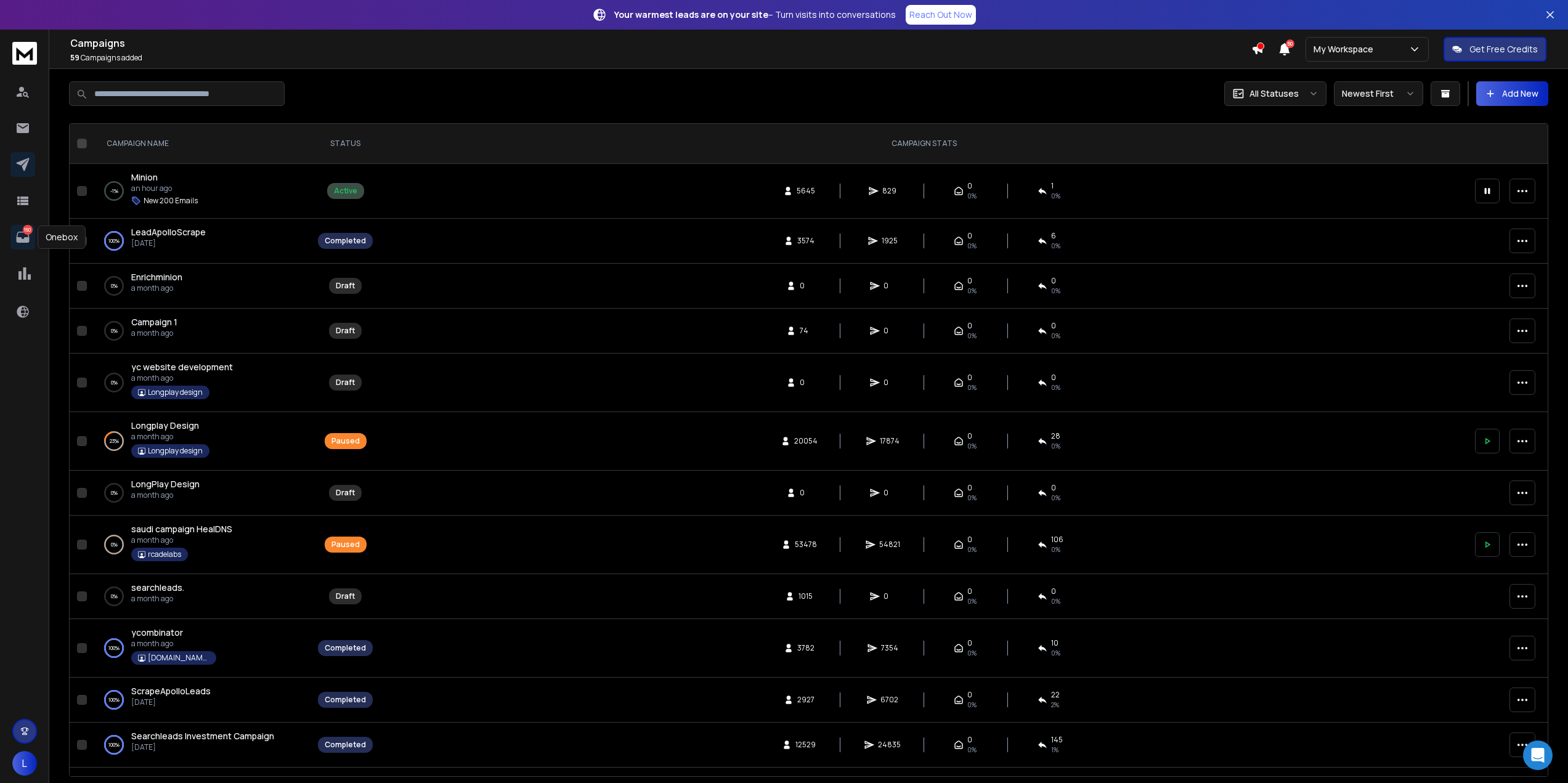
click at [16, 240] on icon at bounding box center [22, 237] width 13 height 11
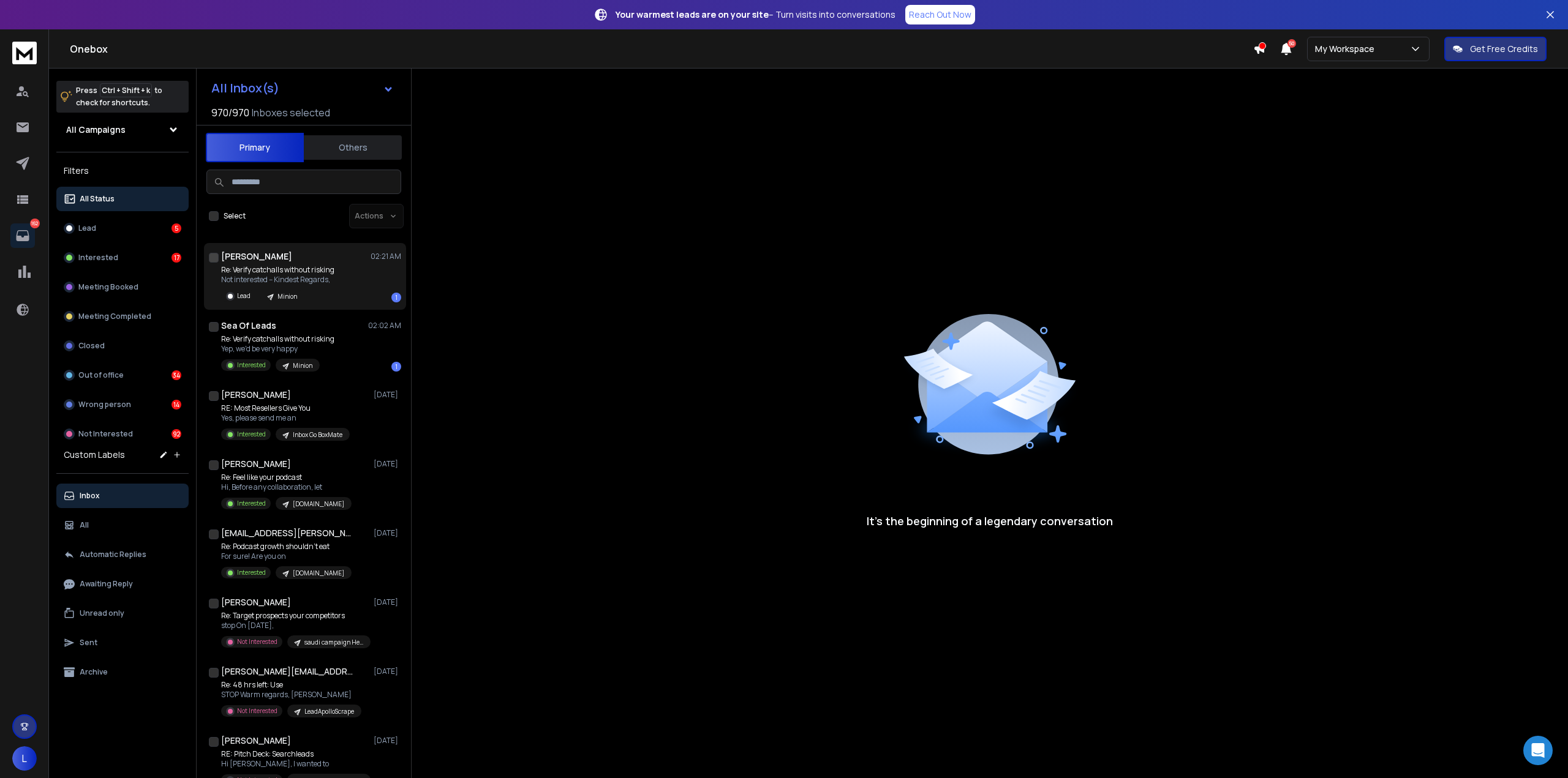
click at [253, 274] on p "Re: Verify catchalls without risking" at bounding box center [278, 270] width 113 height 10
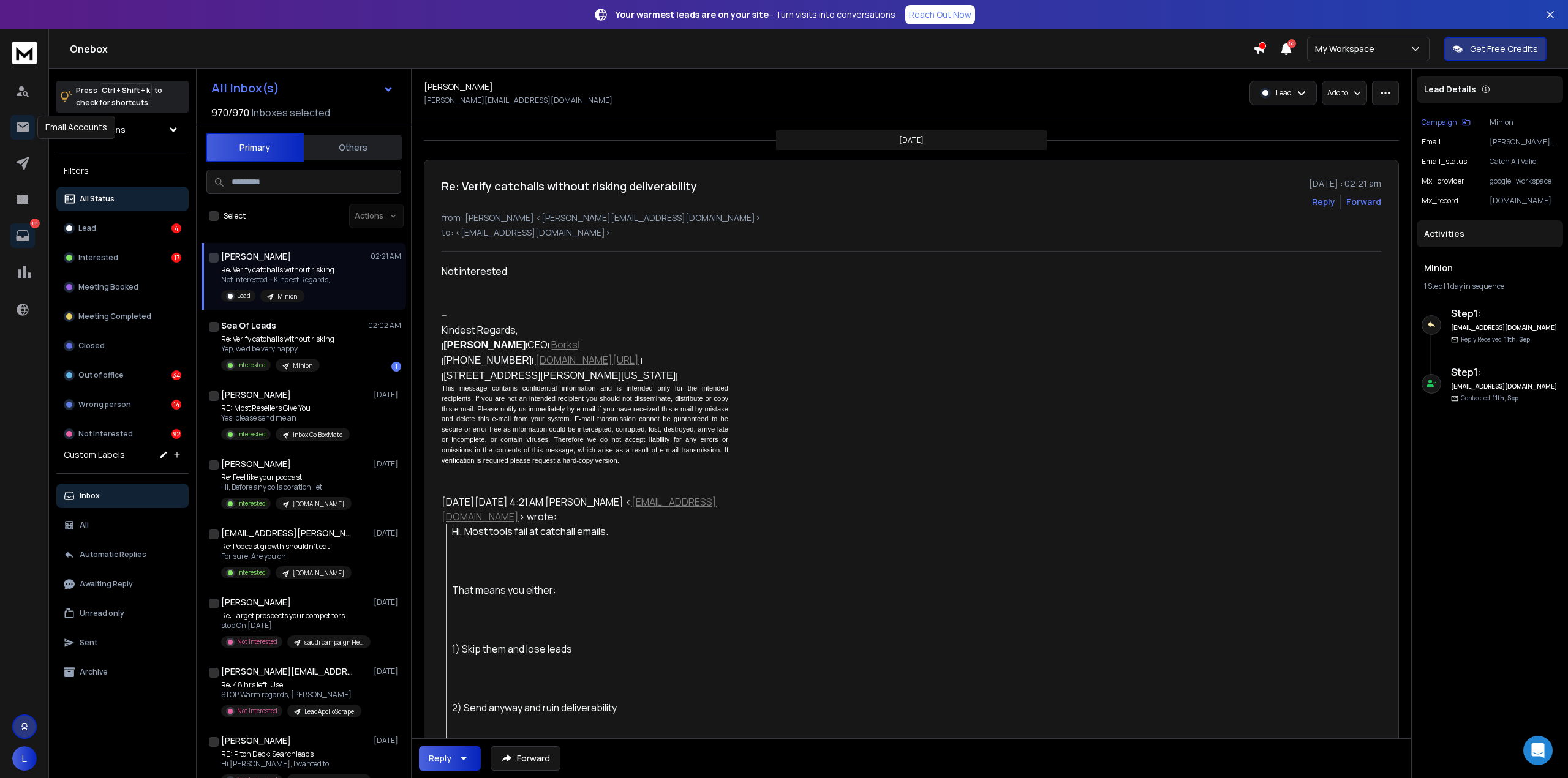
click at [18, 136] on link at bounding box center [22, 127] width 25 height 25
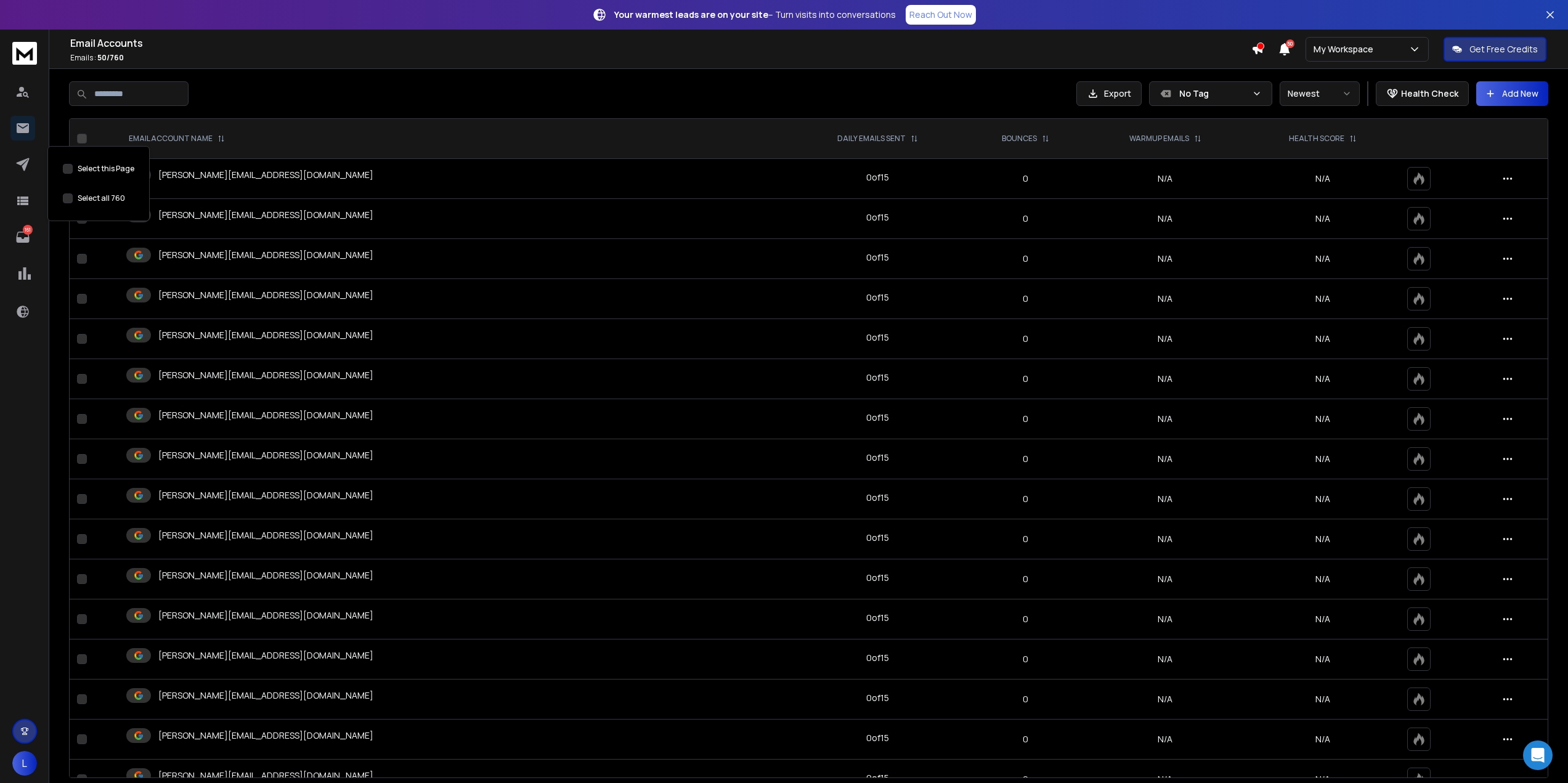
click at [82, 137] on button "Select this Page" at bounding box center [82, 139] width 10 height 10
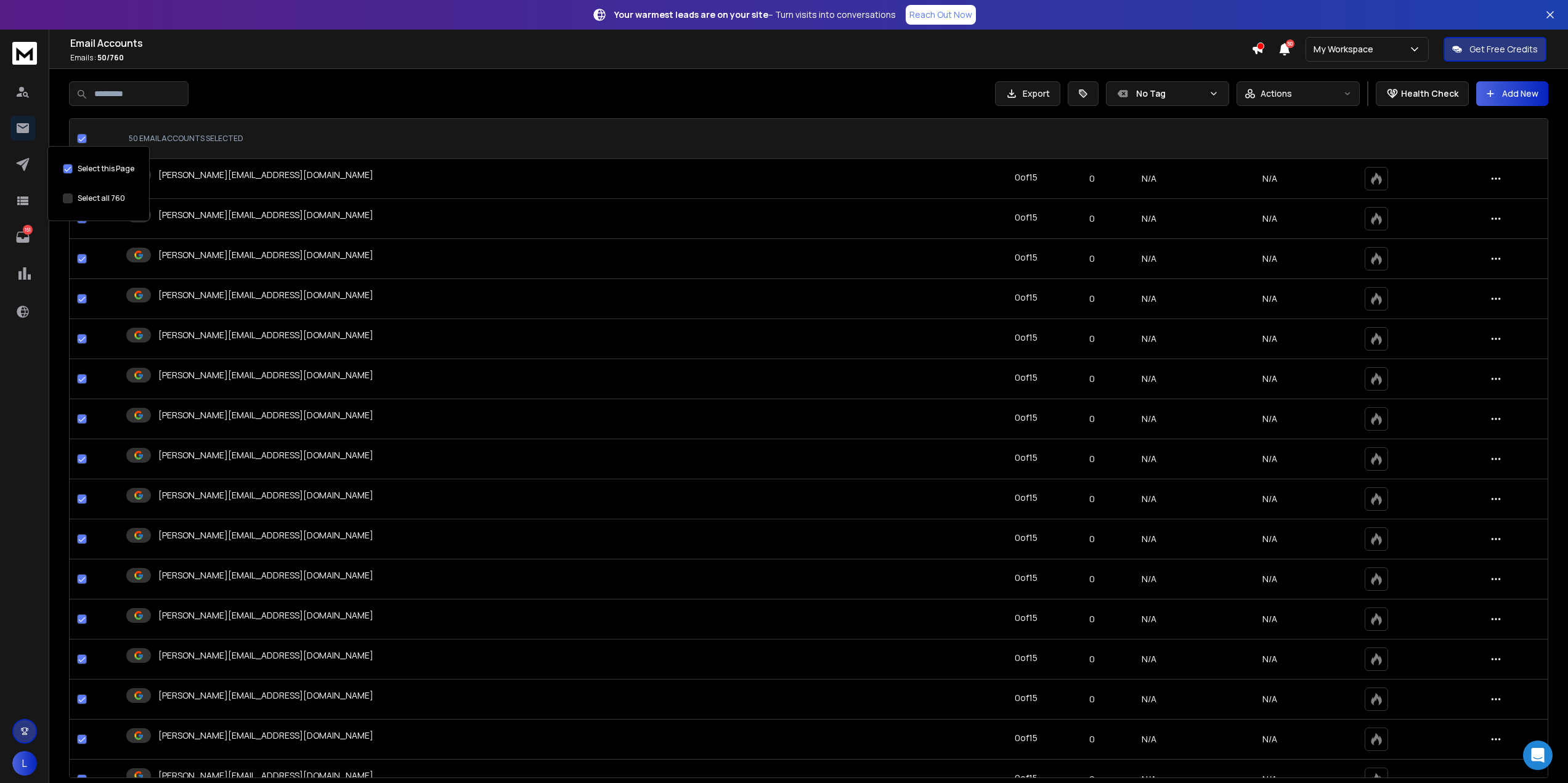
click at [68, 198] on button "Select this Page" at bounding box center [67, 198] width 10 height 10
click at [1281, 99] on p "Actions" at bounding box center [1276, 93] width 31 height 12
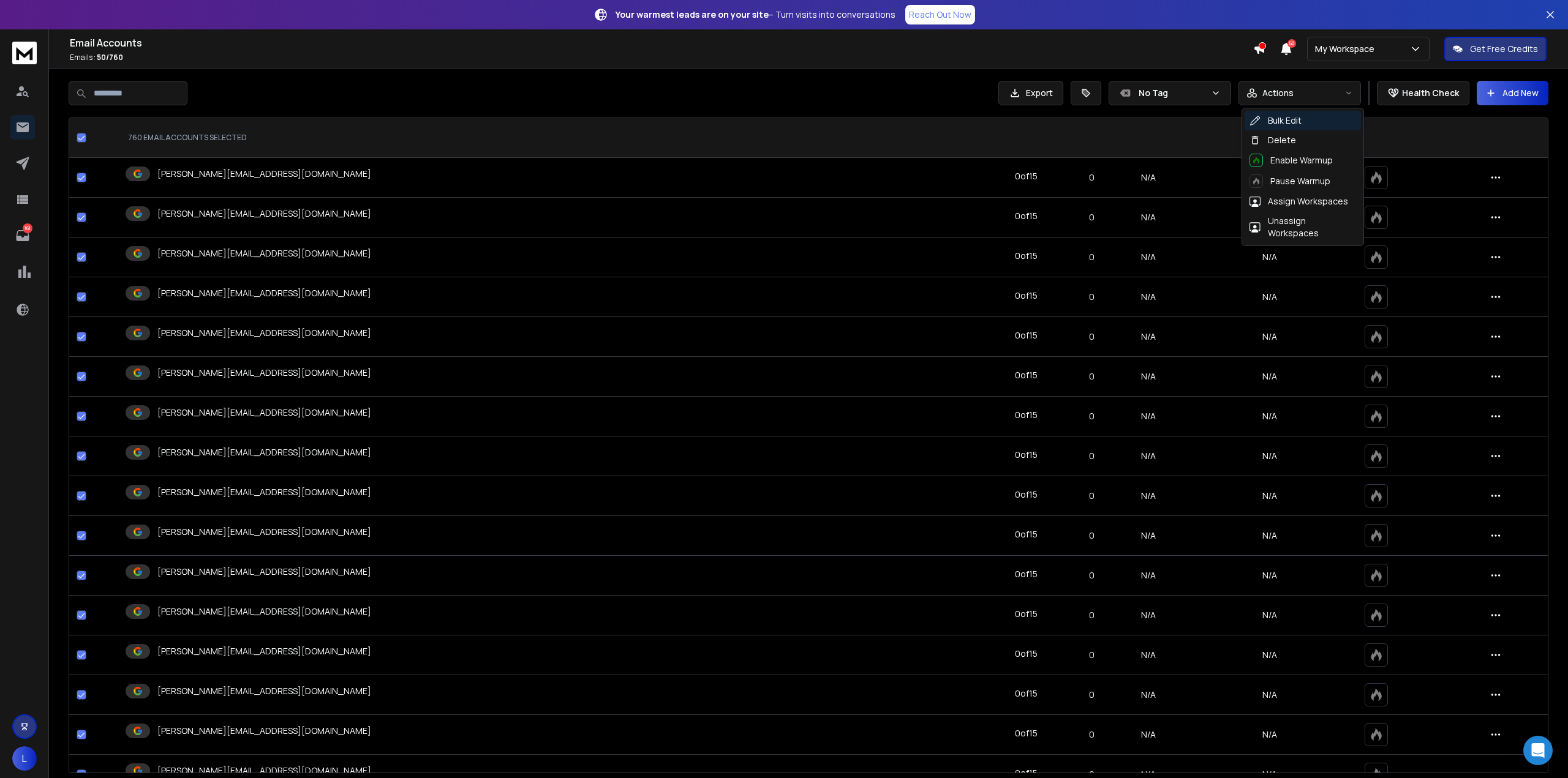
click at [1285, 114] on div "Bulk Edit" at bounding box center [1303, 120] width 116 height 20
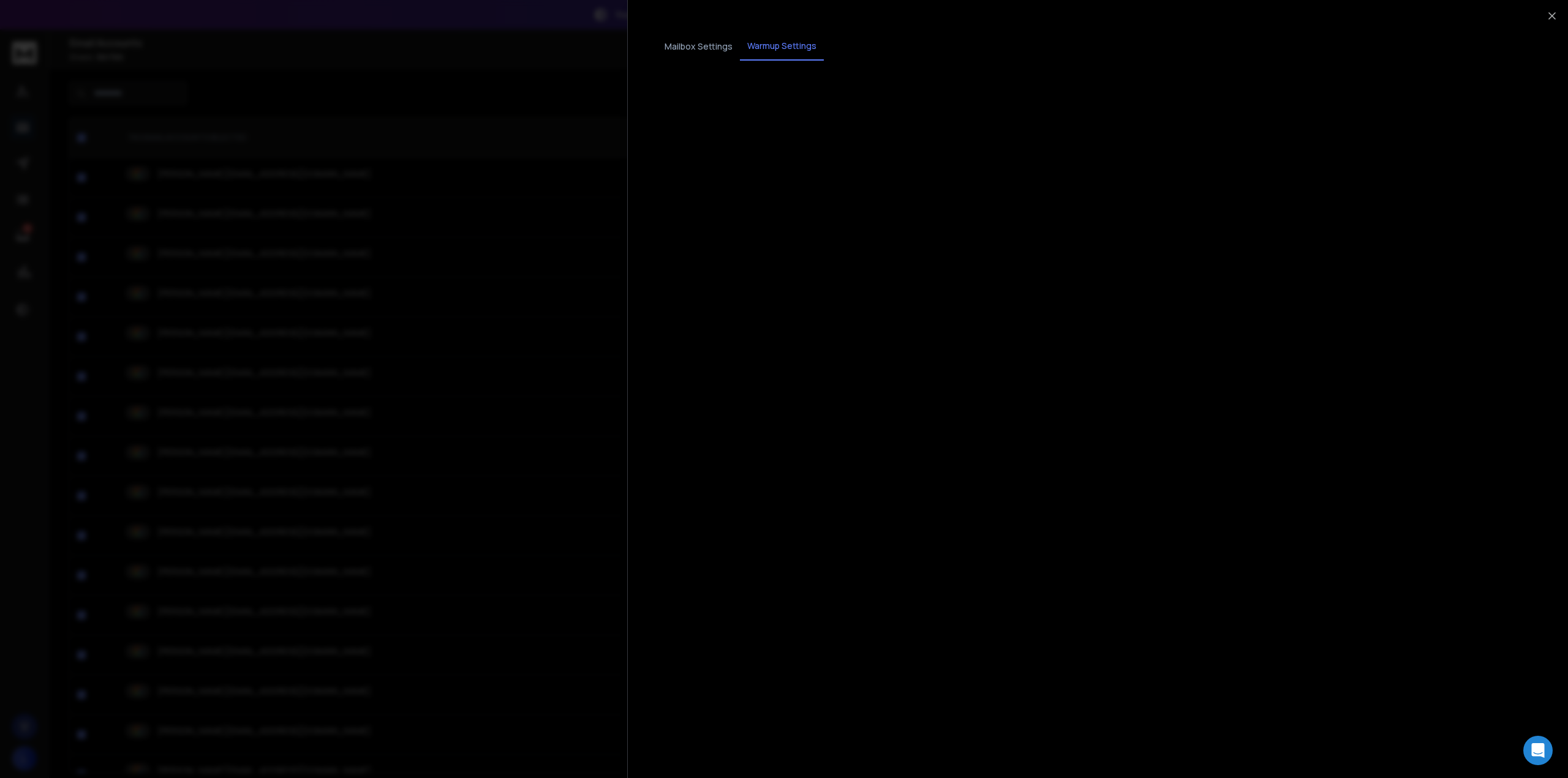
click at [798, 47] on button "Warmup Settings" at bounding box center [781, 46] width 84 height 28
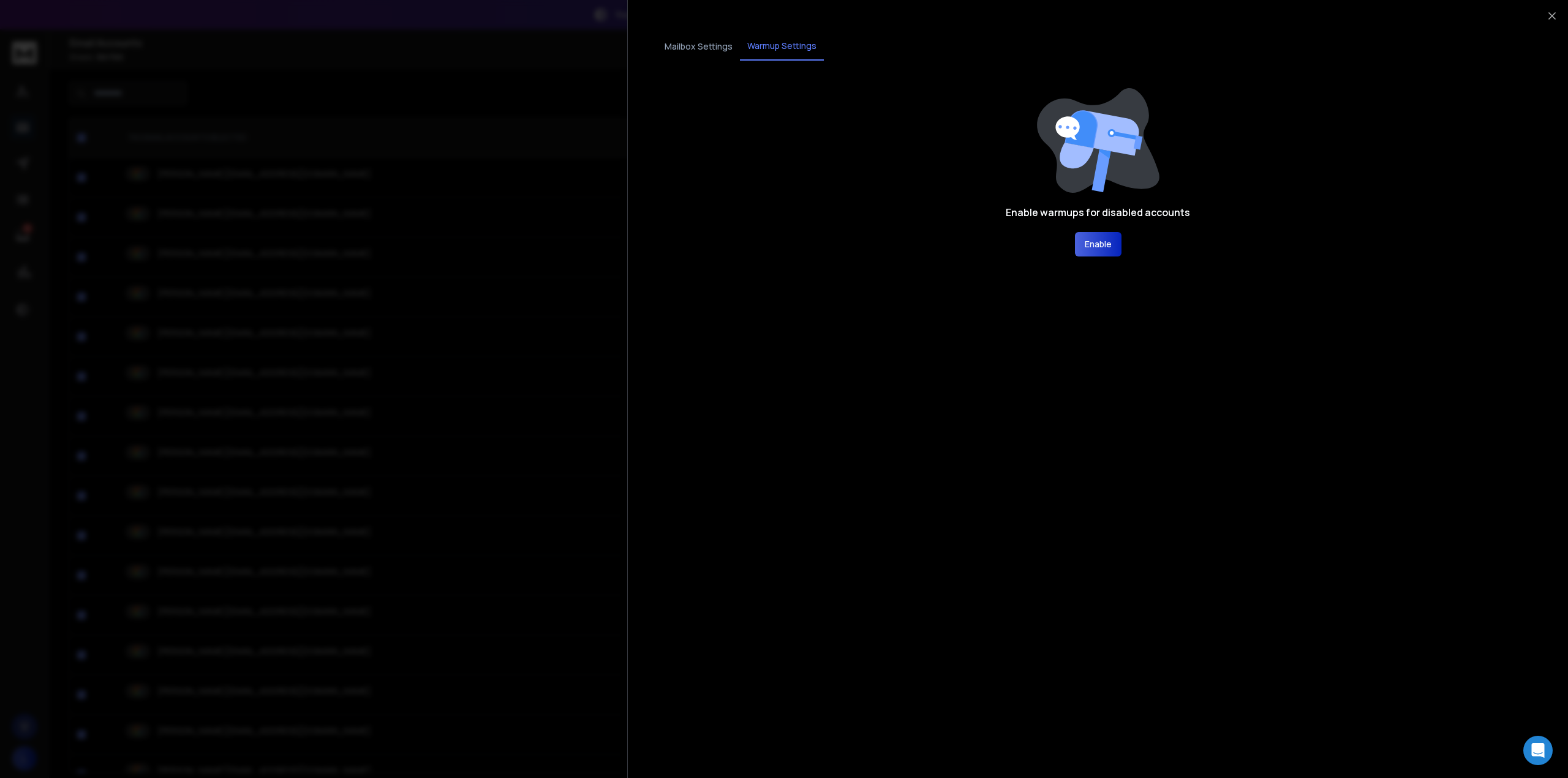
click at [1108, 239] on button "Enable" at bounding box center [1098, 244] width 46 height 25
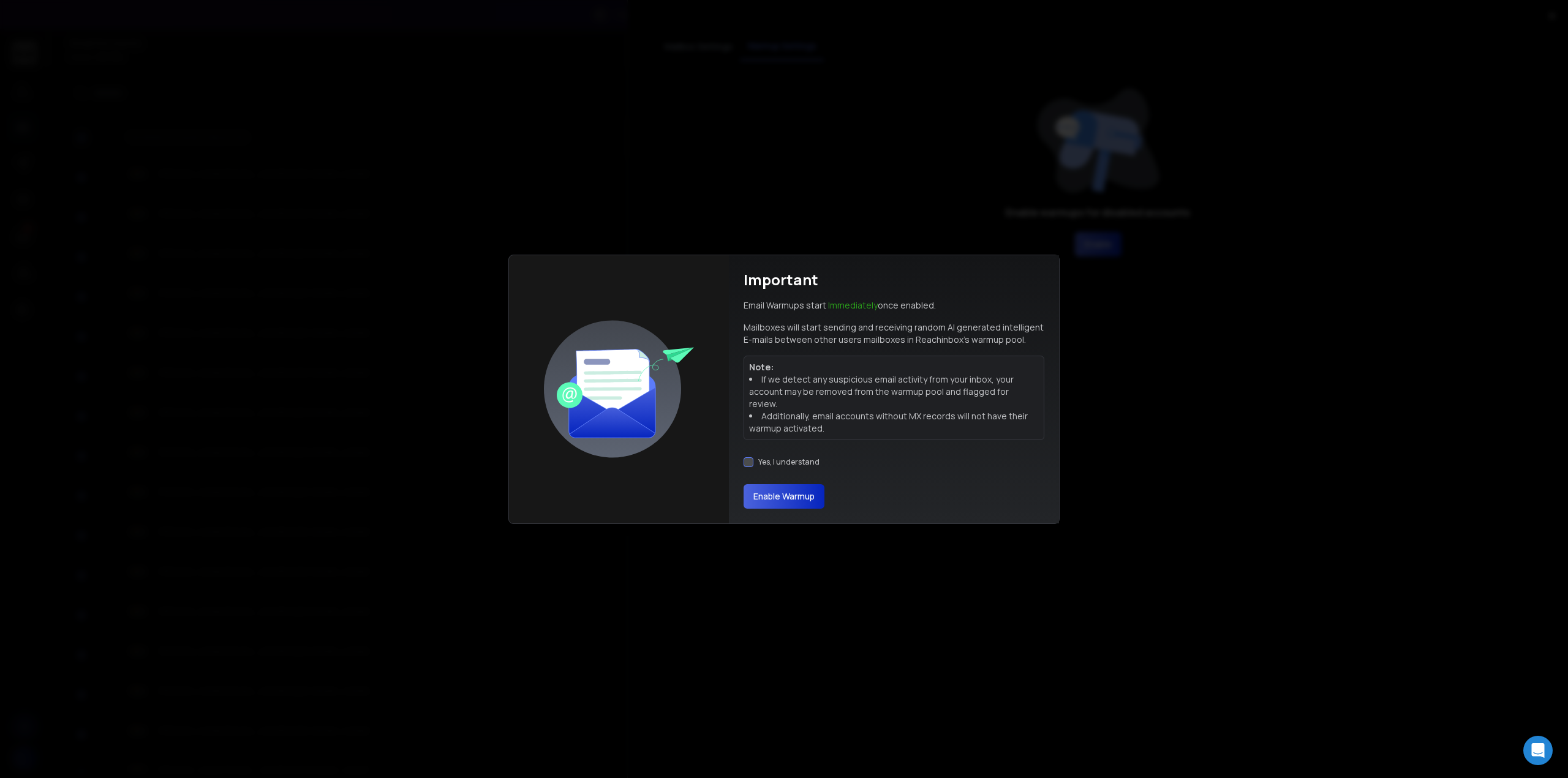
click at [772, 457] on label "Yes, I understand" at bounding box center [788, 462] width 61 height 10
click at [776, 484] on button "Enable Warmup" at bounding box center [784, 496] width 81 height 25
click at [741, 451] on div "Important Email Warmups start Immediately once enabled. Mailboxes will start se…" at bounding box center [893, 389] width 330 height 268
click at [747, 457] on button "Yes, I understand" at bounding box center [749, 462] width 10 height 10
click at [770, 491] on button "Enable Warmup" at bounding box center [784, 496] width 81 height 25
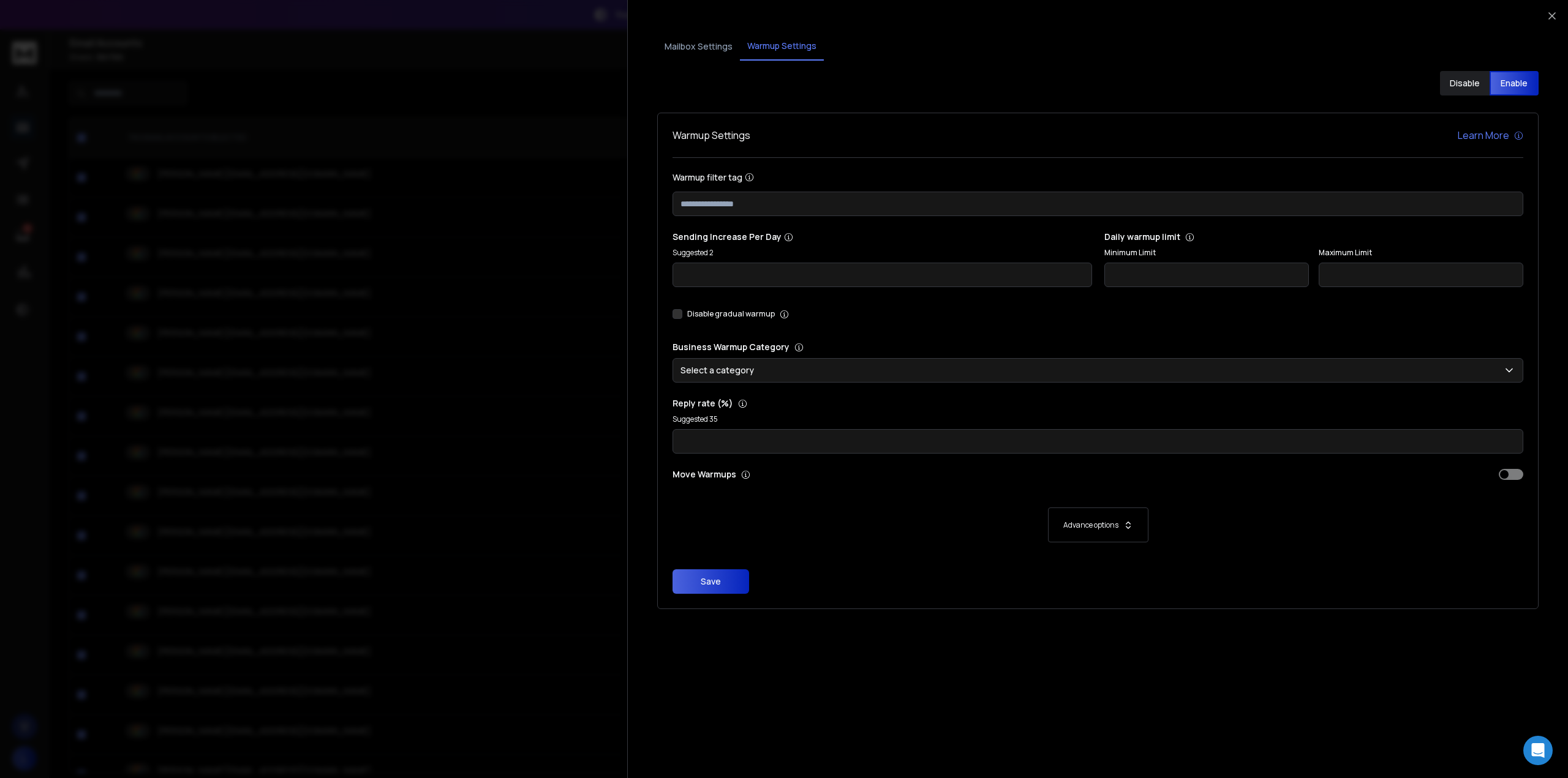
click at [1159, 282] on input "number" at bounding box center [1206, 275] width 205 height 25
click at [1428, 281] on input "number" at bounding box center [1421, 275] width 205 height 25
click at [1162, 281] on input "number" at bounding box center [1206, 275] width 205 height 25
click at [717, 313] on label "Disable gradual warmup" at bounding box center [731, 314] width 88 height 10
click at [682, 313] on button "Disable gradual warmup" at bounding box center [677, 314] width 10 height 10
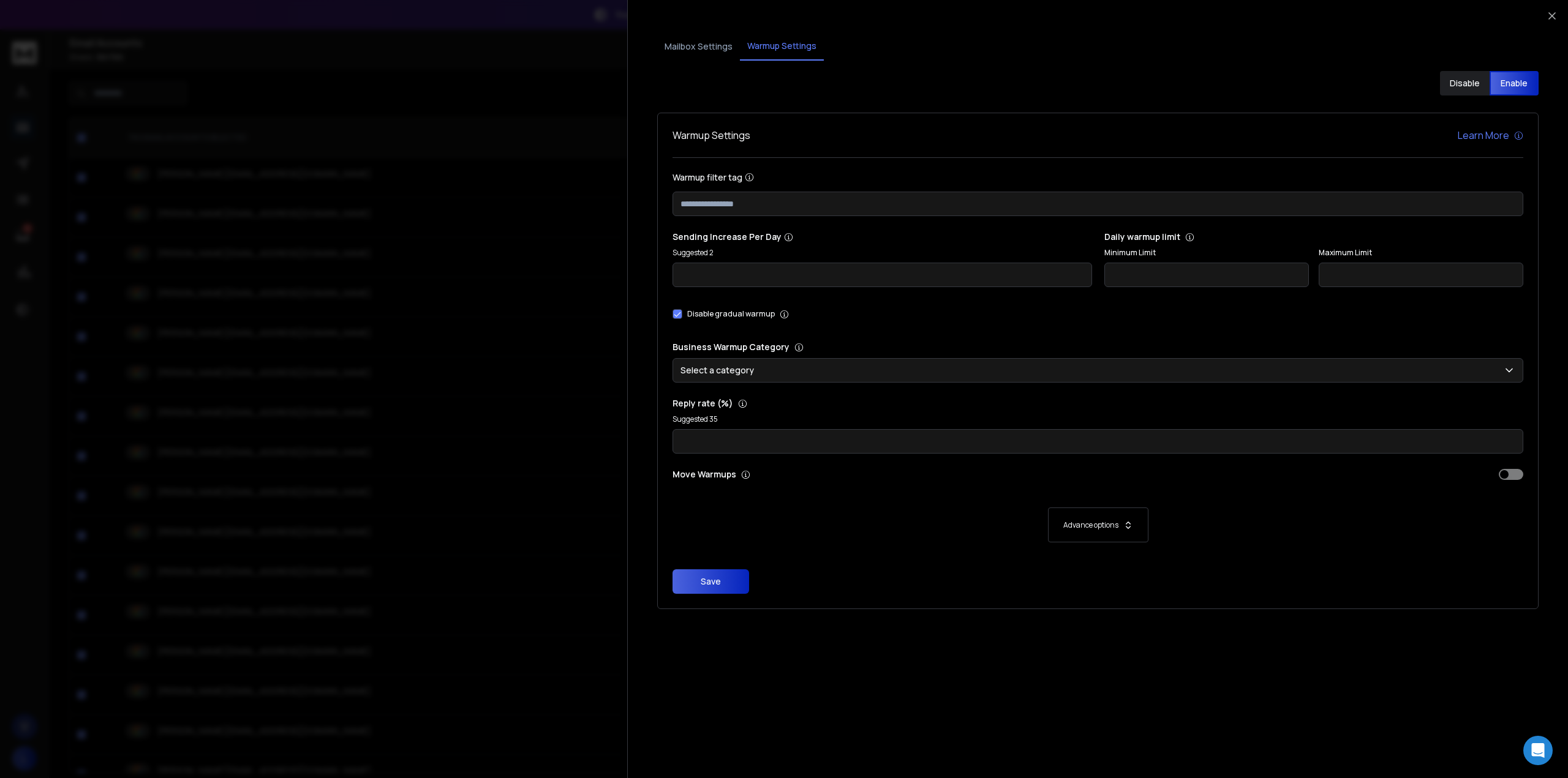
click at [1144, 285] on input "number" at bounding box center [1206, 275] width 205 height 25
type input "**"
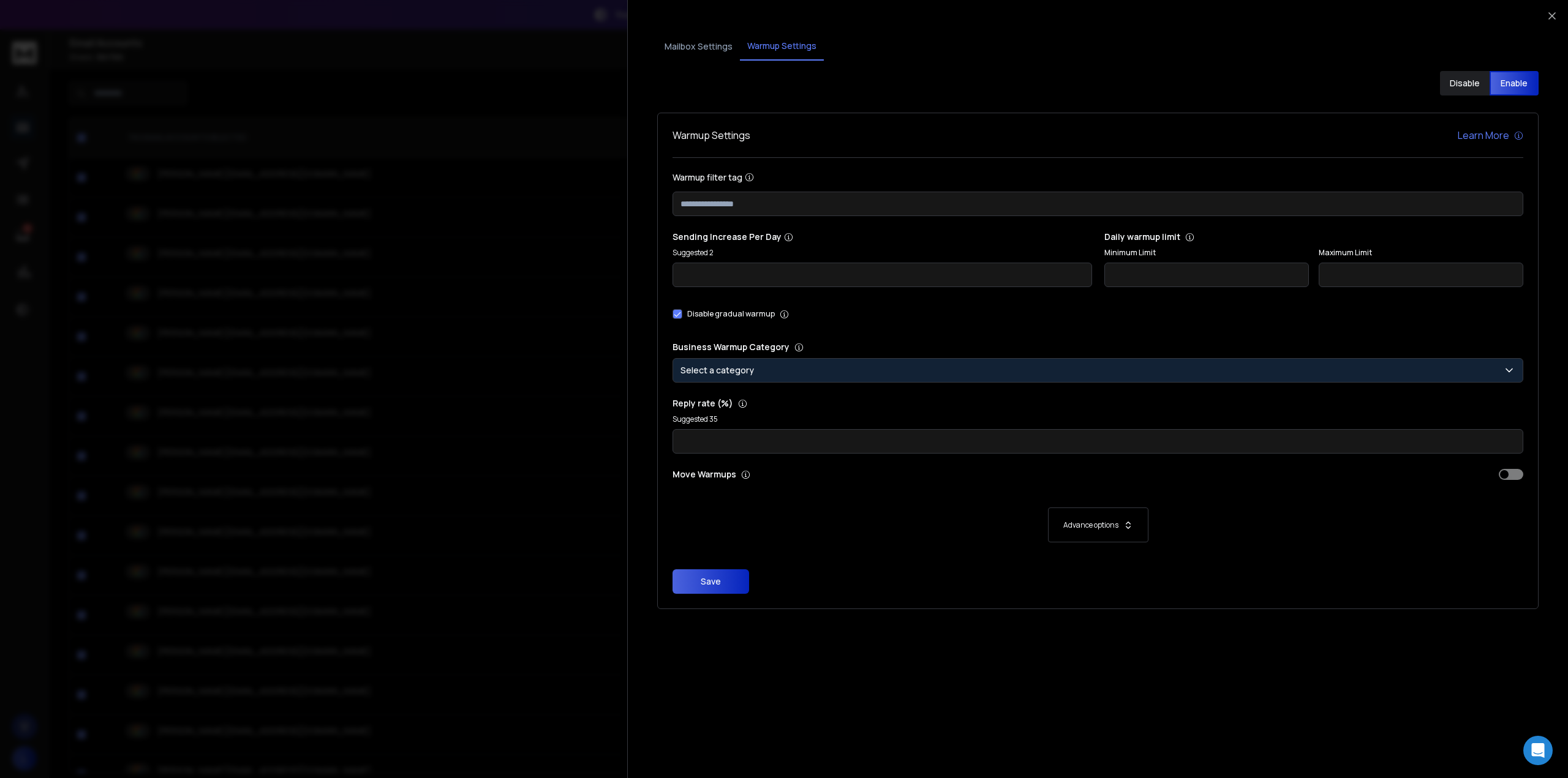
type input "**"
click at [775, 371] on div "Select a category" at bounding box center [1097, 370] width 835 height 12
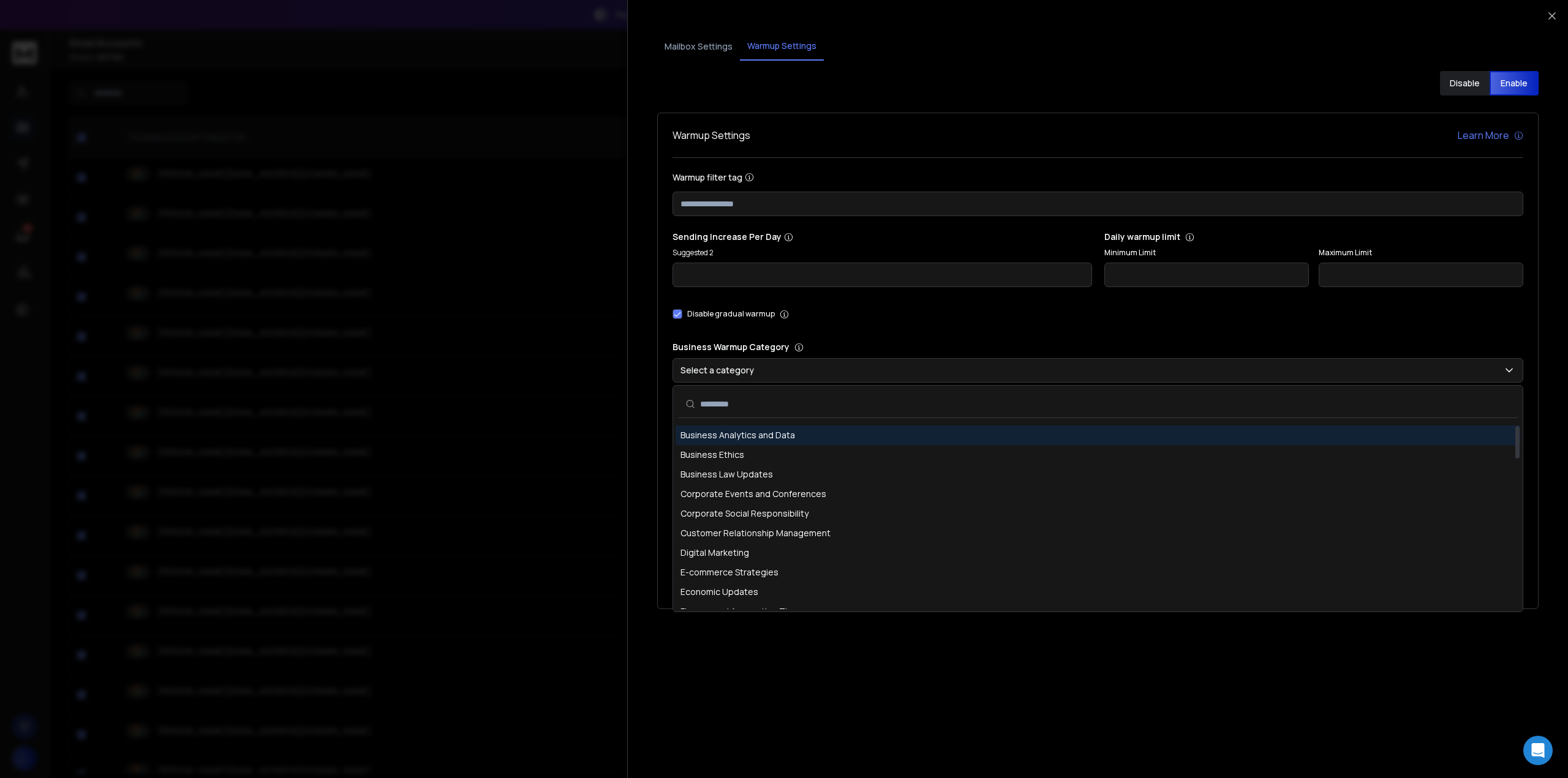
click at [769, 436] on span "Business Analytics and Data" at bounding box center [737, 435] width 115 height 12
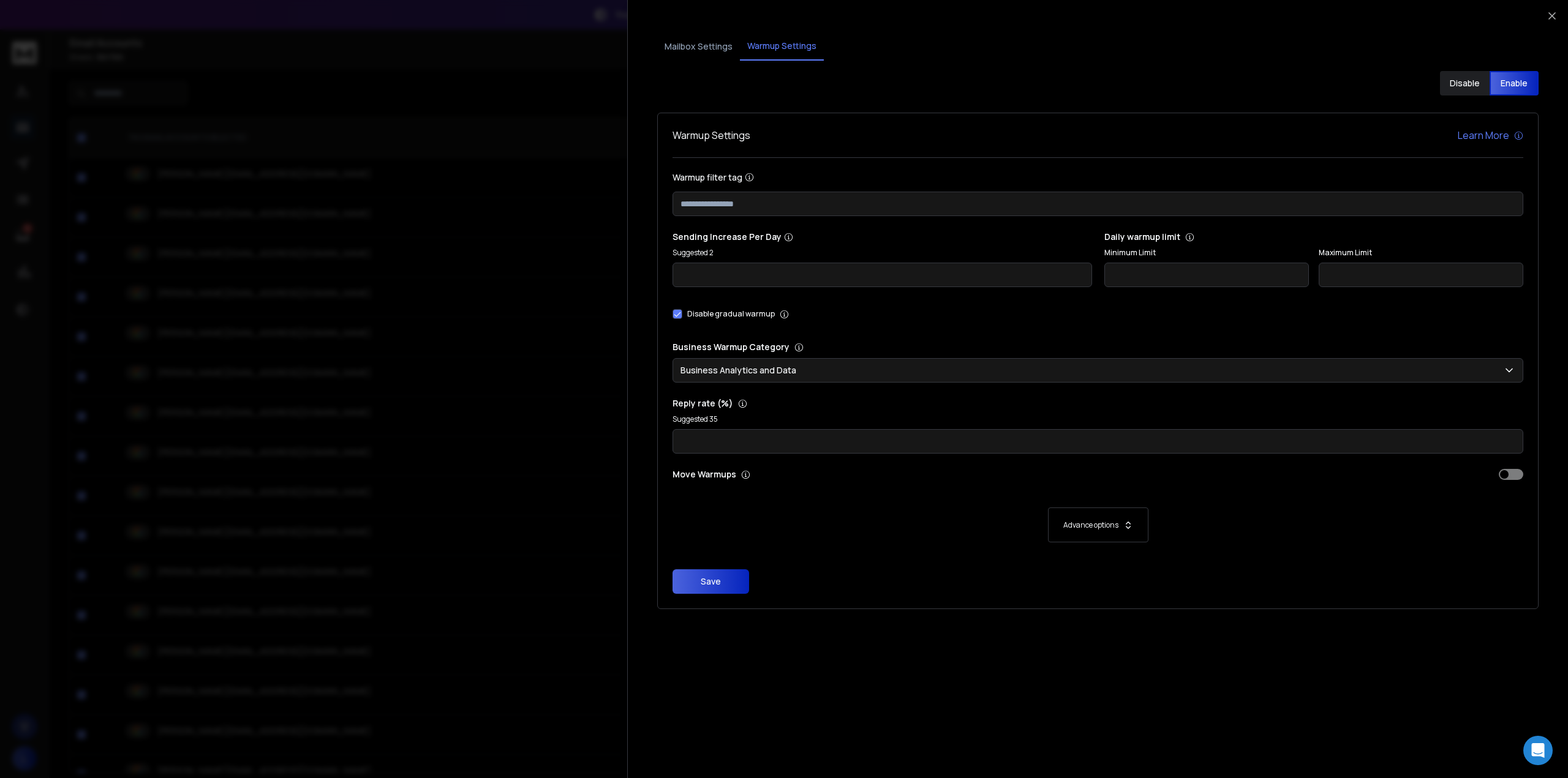
click at [769, 440] on input "number" at bounding box center [1097, 441] width 850 height 25
type input "**"
click at [1062, 510] on div "Advance options" at bounding box center [1098, 525] width 100 height 35
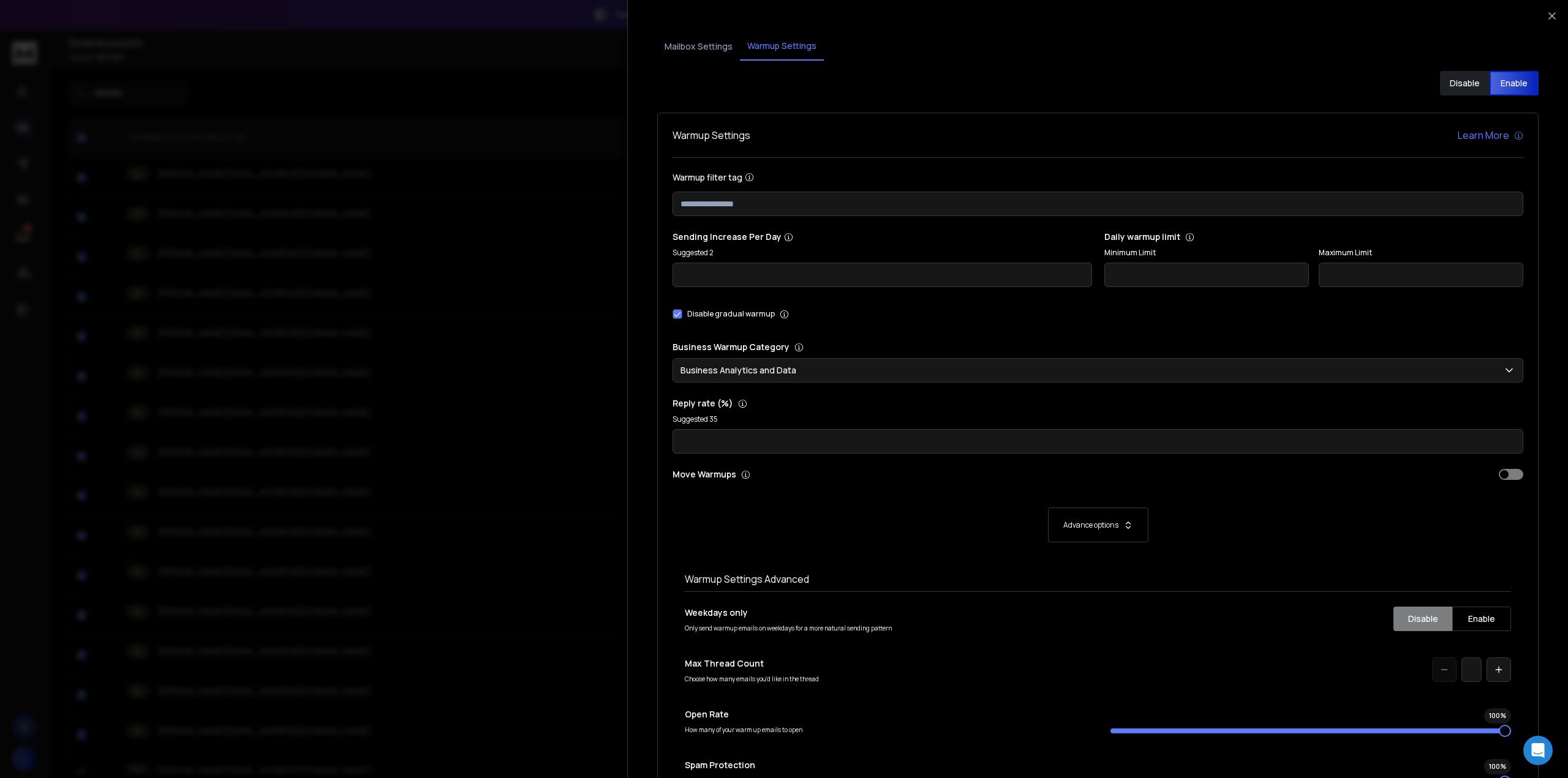
click at [736, 213] on input at bounding box center [1097, 204] width 850 height 25
click at [764, 277] on input "number" at bounding box center [882, 275] width 420 height 25
click at [738, 205] on input at bounding box center [1097, 204] width 850 height 25
paste input "**********"
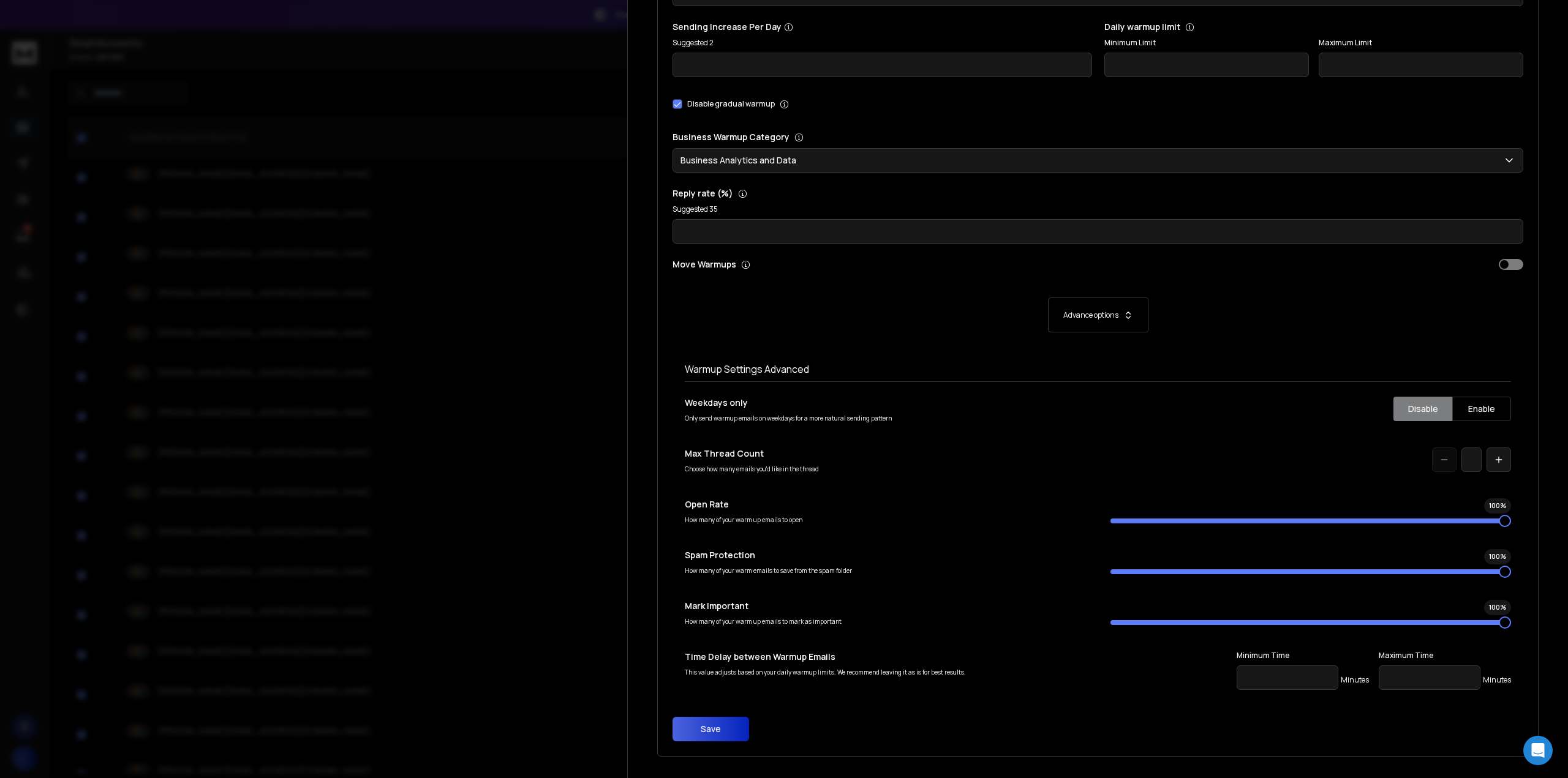
scroll to position [223, 0]
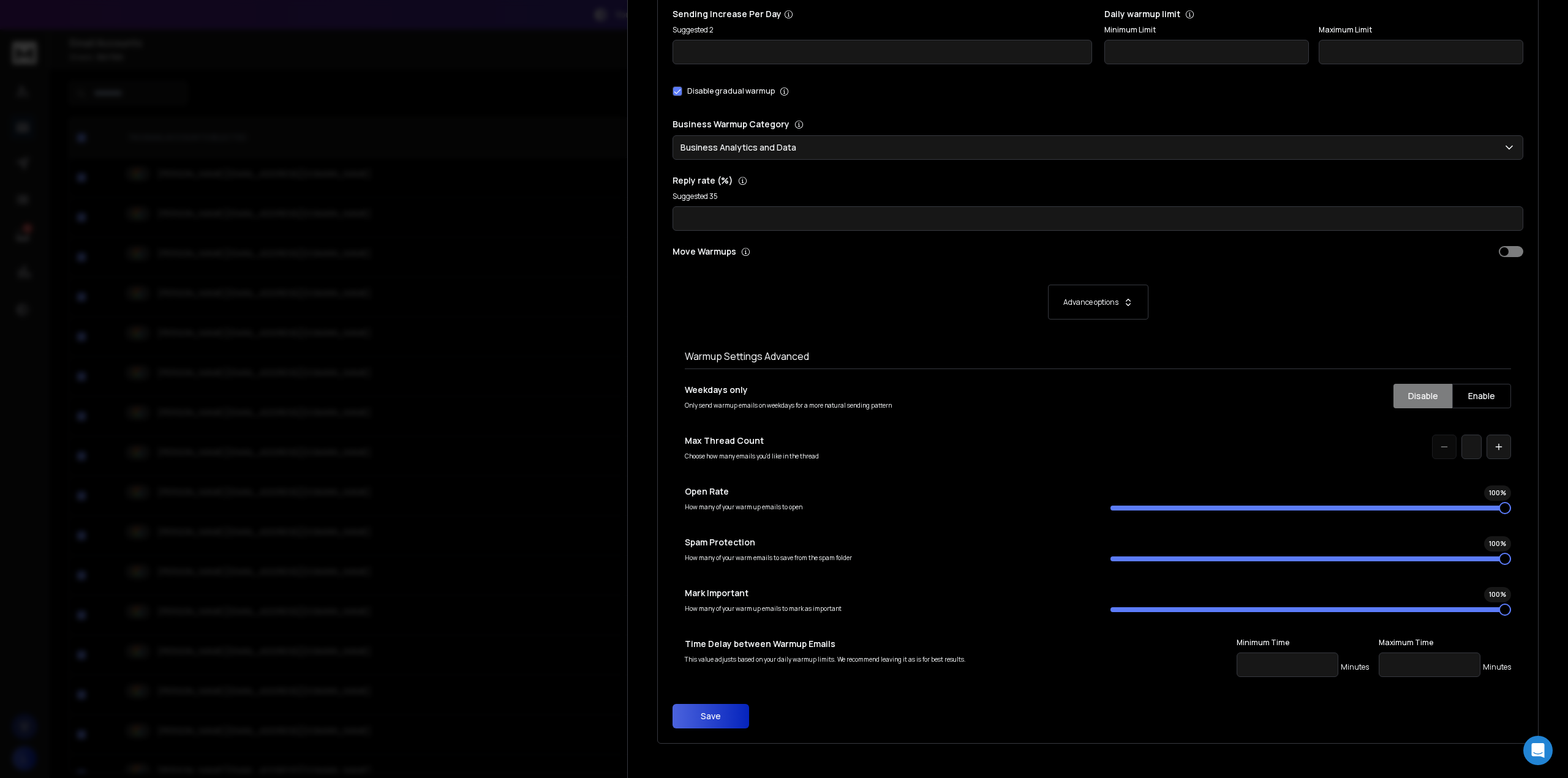
type input "**********"
click at [728, 710] on button "Save" at bounding box center [710, 716] width 76 height 25
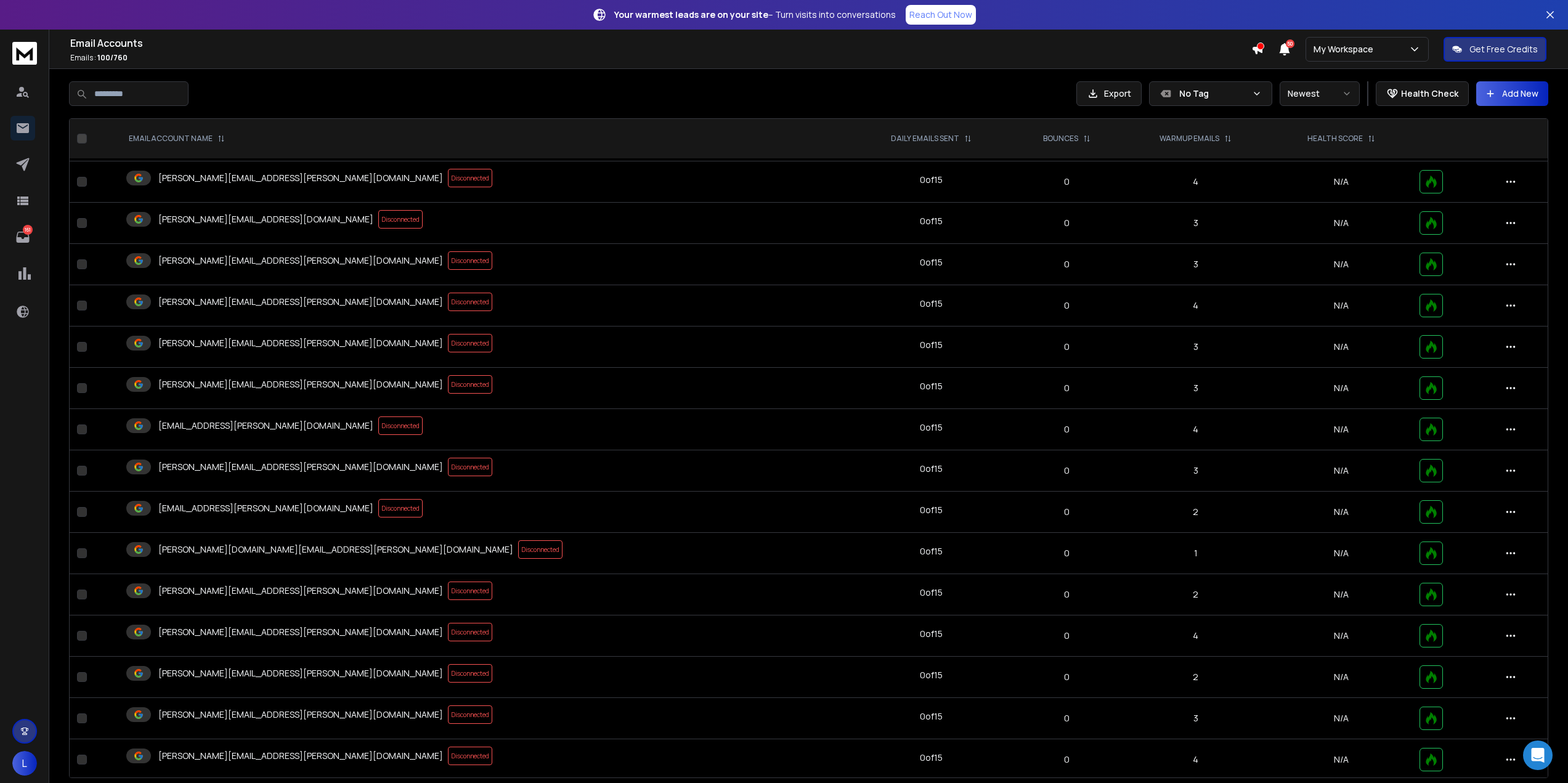
scroll to position [3485, 0]
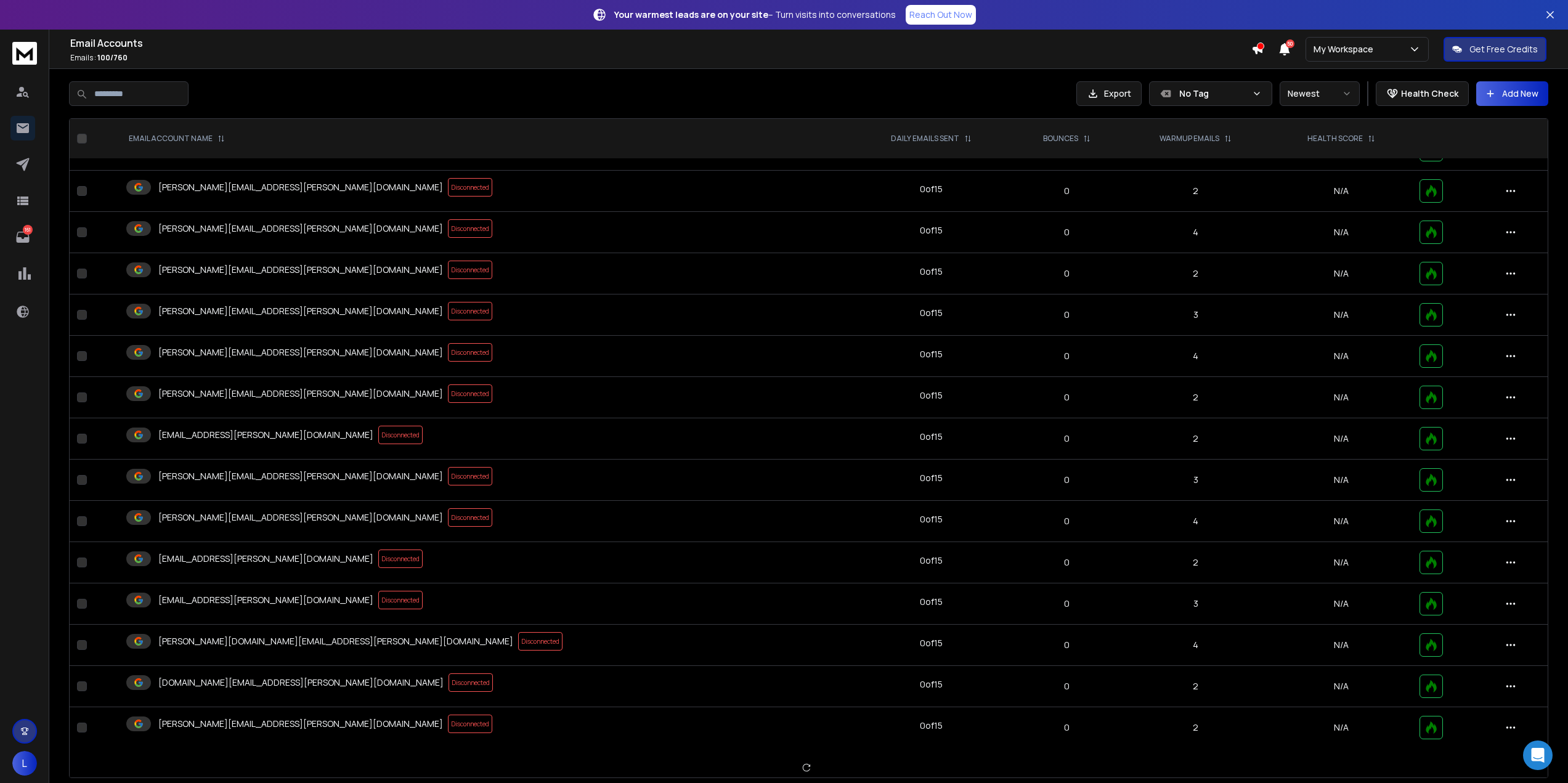
click at [448, 394] on span "Disconnected" at bounding box center [470, 394] width 44 height 18
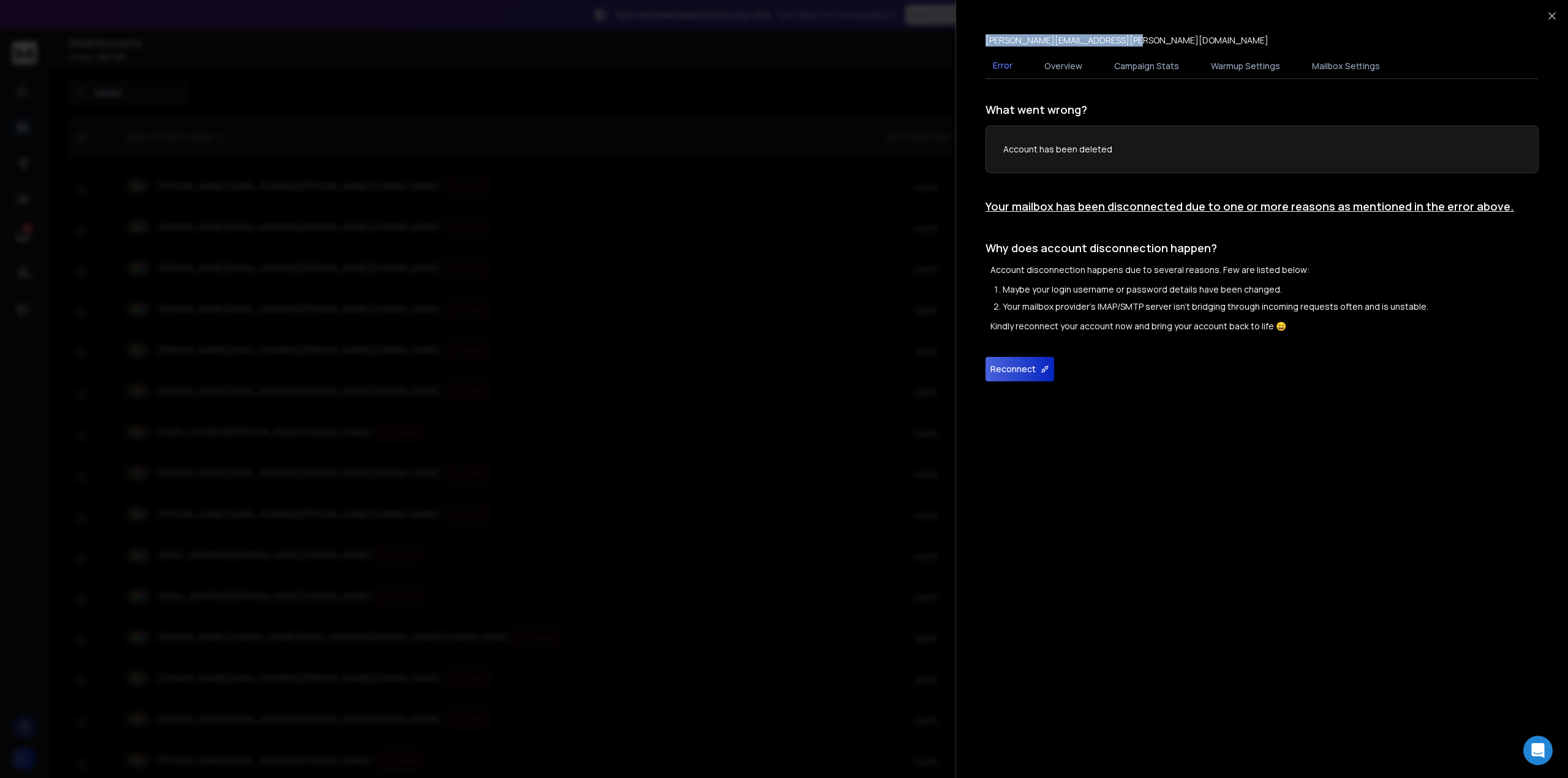
drag, startPoint x: 1148, startPoint y: 38, endPoint x: 944, endPoint y: 45, distance: 204.1
click at [944, 45] on body "Your warmest leads are on your site – Turn visits into conversations Reach Out …" at bounding box center [779, 389] width 1558 height 778
copy body "Multi Select Table Sheet rowan.perry@enrichmentspac.info"
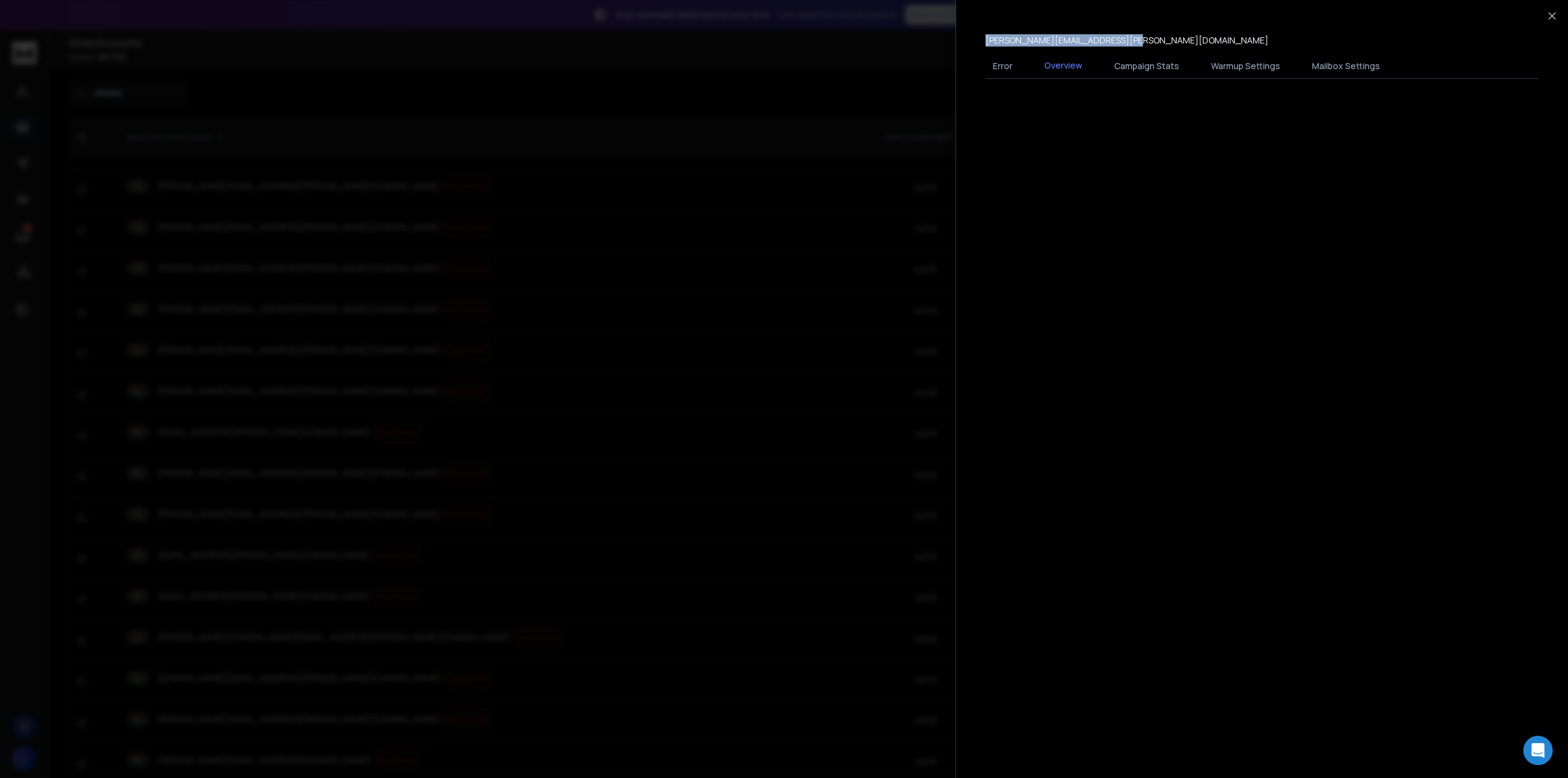
click at [798, 309] on div at bounding box center [784, 389] width 1568 height 778
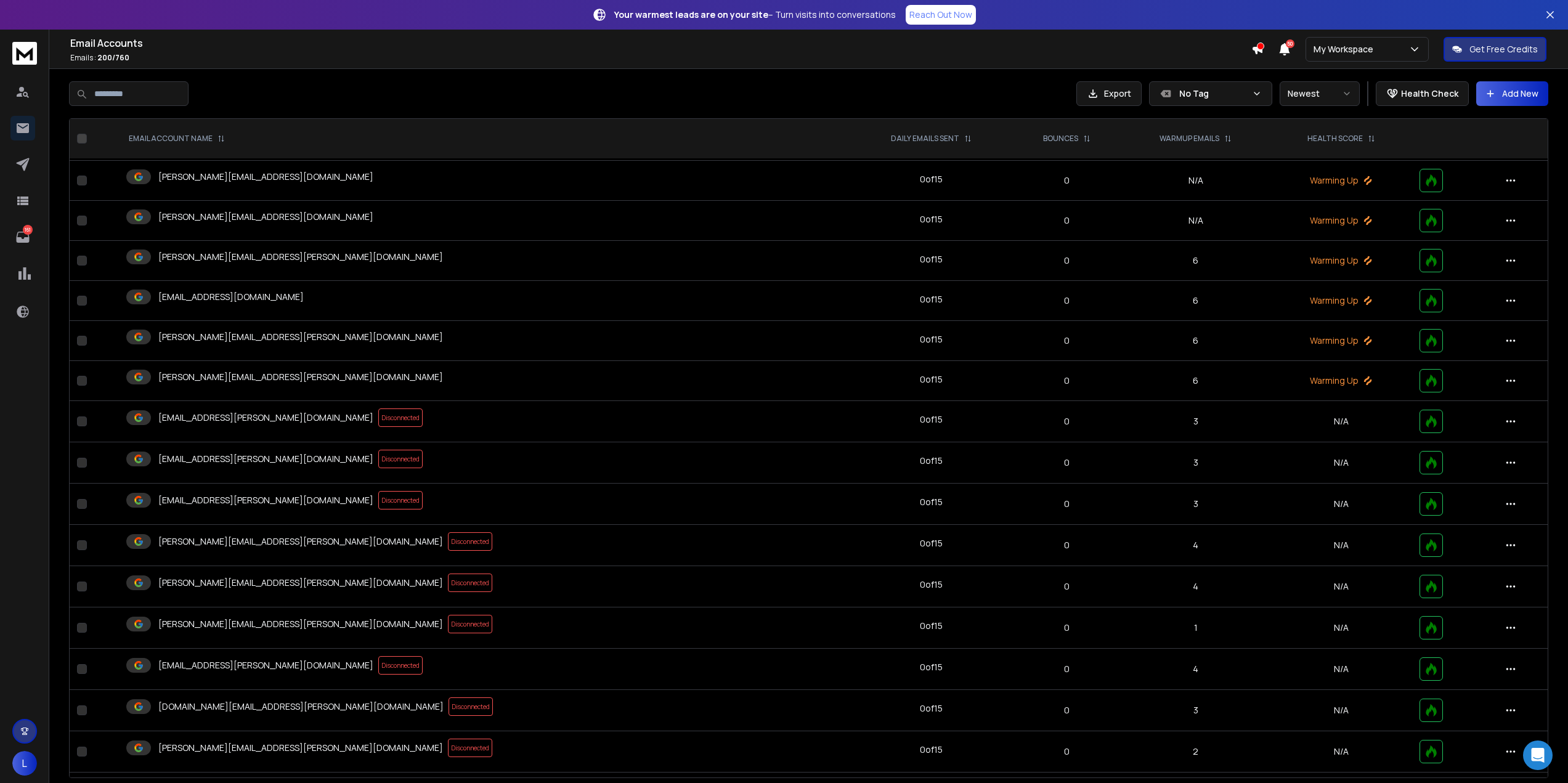
scroll to position [1482, 0]
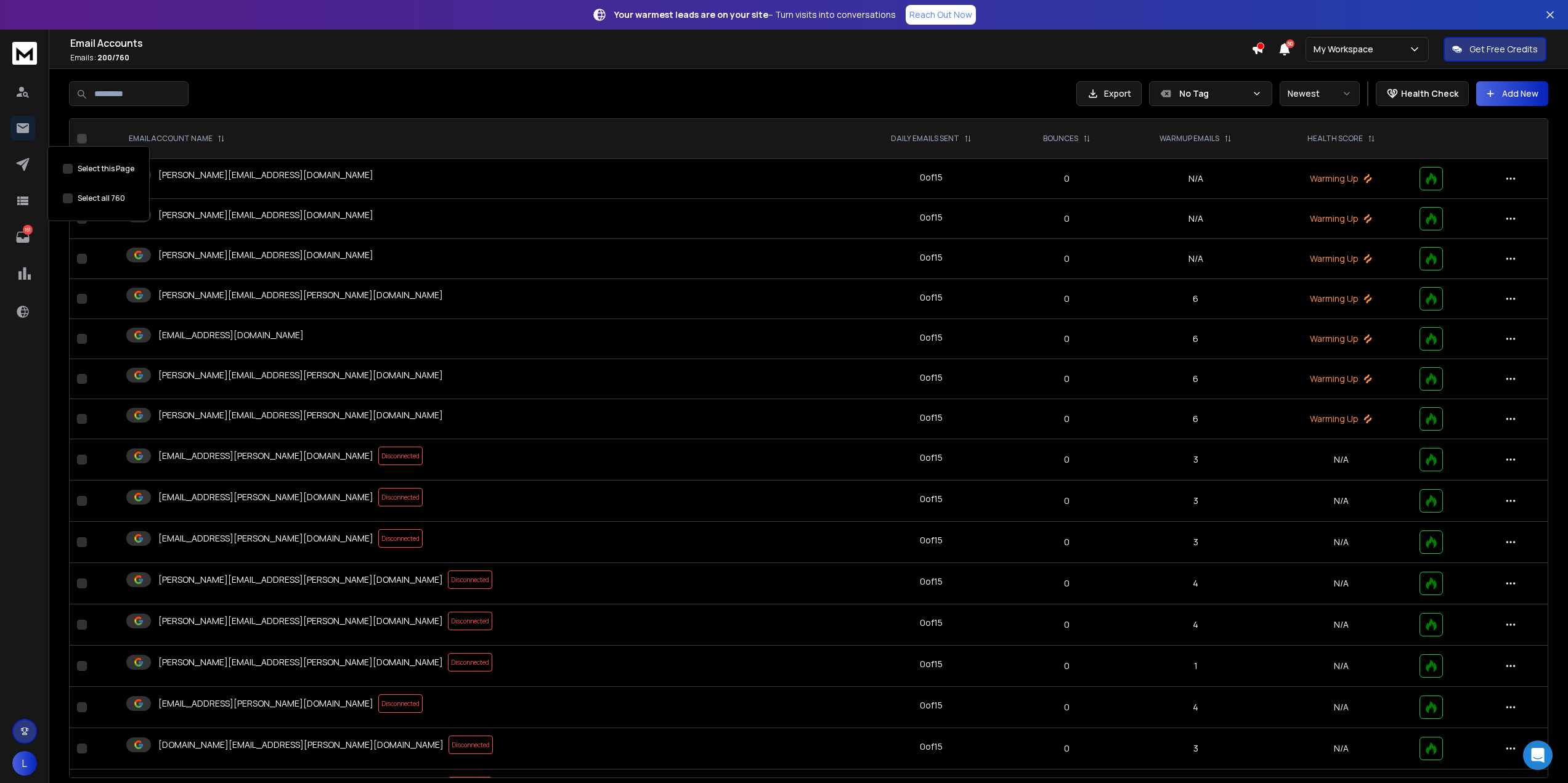
click at [68, 196] on button "Select this Page" at bounding box center [67, 198] width 10 height 10
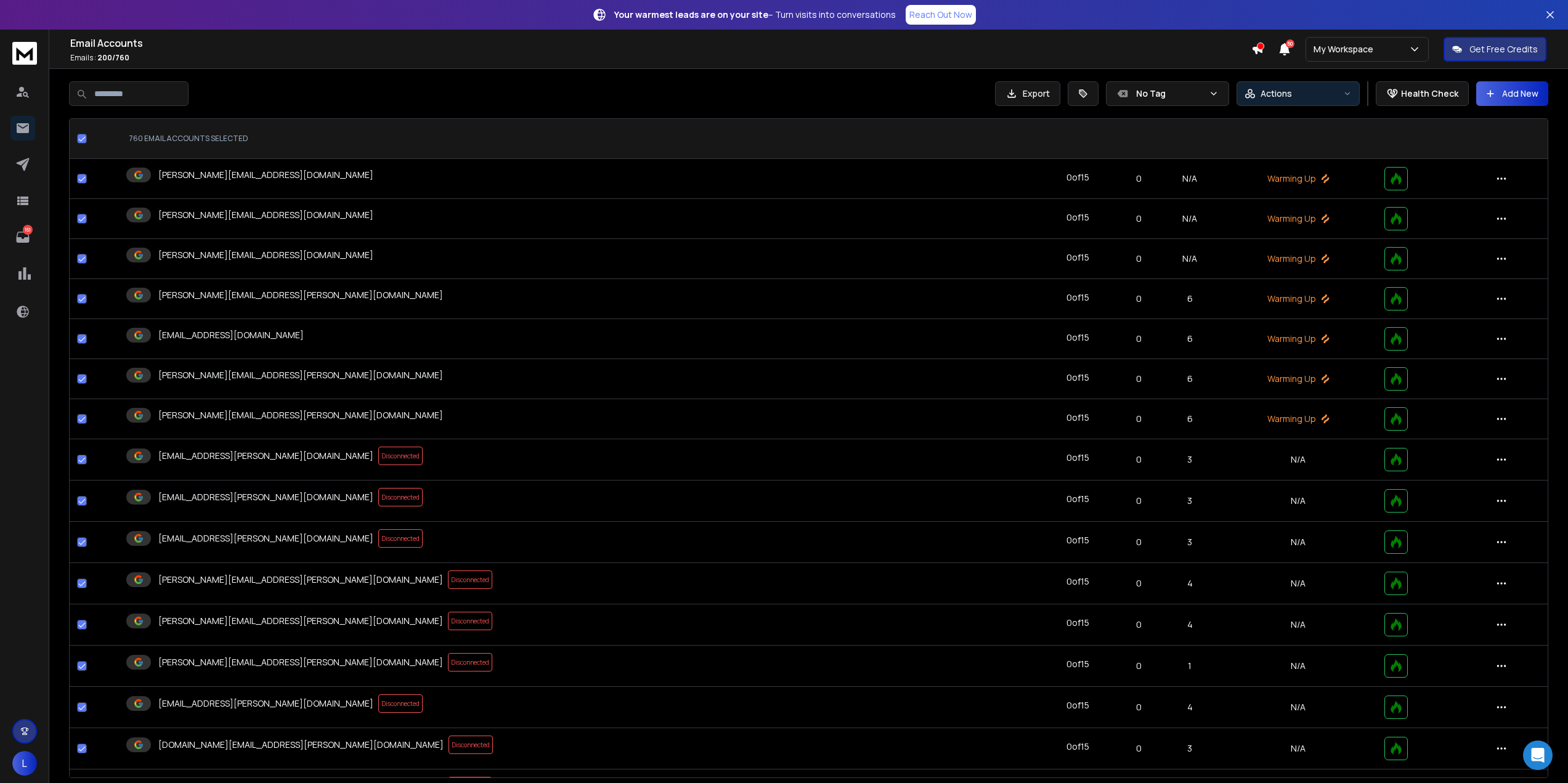
click at [1332, 99] on div "Actions" at bounding box center [1291, 93] width 94 height 12
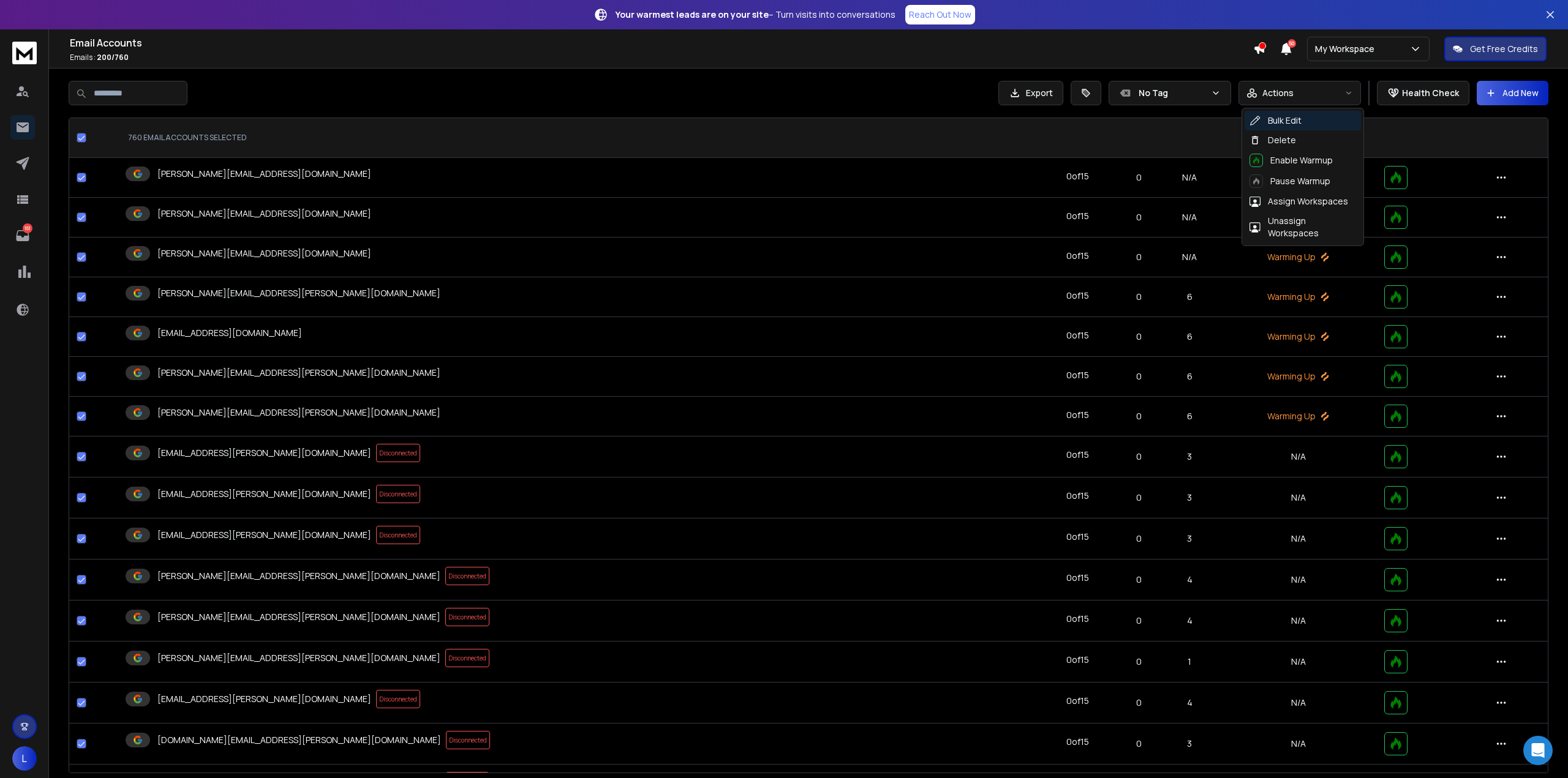
click at [1322, 118] on div "Bulk Edit" at bounding box center [1303, 120] width 116 height 20
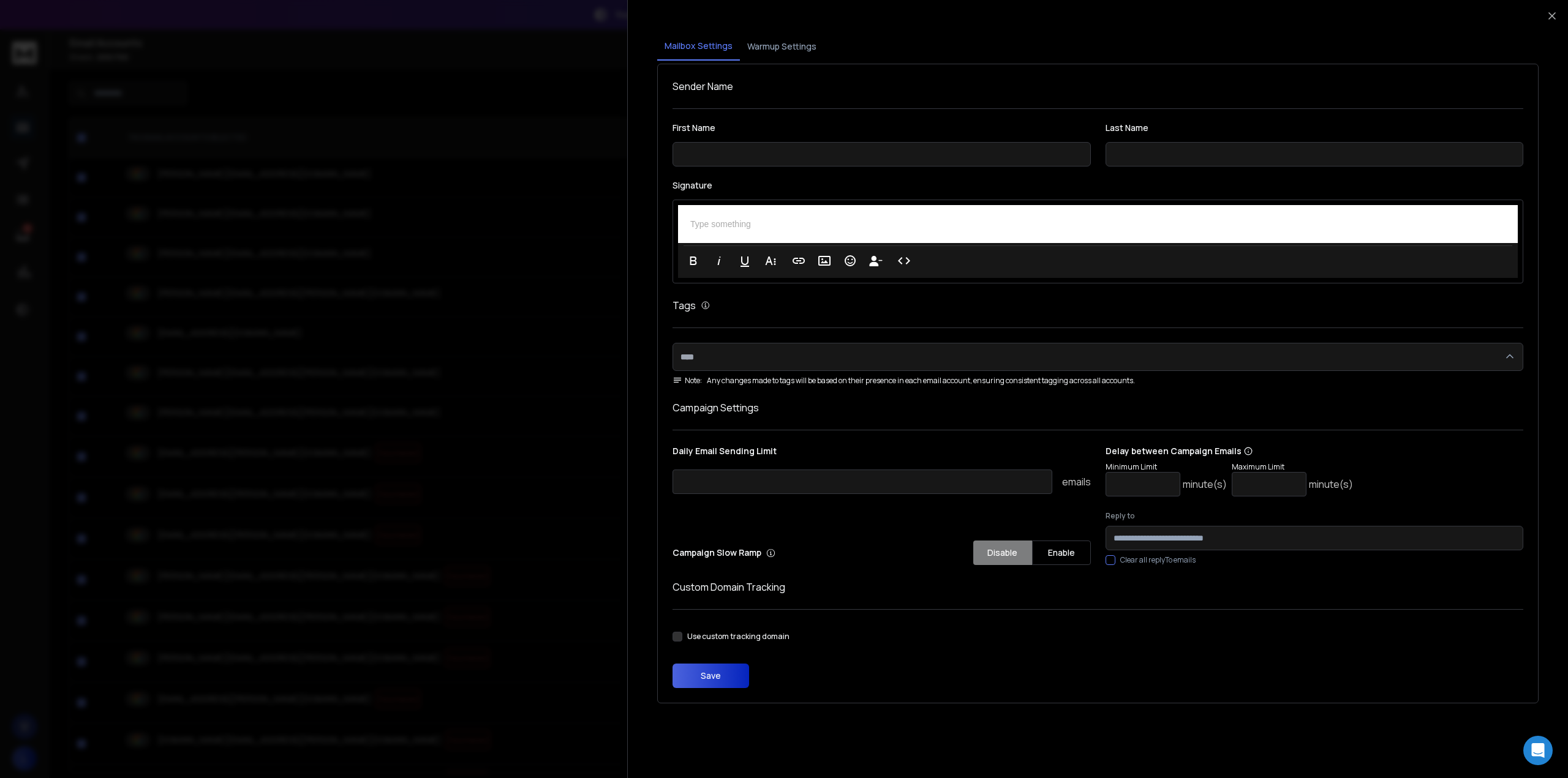
click at [918, 491] on input "number" at bounding box center [862, 482] width 380 height 25
type input "**"
click at [709, 670] on button "Save" at bounding box center [710, 676] width 76 height 25
click at [723, 677] on button "Save" at bounding box center [710, 676] width 76 height 25
click at [526, 529] on div at bounding box center [784, 389] width 1568 height 778
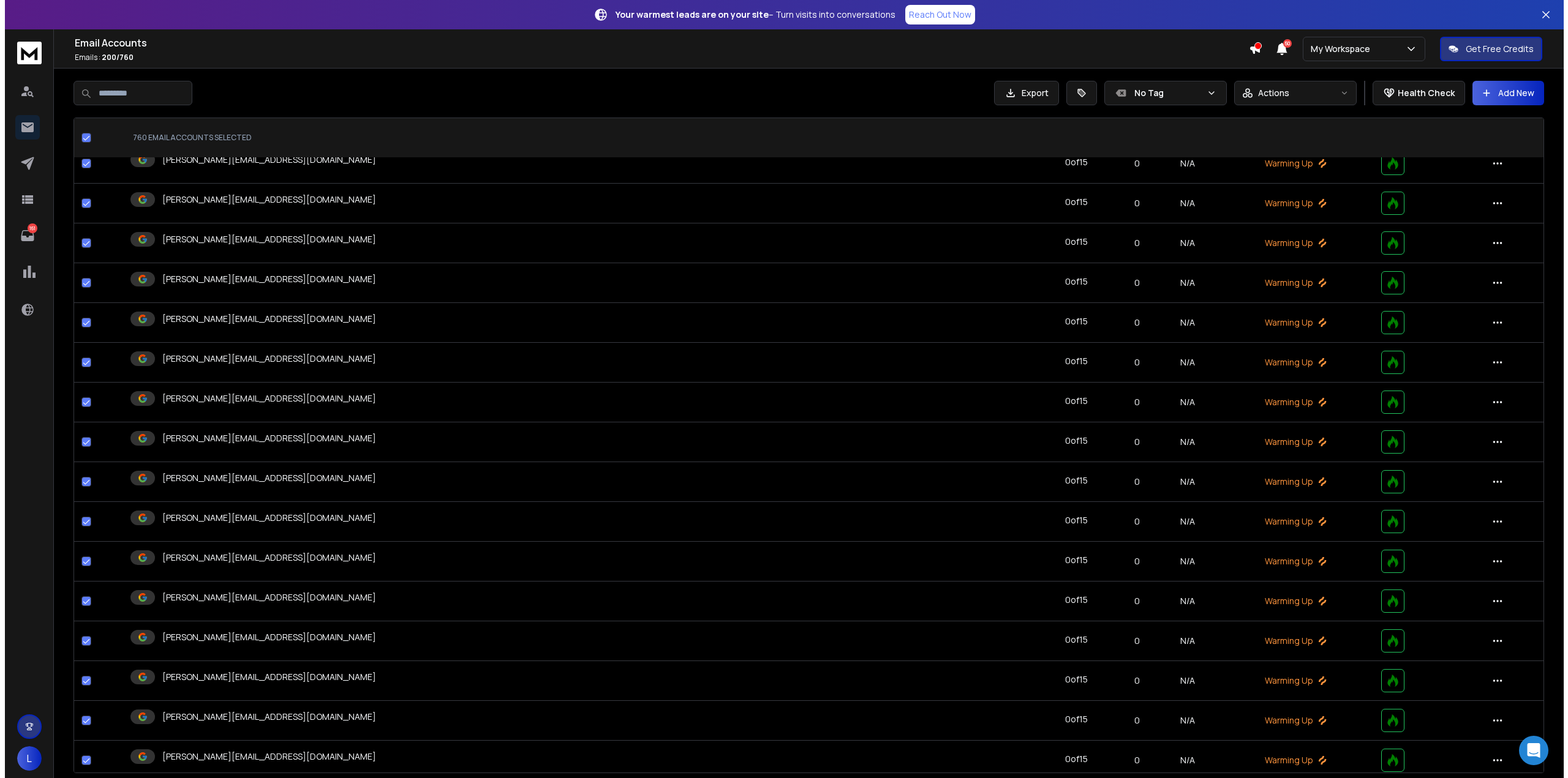
scroll to position [0, 0]
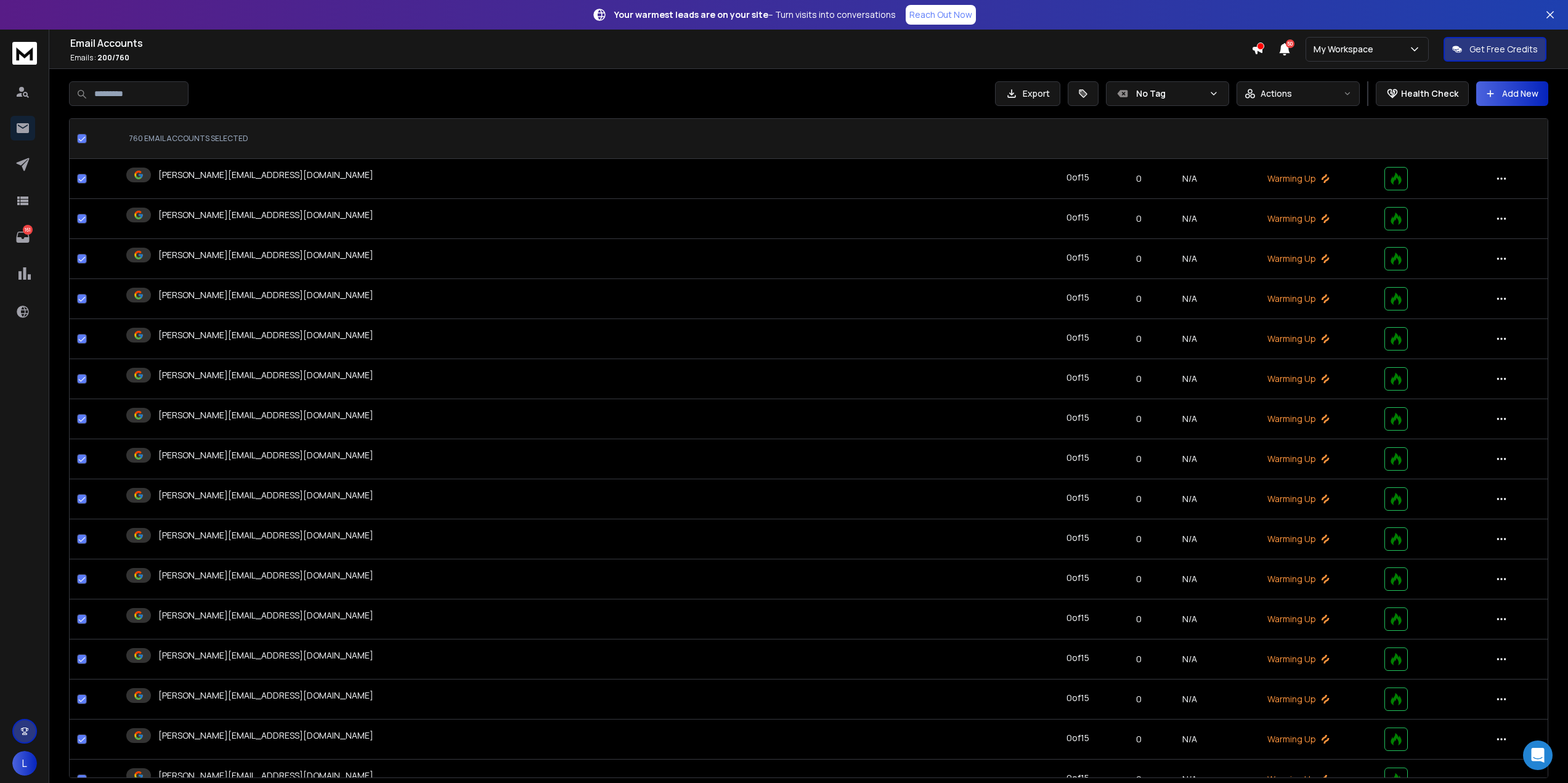
click at [79, 141] on button "button" at bounding box center [82, 139] width 10 height 10
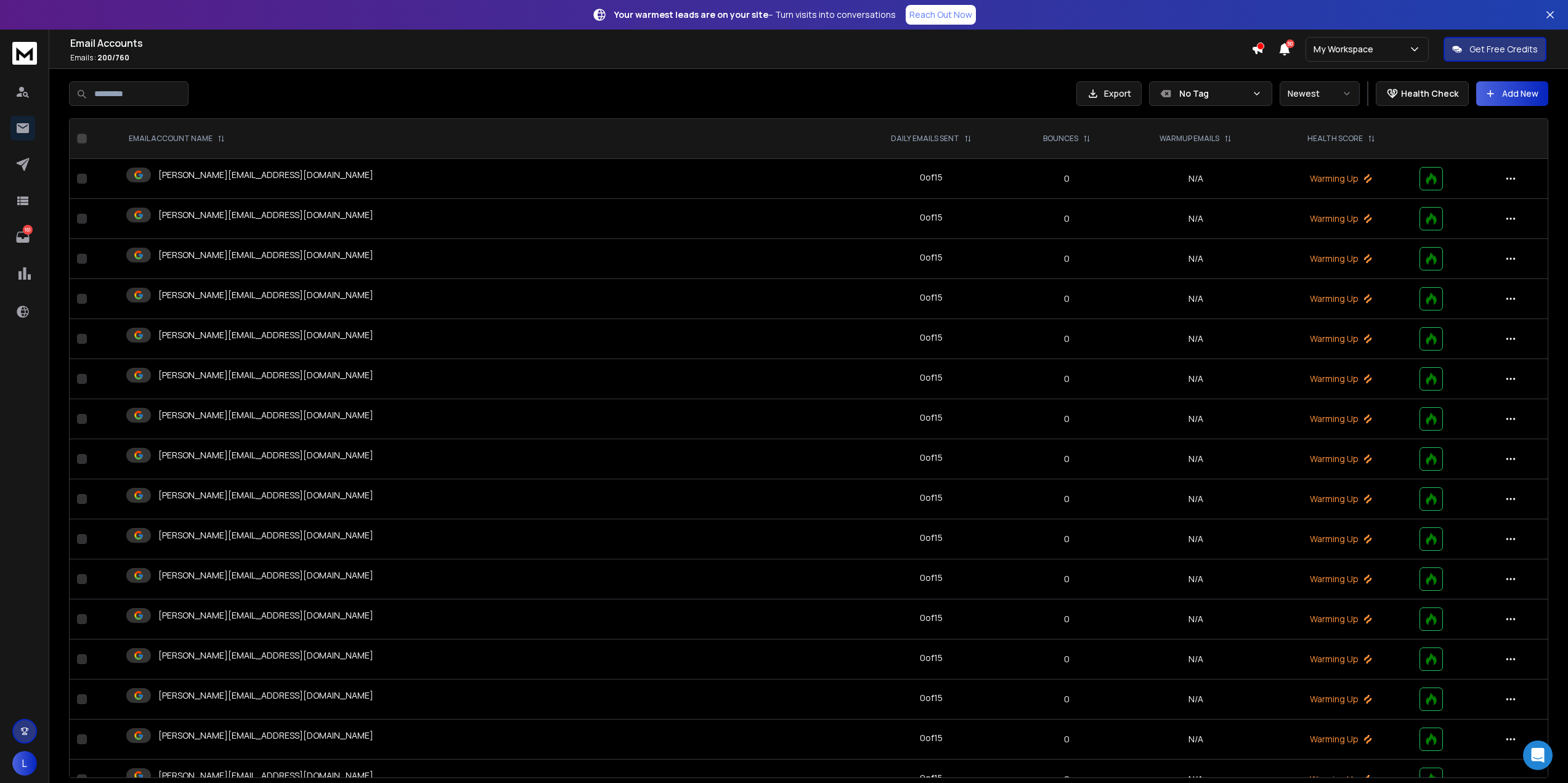
click at [1209, 97] on p "No Tag" at bounding box center [1213, 93] width 68 height 12
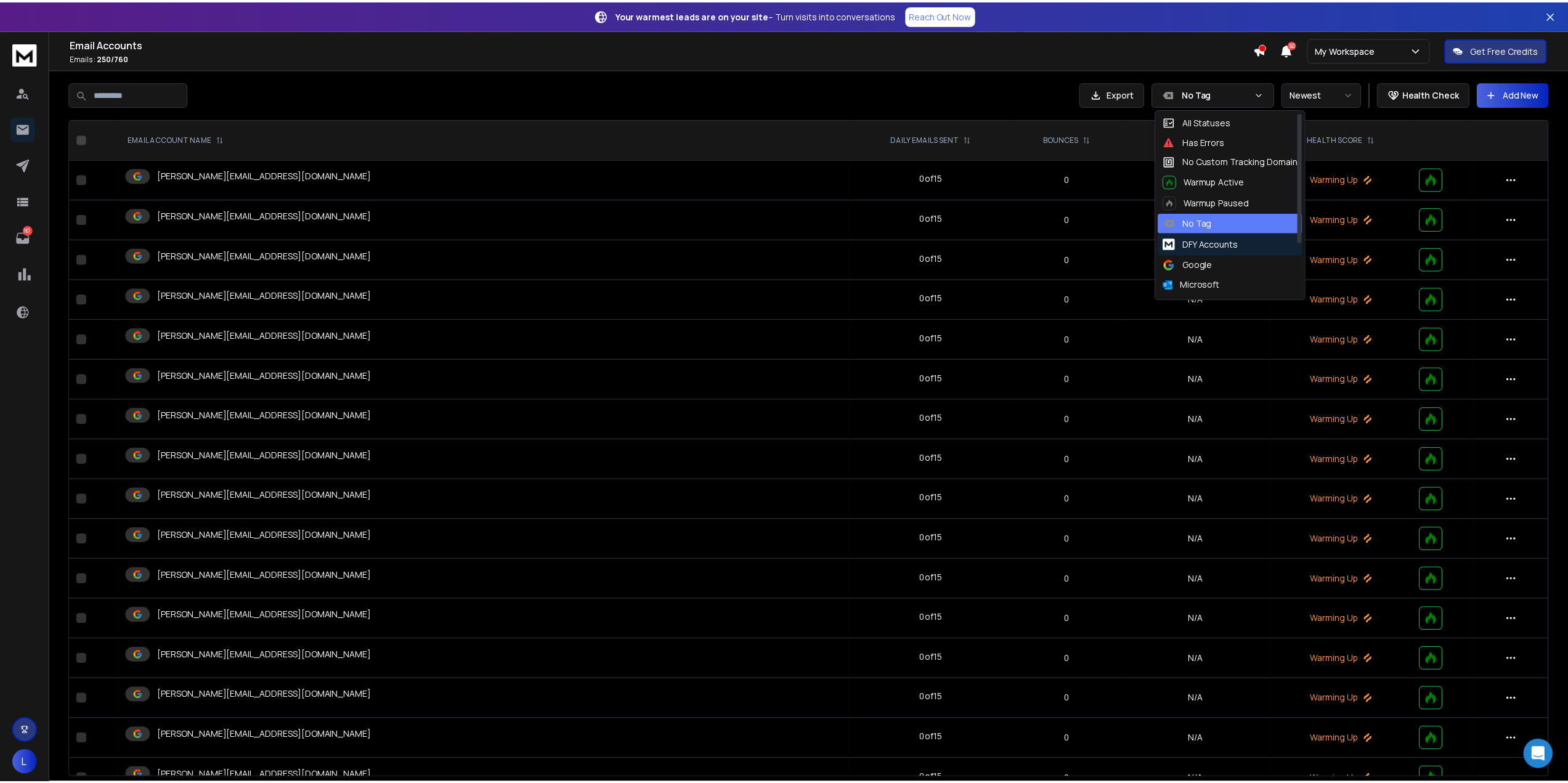
scroll to position [76, 0]
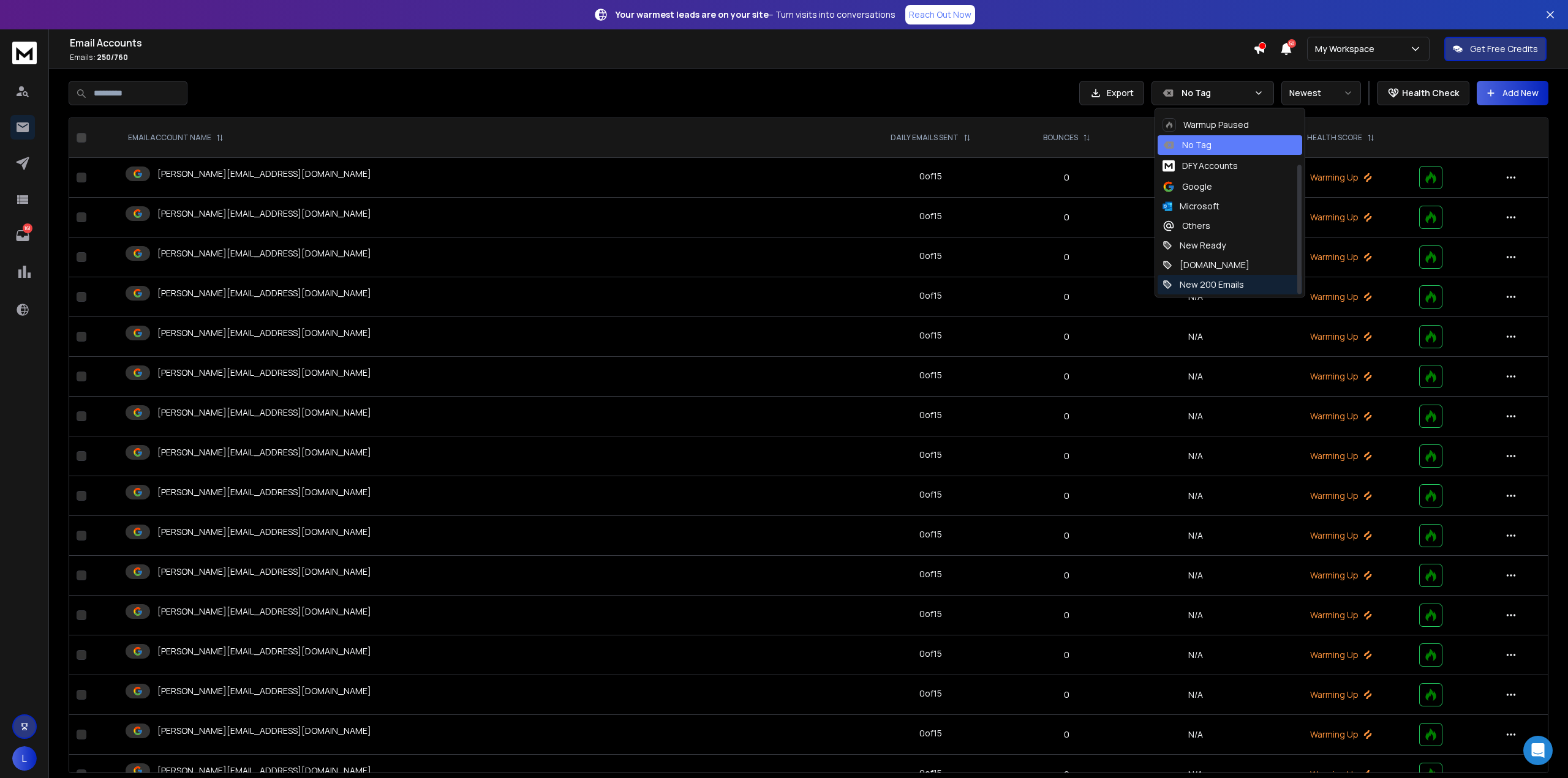
click at [1217, 280] on div "New 200 Emails" at bounding box center [1203, 284] width 81 height 12
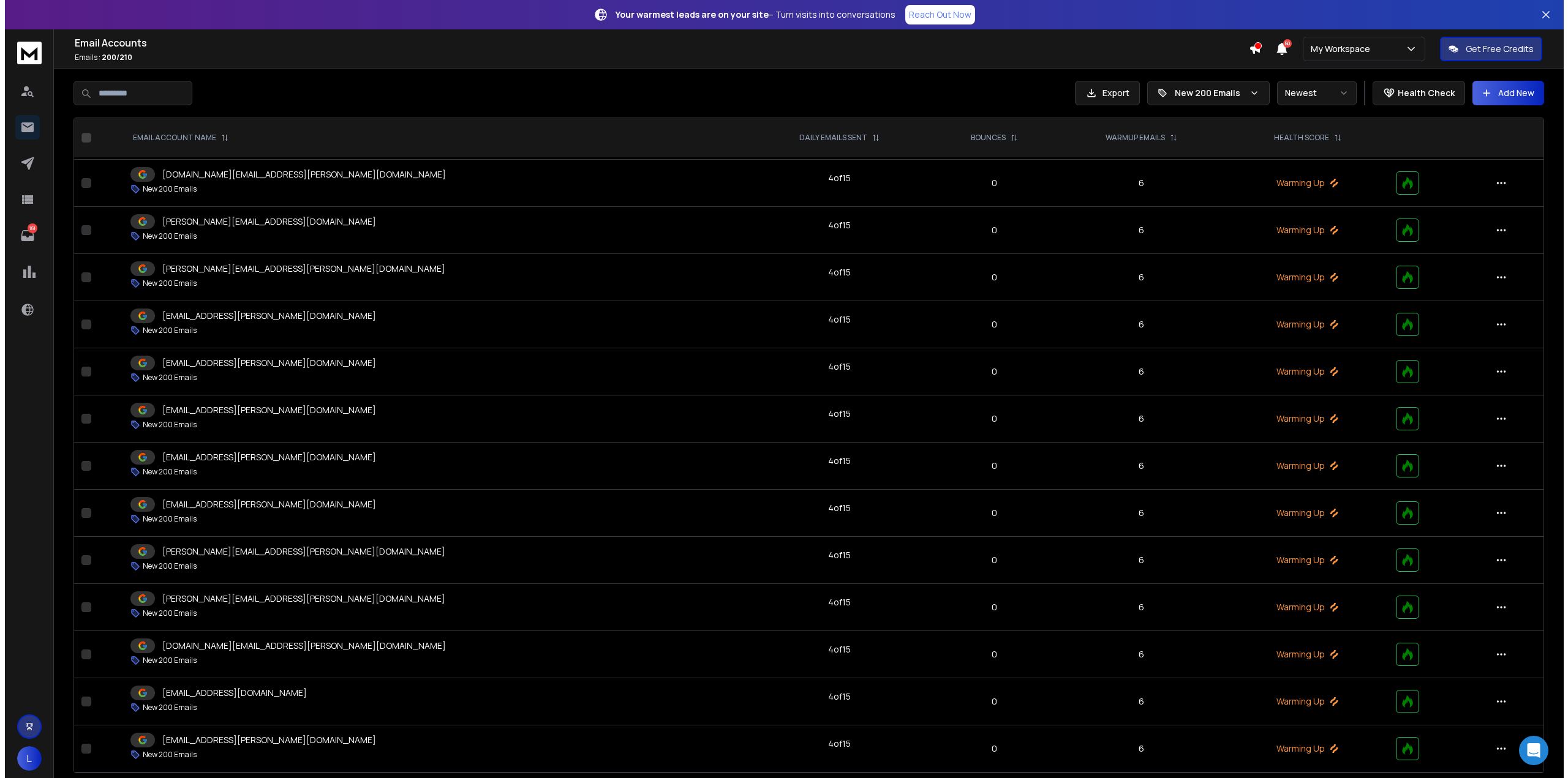
scroll to position [8507, 0]
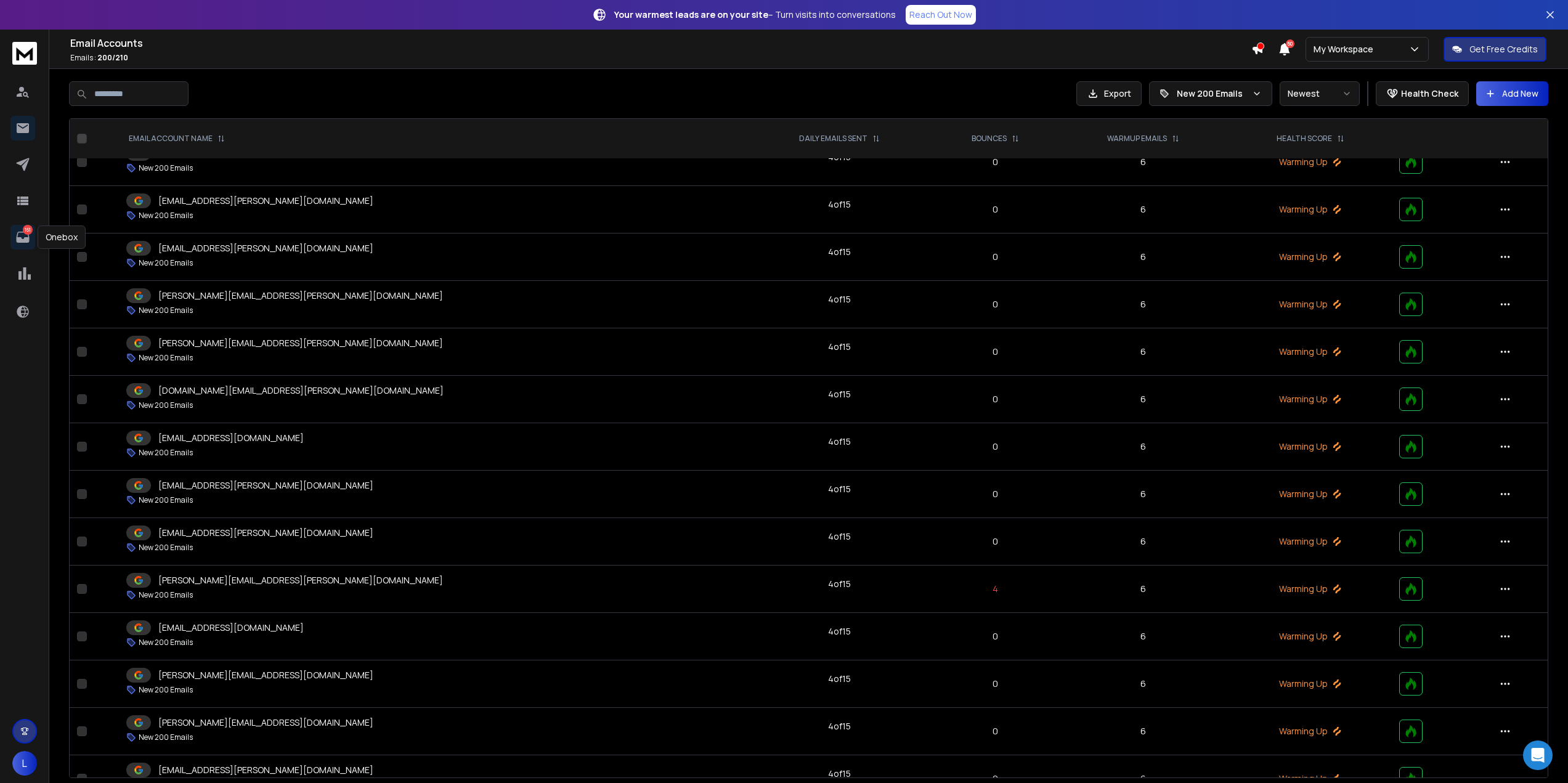
click at [26, 231] on p "161" at bounding box center [27, 230] width 10 height 10
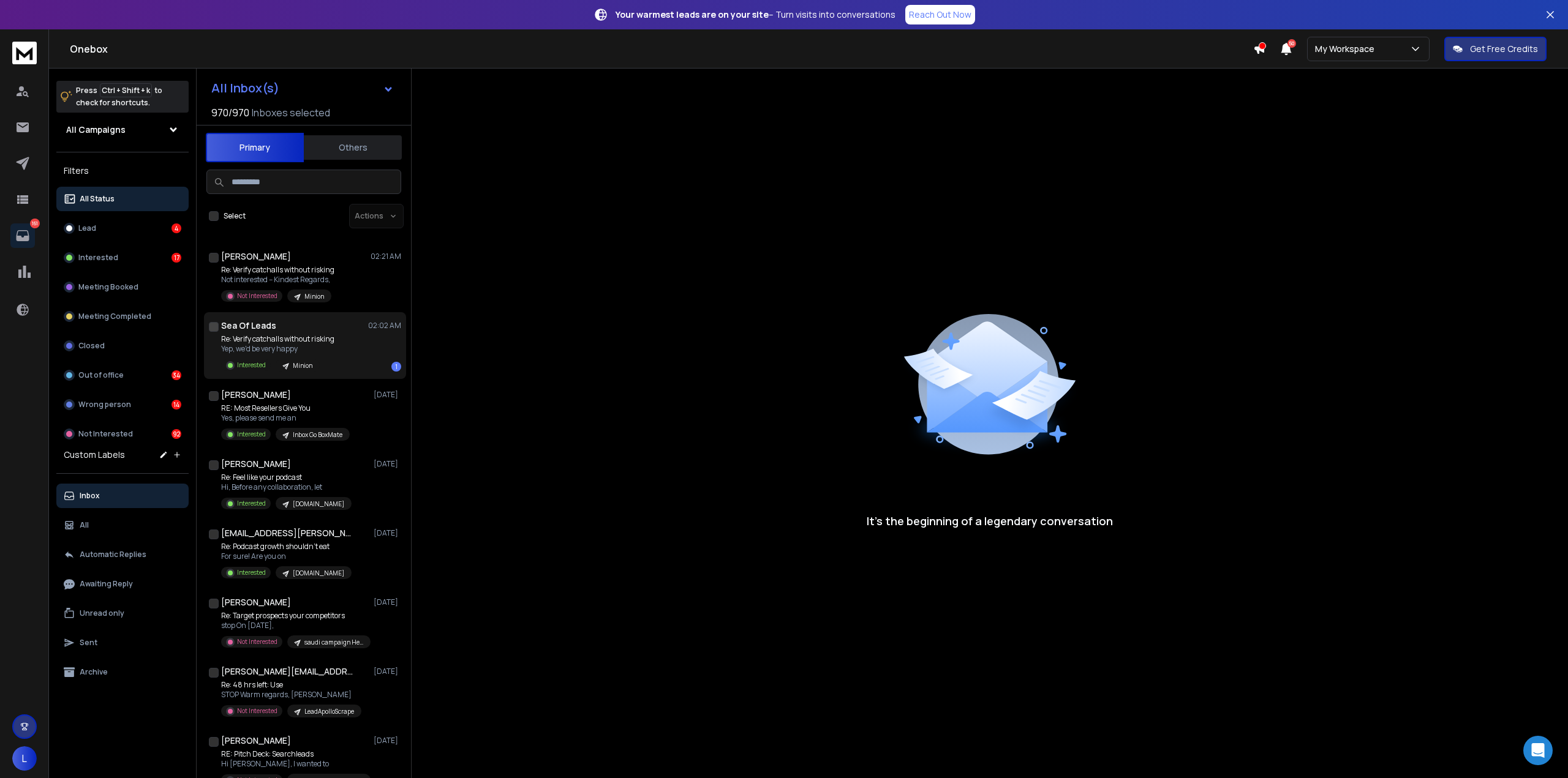
click at [384, 357] on div "Re: Verify catchalls without risking Yep, we'd be very happy Interested Minion 1" at bounding box center [311, 353] width 180 height 37
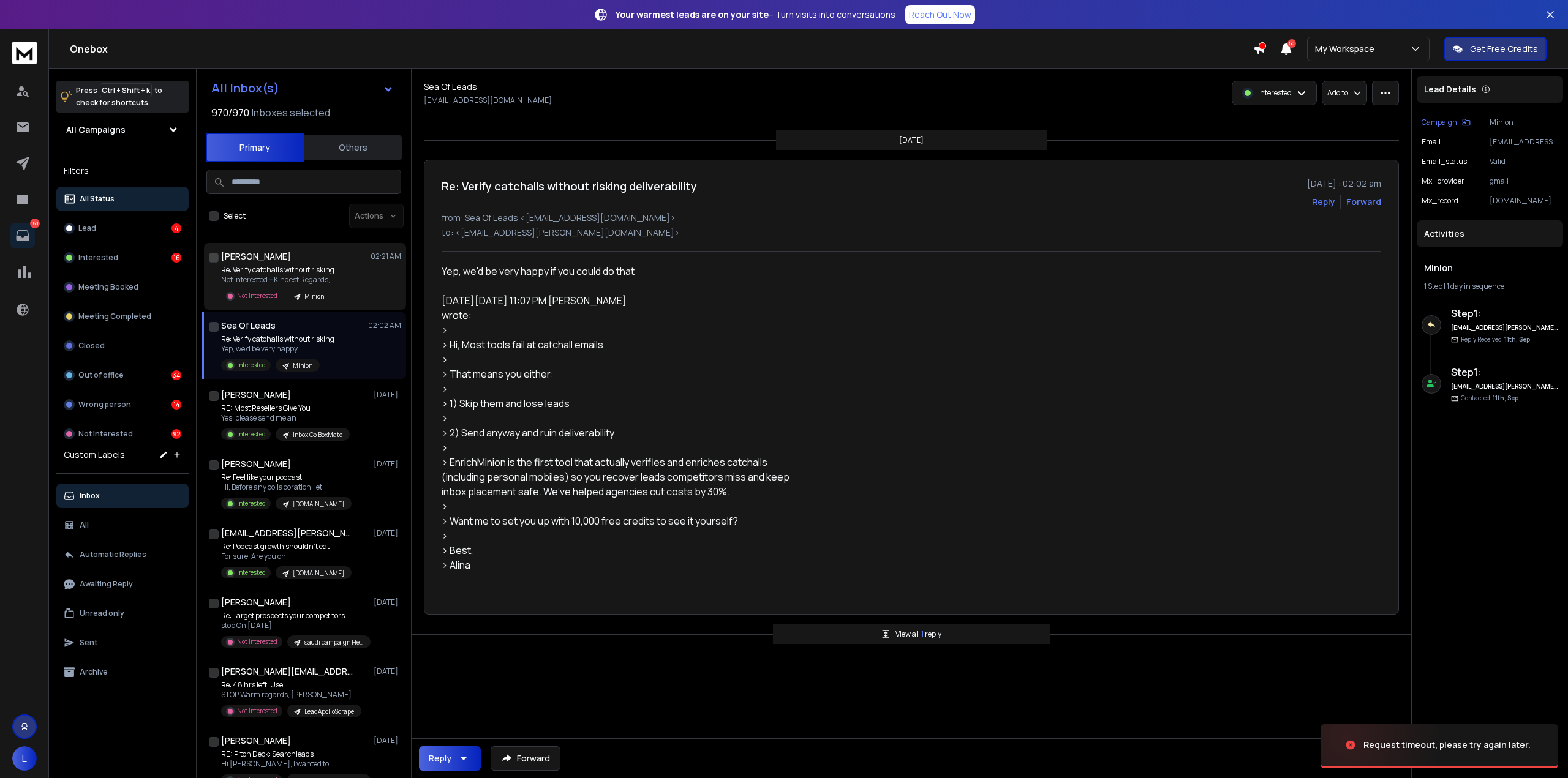
click at [342, 281] on div "Re: Verify catchalls without risking Not interested -- Kindest Regards, Not Int…" at bounding box center [311, 283] width 180 height 37
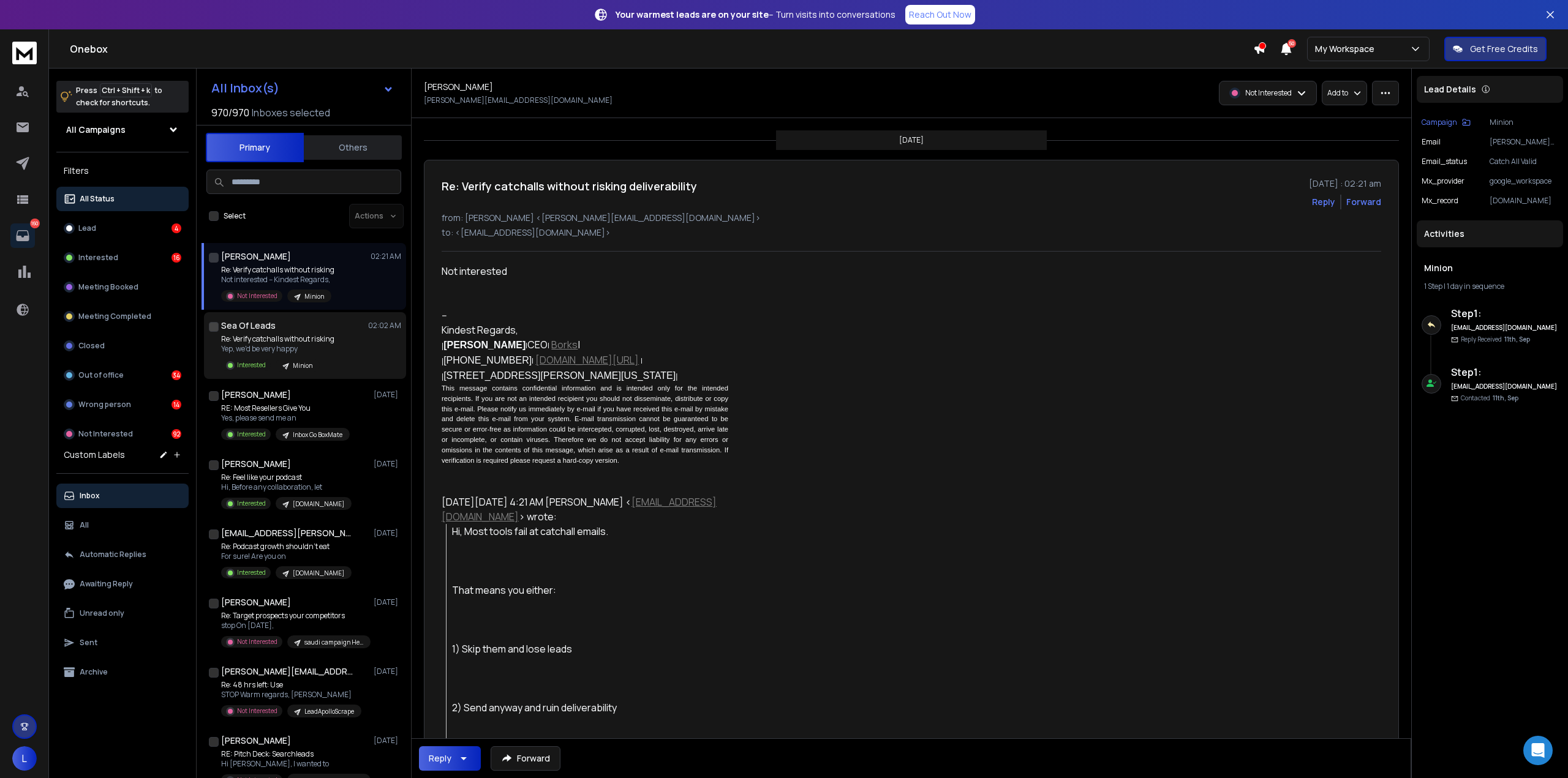
click at [366, 349] on div "Re: Verify catchalls without risking Yep, we'd be very happy Interested Minion" at bounding box center [311, 353] width 180 height 37
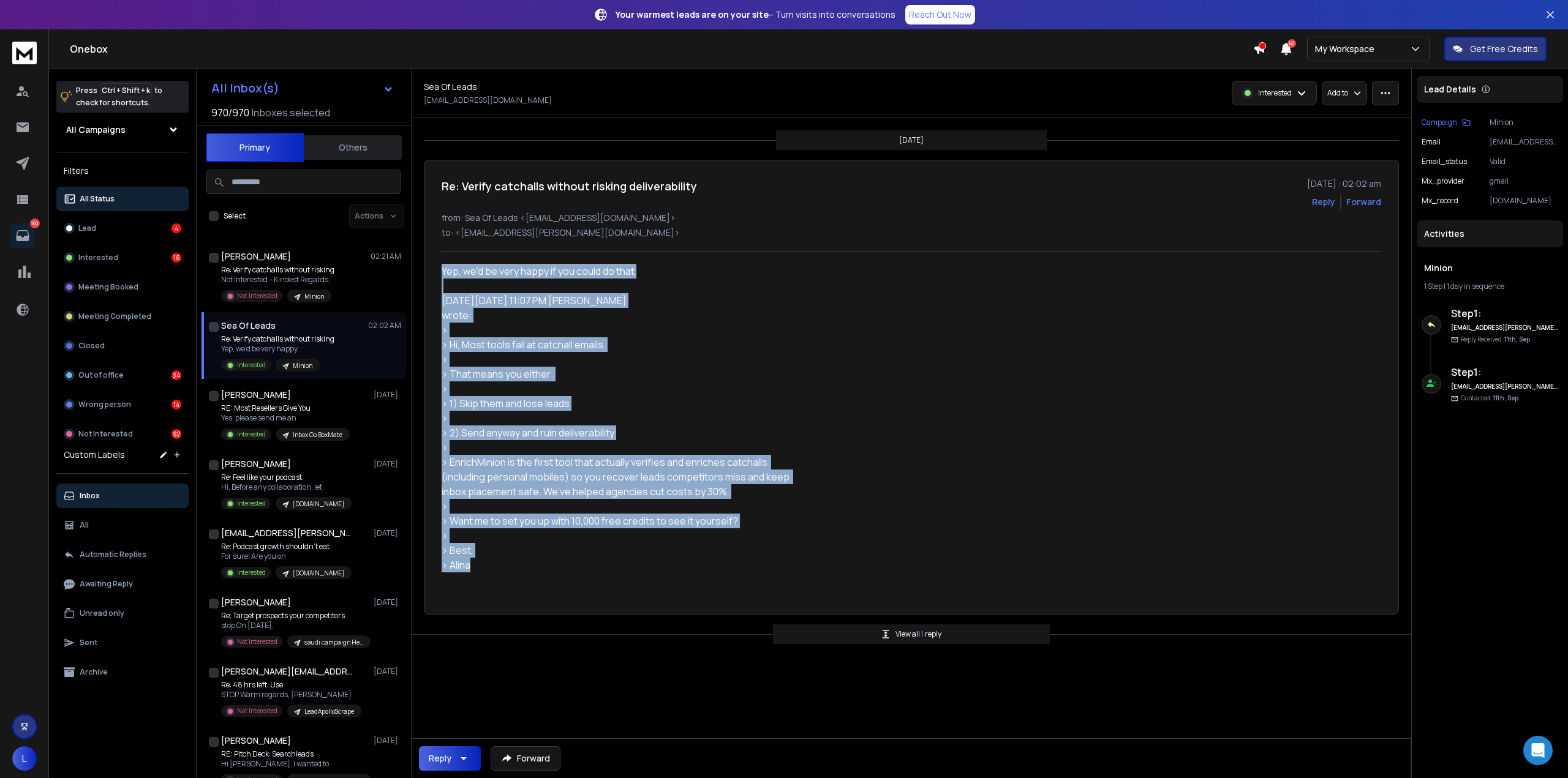
drag, startPoint x: 528, startPoint y: 574, endPoint x: 441, endPoint y: 271, distance: 315.2
click at [441, 271] on div "Yep, we'd be very happy if you could do that On Wed, Sep 10, 2025 at 11:07 PM A…" at bounding box center [624, 430] width 367 height 333
click at [442, 265] on div "Yep, we'd be very happy if you could do that On Wed, Sep 10, 2025 at 11:07 PM A…" at bounding box center [624, 430] width 367 height 333
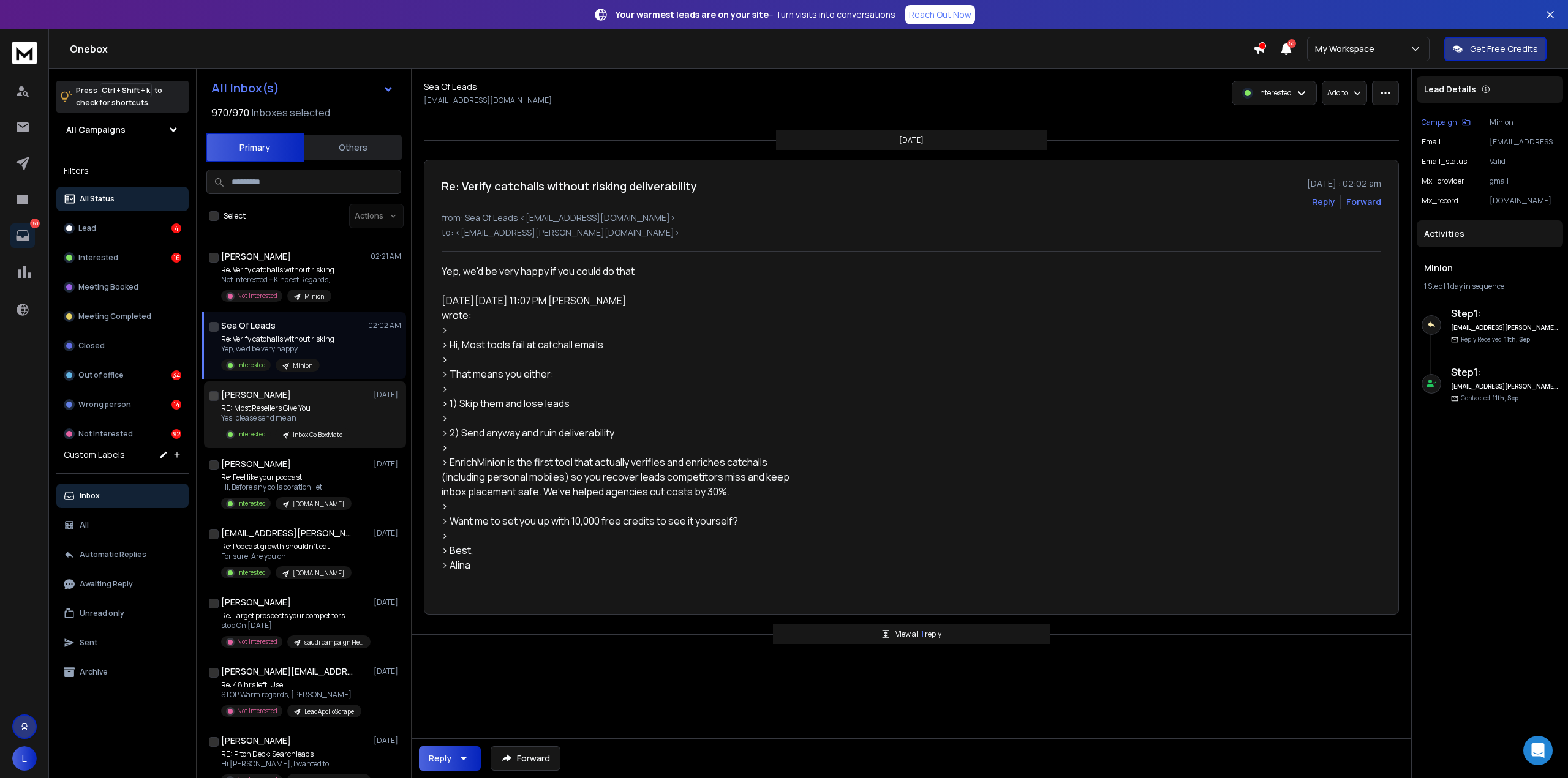
click at [302, 393] on div "David Kelly 28 Aug" at bounding box center [311, 394] width 180 height 12
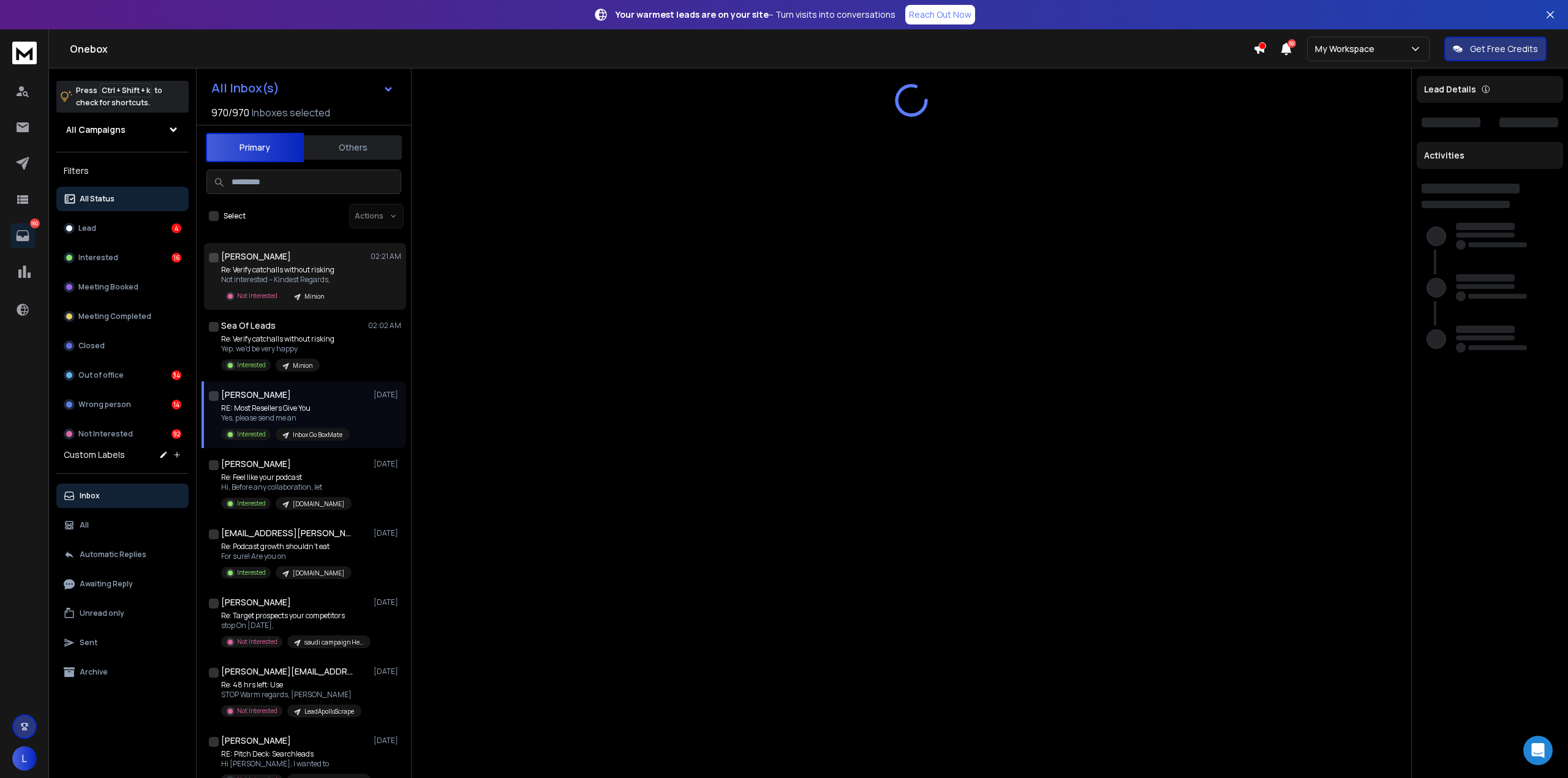
click at [312, 273] on p "Re: Verify catchalls without risking" at bounding box center [278, 270] width 113 height 10
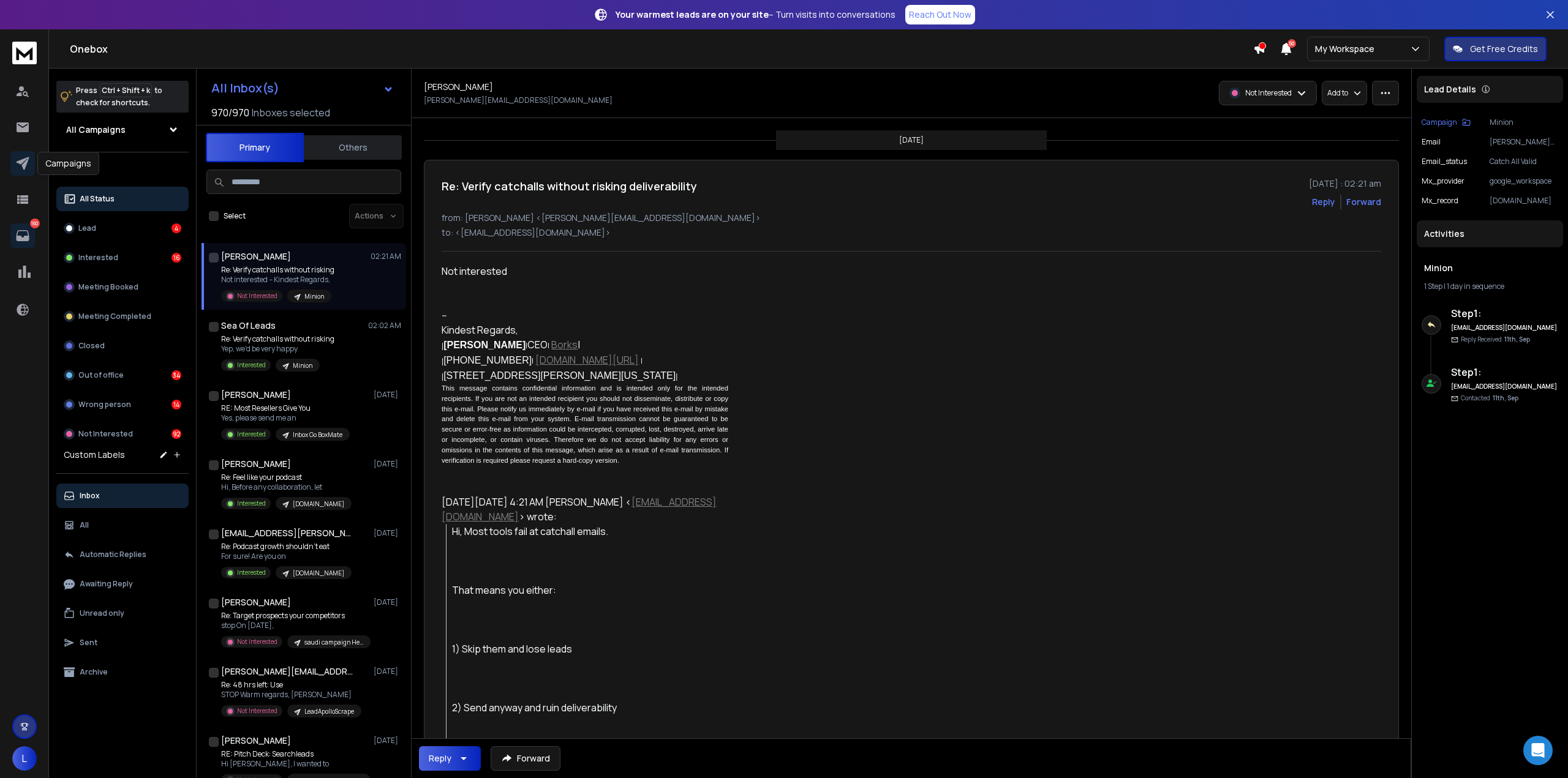
click at [33, 169] on link at bounding box center [22, 163] width 25 height 25
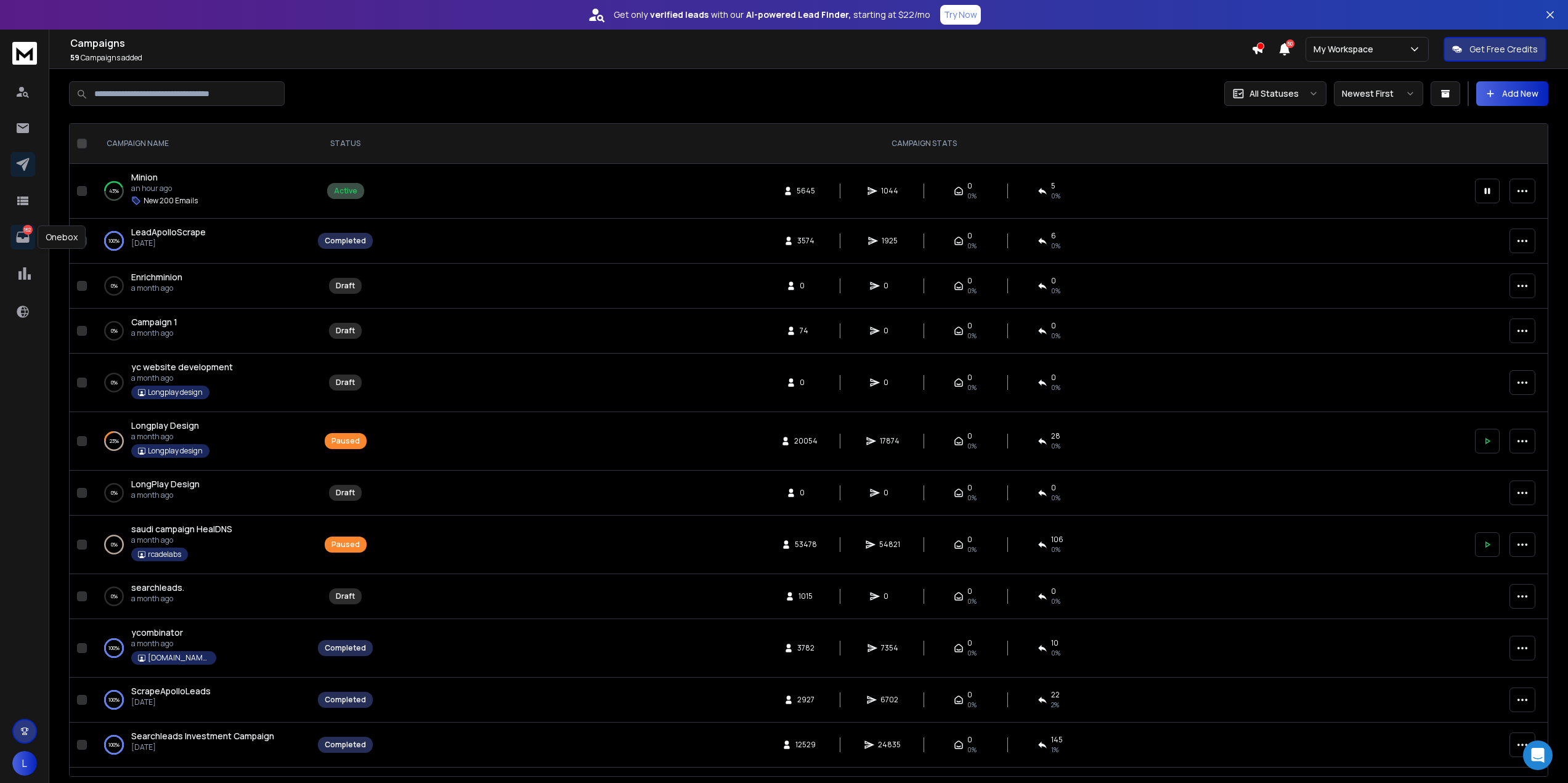
click at [18, 235] on icon at bounding box center [22, 237] width 14 height 14
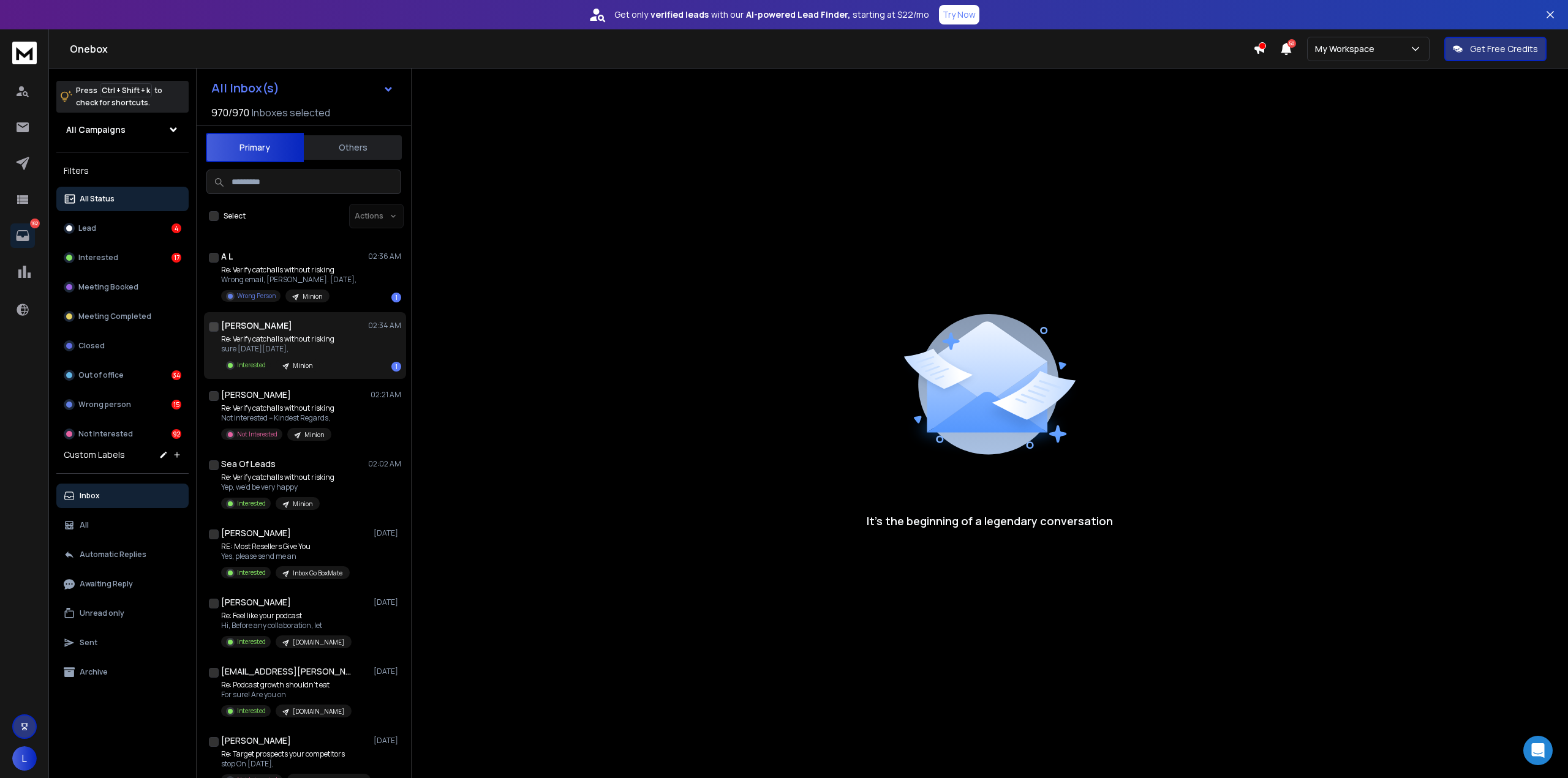
click at [205, 337] on div "[PERSON_NAME] 02:34 AM Re: Verify catchalls without risking sure [DATE][DATE], …" at bounding box center [305, 346] width 202 height 67
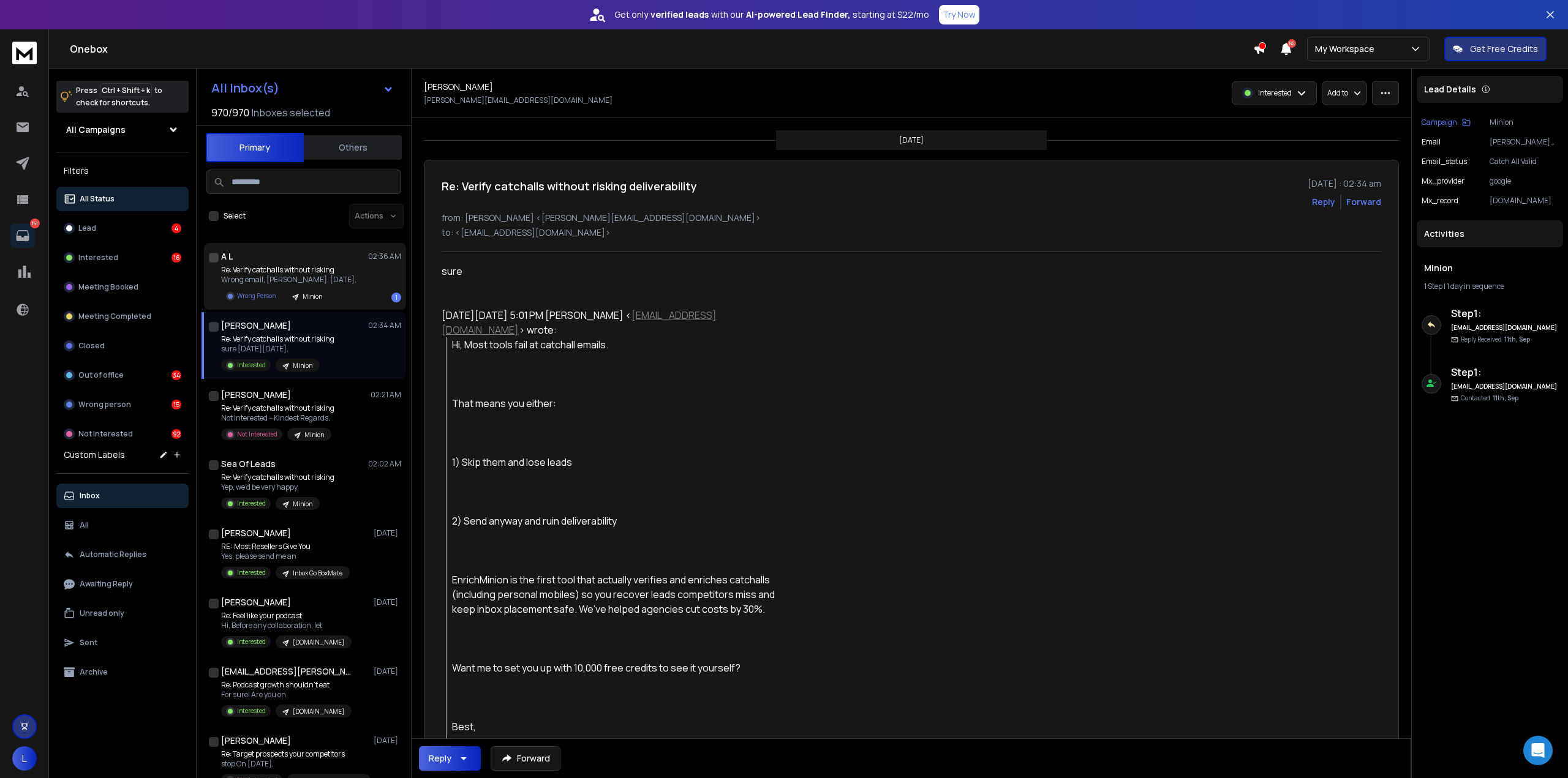
click at [290, 290] on div "Re: Verify catchalls without risking Wrong email, [PERSON_NAME]. [DATE], Wrong …" at bounding box center [289, 283] width 135 height 37
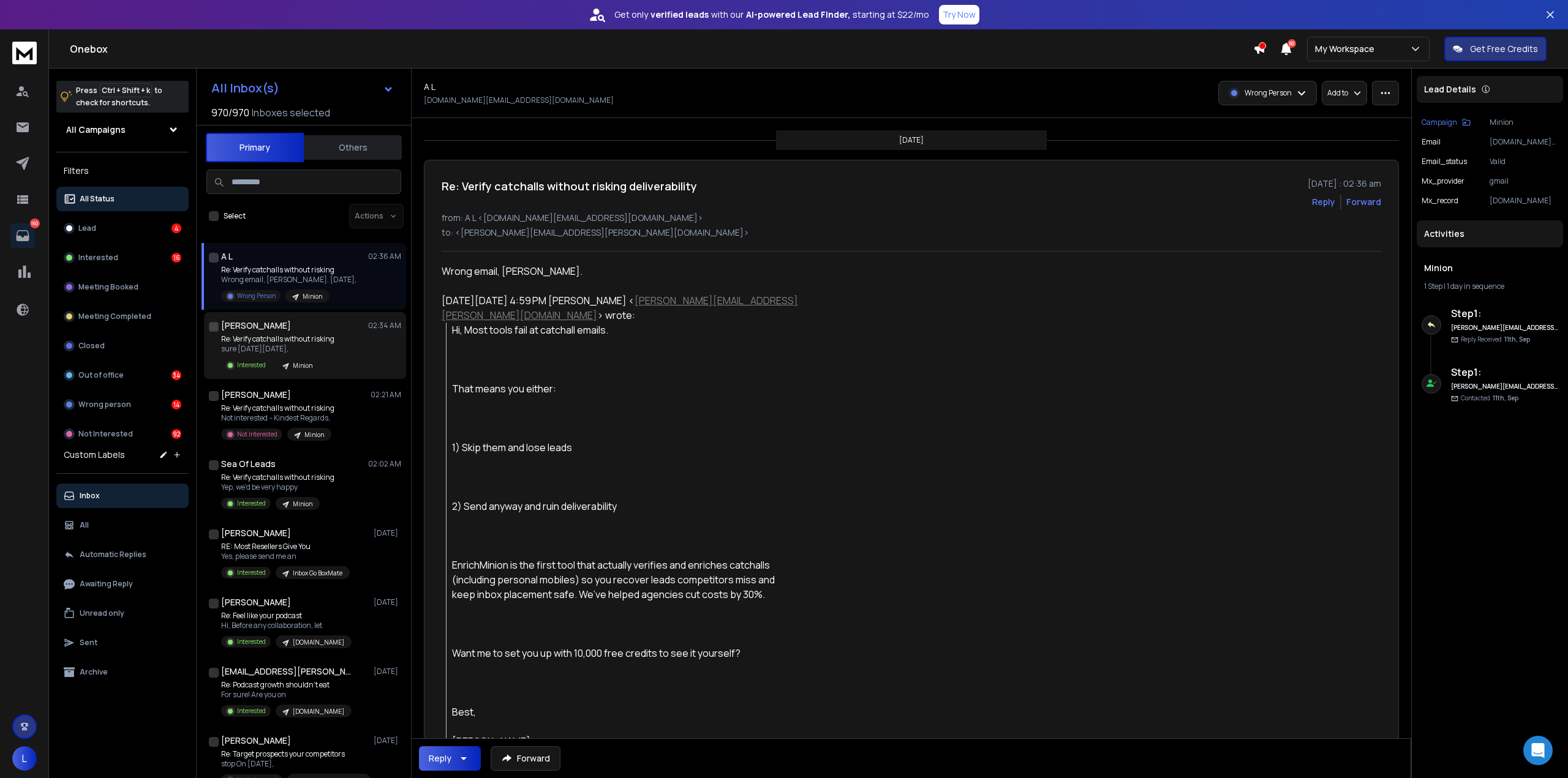
click at [311, 342] on p "Re: Verify catchalls without risking" at bounding box center [278, 339] width 113 height 10
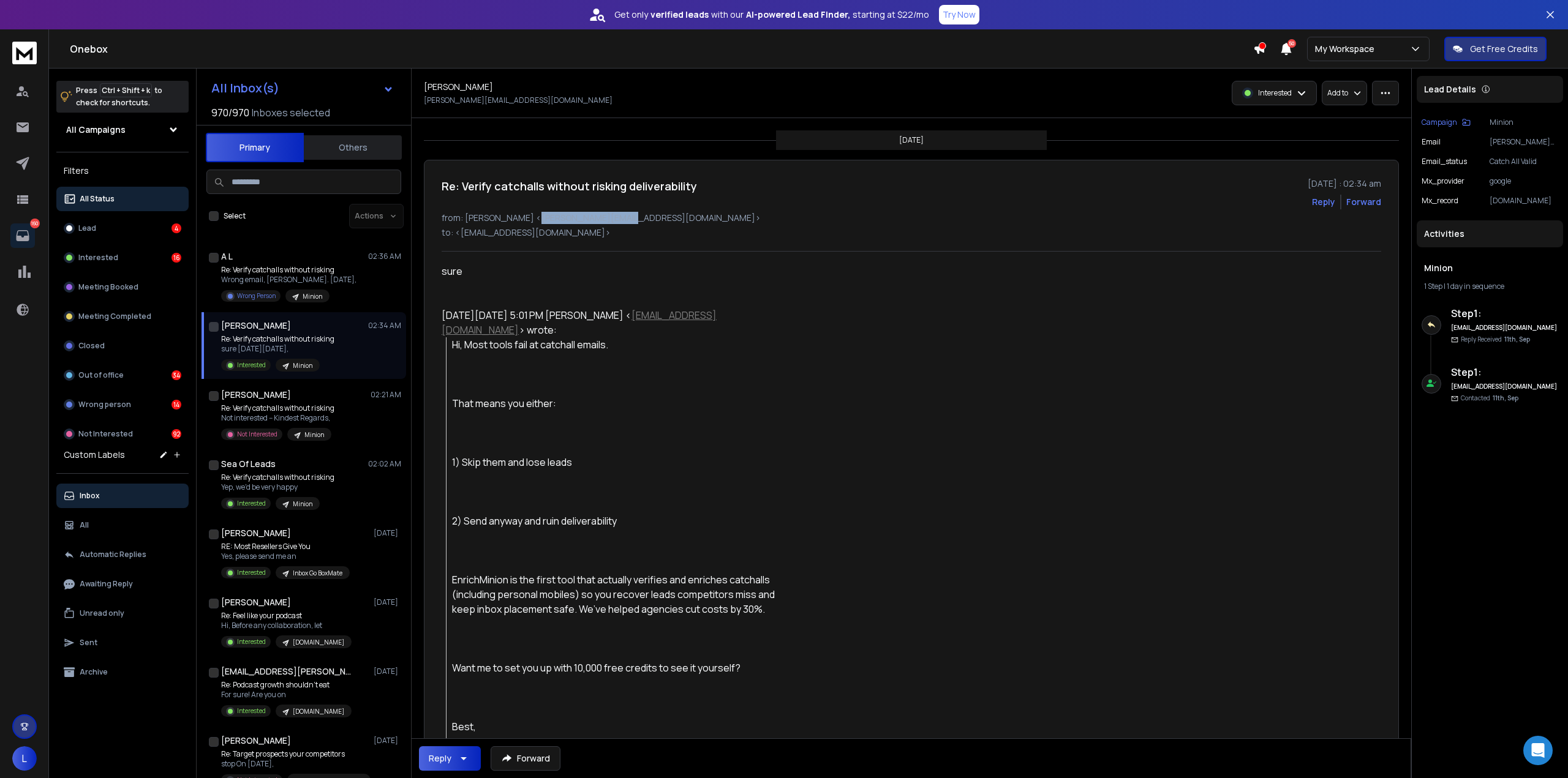
drag, startPoint x: 534, startPoint y: 215, endPoint x: 614, endPoint y: 219, distance: 80.1
click at [614, 219] on p "from: [PERSON_NAME] <[PERSON_NAME][EMAIL_ADDRESS][DOMAIN_NAME]>" at bounding box center [911, 217] width 940 height 12
click at [29, 132] on icon at bounding box center [22, 127] width 14 height 14
